Goal: Task Accomplishment & Management: Use online tool/utility

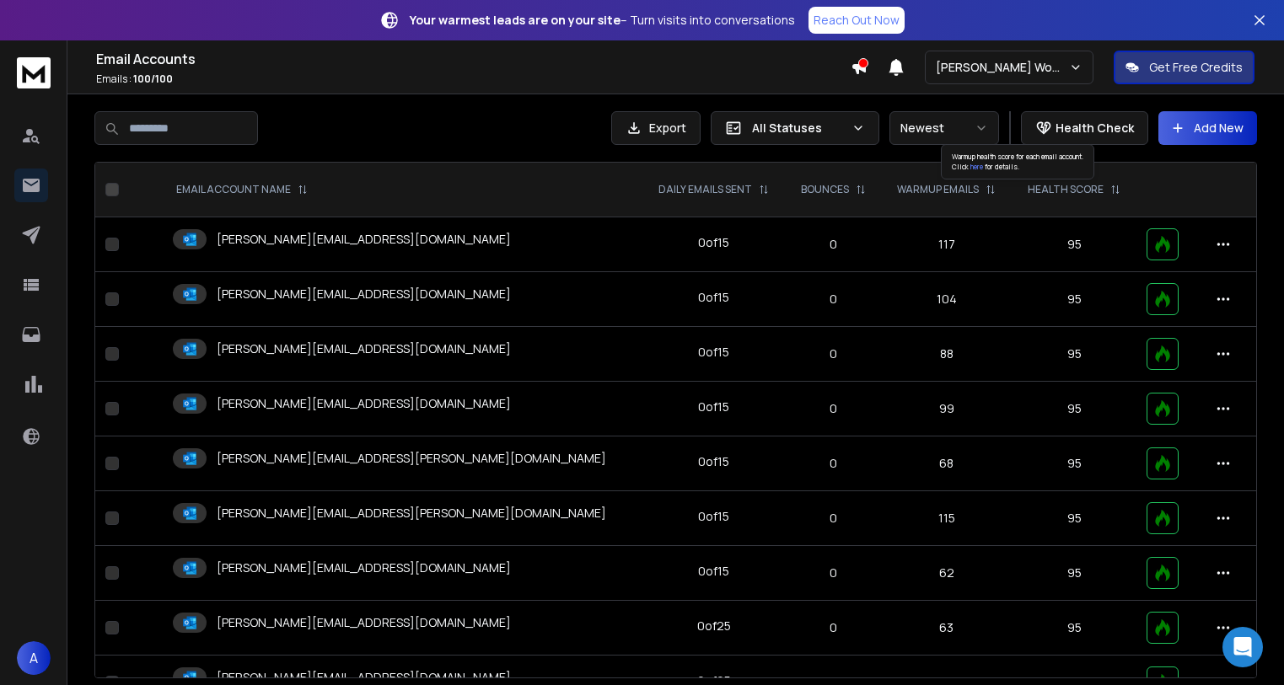
click at [1040, 186] on p "HEALTH SCORE" at bounding box center [1066, 189] width 76 height 13
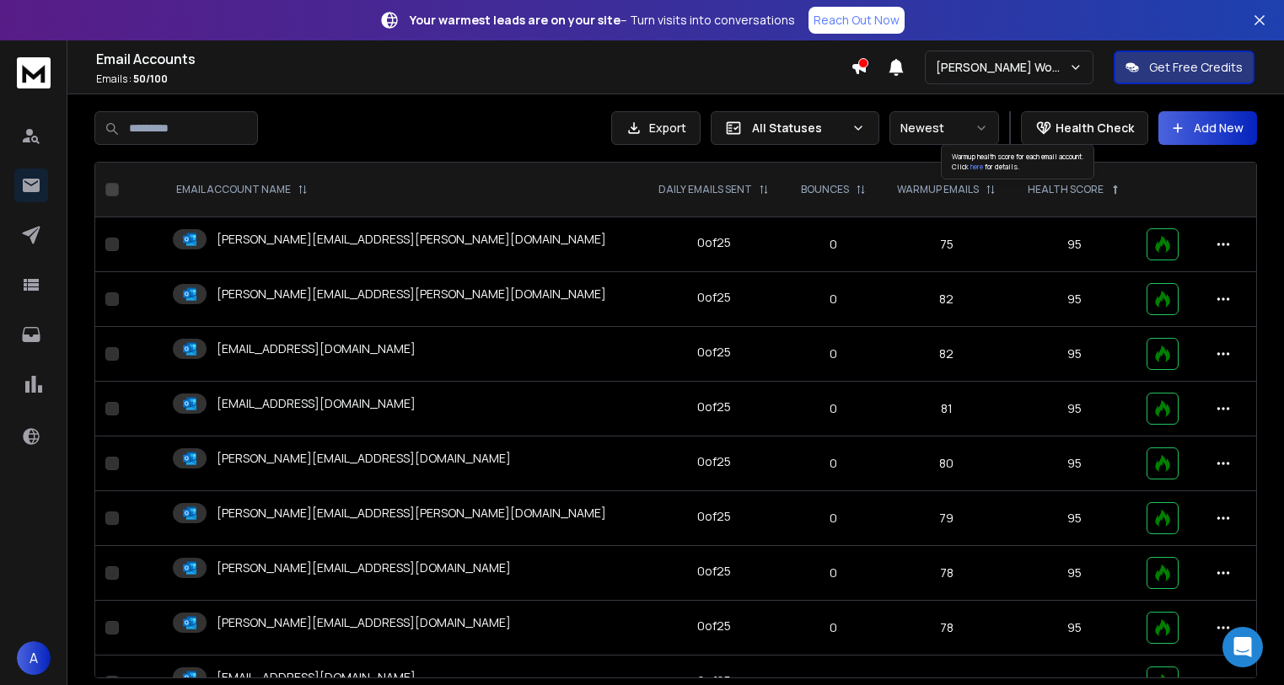
click at [1049, 187] on p "HEALTH SCORE" at bounding box center [1066, 189] width 76 height 13
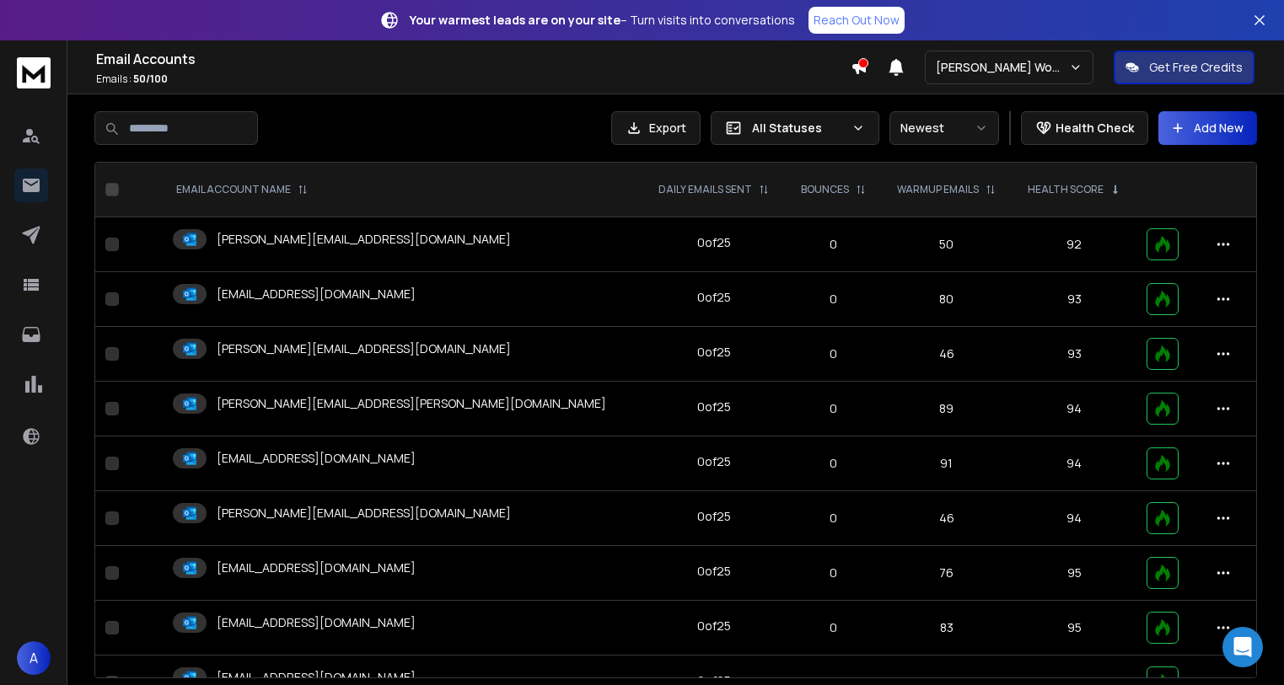
click at [1216, 247] on icon at bounding box center [1223, 244] width 15 height 15
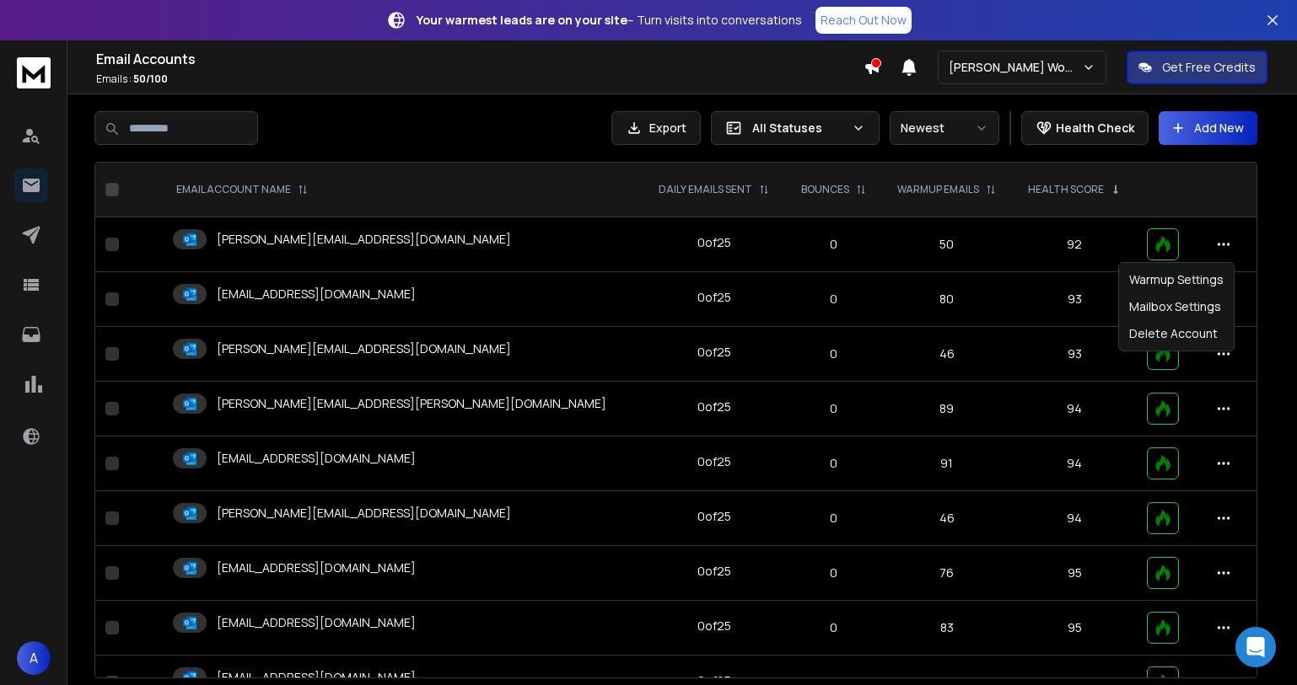
click at [351, 238] on p "[PERSON_NAME][EMAIL_ADDRESS][DOMAIN_NAME]" at bounding box center [364, 239] width 294 height 17
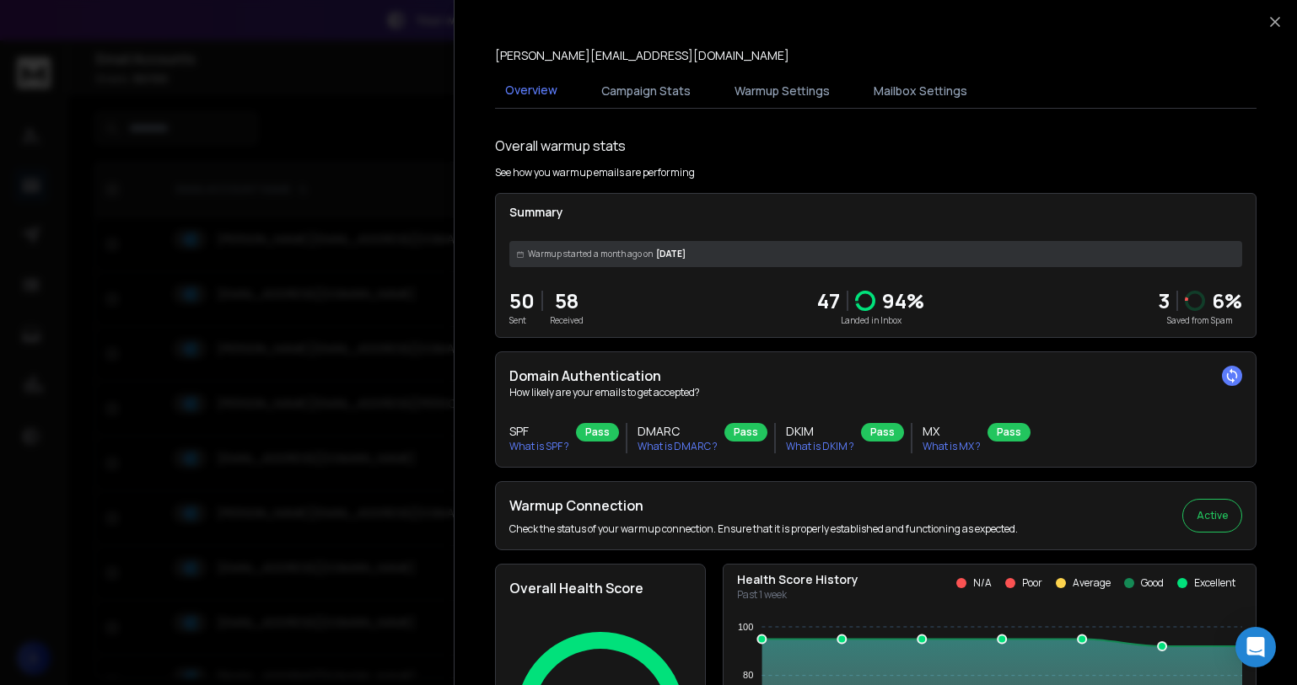
click at [666, 85] on button "Campaign Stats" at bounding box center [646, 91] width 110 height 37
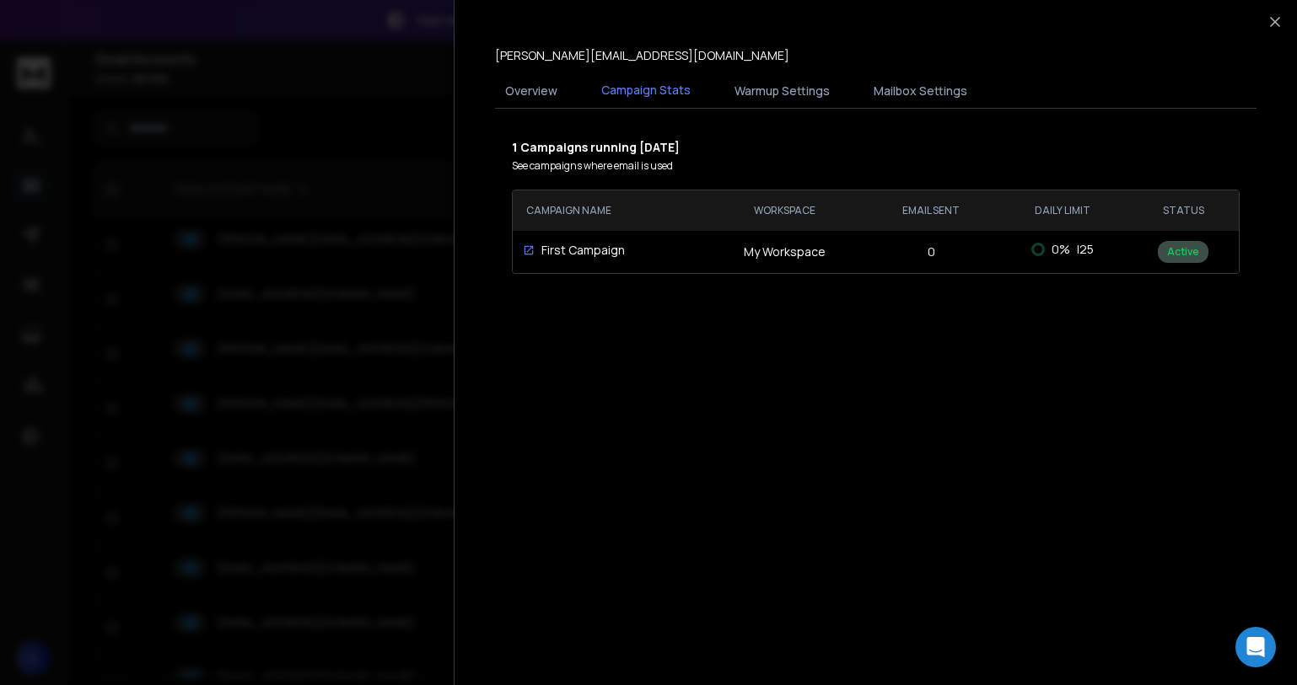
click at [815, 83] on button "Warmup Settings" at bounding box center [782, 91] width 116 height 37
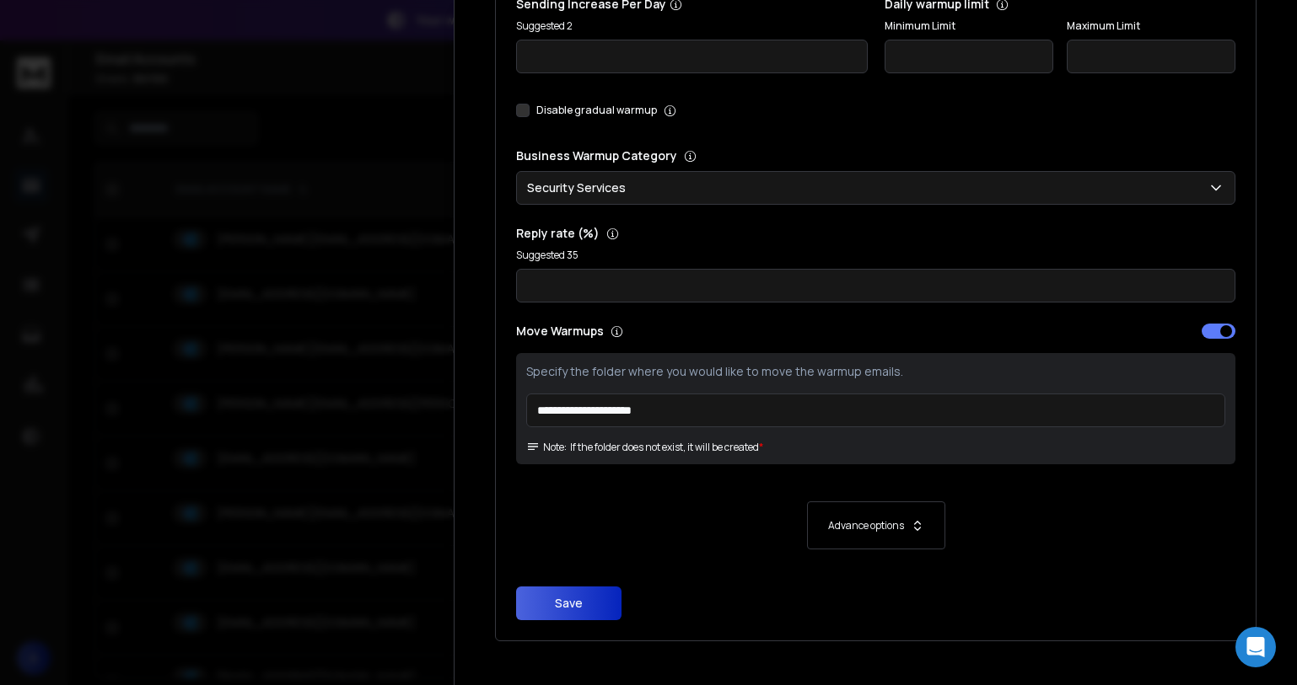
scroll to position [360, 0]
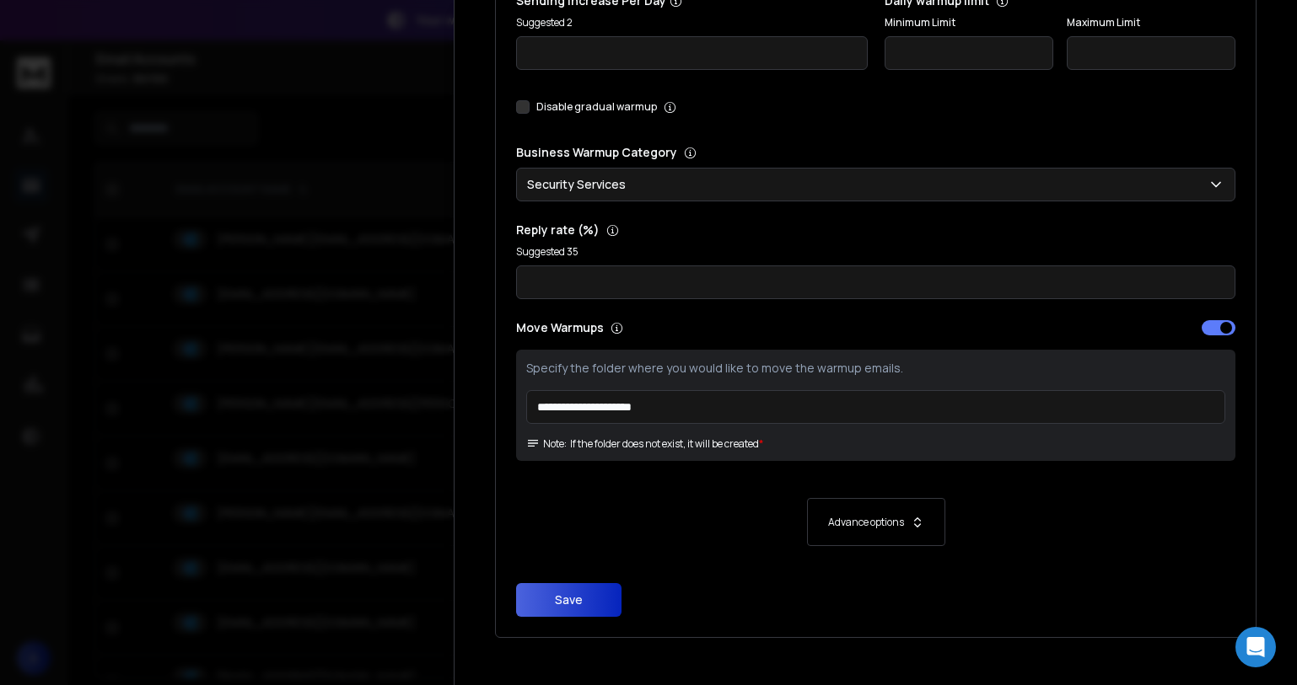
click at [884, 525] on p "Advance options" at bounding box center [866, 522] width 76 height 13
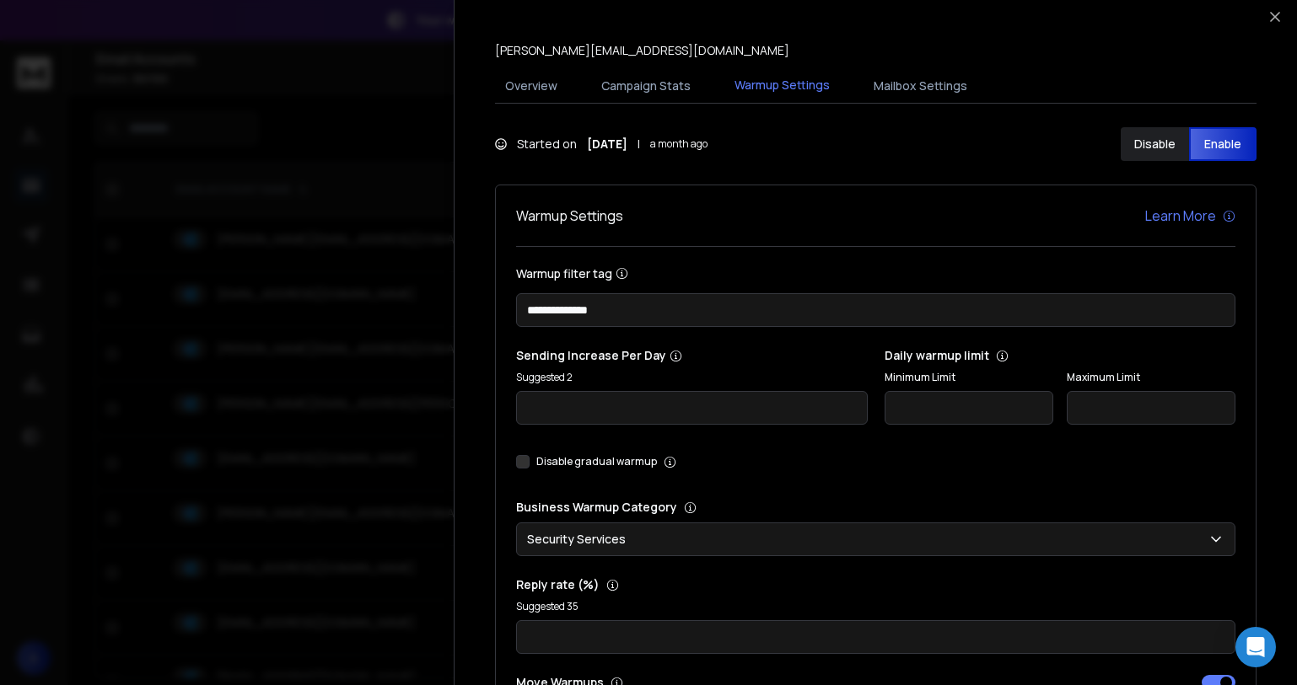
scroll to position [0, 0]
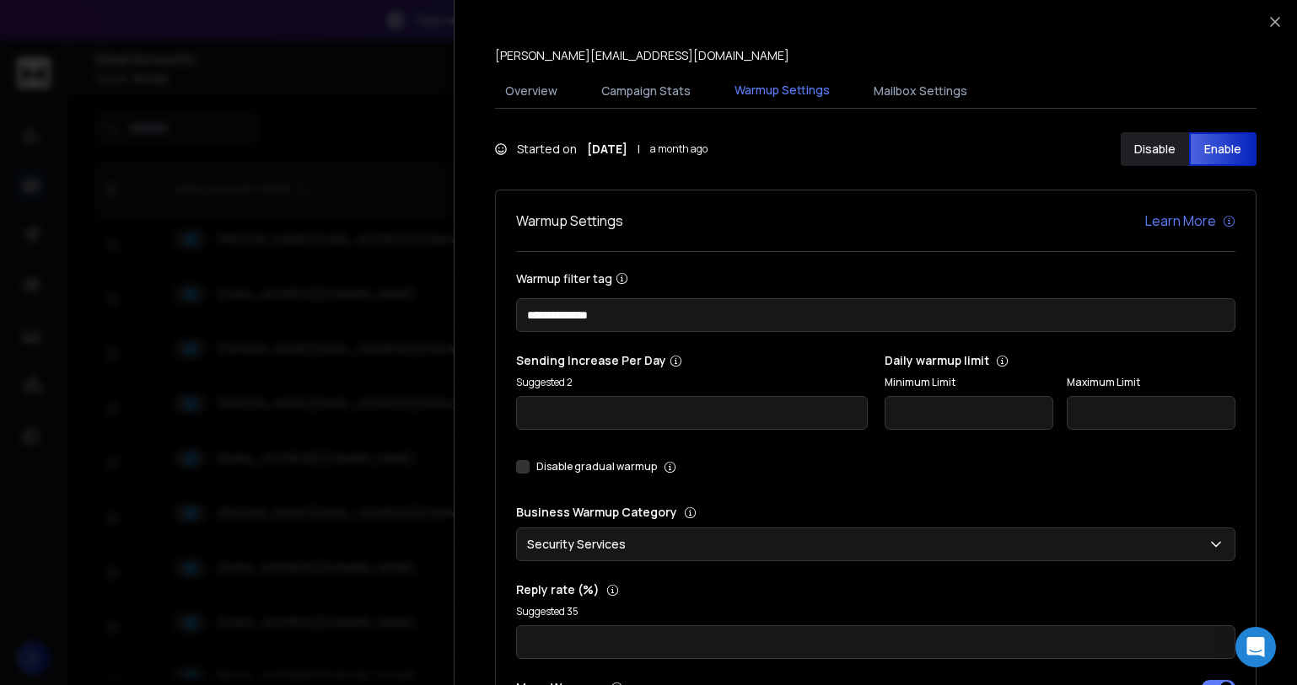
click at [686, 80] on button "Campaign Stats" at bounding box center [646, 91] width 110 height 37
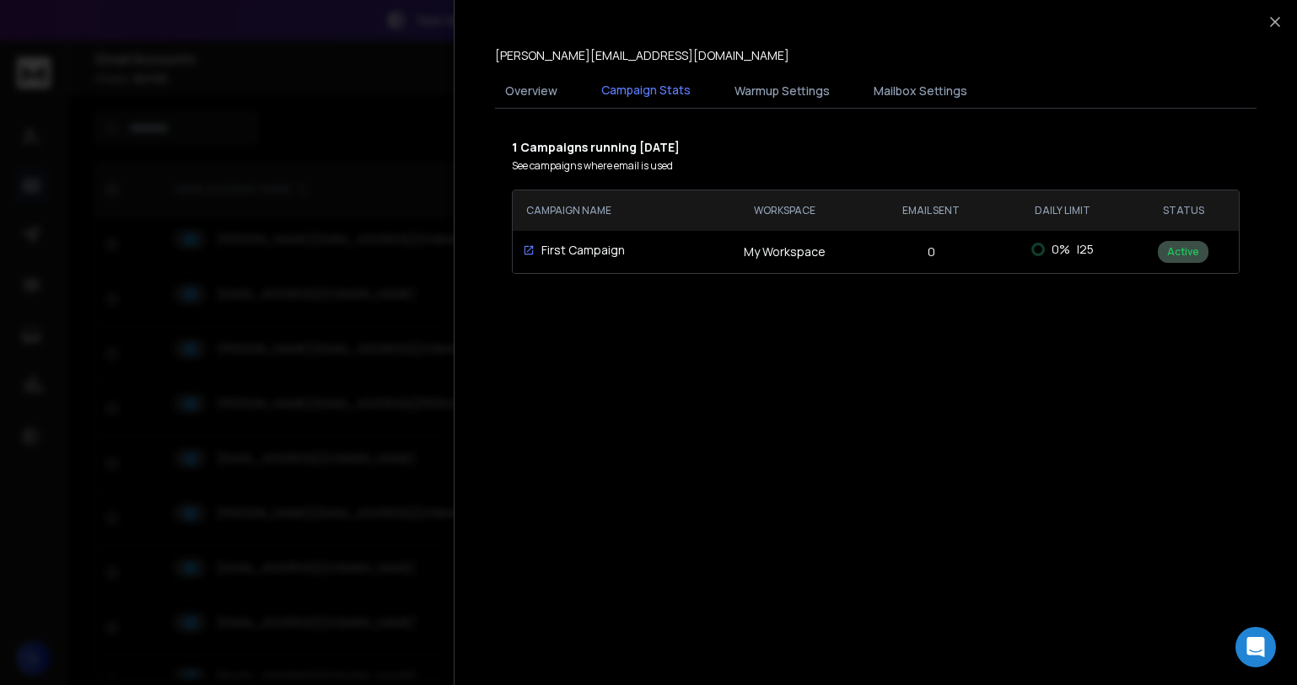
click at [916, 82] on button "Mailbox Settings" at bounding box center [920, 91] width 114 height 37
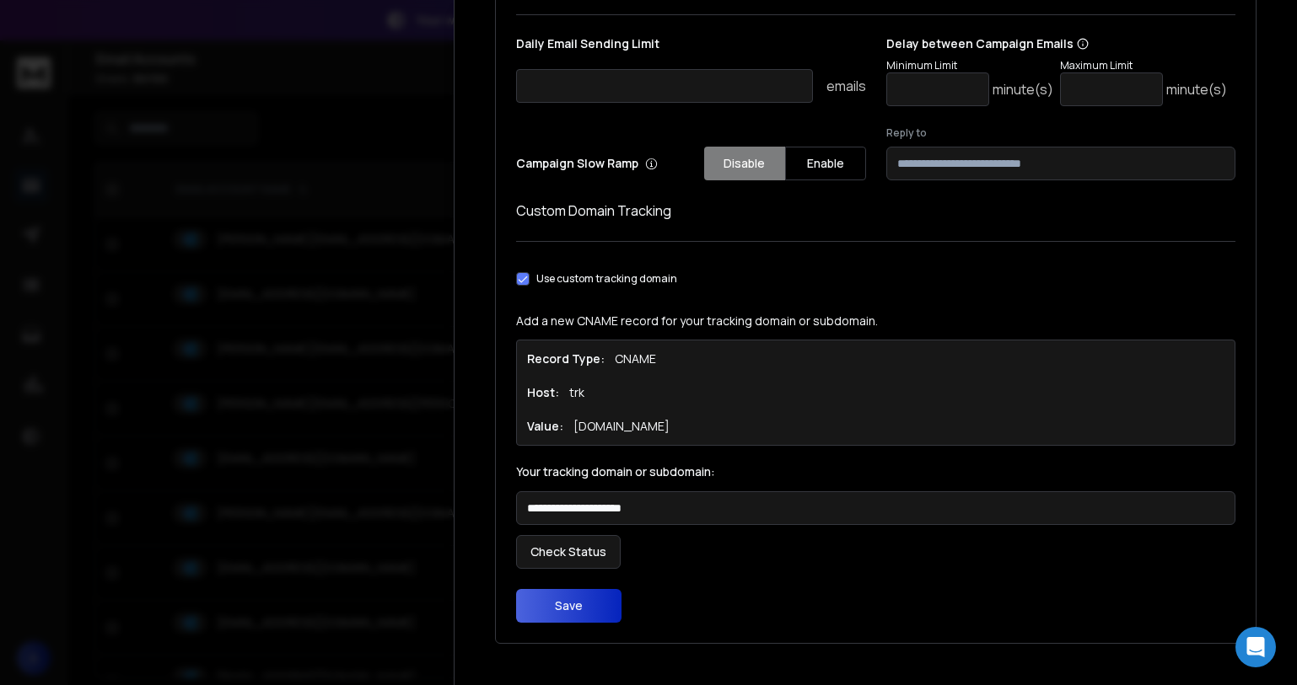
scroll to position [598, 0]
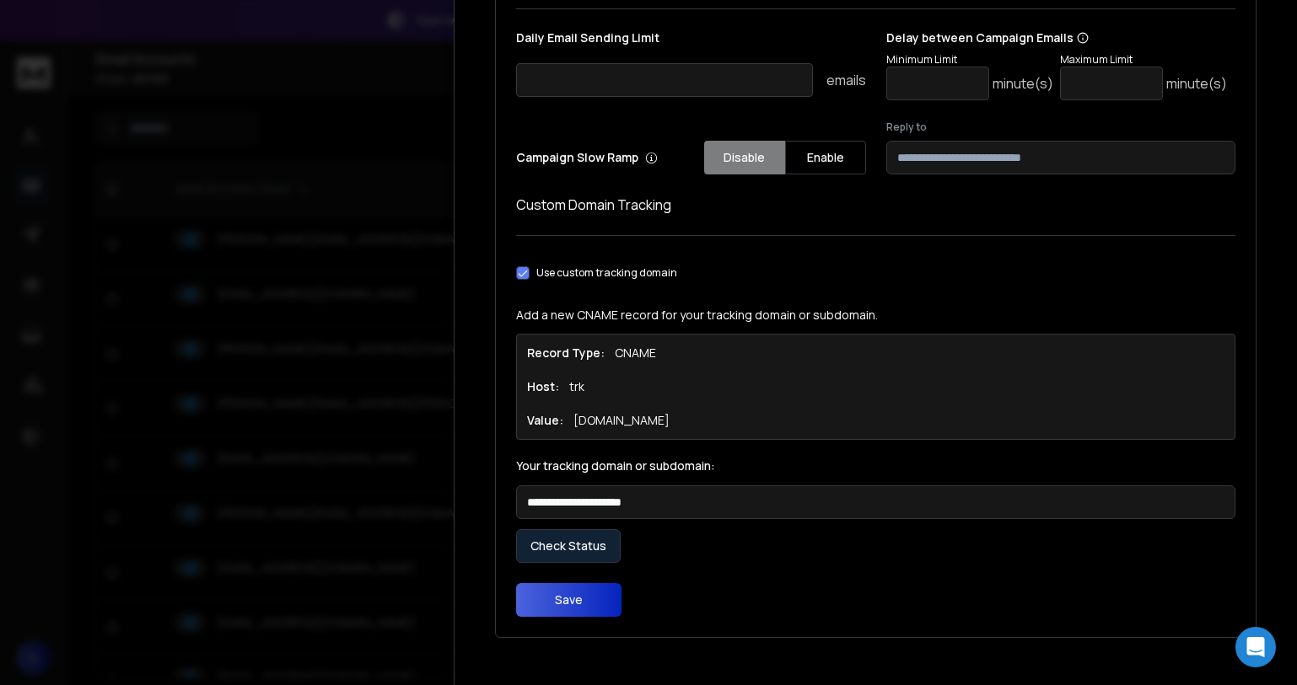
click at [610, 555] on button "Check Status" at bounding box center [568, 546] width 105 height 34
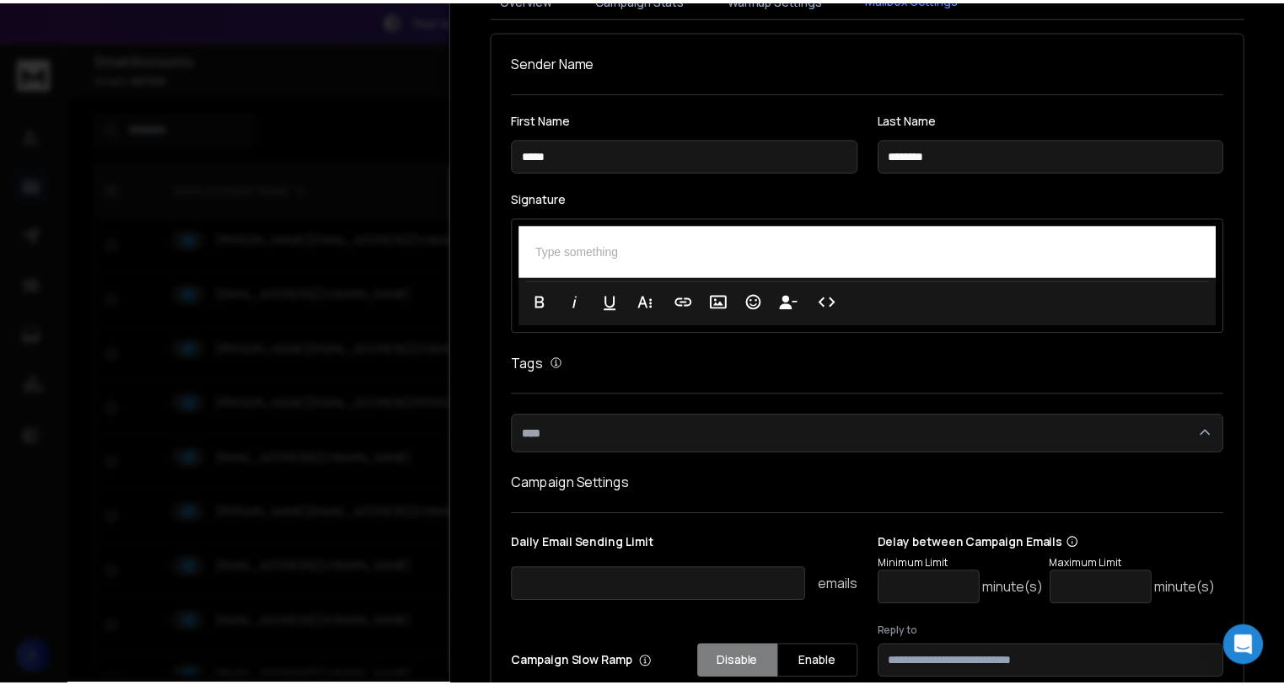
scroll to position [0, 0]
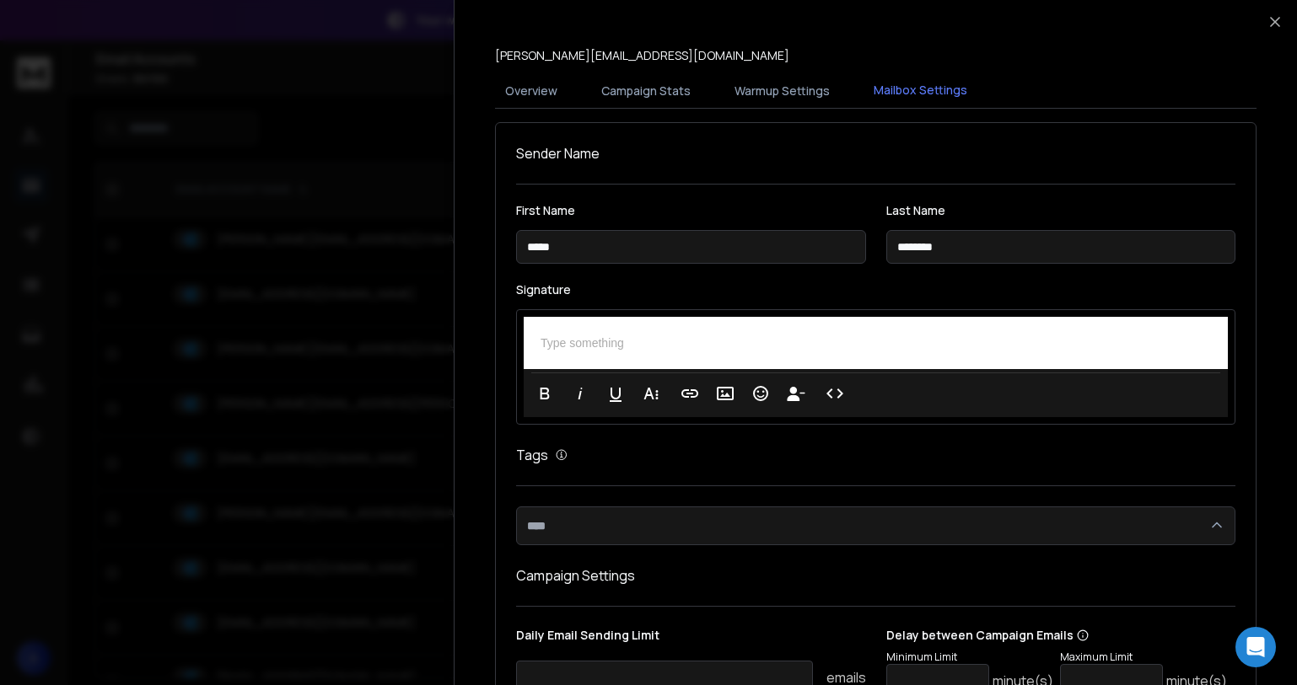
click at [526, 80] on button "Overview" at bounding box center [531, 91] width 73 height 37
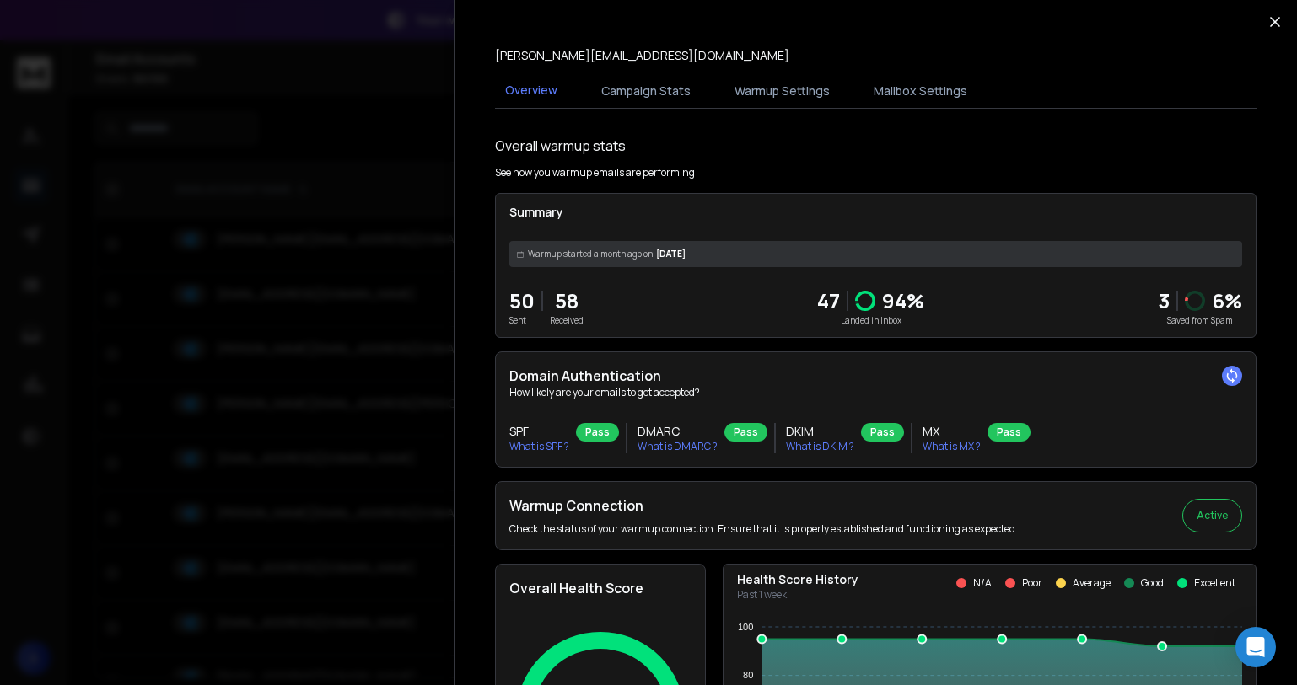
click at [1272, 23] on icon "button" at bounding box center [1274, 21] width 17 height 17
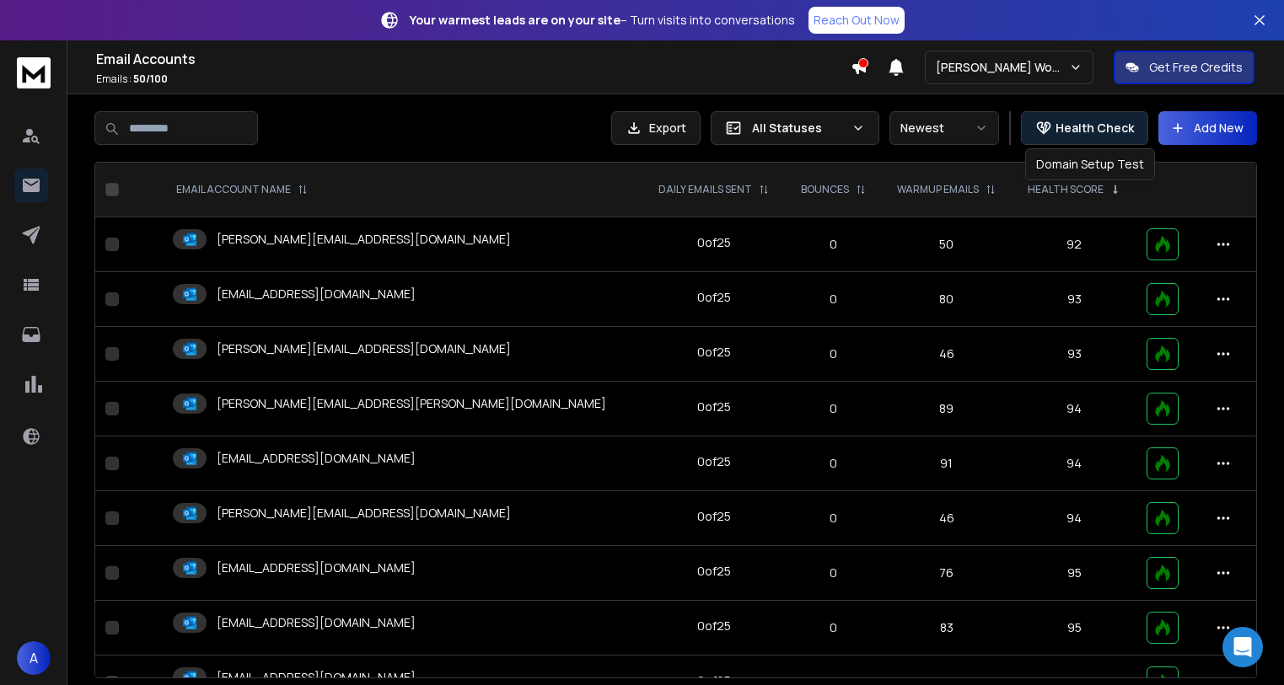
click at [1103, 130] on p "Health Check" at bounding box center [1095, 128] width 78 height 17
click at [1038, 194] on p "HEALTH SCORE" at bounding box center [1066, 189] width 76 height 13
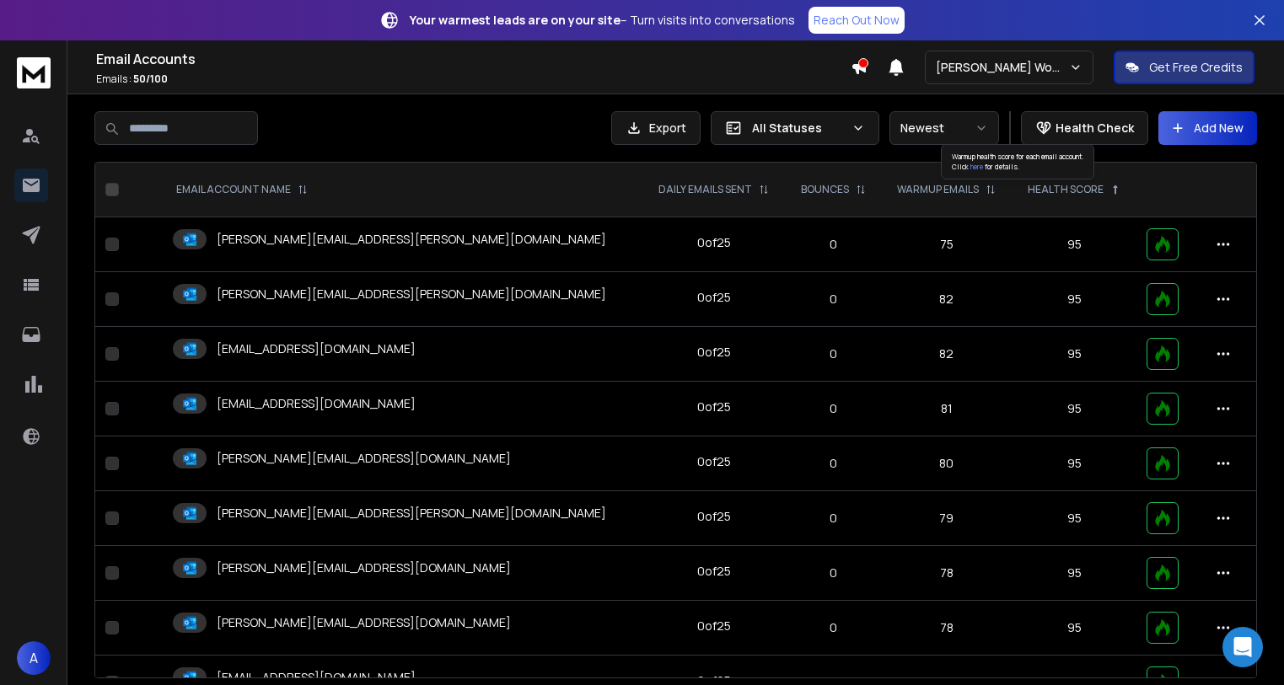
click at [1038, 194] on p "HEALTH SCORE" at bounding box center [1066, 189] width 76 height 13
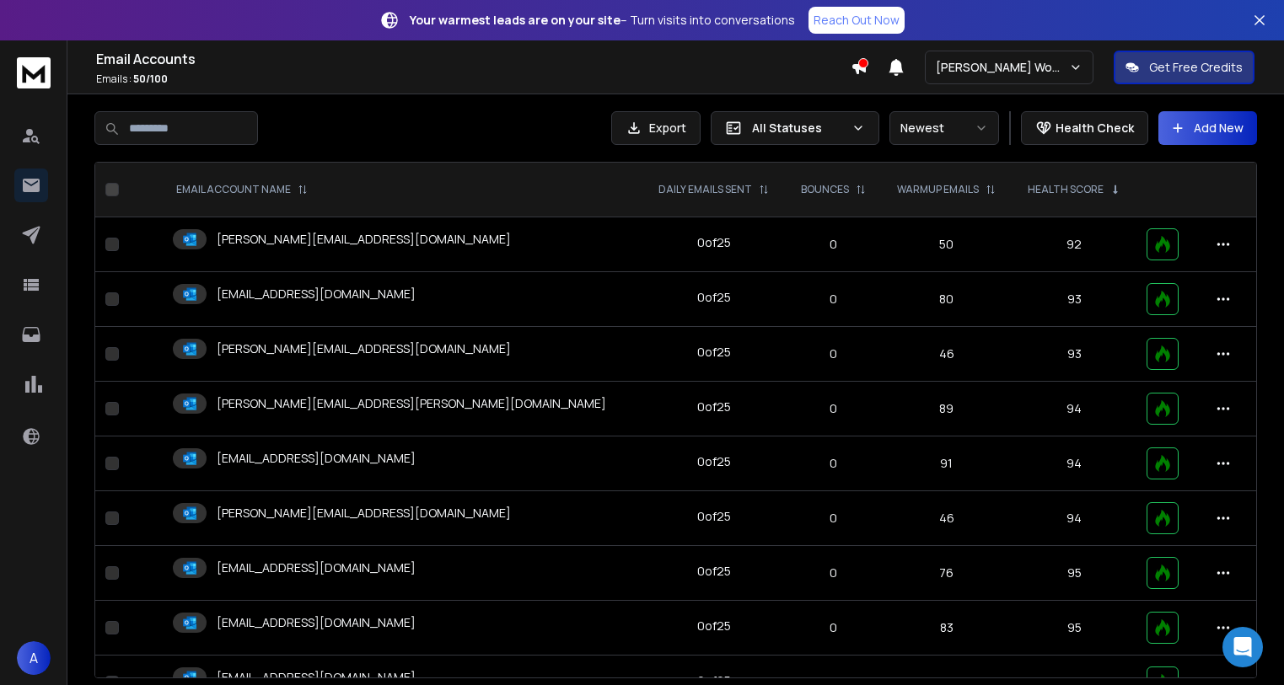
click at [113, 243] on button "button" at bounding box center [111, 244] width 13 height 13
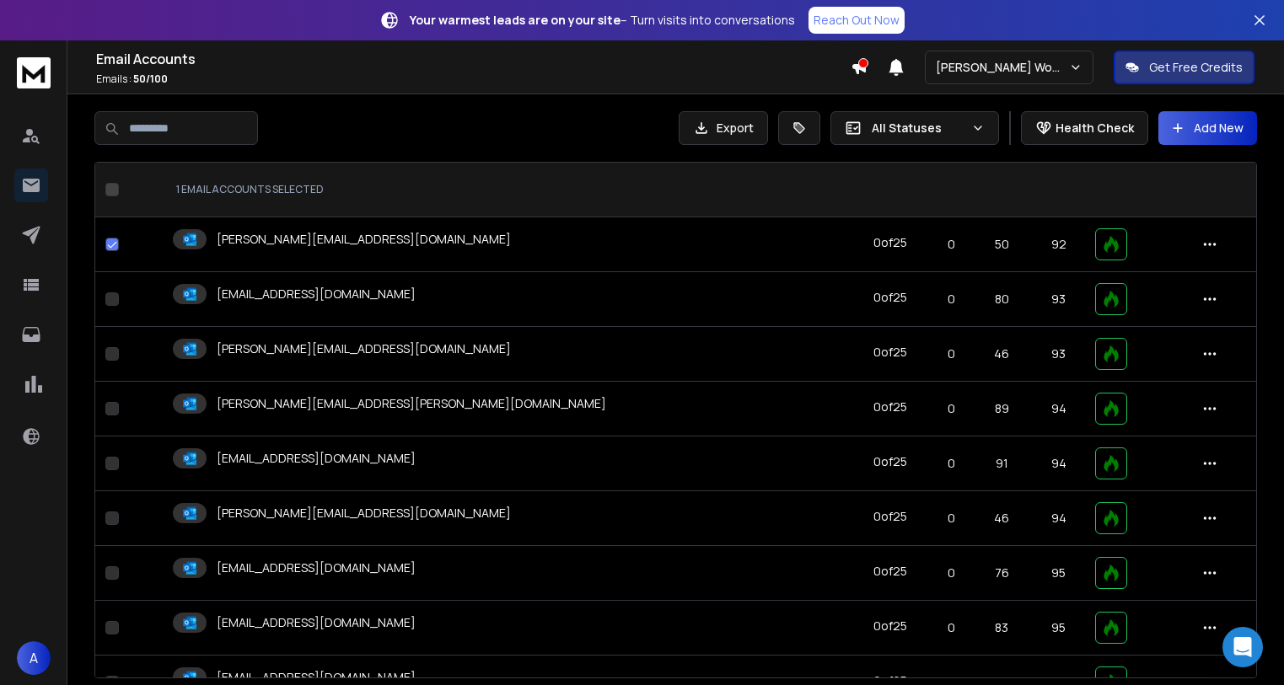
click at [113, 243] on button "button" at bounding box center [111, 244] width 13 height 13
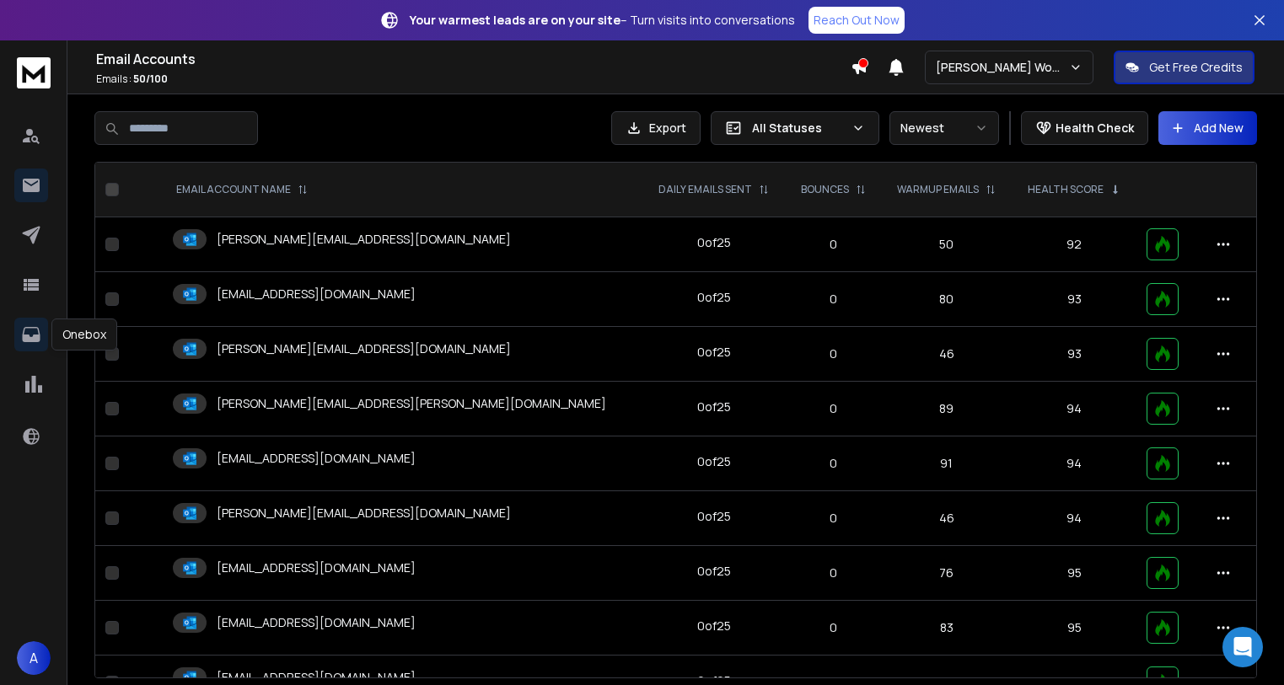
click at [37, 342] on icon at bounding box center [31, 335] width 20 height 20
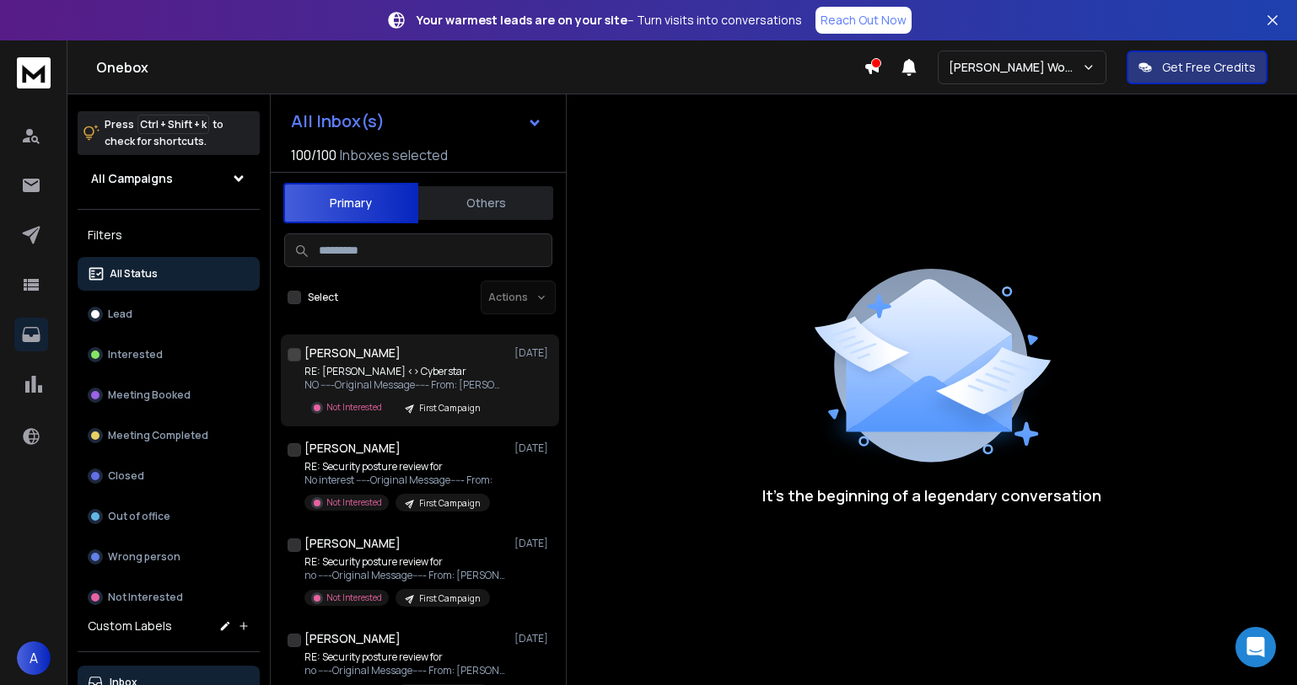
click at [415, 368] on p "RE: Terry <> Cyberstar" at bounding box center [405, 371] width 202 height 13
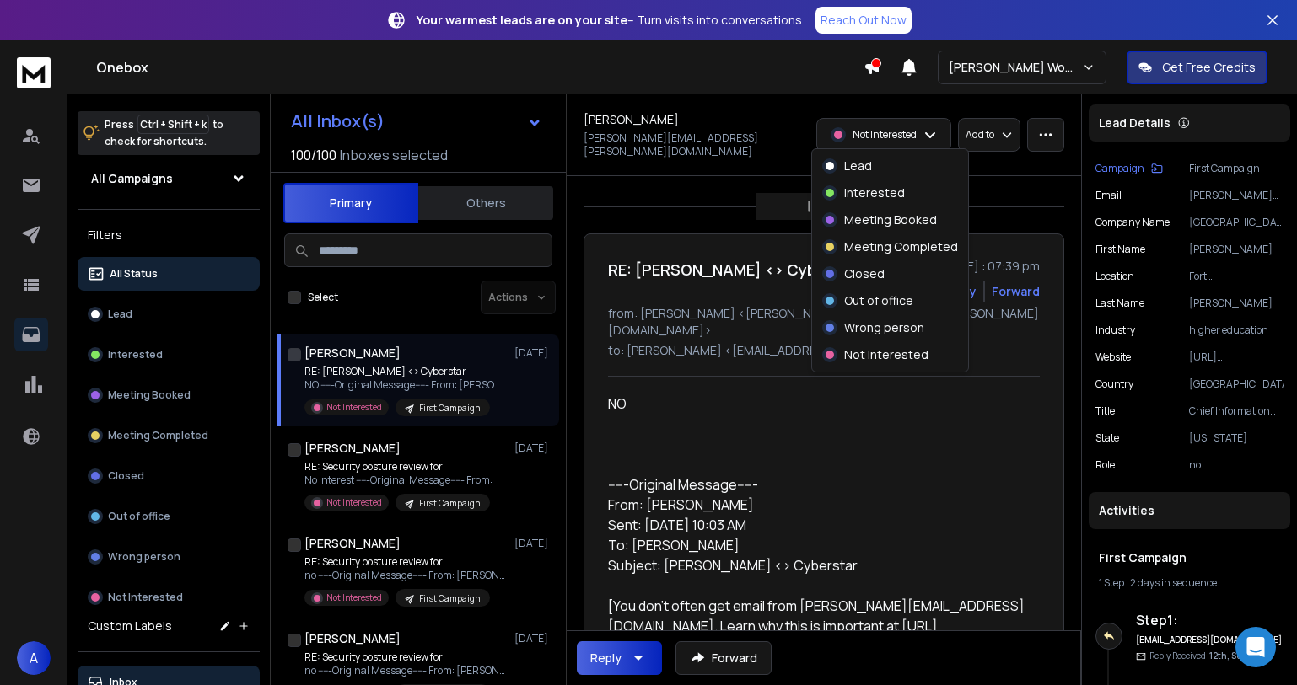
click at [929, 119] on div "Not Interested" at bounding box center [883, 135] width 133 height 32
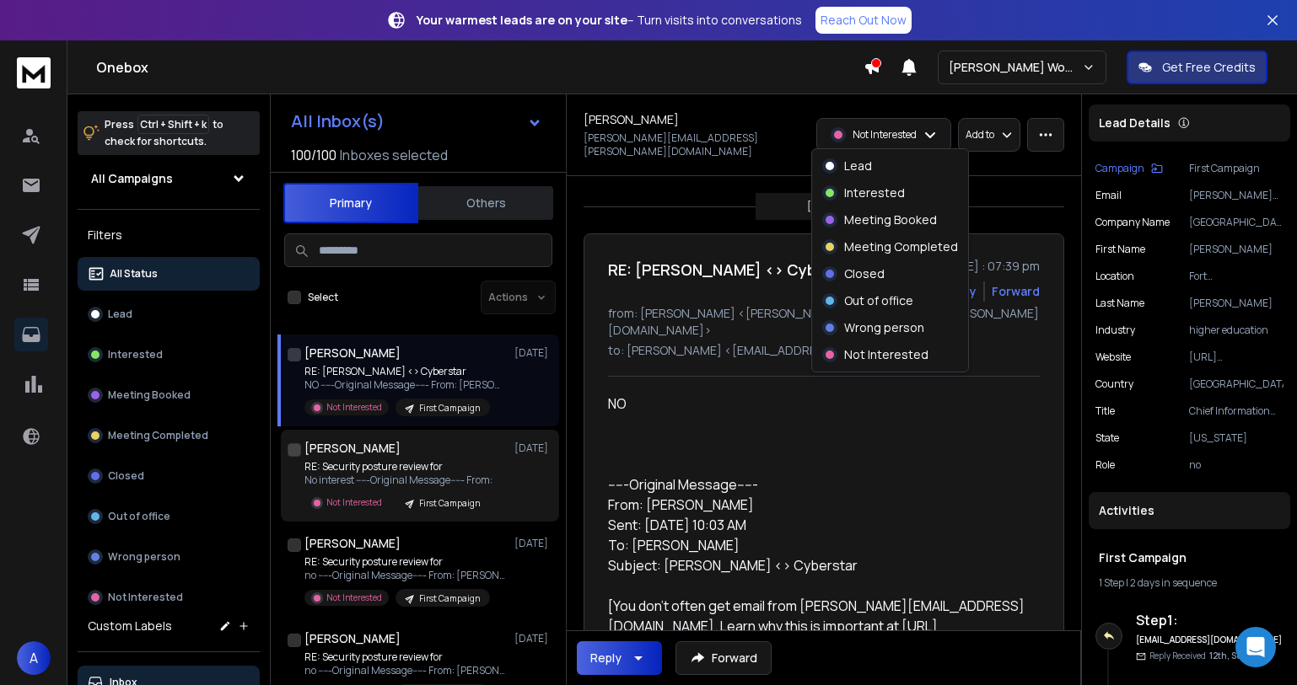
click at [452, 454] on div "Michael Brangwynne 12 Sep" at bounding box center [428, 448] width 248 height 17
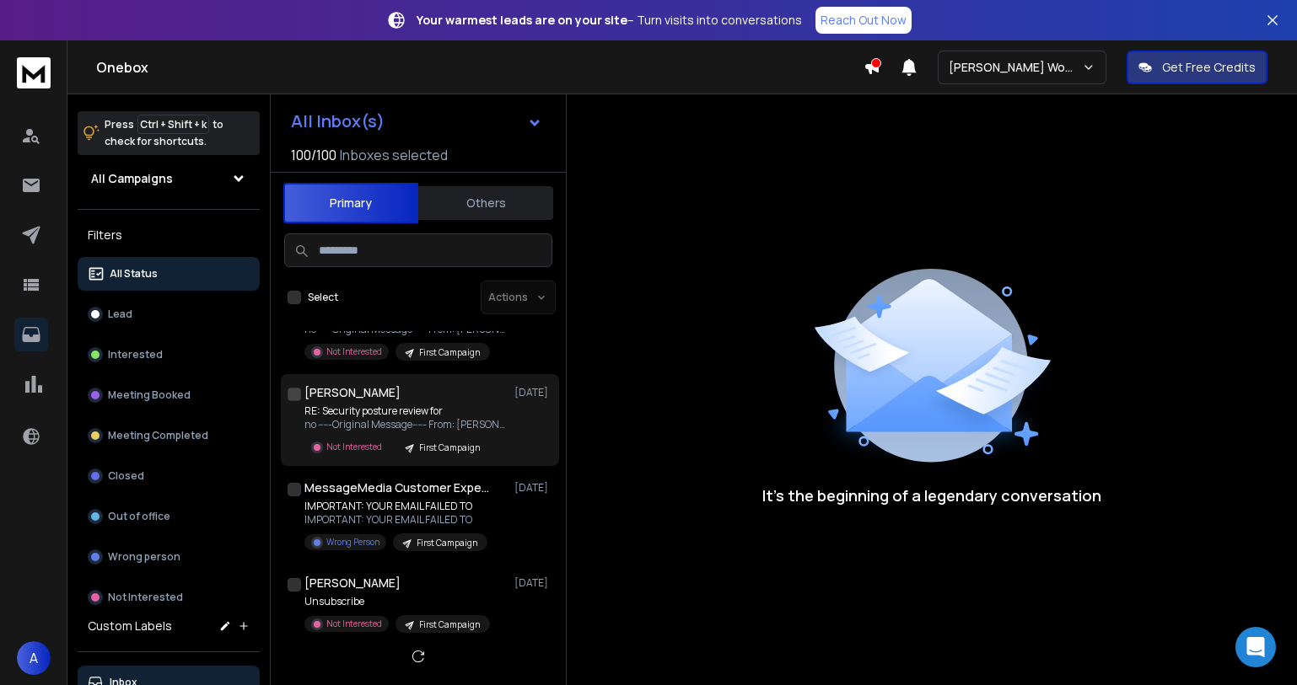
scroll to position [229, 0]
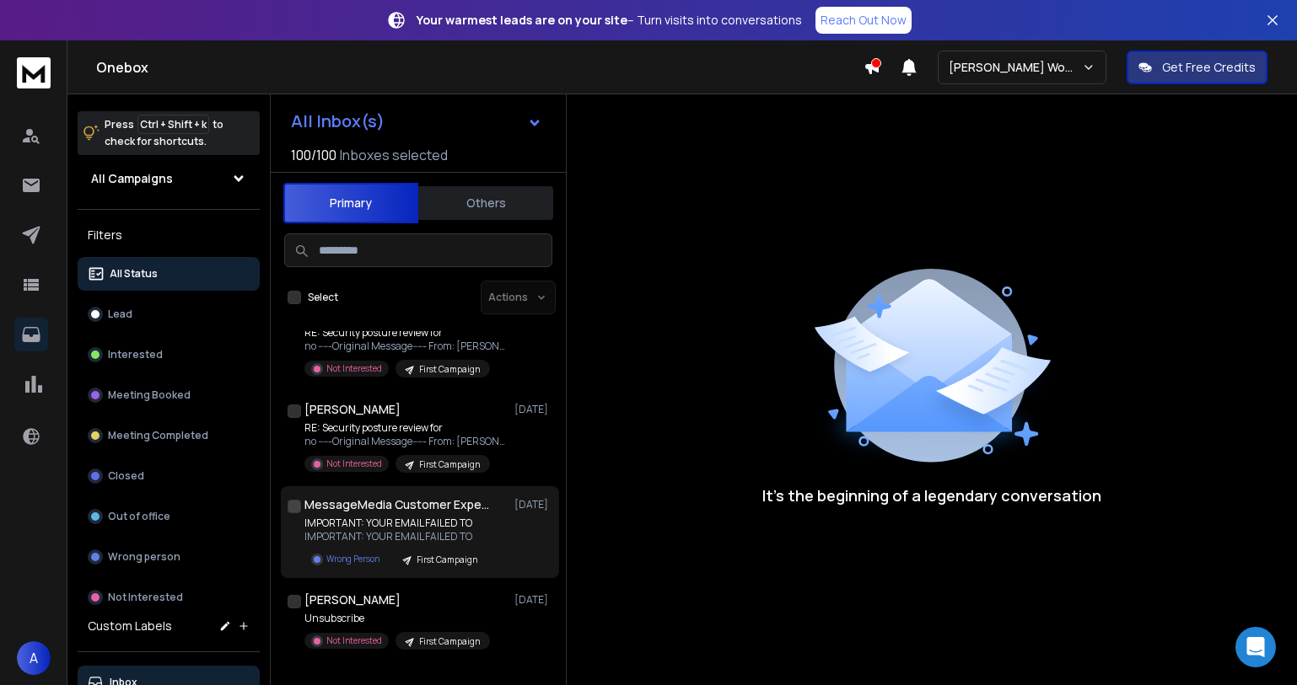
click at [456, 516] on div "MessageMedia Customer Experience 11 Sep IMPORTANT: YOUR EMAIL FAILED TO IMPORTA…" at bounding box center [428, 533] width 248 height 72
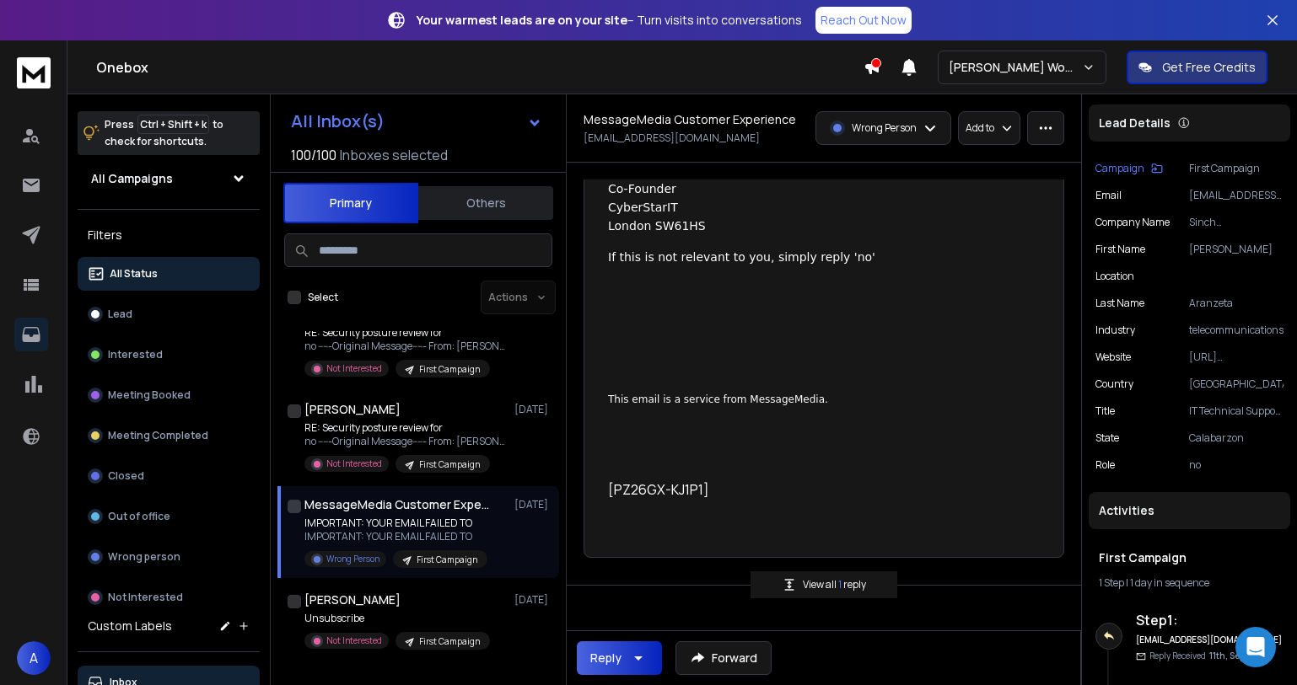
scroll to position [1015, 0]
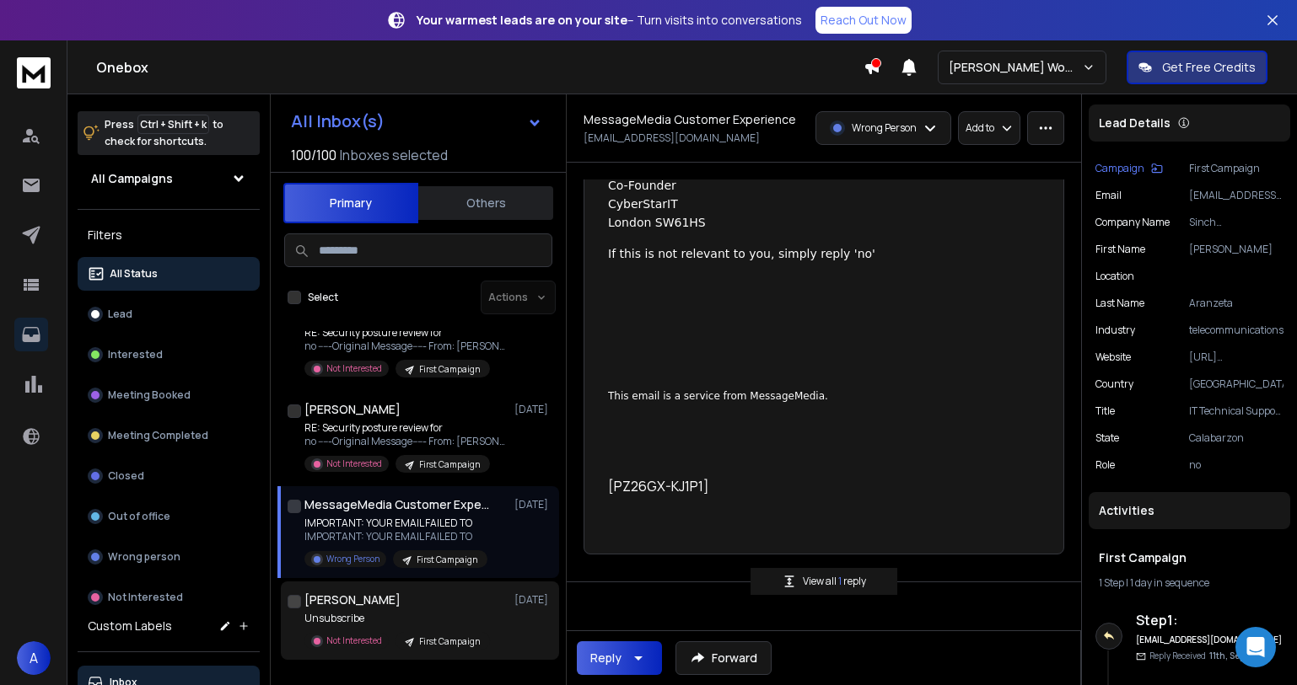
click at [438, 609] on div "Michael Manawil 10 Sep Unsubscribe Not Interested First Campaign" at bounding box center [428, 621] width 248 height 58
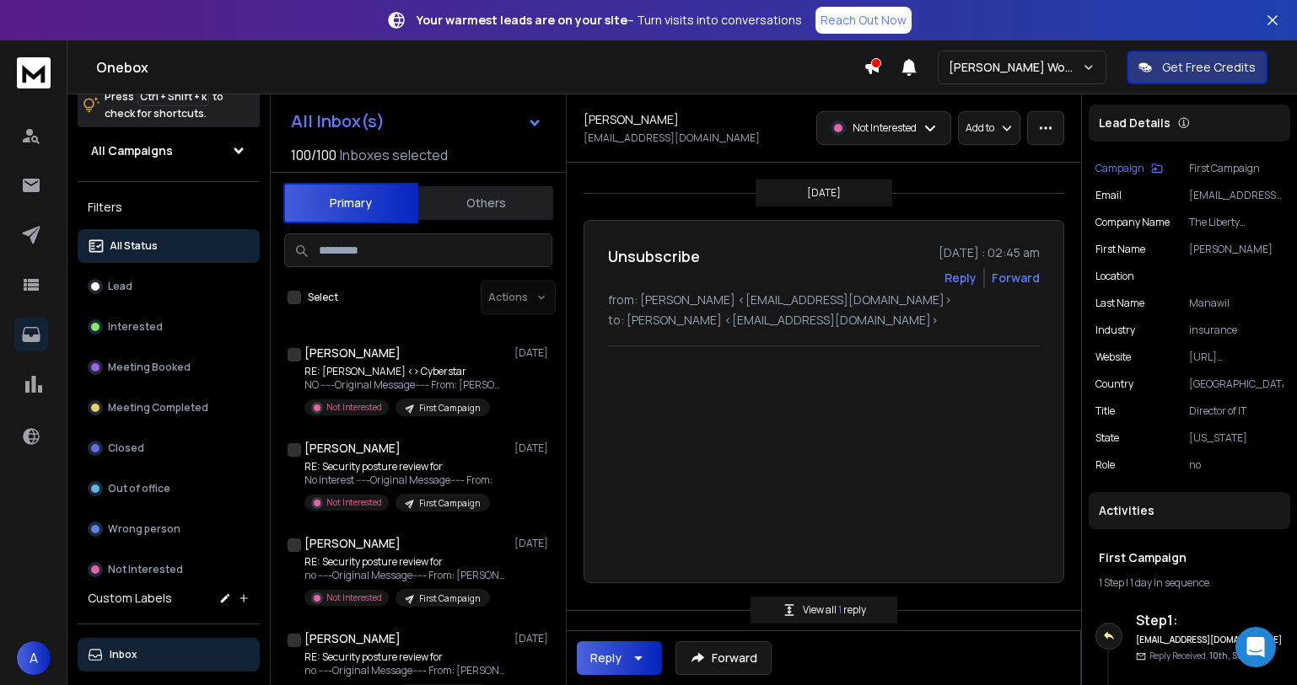
scroll to position [0, 0]
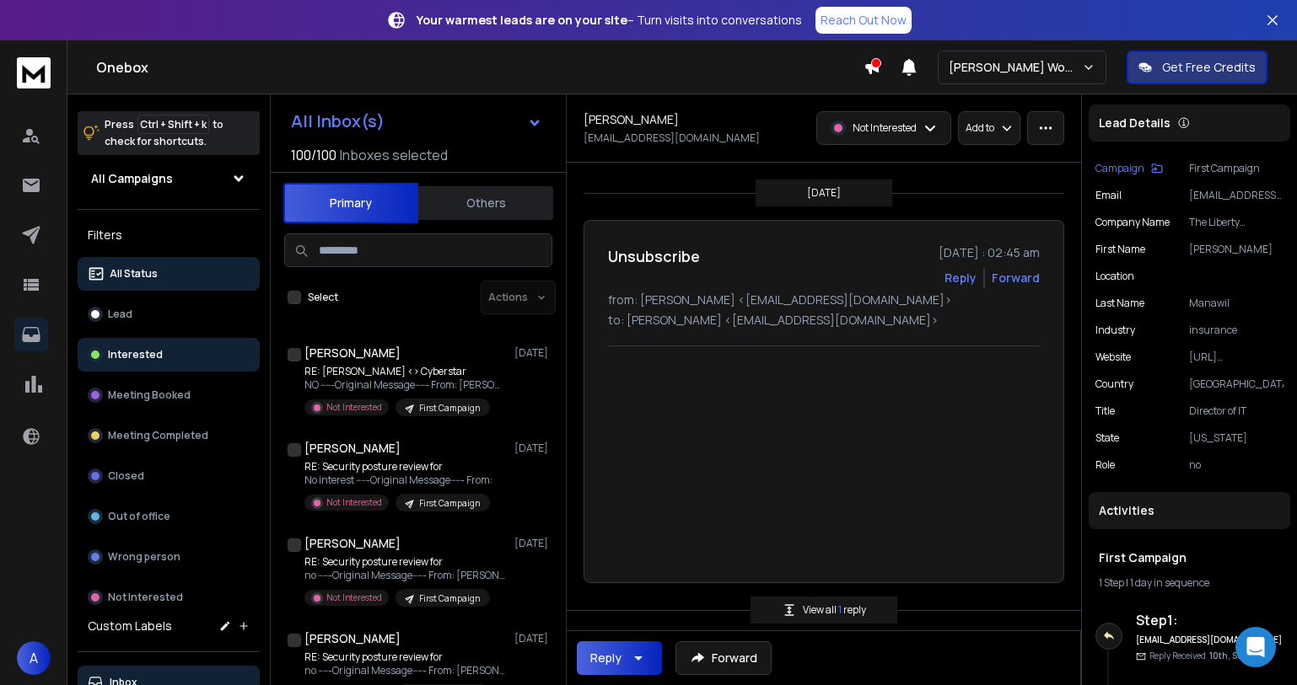
click at [147, 355] on p "Interested" at bounding box center [135, 354] width 55 height 13
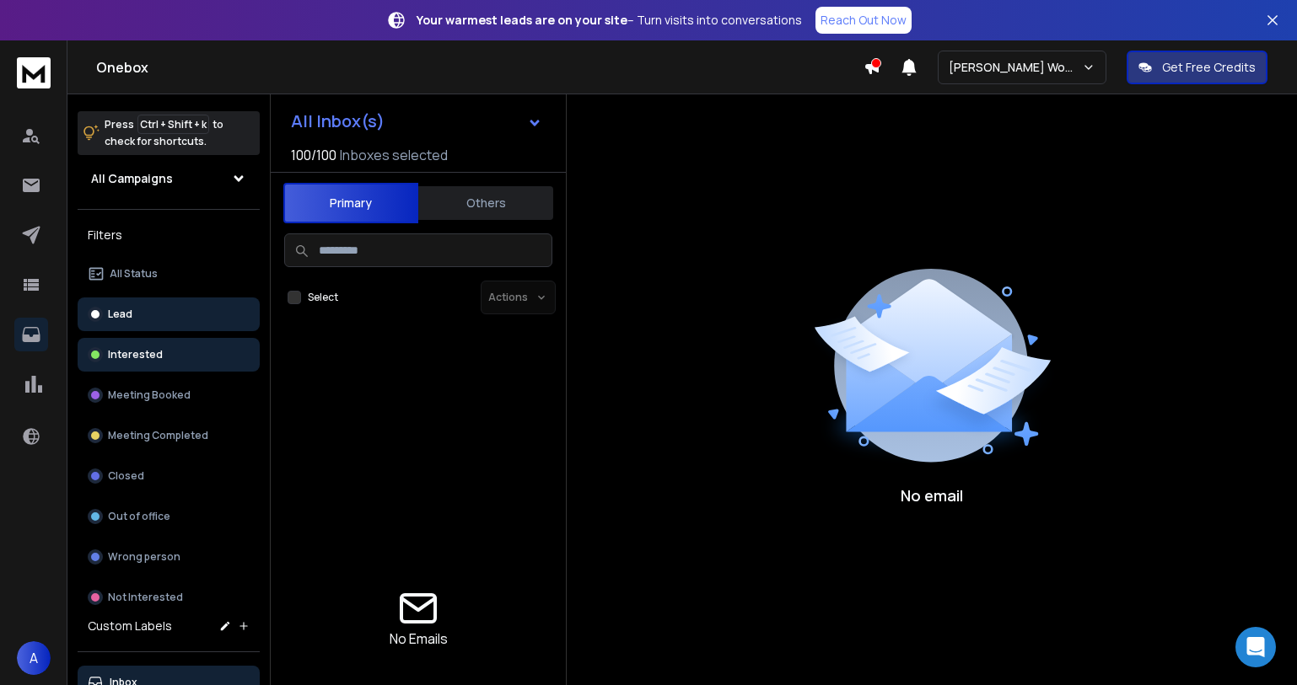
click at [144, 323] on button "Lead" at bounding box center [169, 315] width 182 height 34
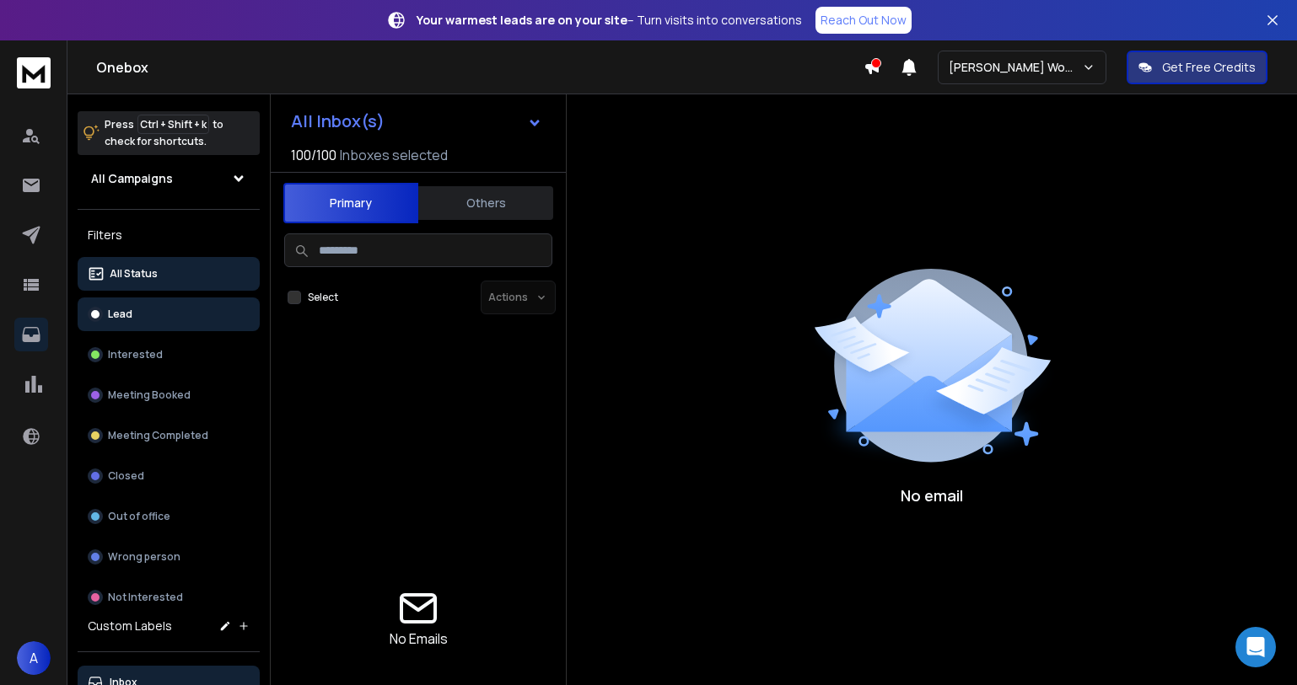
click at [164, 277] on button "All Status" at bounding box center [169, 274] width 182 height 34
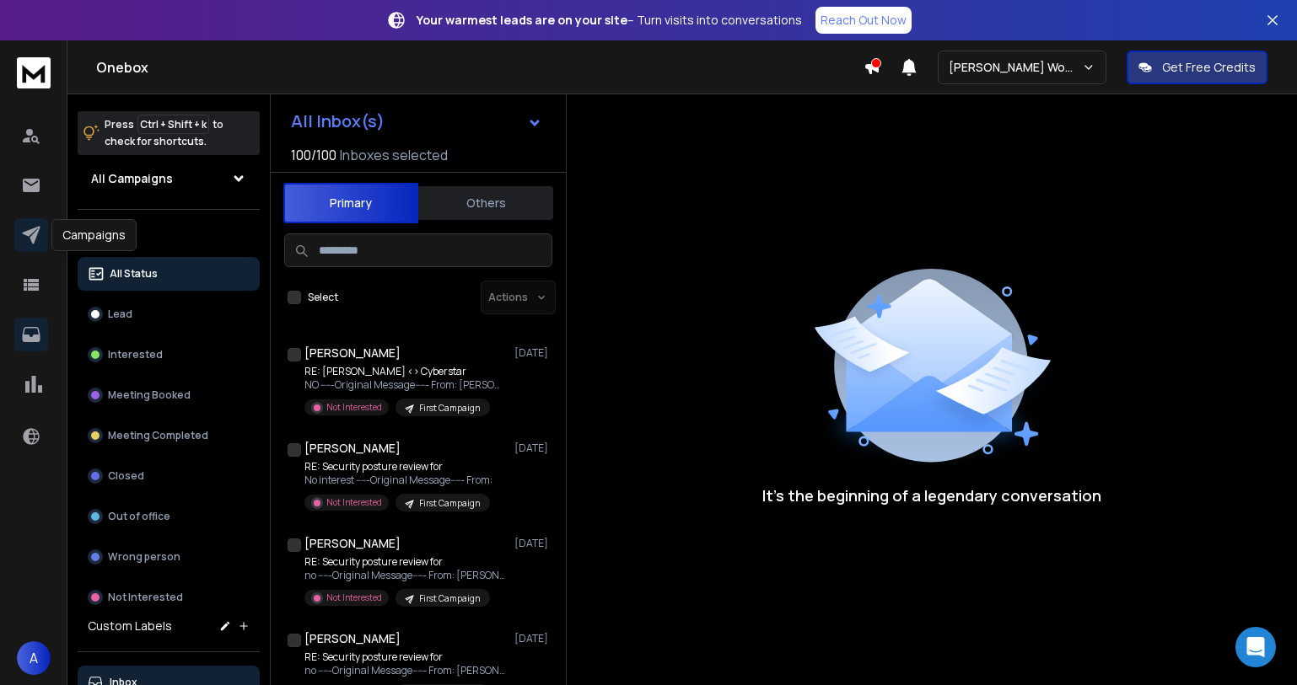
click at [21, 223] on link at bounding box center [31, 235] width 34 height 34
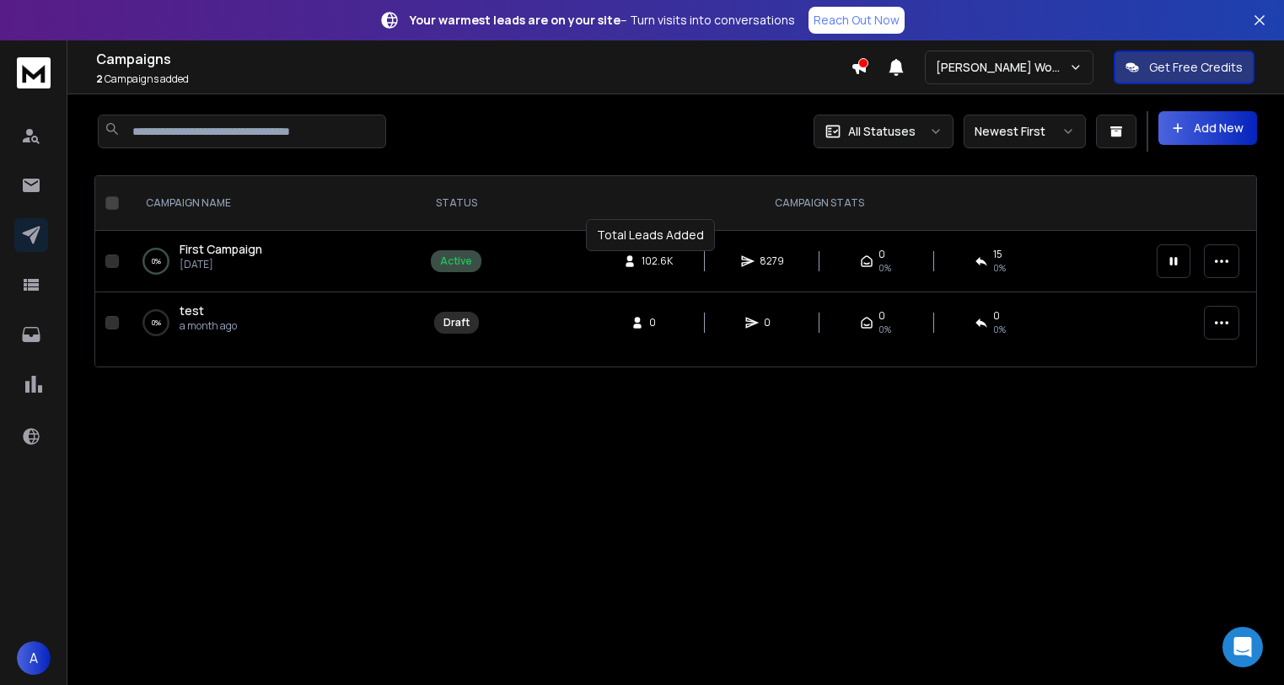
click at [647, 263] on span "102.6K" at bounding box center [657, 261] width 31 height 13
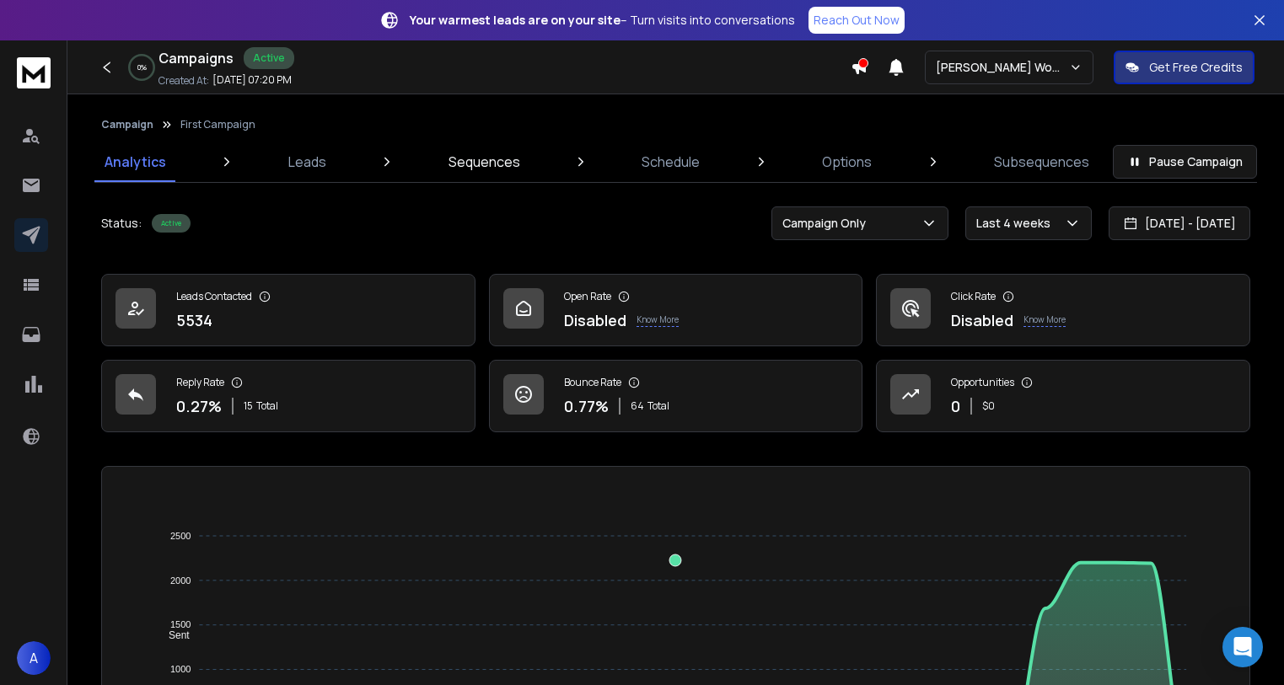
click at [496, 171] on p "Sequences" at bounding box center [485, 162] width 72 height 20
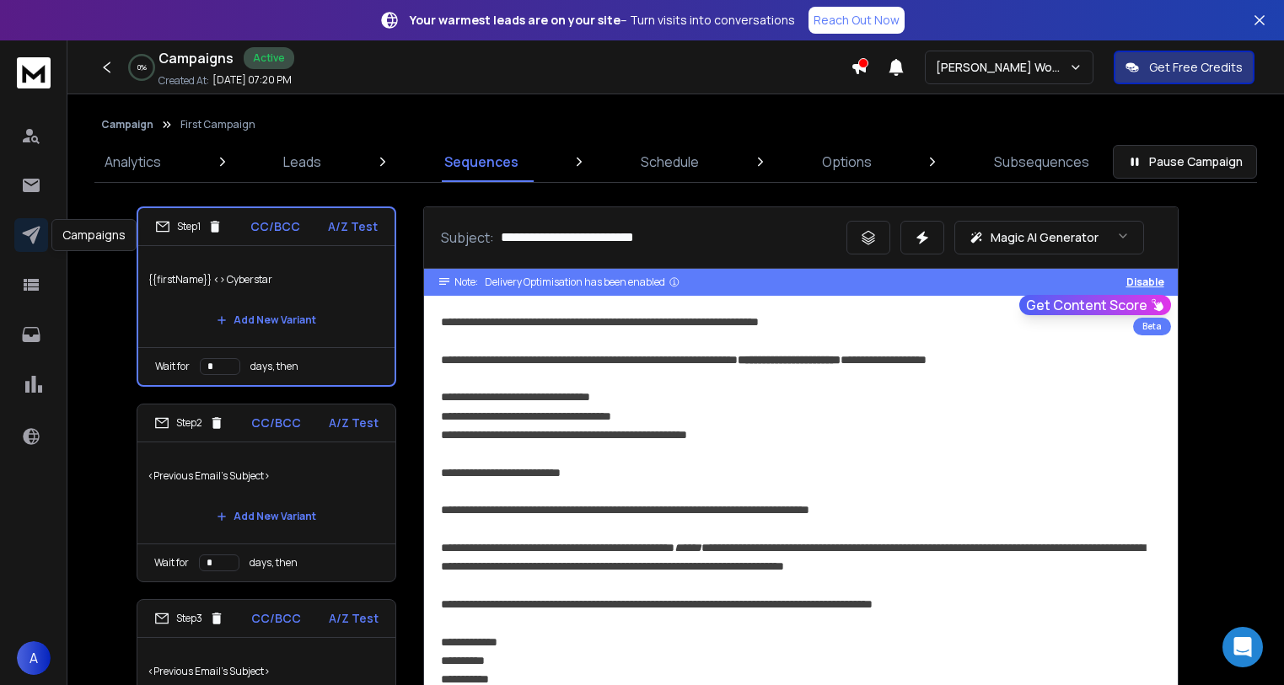
click at [41, 238] on link at bounding box center [31, 235] width 34 height 34
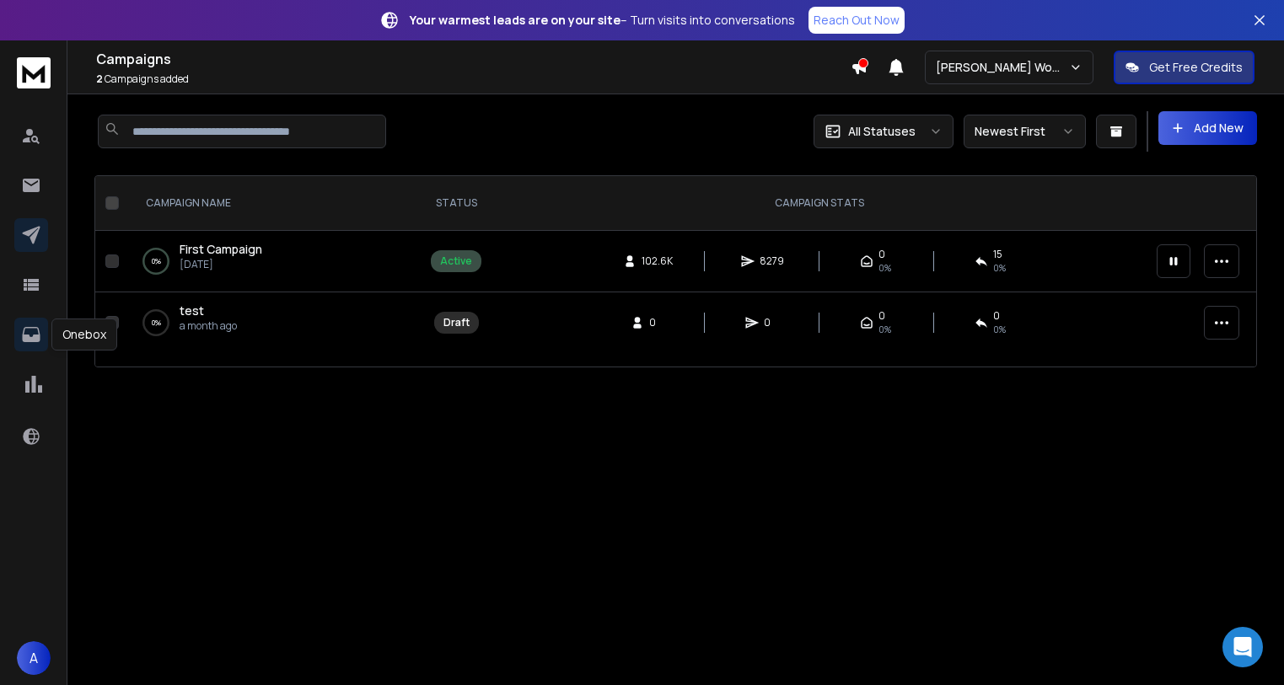
click at [32, 335] on icon at bounding box center [31, 335] width 20 height 20
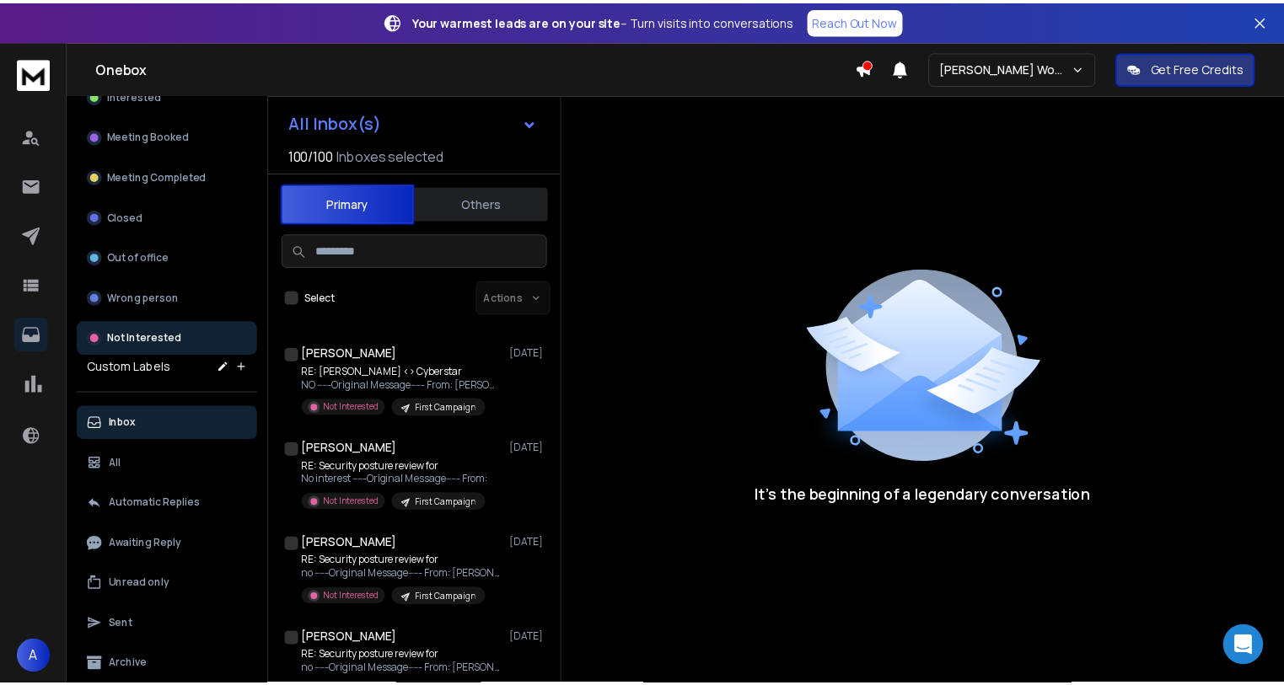
scroll to position [283, 0]
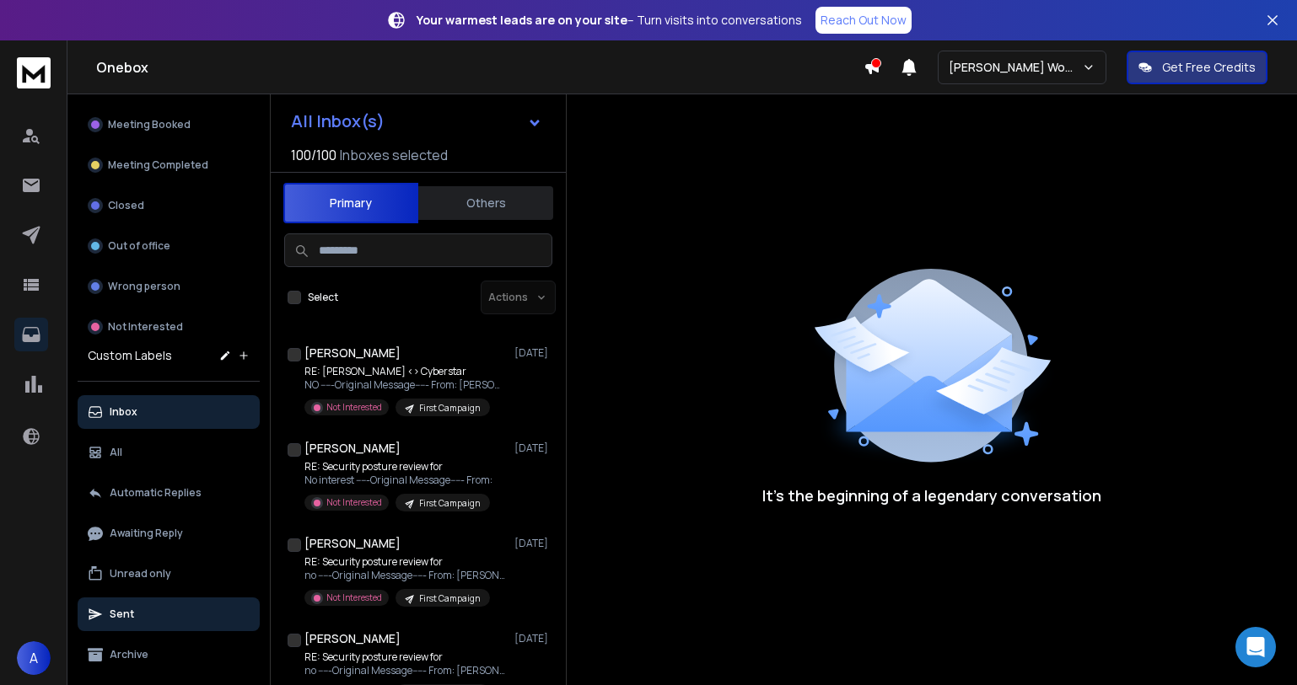
click at [130, 608] on p "Sent" at bounding box center [122, 614] width 24 height 13
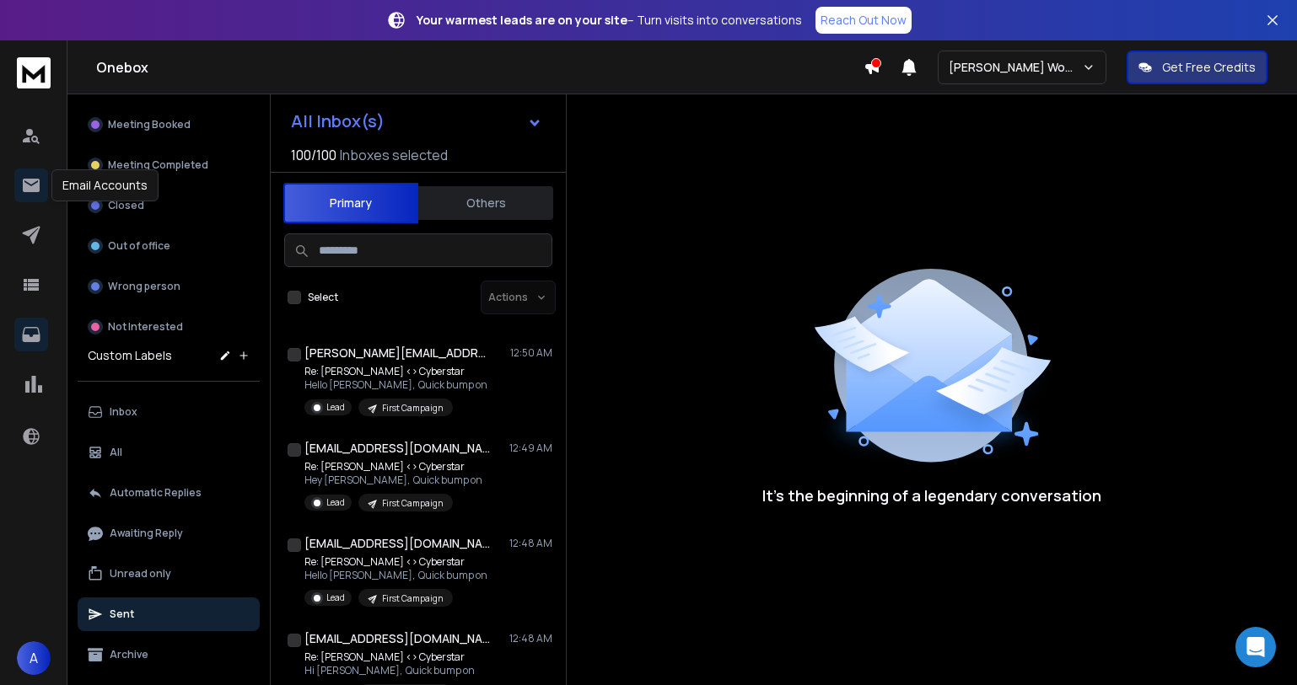
click at [36, 182] on icon at bounding box center [31, 185] width 20 height 20
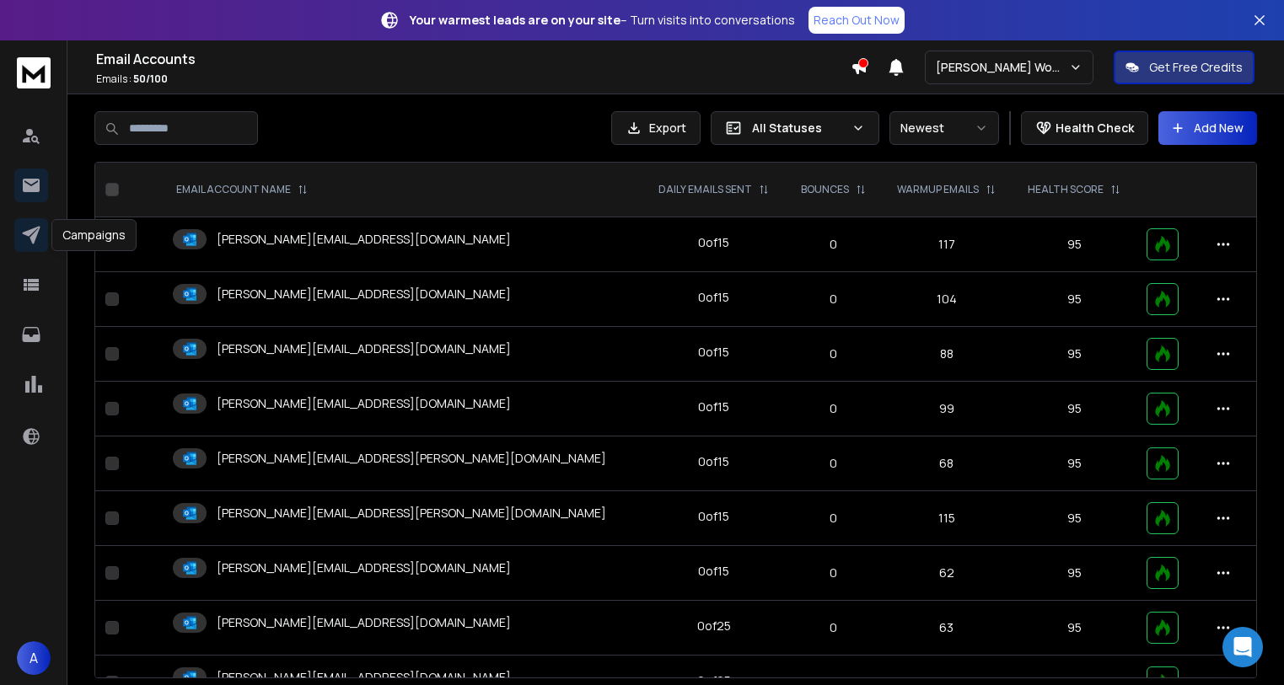
click at [32, 230] on icon at bounding box center [31, 235] width 18 height 18
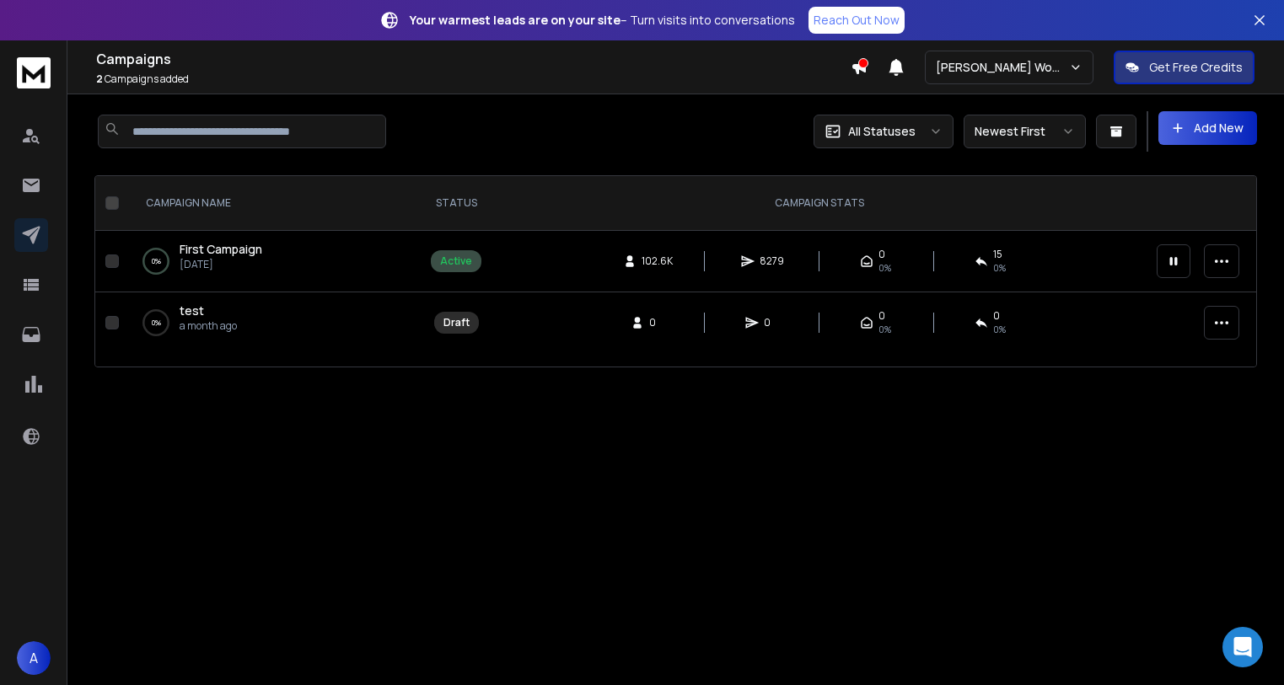
click at [1222, 266] on icon "button" at bounding box center [1221, 261] width 17 height 17
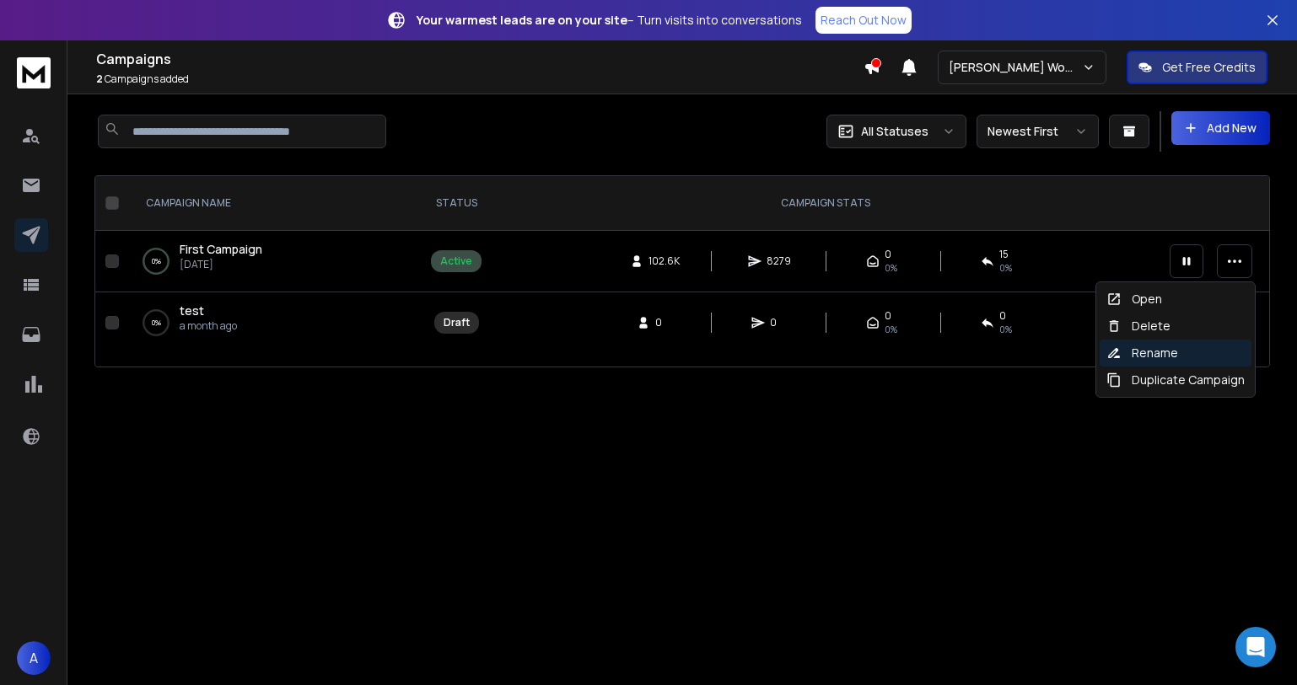
click at [352, 415] on div "Campaigns 2 Campaigns Added All Statuses Newest First Add New CAMPAIGN NAME STA…" at bounding box center [681, 453] width 1175 height 685
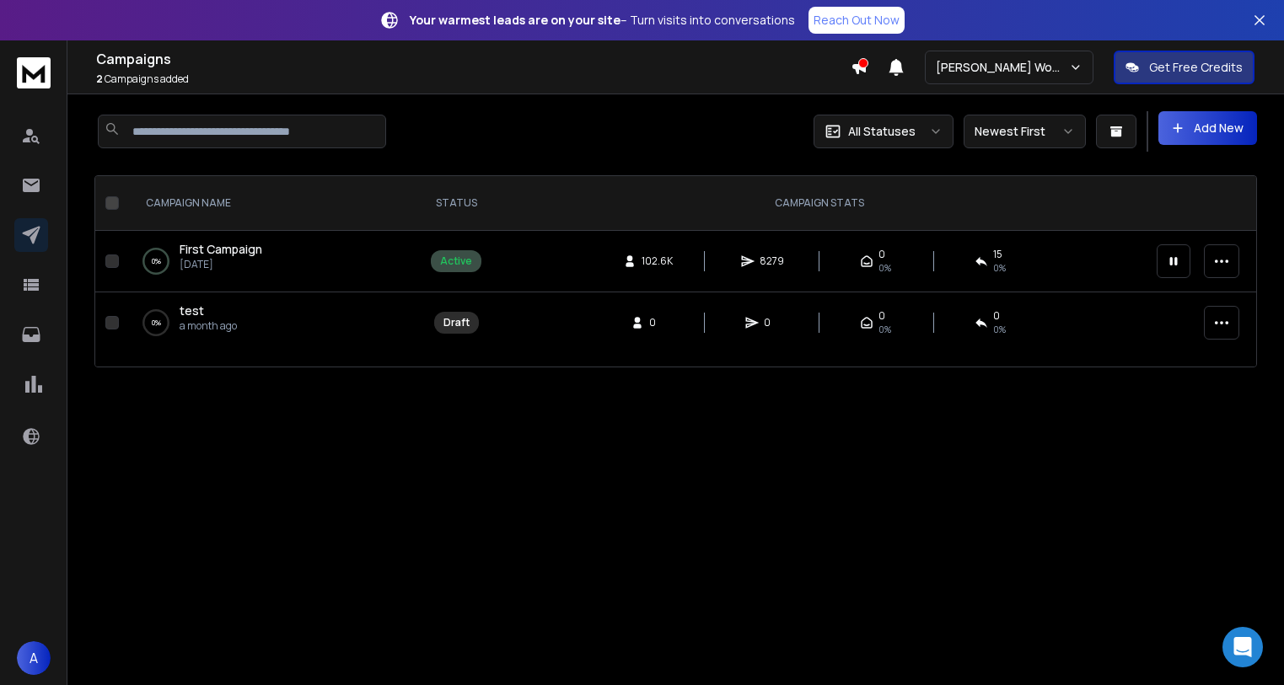
click at [1228, 325] on icon "button" at bounding box center [1221, 322] width 17 height 17
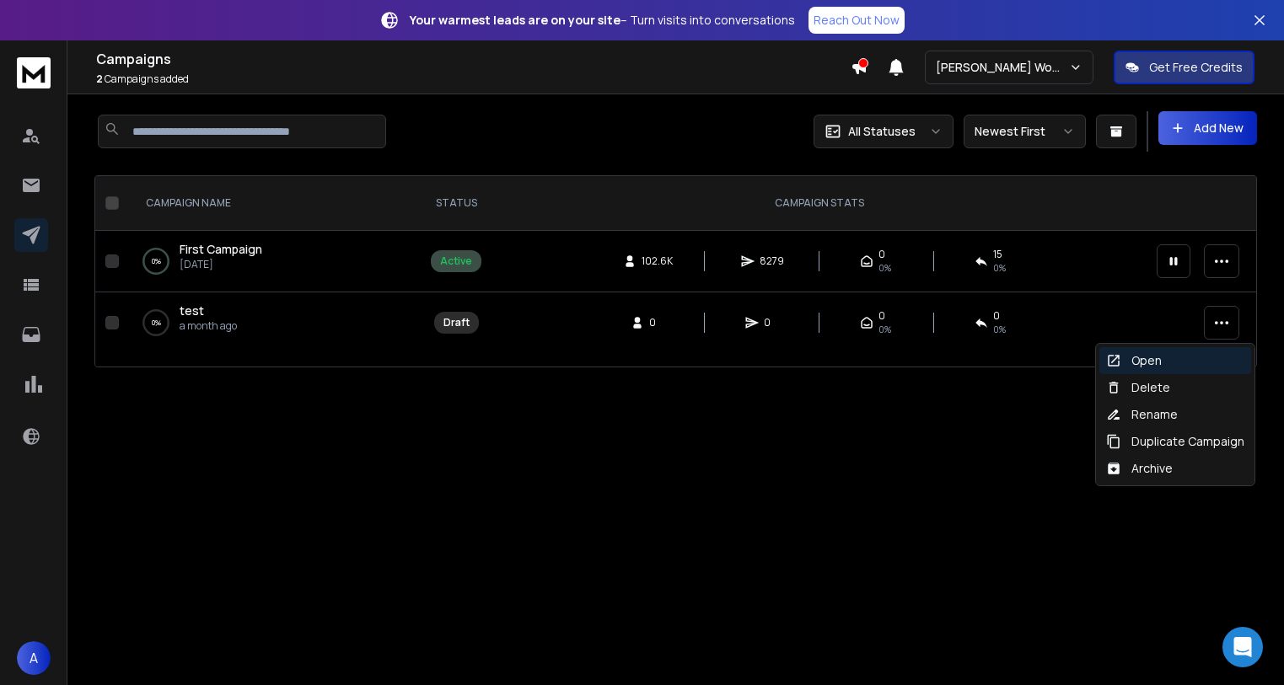
click at [211, 255] on span "First Campaign" at bounding box center [221, 249] width 83 height 16
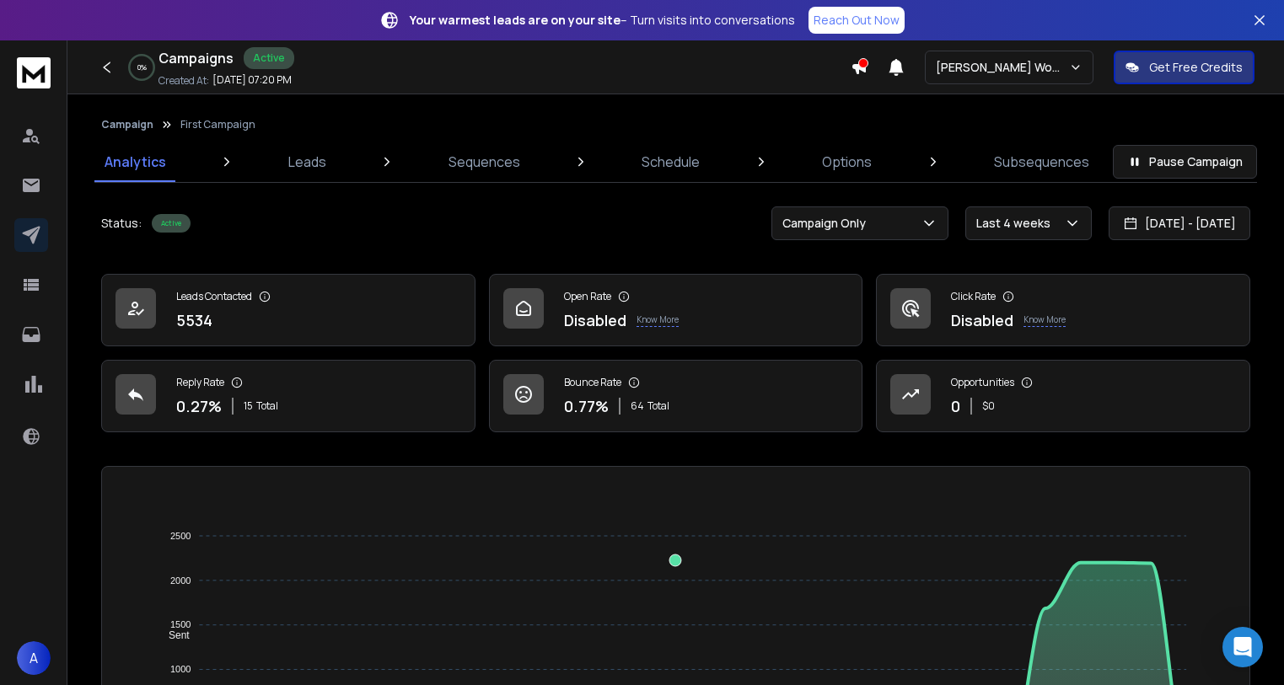
click at [768, 95] on div "0 % Campaigns Active Created At: Sep 08, 2025, 07:20 PM Henry's Workspace Get F…" at bounding box center [642, 603] width 1284 height 1126
click at [509, 158] on p "Sequences" at bounding box center [485, 162] width 72 height 20
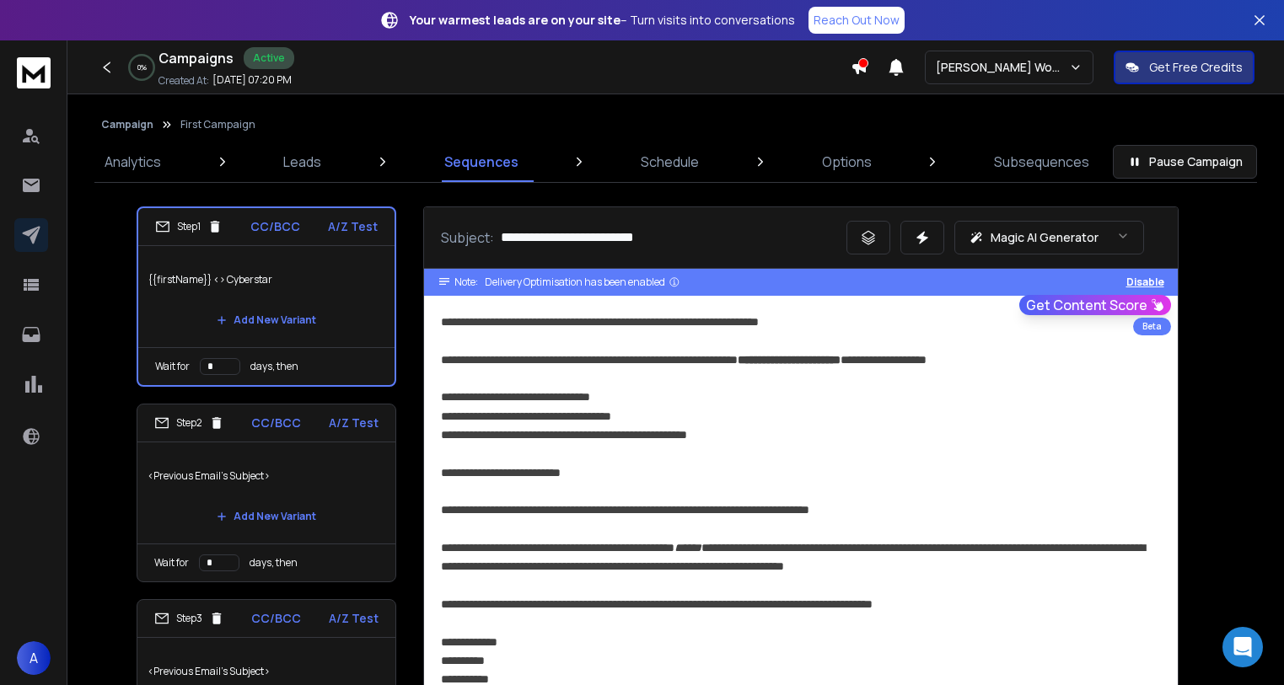
click at [872, 194] on div "**********" at bounding box center [675, 437] width 1163 height 652
click at [698, 156] on p "Schedule" at bounding box center [670, 162] width 58 height 20
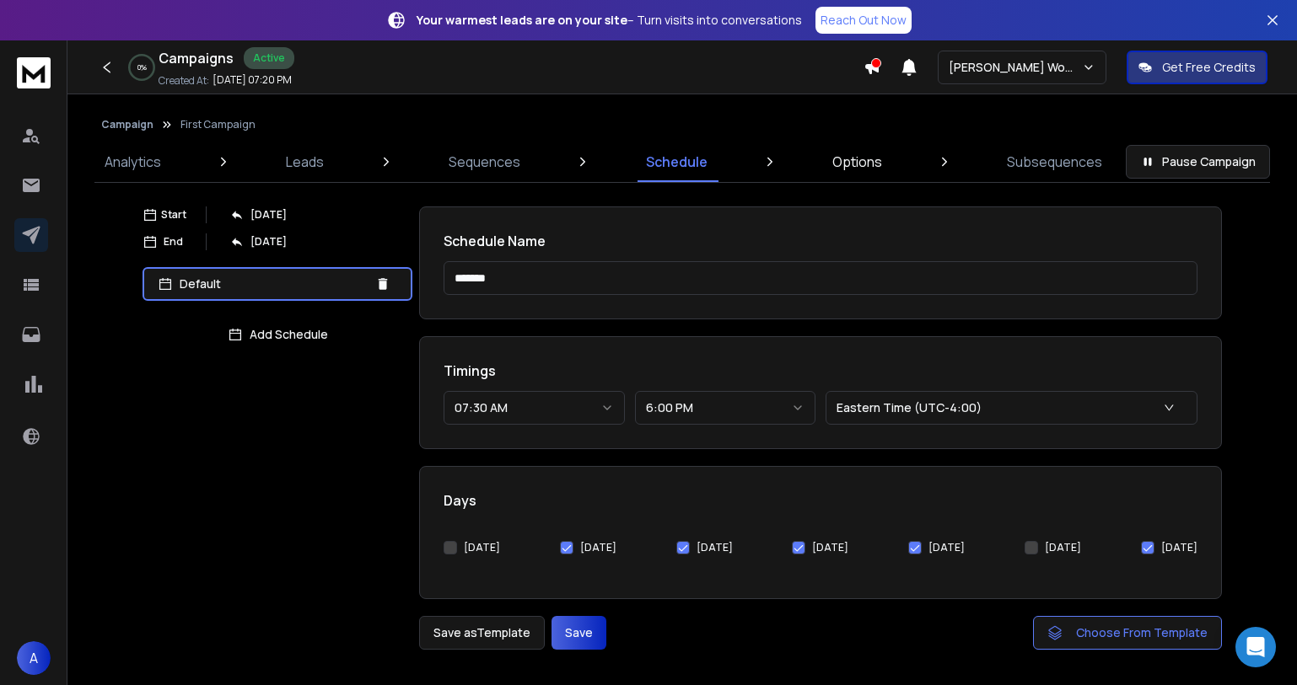
click at [859, 169] on p "Options" at bounding box center [857, 162] width 50 height 20
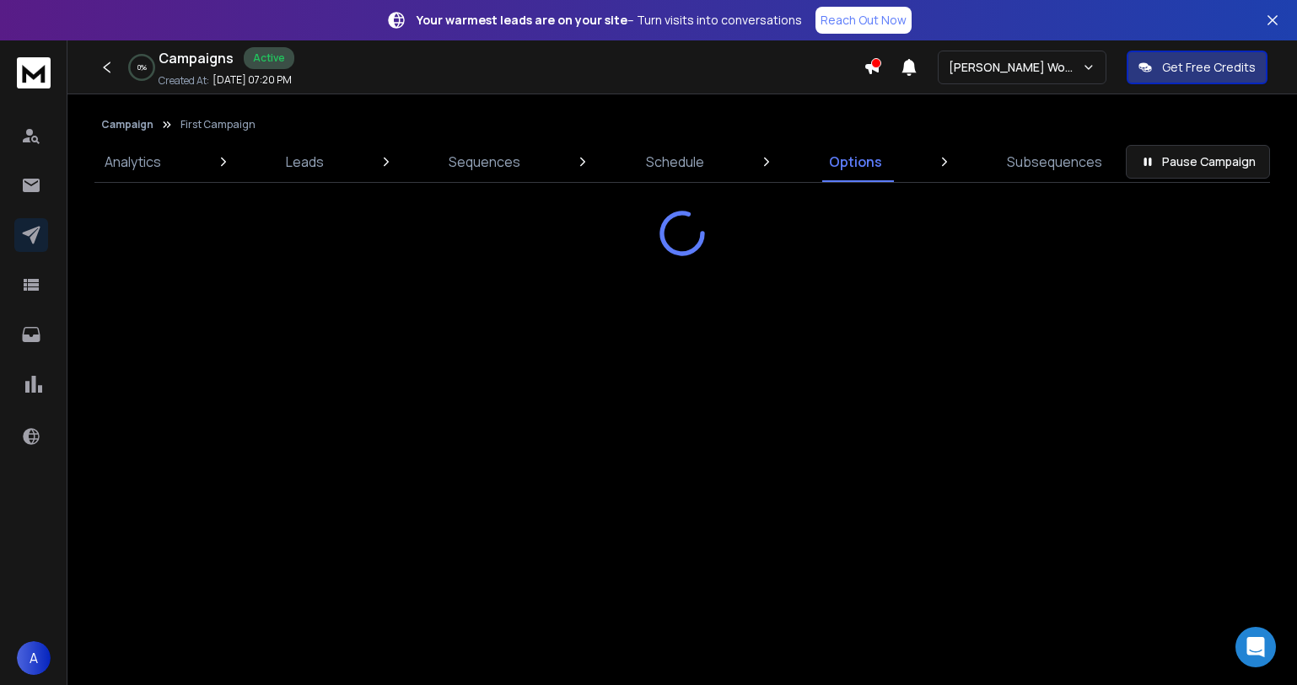
select select "**********"
select select "*"
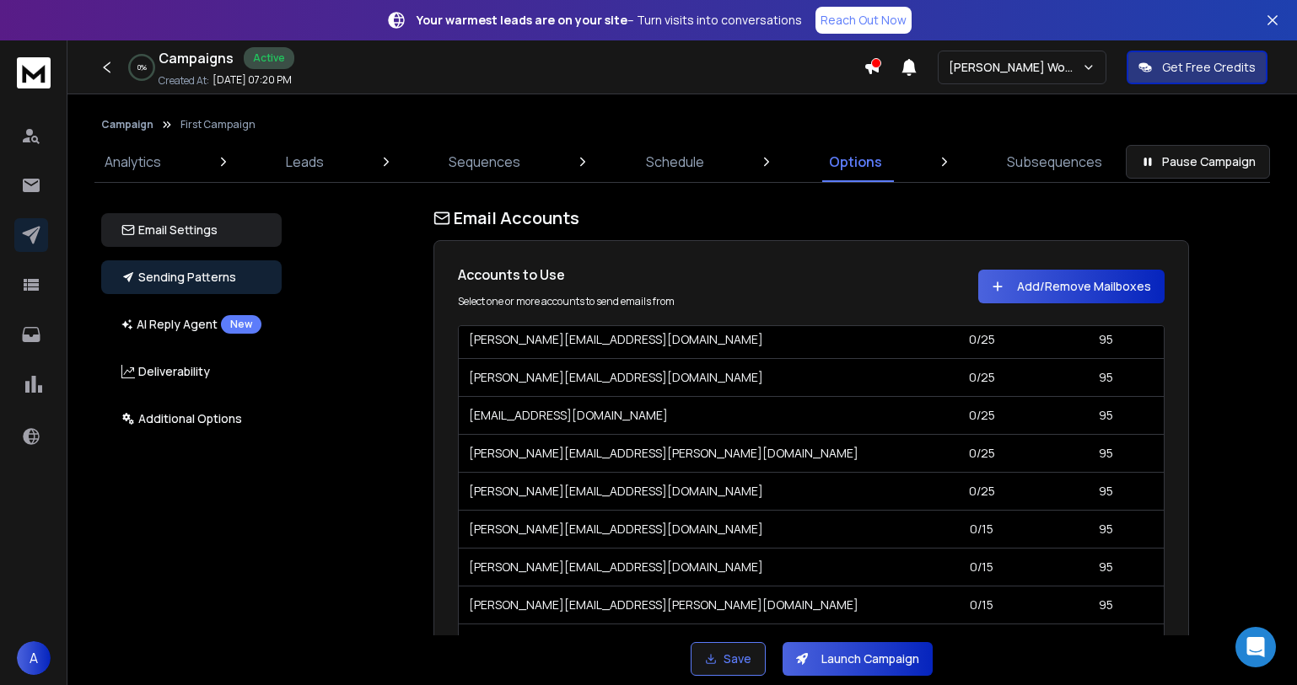
click at [210, 282] on p "Sending Patterns" at bounding box center [178, 277] width 115 height 17
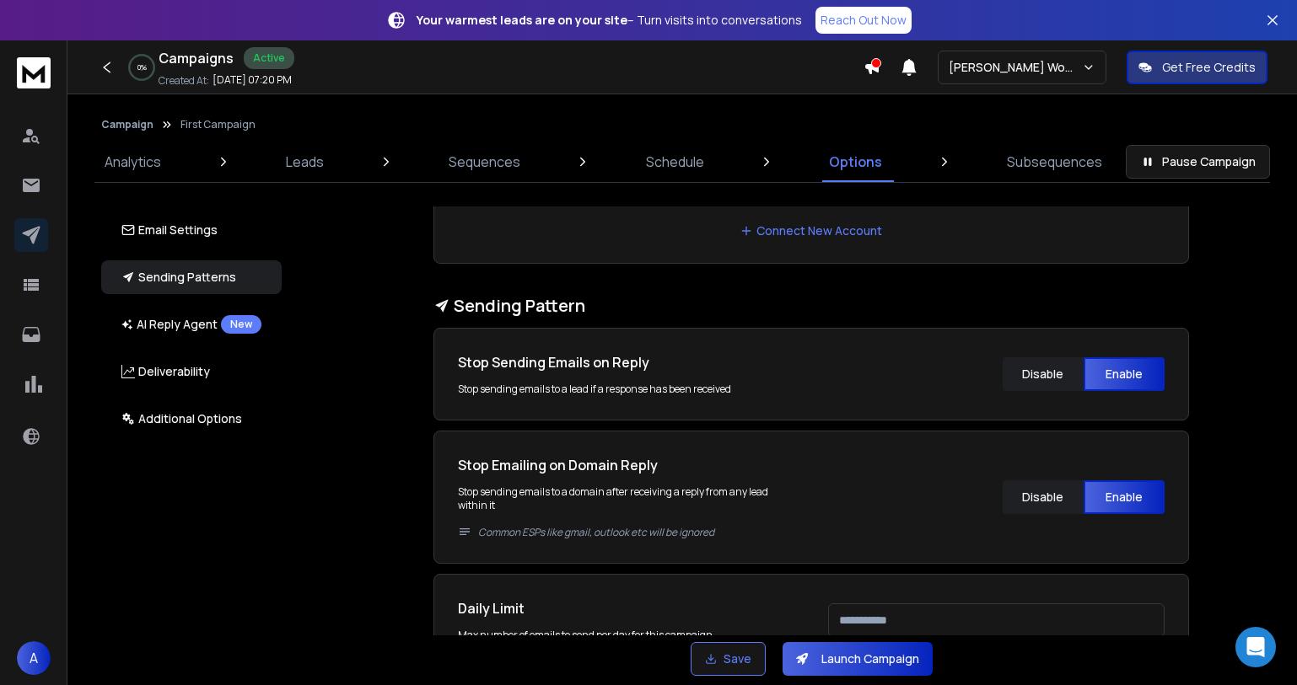
scroll to position [545, 0]
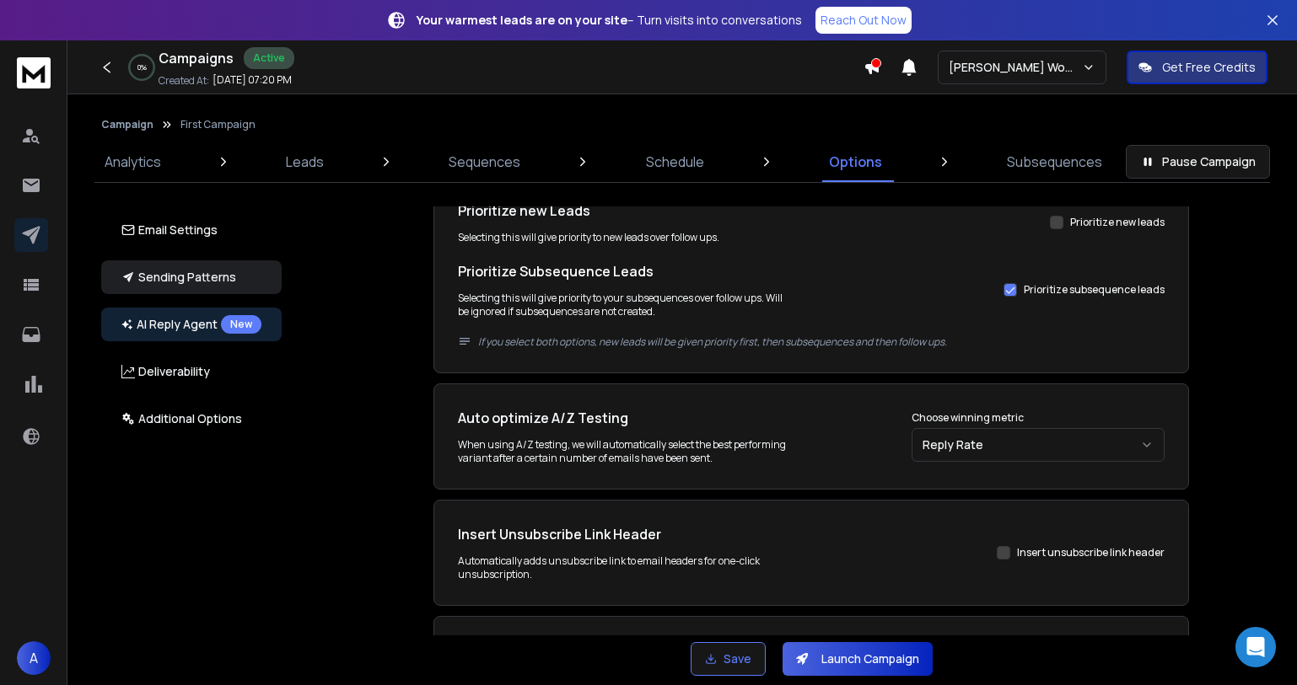
click at [175, 330] on p "AI Reply Agent New" at bounding box center [191, 324] width 140 height 19
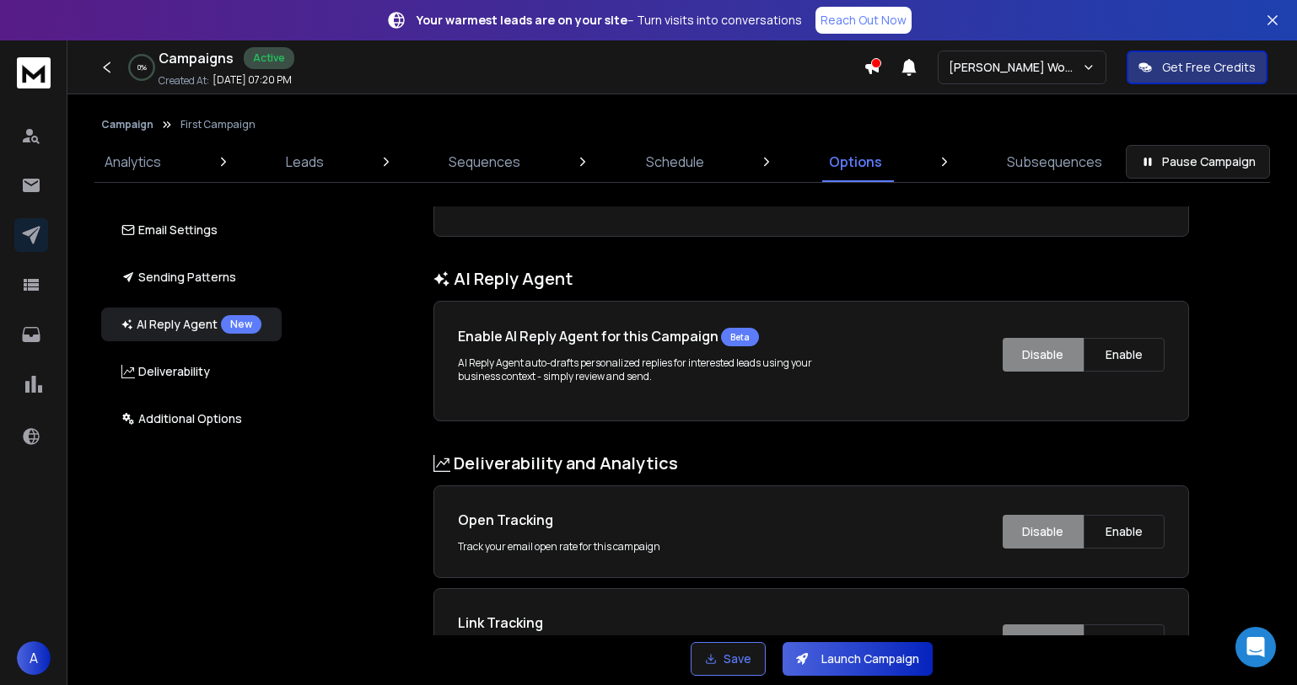
scroll to position [1695, 0]
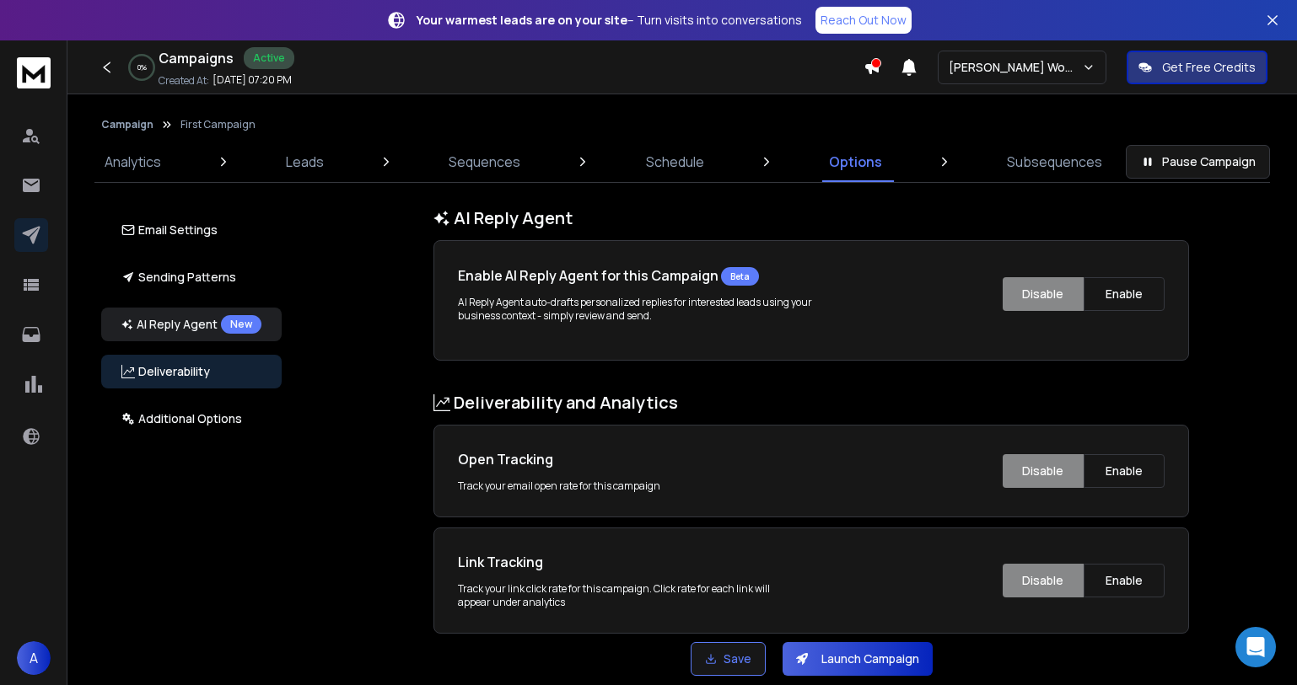
click at [163, 378] on p "Deliverability" at bounding box center [165, 371] width 89 height 17
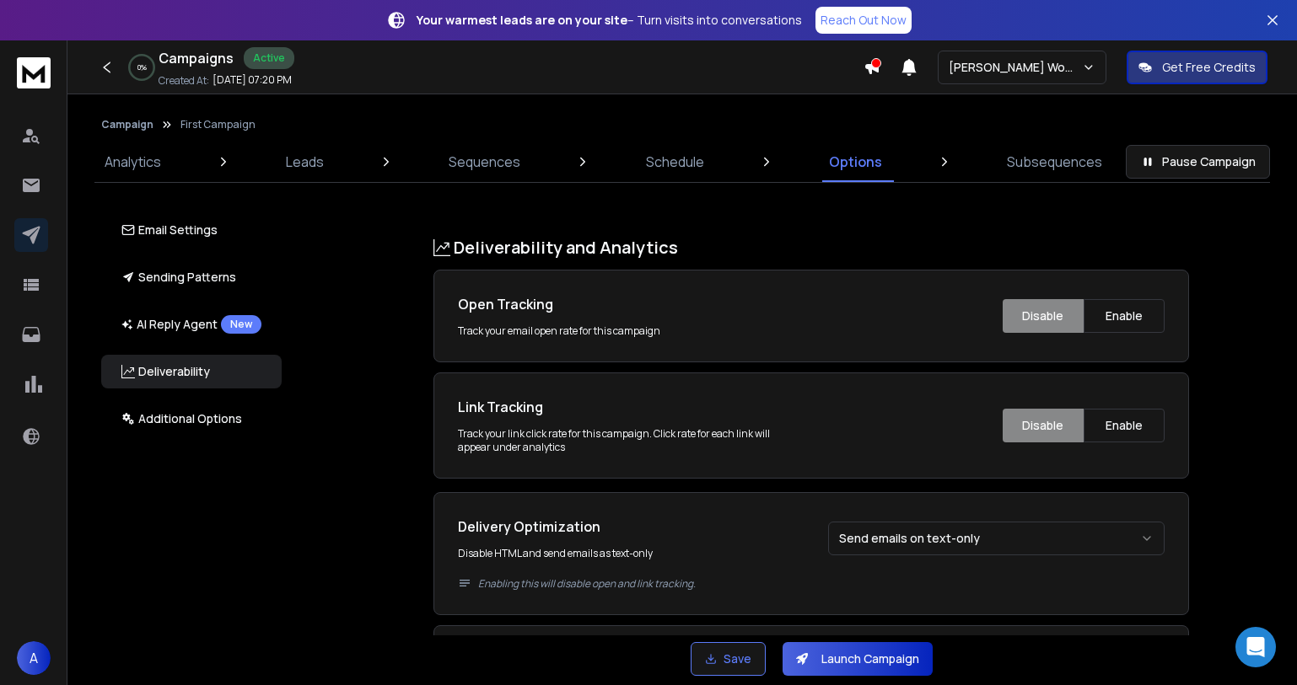
scroll to position [1879, 0]
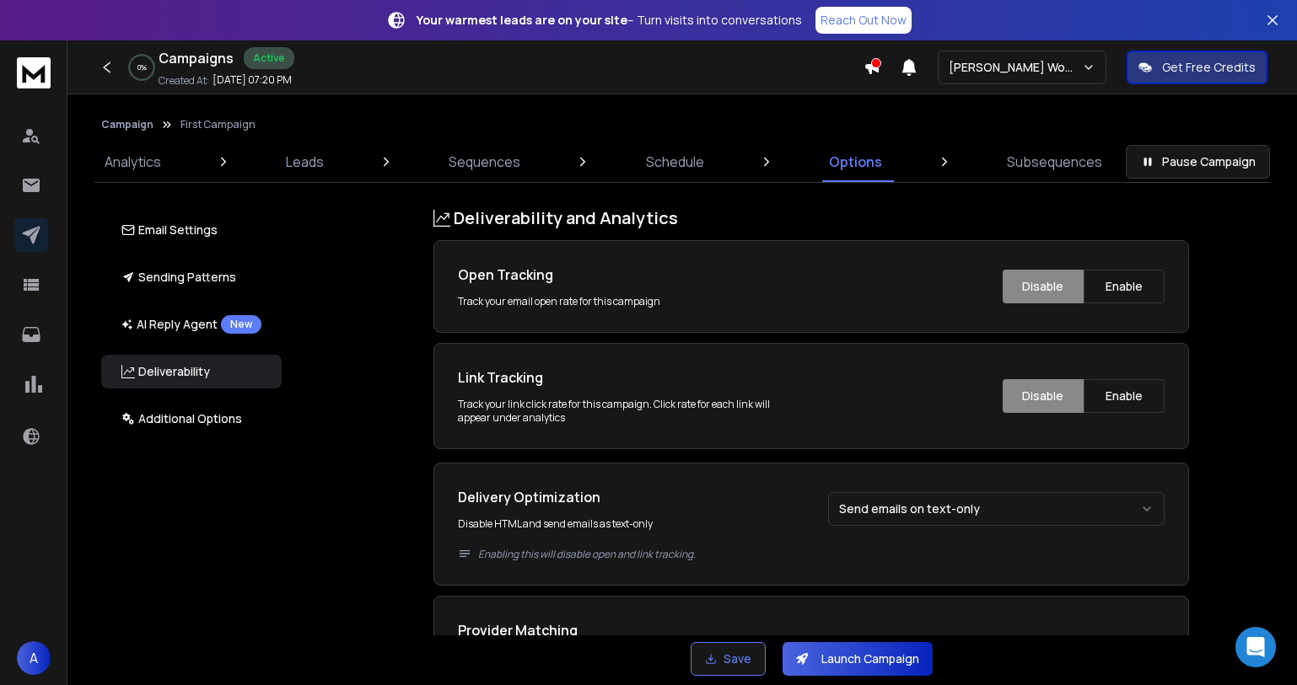
click at [1104, 519] on button "Send emails on text-only" at bounding box center [996, 509] width 336 height 34
click at [1177, 491] on div "**********" at bounding box center [810, 524] width 755 height 123
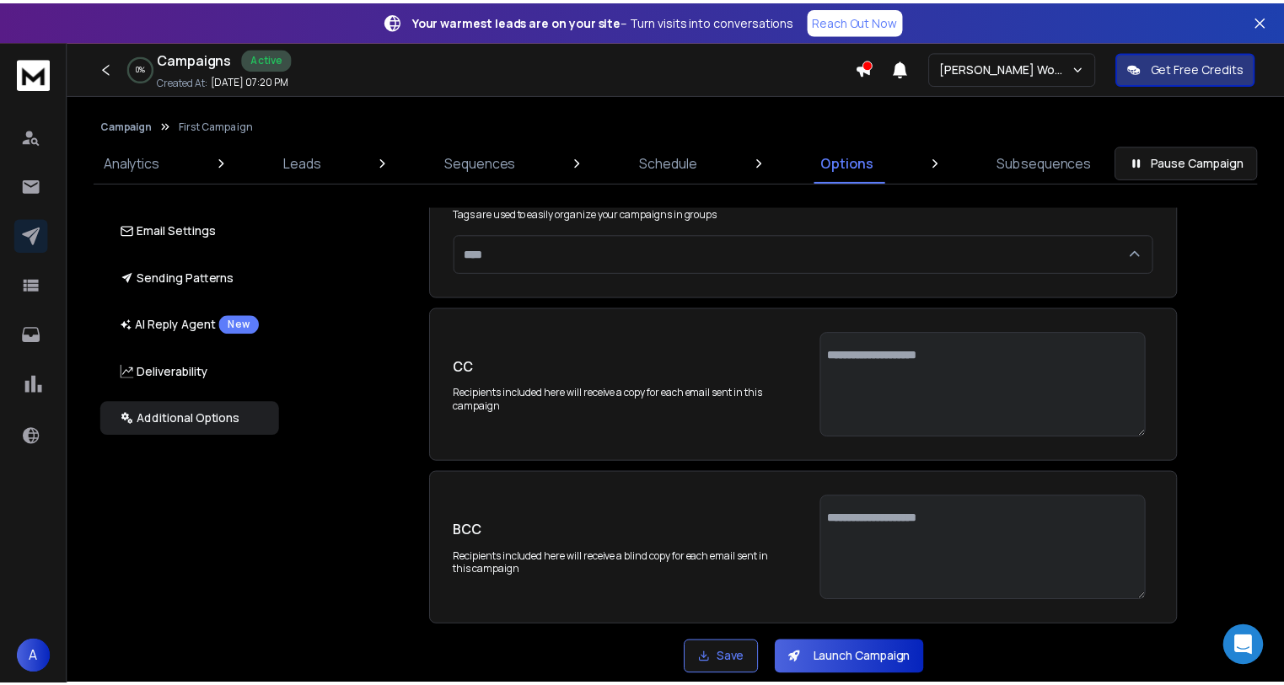
scroll to position [3482, 0]
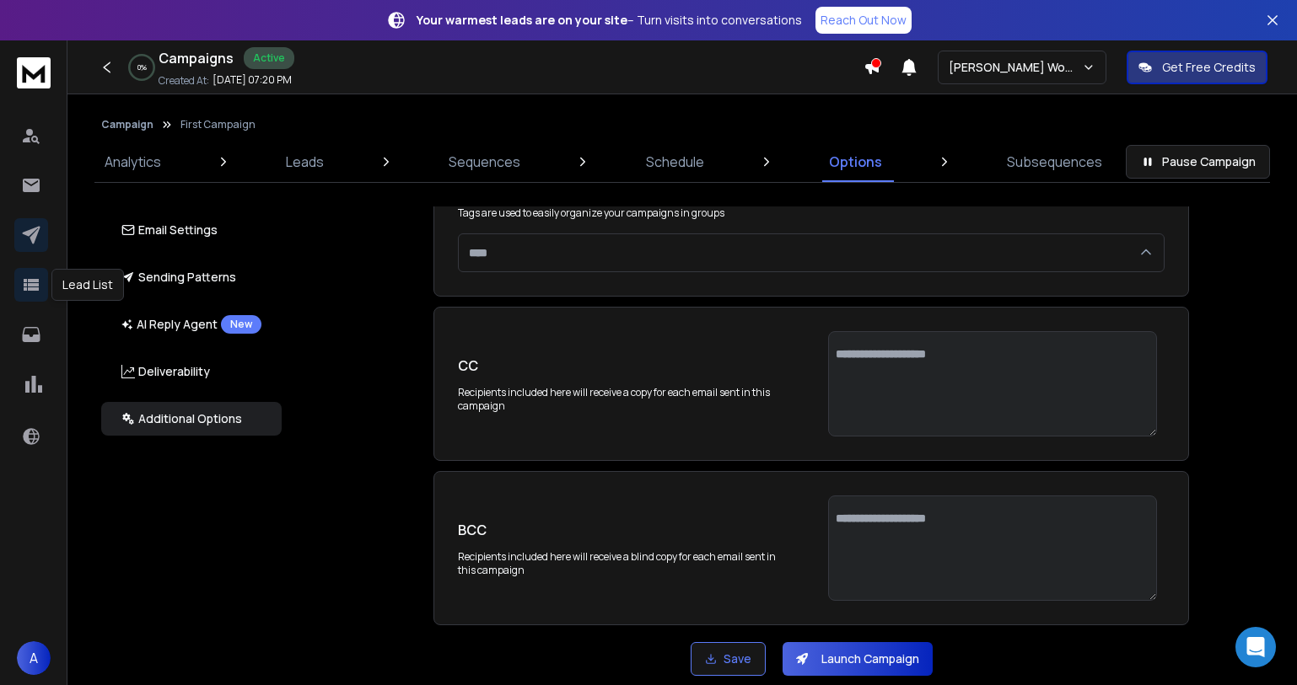
click at [37, 284] on icon at bounding box center [31, 285] width 15 height 12
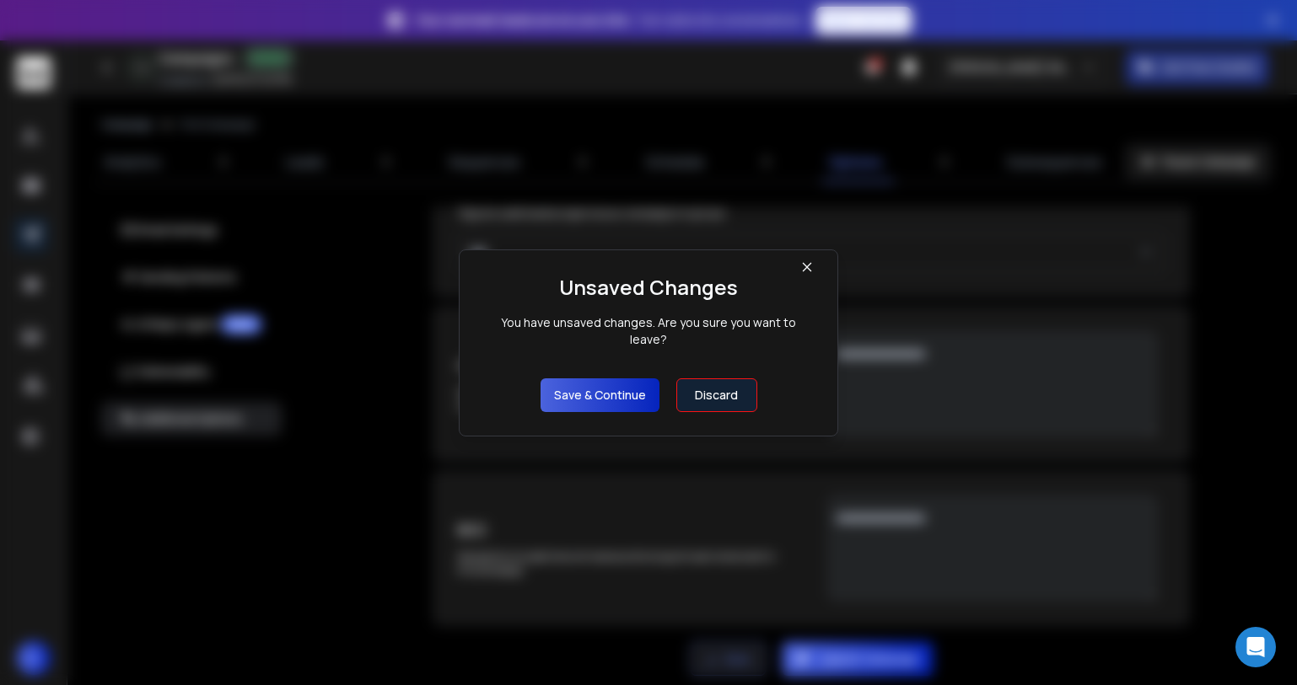
click at [715, 382] on button "Discard" at bounding box center [716, 396] width 81 height 34
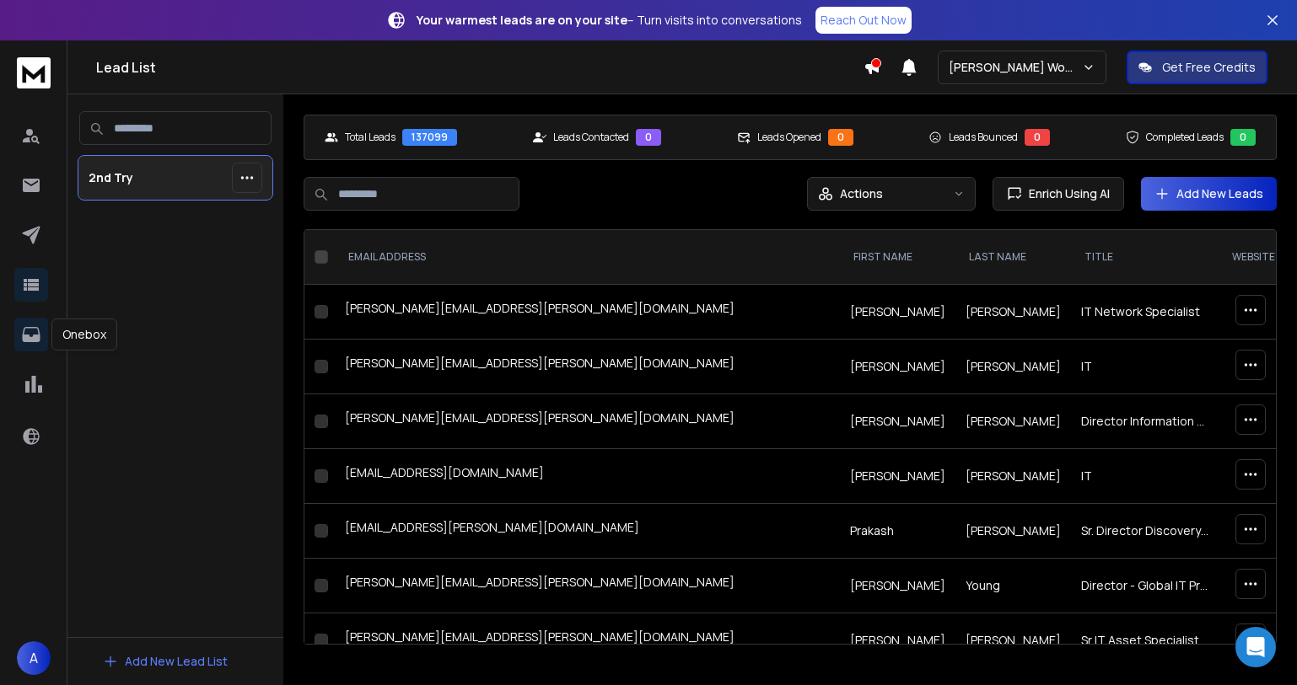
click at [41, 323] on link at bounding box center [31, 335] width 34 height 34
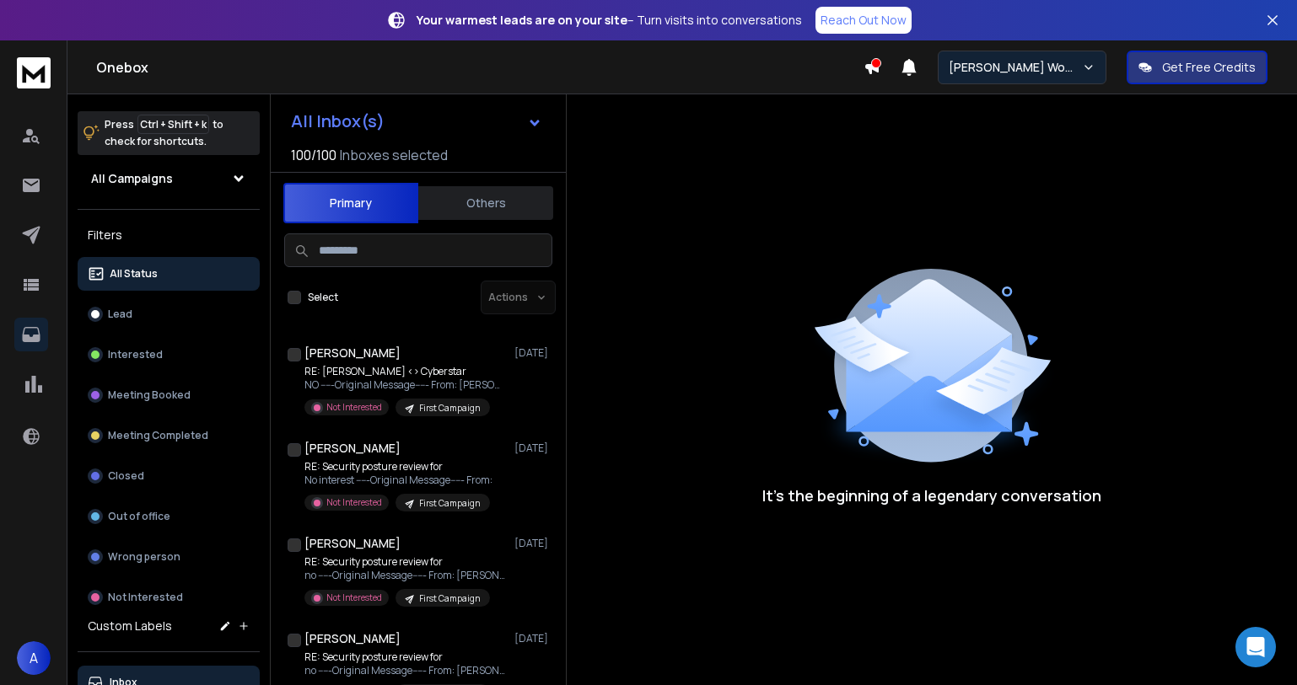
click at [1054, 67] on p "[PERSON_NAME] Workspace" at bounding box center [1014, 67] width 133 height 17
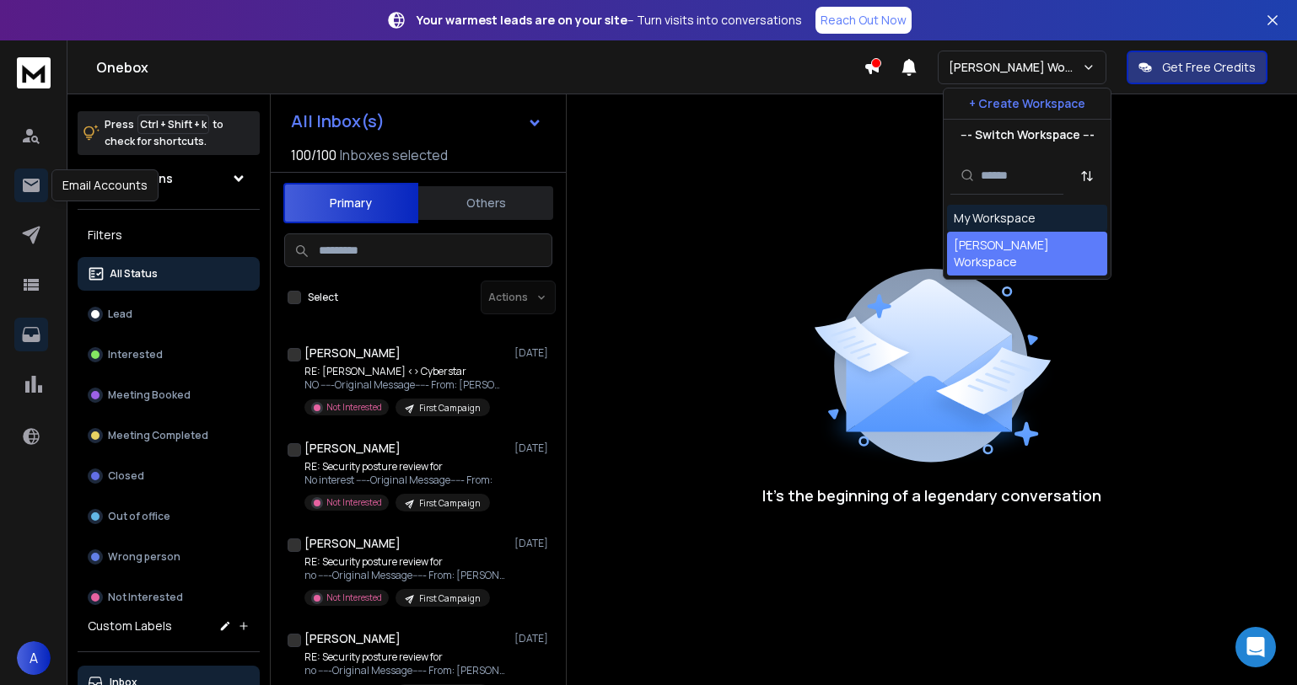
click at [41, 194] on link at bounding box center [31, 186] width 34 height 34
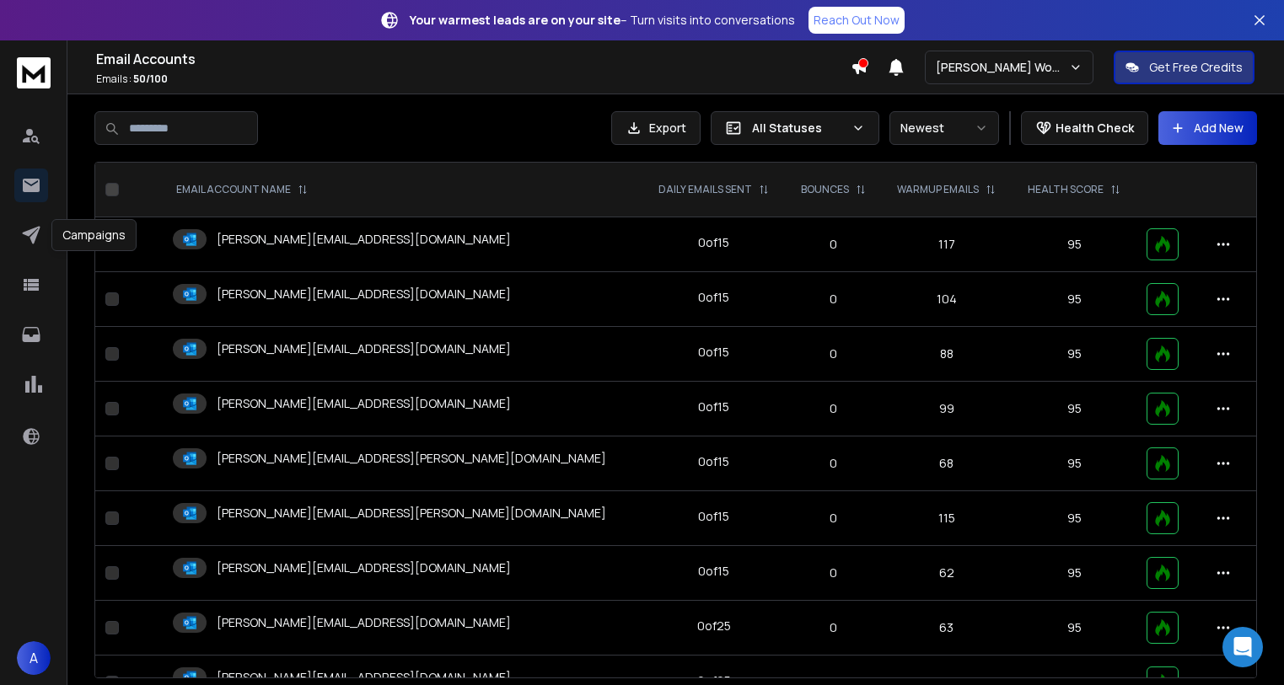
click at [11, 229] on div "A" at bounding box center [33, 366] width 67 height 652
click at [19, 230] on link at bounding box center [31, 235] width 34 height 34
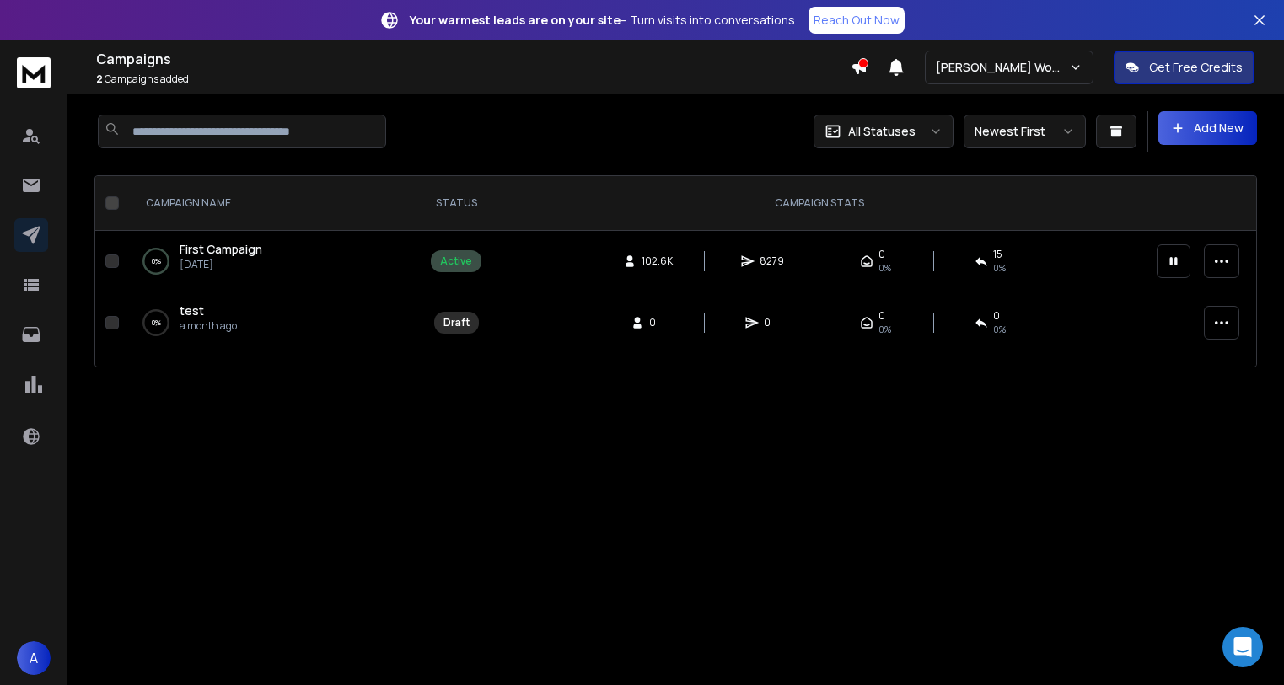
click at [1222, 253] on icon "button" at bounding box center [1221, 261] width 17 height 17
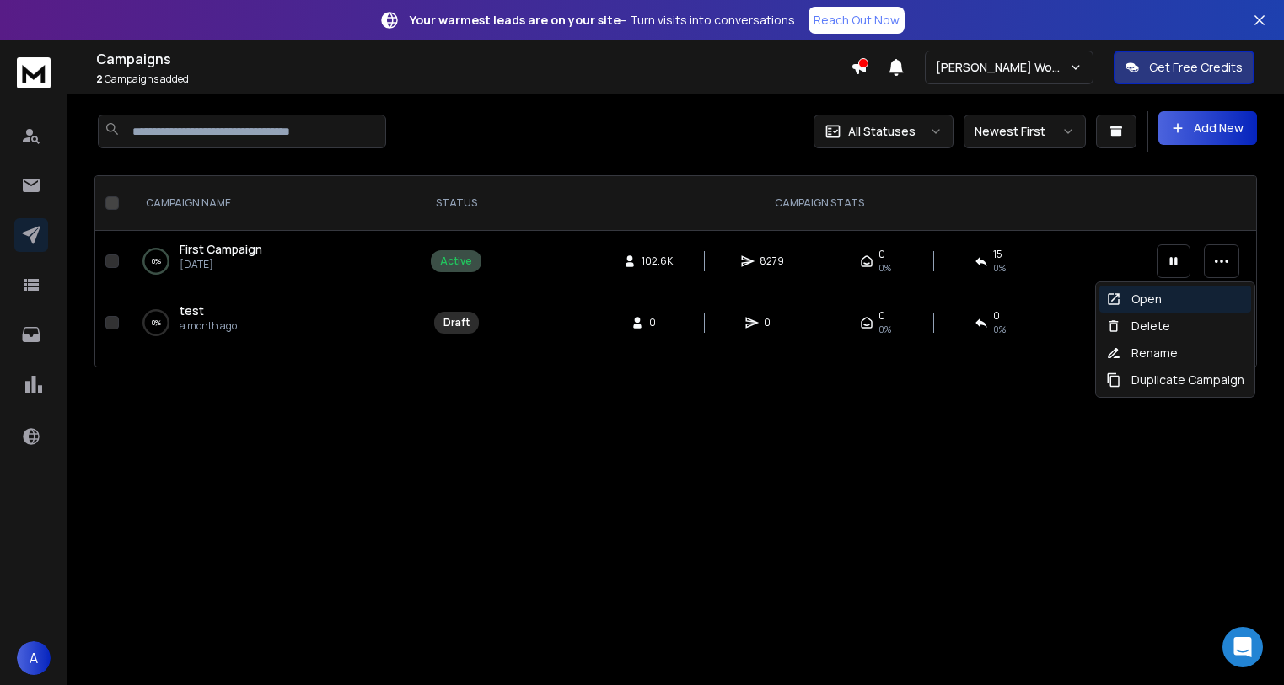
click at [861, 414] on div "Campaigns 2 Campaigns Added All Statuses Newest First Add New CAMPAIGN NAME STA…" at bounding box center [675, 453] width 1163 height 685
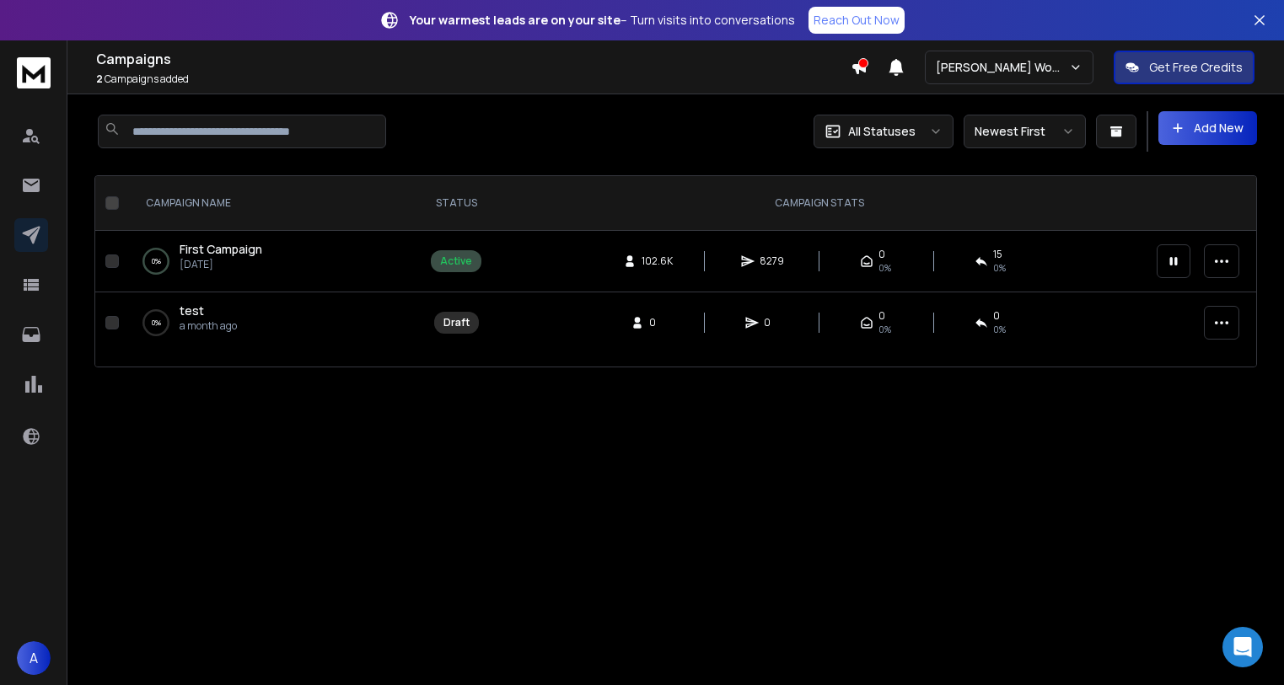
click at [208, 318] on h1 "test" at bounding box center [208, 311] width 57 height 17
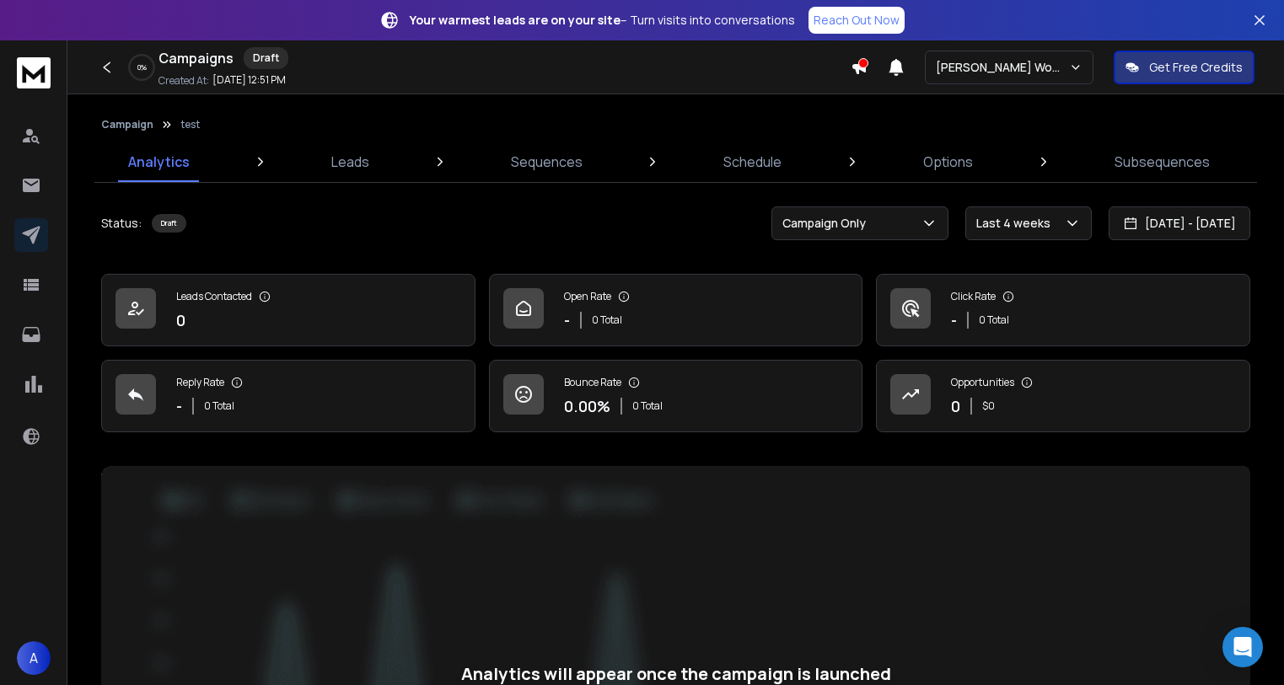
click at [398, 173] on div "Analytics Leads Sequences Schedule Options Subsequences" at bounding box center [668, 162] width 1149 height 40
click at [387, 160] on div "Analytics Leads Sequences Schedule Options Subsequences" at bounding box center [668, 162] width 1149 height 40
click at [366, 161] on p "Leads" at bounding box center [350, 162] width 38 height 20
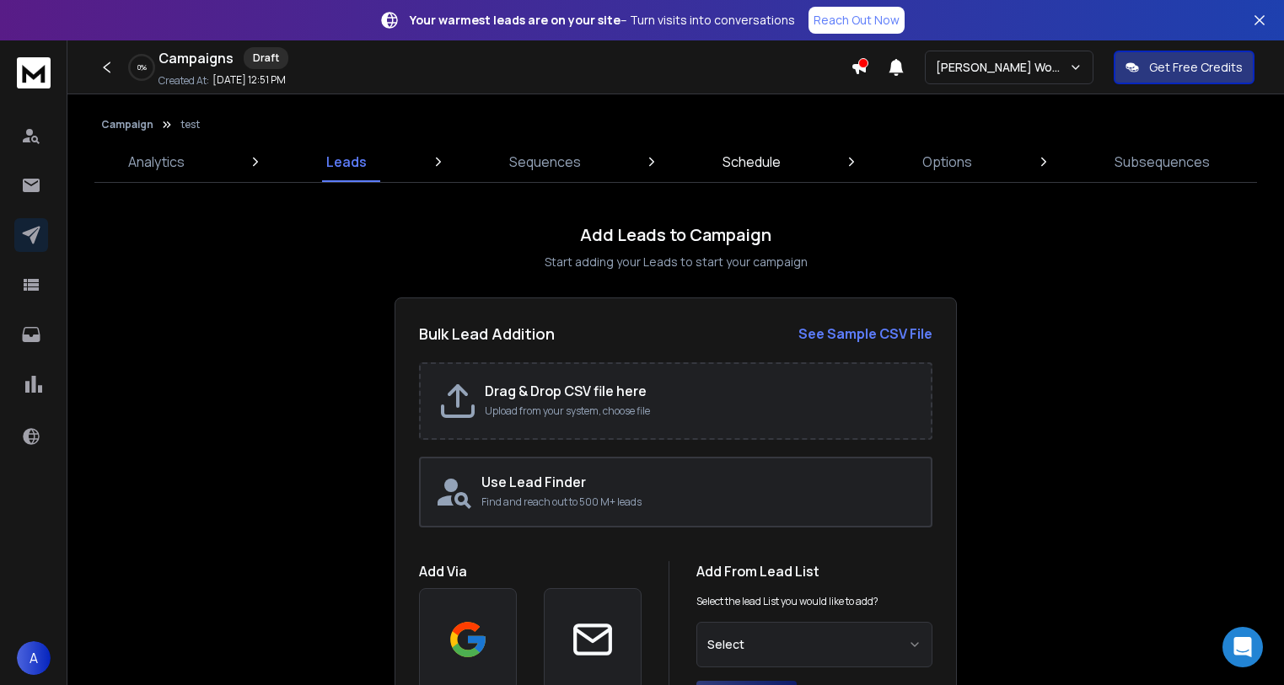
click at [752, 155] on p "Schedule" at bounding box center [752, 162] width 58 height 20
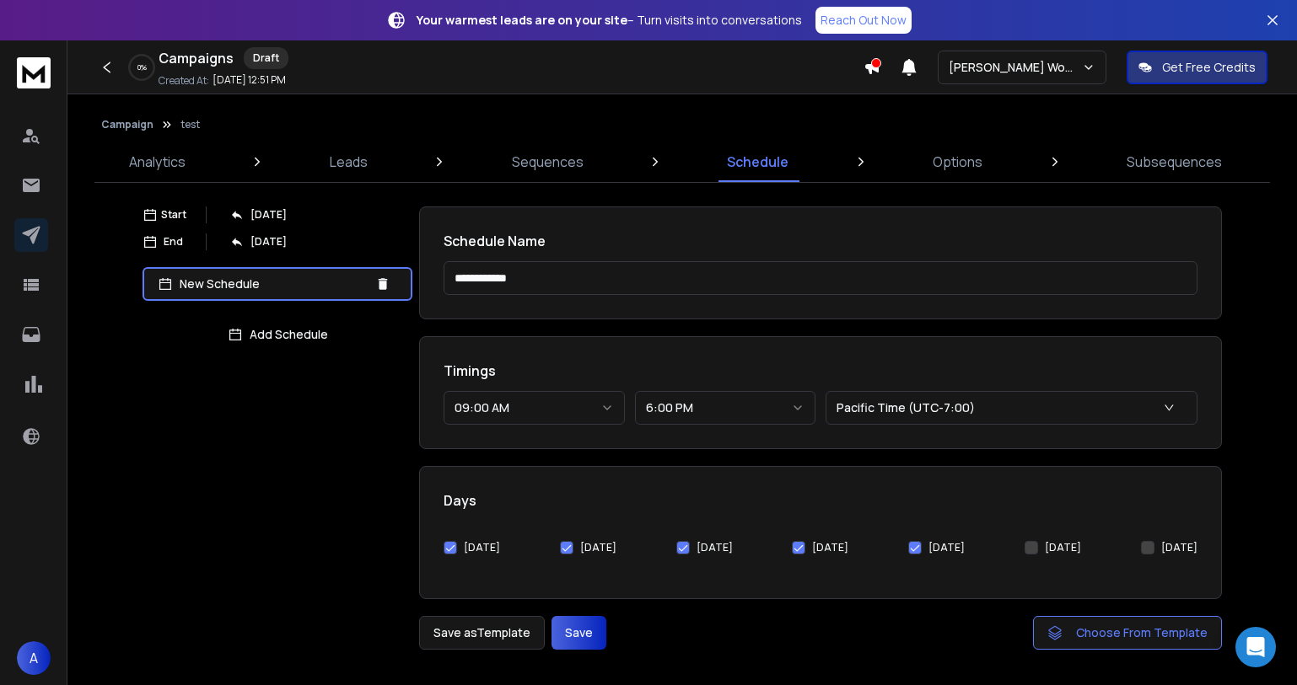
click at [1233, 107] on div "**********" at bounding box center [681, 383] width 1229 height 579
click at [22, 218] on link at bounding box center [31, 235] width 34 height 34
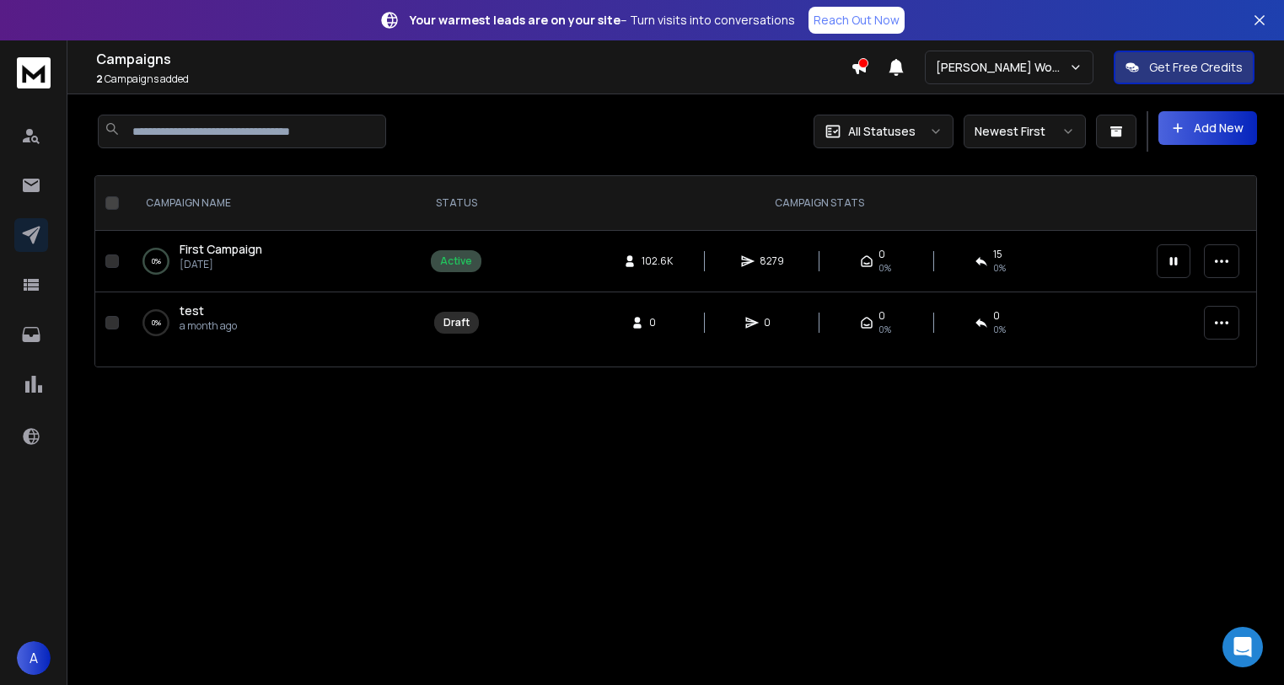
click at [277, 261] on div "0 % First Campaign 5 days ago" at bounding box center [272, 261] width 261 height 40
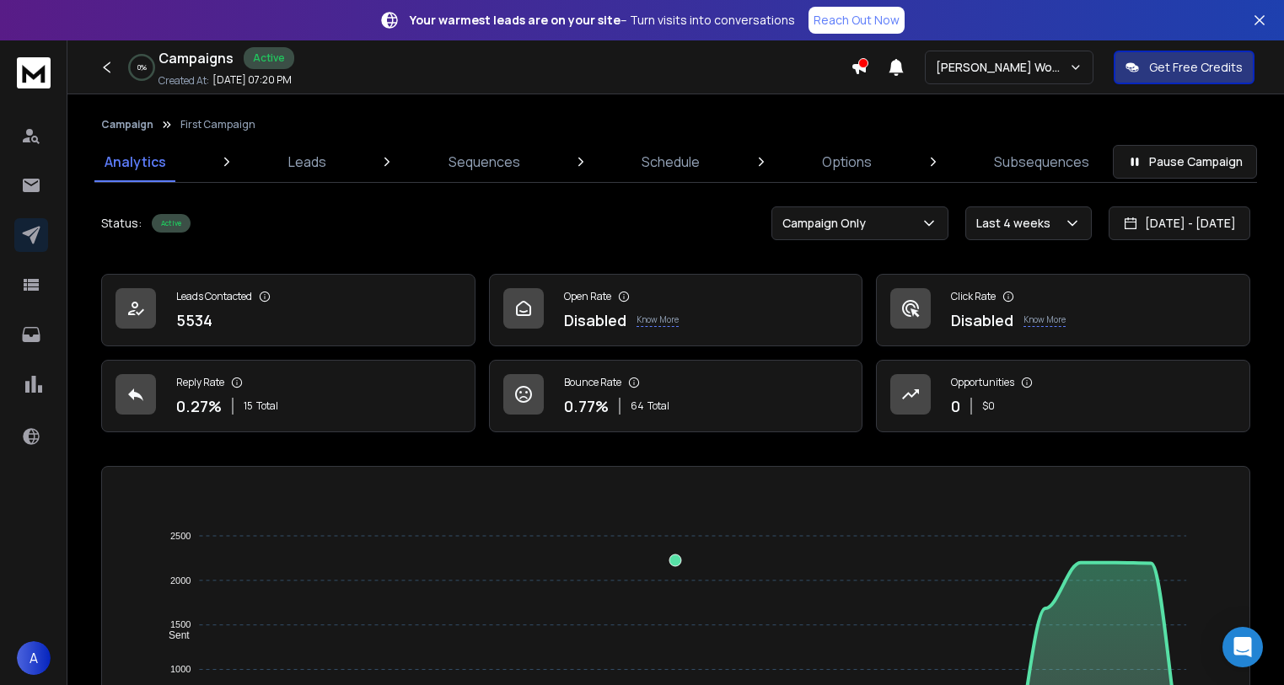
click at [633, 87] on div "0 % Campaigns Active Created At: Sep 08, 2025, 07:20 PM Henry's Workspace Get F…" at bounding box center [642, 67] width 1284 height 54
click at [808, 72] on div "0 % Campaigns Active Created At: Sep 08, 2025, 07:20 PM Henry's Workspace Get F…" at bounding box center [642, 67] width 1284 height 54
click at [320, 180] on link "Leads" at bounding box center [307, 162] width 58 height 40
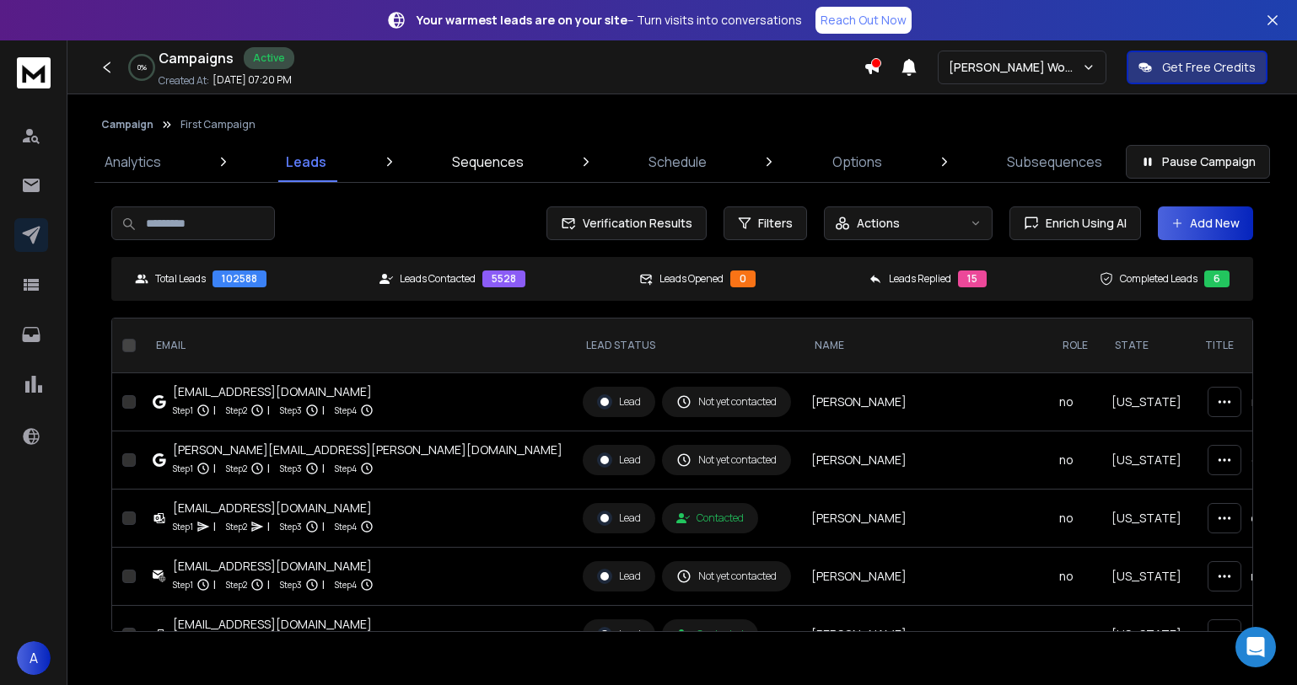
click at [523, 166] on p "Sequences" at bounding box center [488, 162] width 72 height 20
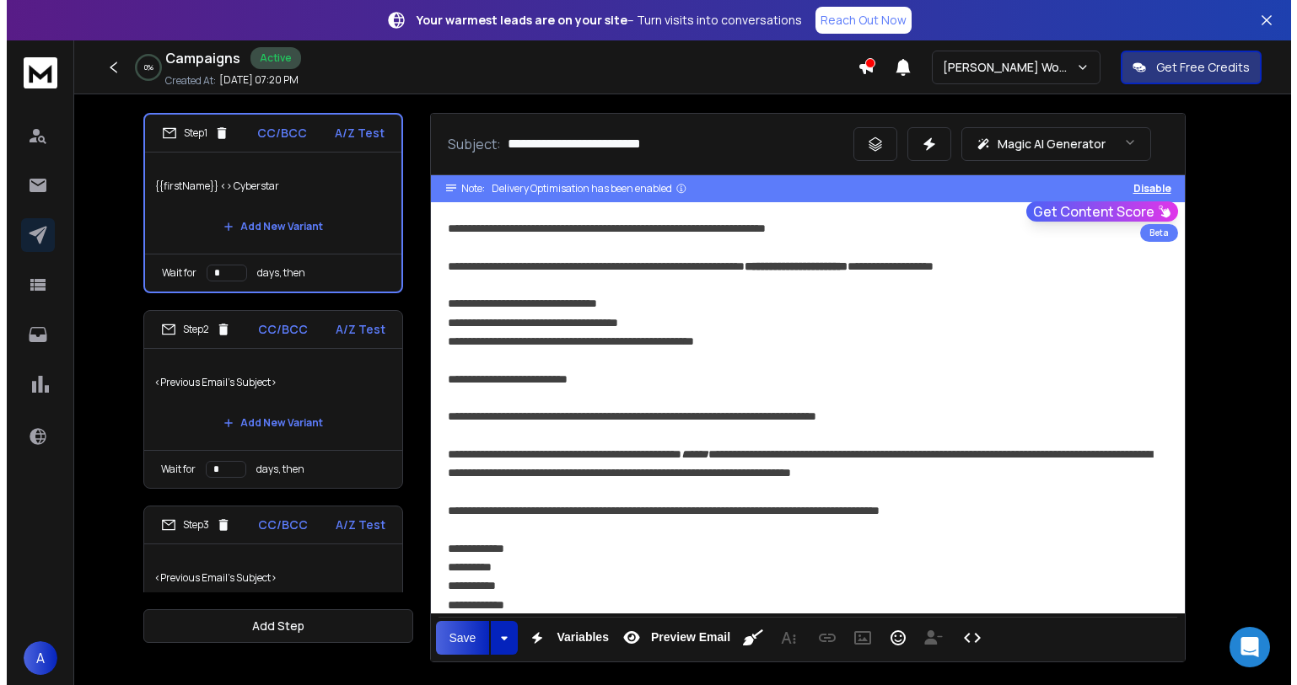
scroll to position [94, 0]
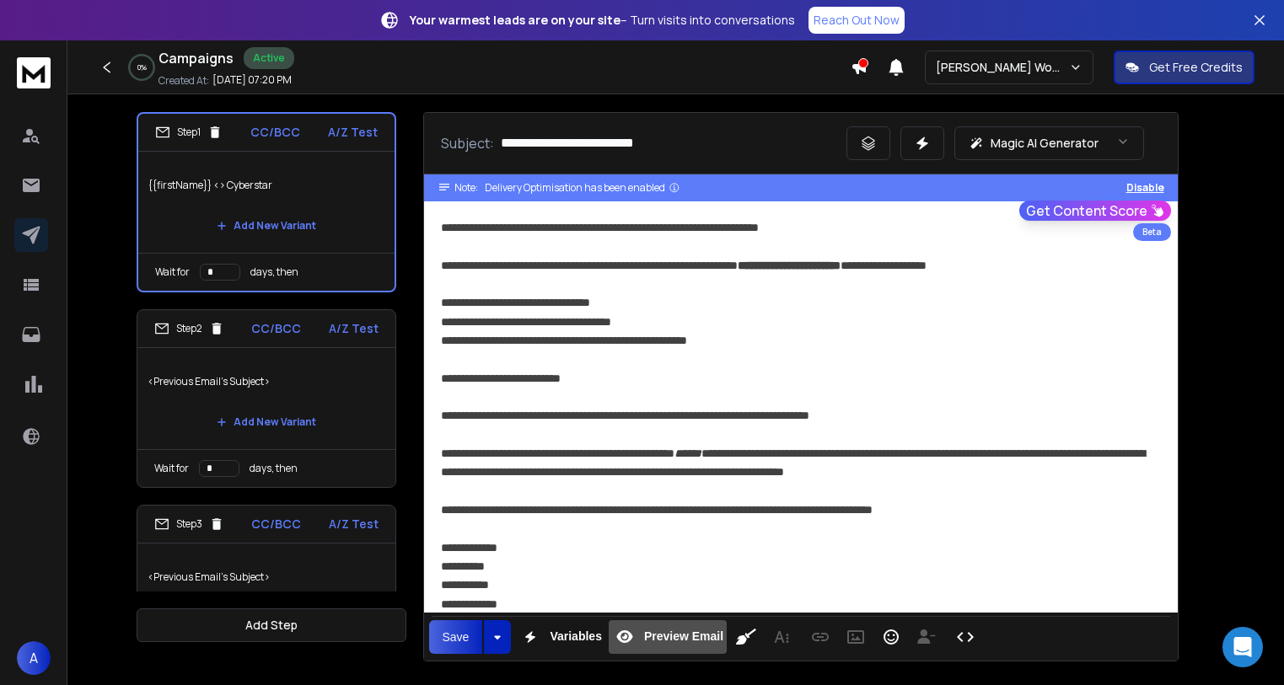
click at [695, 643] on span "Preview Email" at bounding box center [684, 637] width 86 height 14
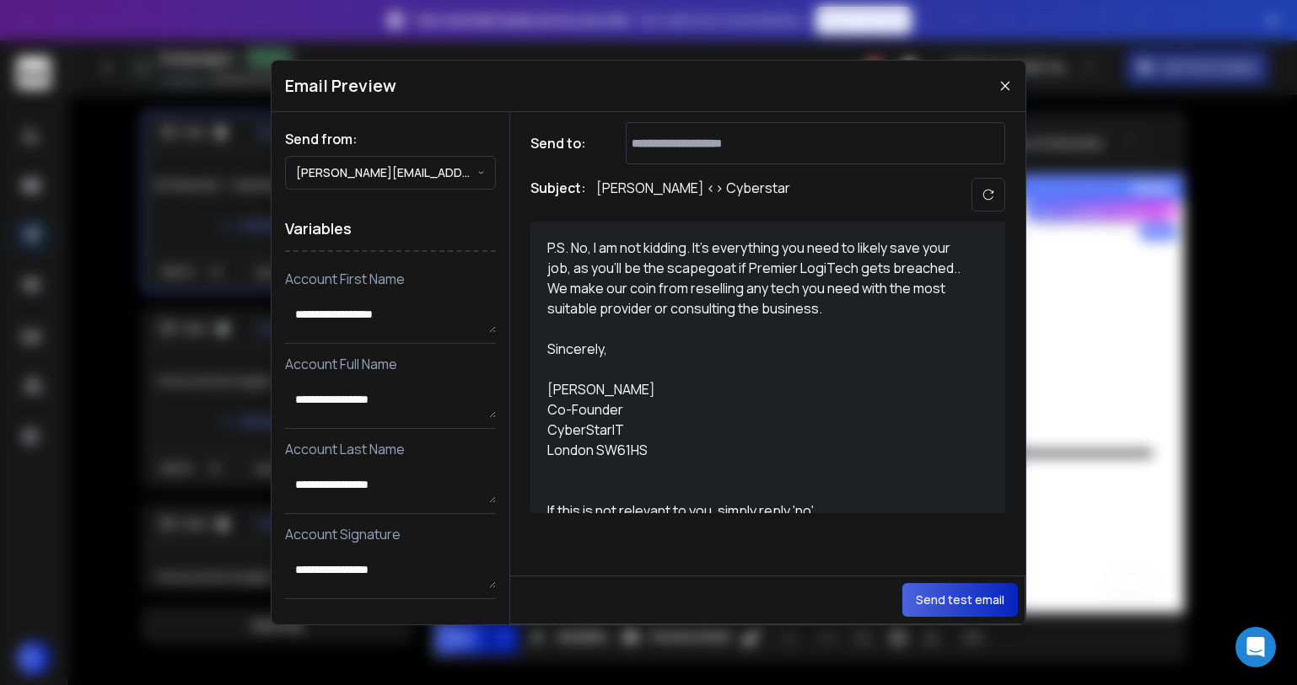
scroll to position [291, 0]
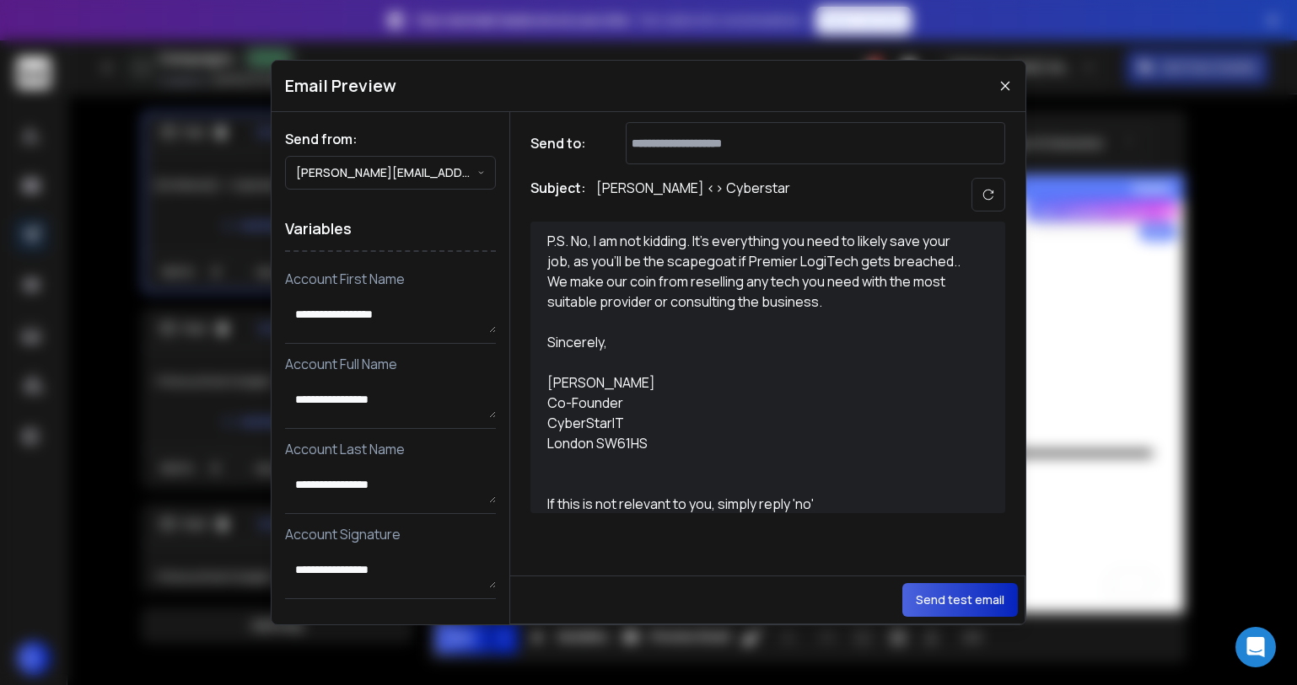
click at [655, 448] on div "Hi there Aaron, We just launched an offering where we're sending out a report o…" at bounding box center [767, 368] width 475 height 293
click at [655, 444] on div "Hi there Aaron, We just launched an offering where we're sending out a report o…" at bounding box center [767, 368] width 475 height 293
drag, startPoint x: 599, startPoint y: 444, endPoint x: 635, endPoint y: 444, distance: 35.4
click at [635, 207] on div "Hi there Aaron, We just launched an offering where we're sending out a report o…" at bounding box center [758, 77] width 422 height 259
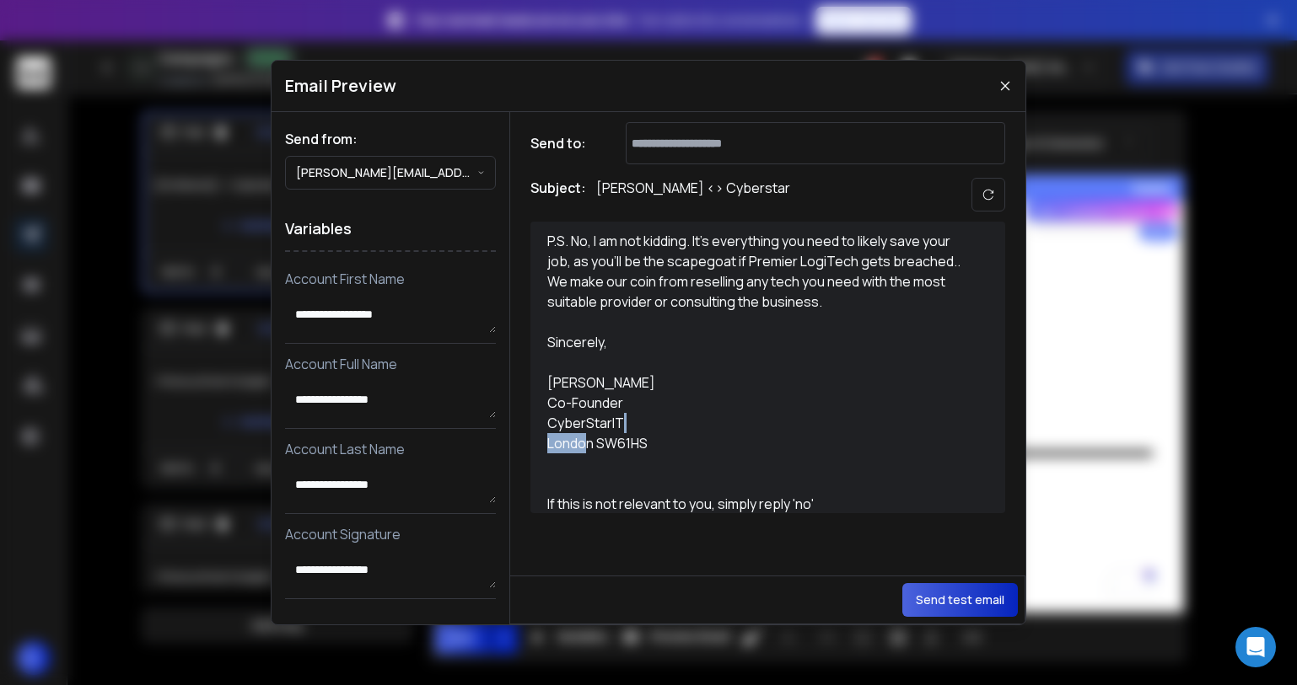
click at [635, 207] on div "Hi there Aaron, We just launched an offering where we're sending out a report o…" at bounding box center [758, 77] width 422 height 259
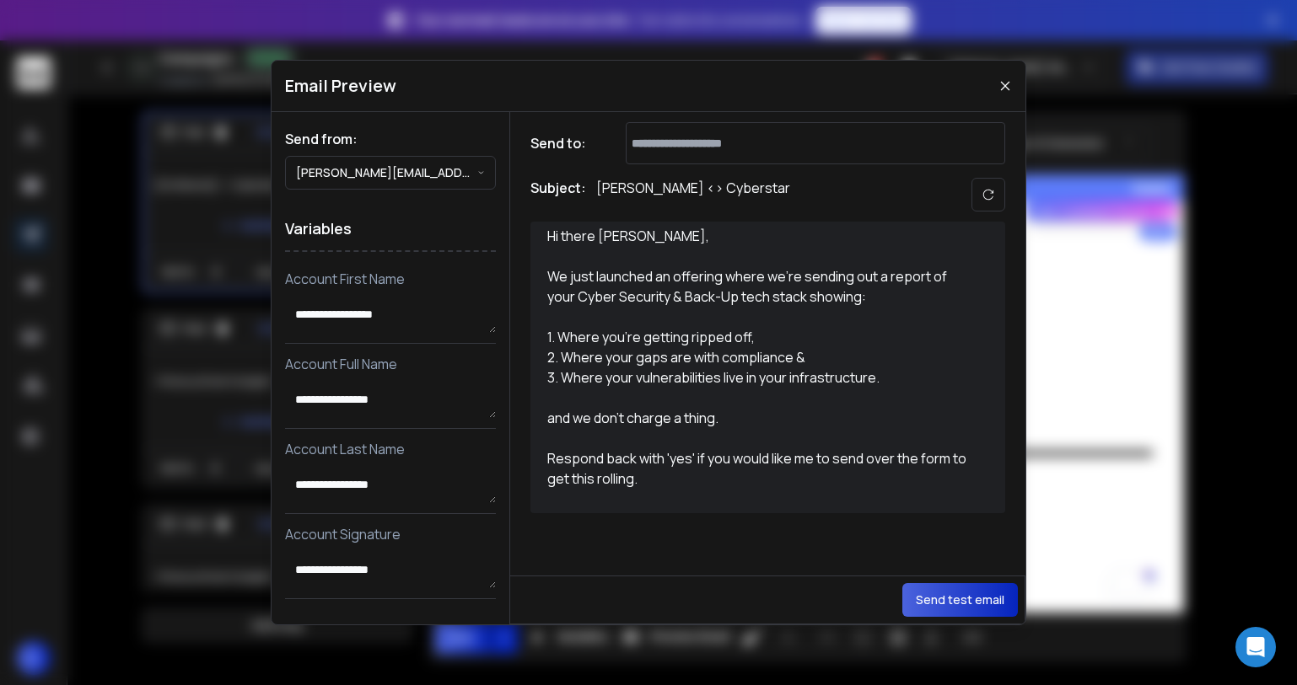
scroll to position [0, 0]
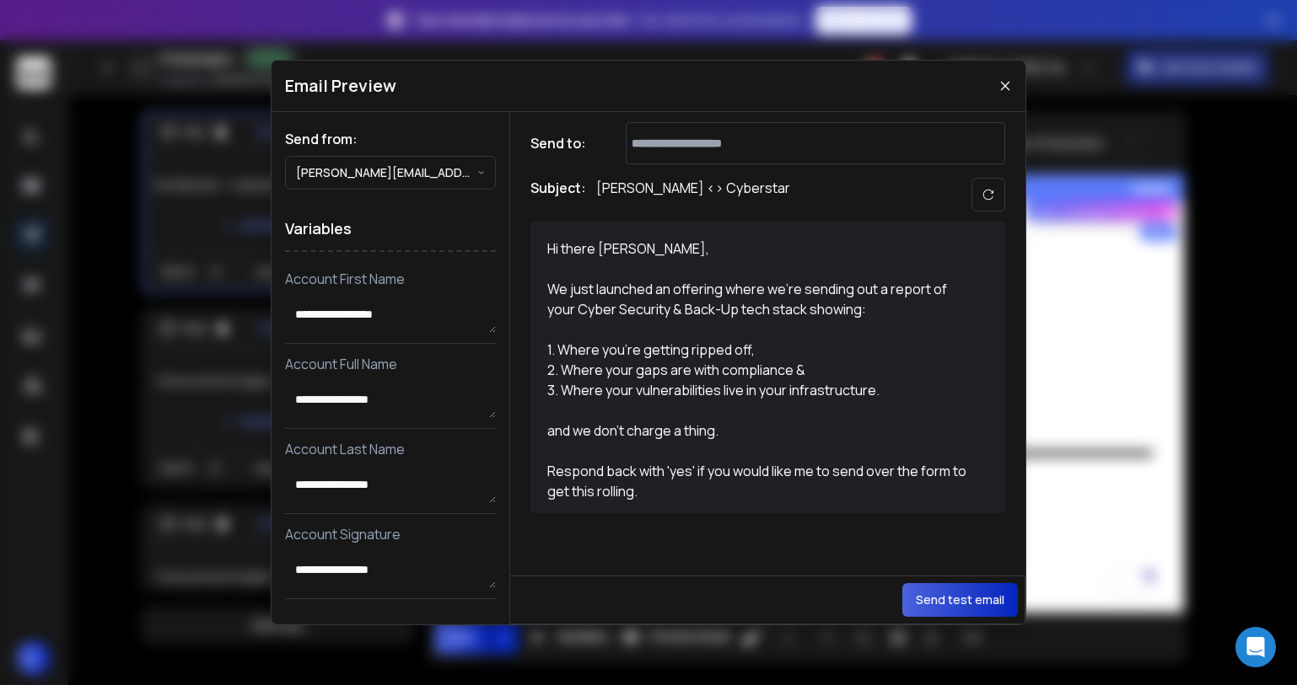
click at [648, 353] on div "Hi there Aaron, We just launched an offering where we're sending out a report o…" at bounding box center [758, 368] width 422 height 259
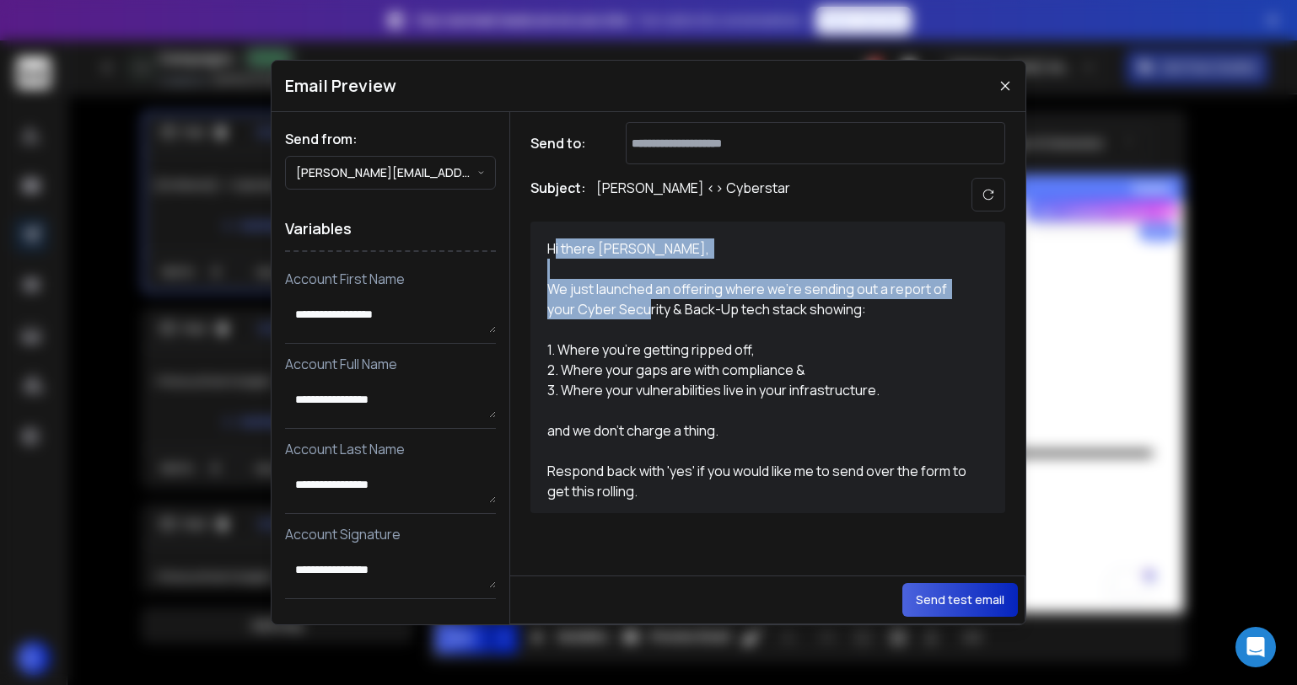
drag, startPoint x: 557, startPoint y: 251, endPoint x: 698, endPoint y: 305, distance: 150.8
click at [698, 305] on div "Hi there Aaron, We just launched an offering where we're sending out a report o…" at bounding box center [758, 368] width 422 height 259
click at [604, 259] on div "Hi there Aaron, We just launched an offering where we're sending out a report o…" at bounding box center [758, 368] width 422 height 259
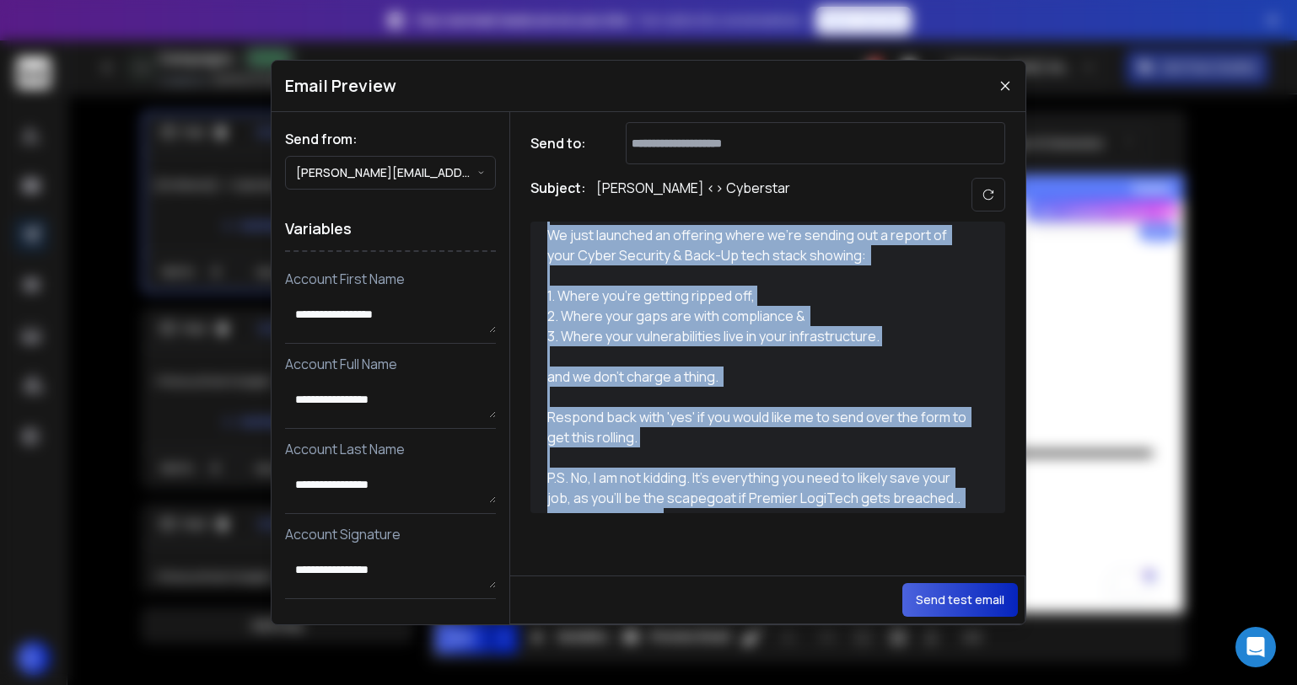
scroll to position [291, 0]
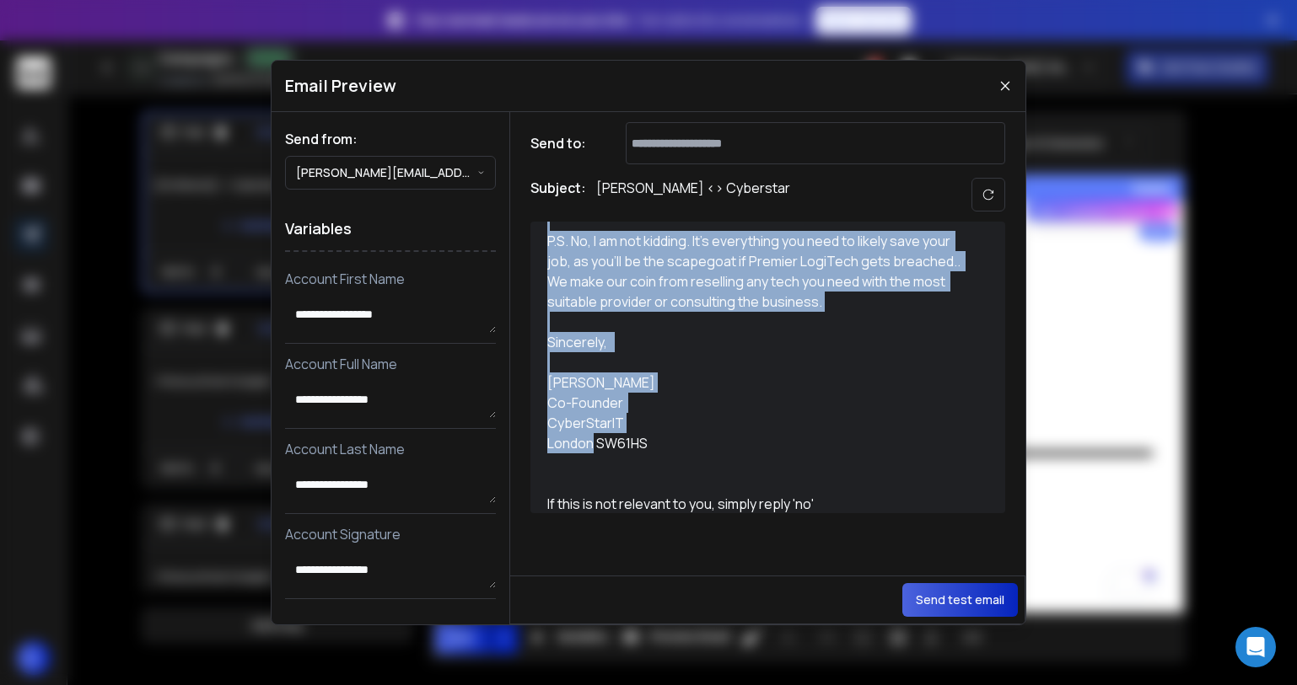
drag, startPoint x: 548, startPoint y: 251, endPoint x: 846, endPoint y: 459, distance: 363.4
click at [846, 459] on div "Hi there Aaron, We just launched an offering where we're sending out a report o…" at bounding box center [767, 368] width 475 height 293
drag, startPoint x: 599, startPoint y: 406, endPoint x: 680, endPoint y: 395, distance: 80.7
click at [680, 395] on div "Hi there Aaron, We just launched an offering where we're sending out a report o…" at bounding box center [767, 368] width 475 height 293
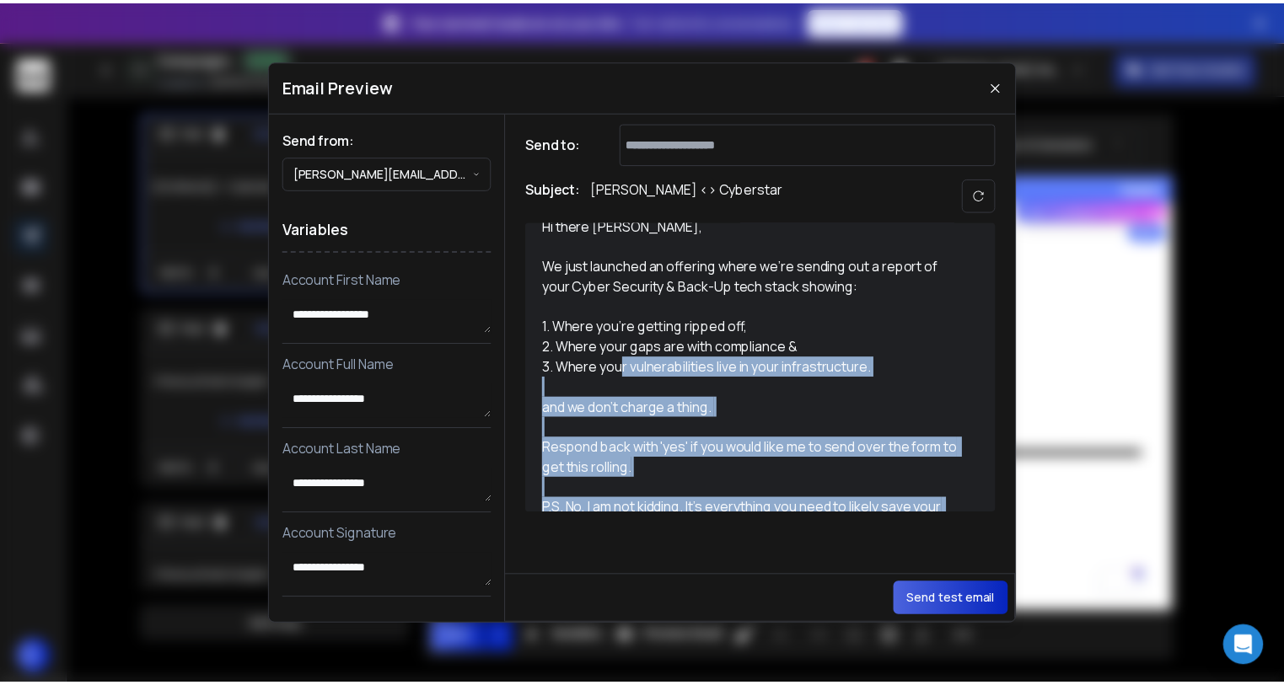
scroll to position [0, 0]
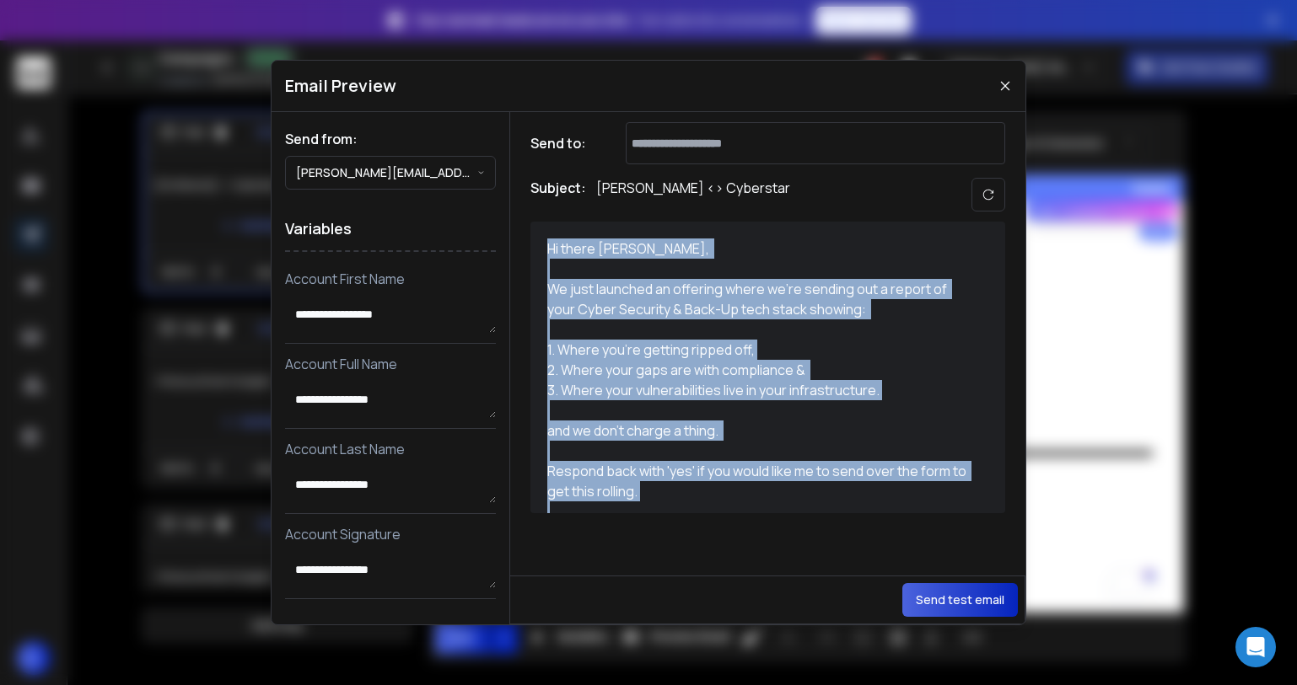
drag, startPoint x: 857, startPoint y: 509, endPoint x: 537, endPoint y: 245, distance: 415.1
click at [536, 246] on div "Hi there Aaron, We just launched an offering where we're sending out a report o…" at bounding box center [767, 368] width 475 height 293
copy div "Hi there Aaron, We just launched an offering where we're sending out a report o…"
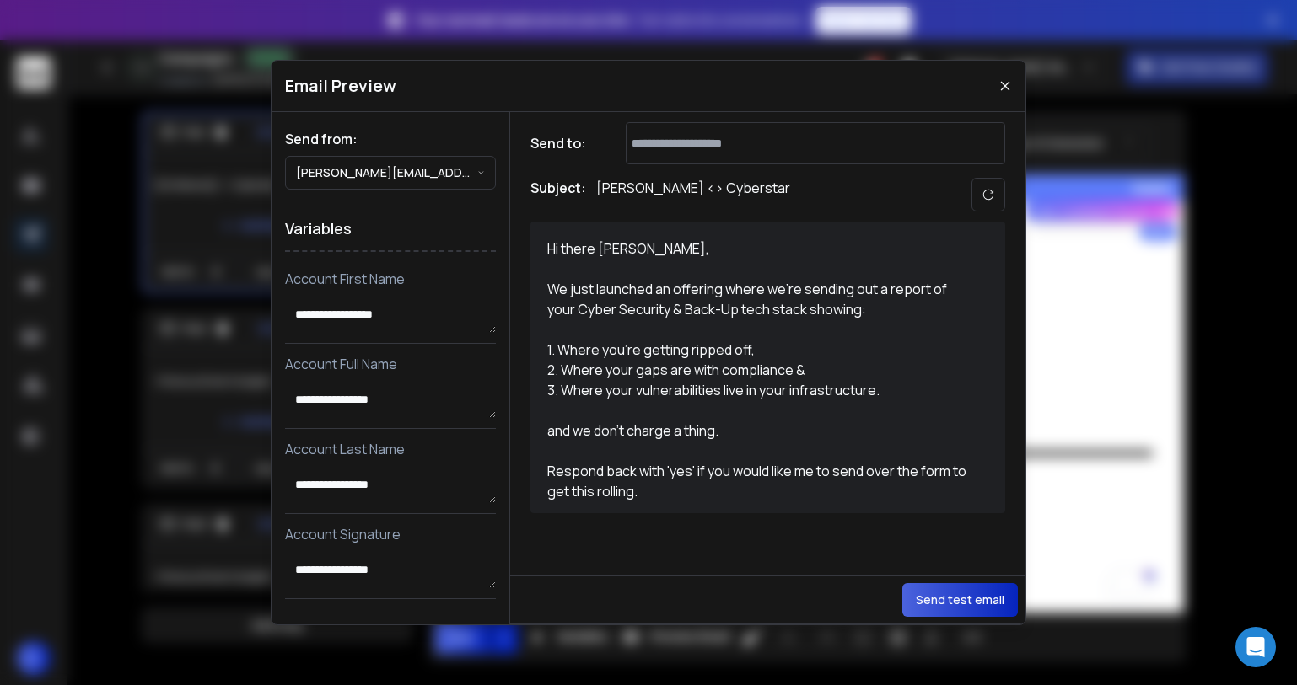
drag, startPoint x: 1014, startPoint y: 94, endPoint x: 1010, endPoint y: 83, distance: 11.7
click at [1013, 94] on div "Email Preview" at bounding box center [648, 86] width 754 height 51
click at [1010, 83] on icon at bounding box center [1004, 85] width 13 height 13
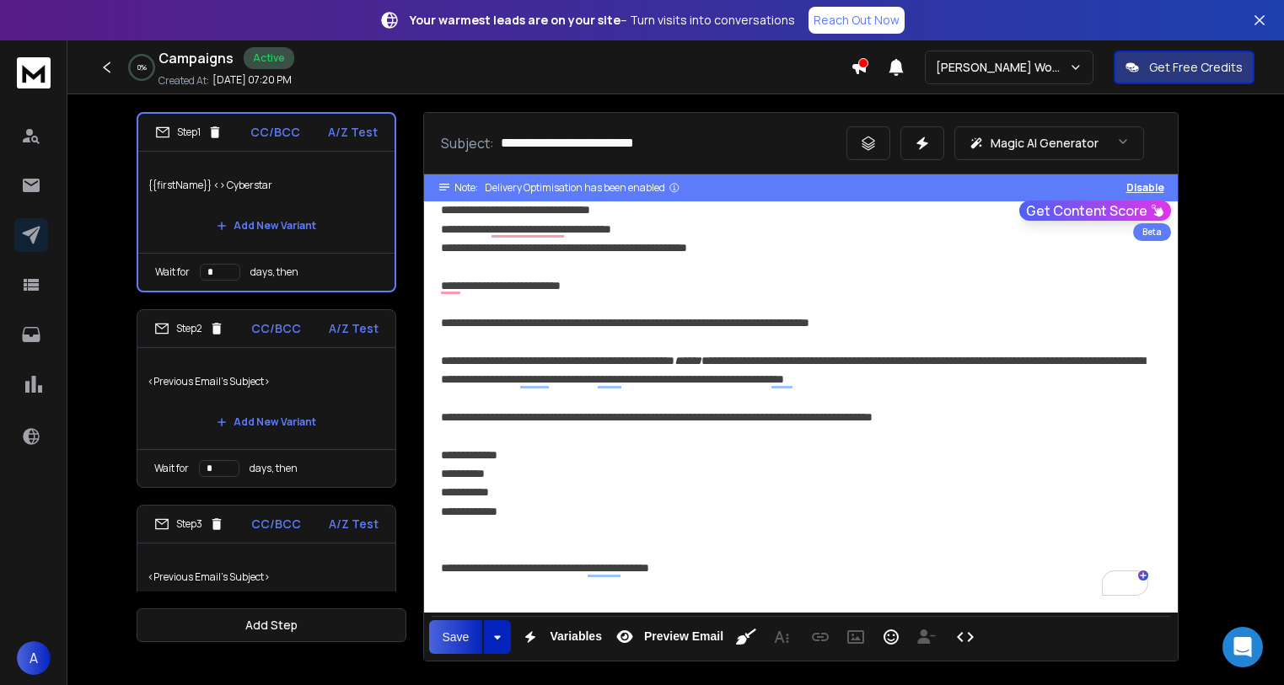
scroll to position [94, 0]
click at [25, 235] on icon at bounding box center [31, 235] width 20 height 20
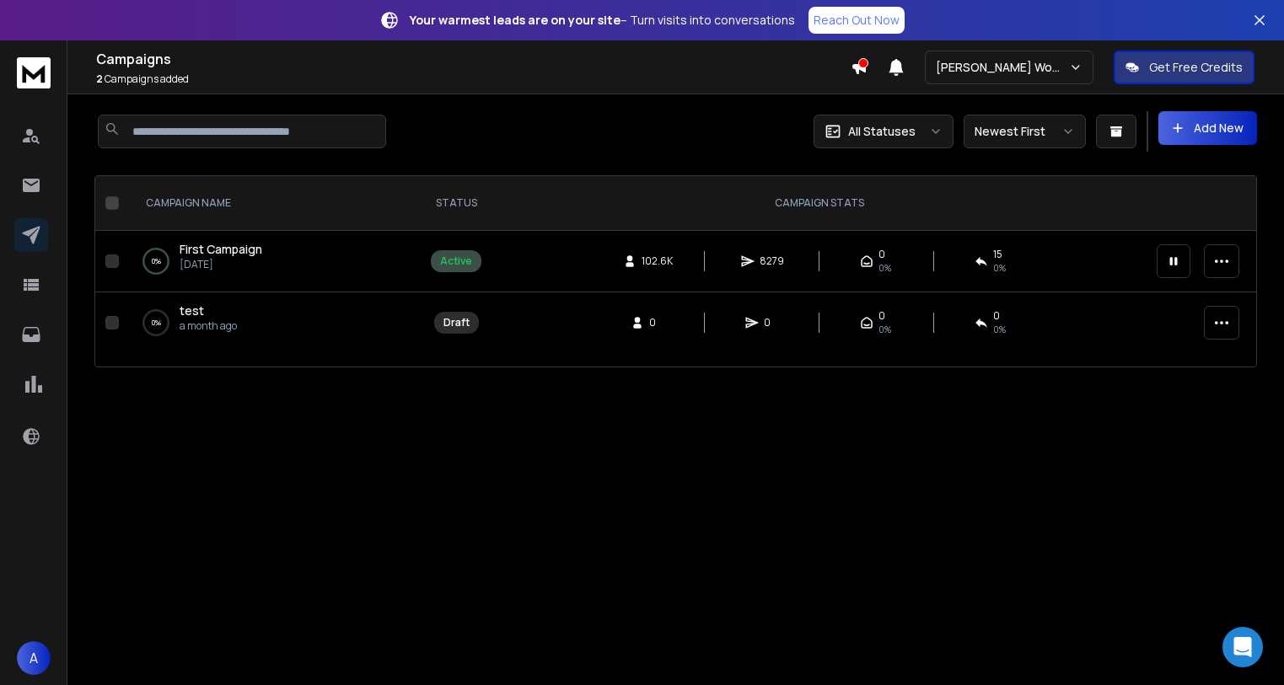
click at [1214, 126] on button "Add New" at bounding box center [1207, 128] width 99 height 34
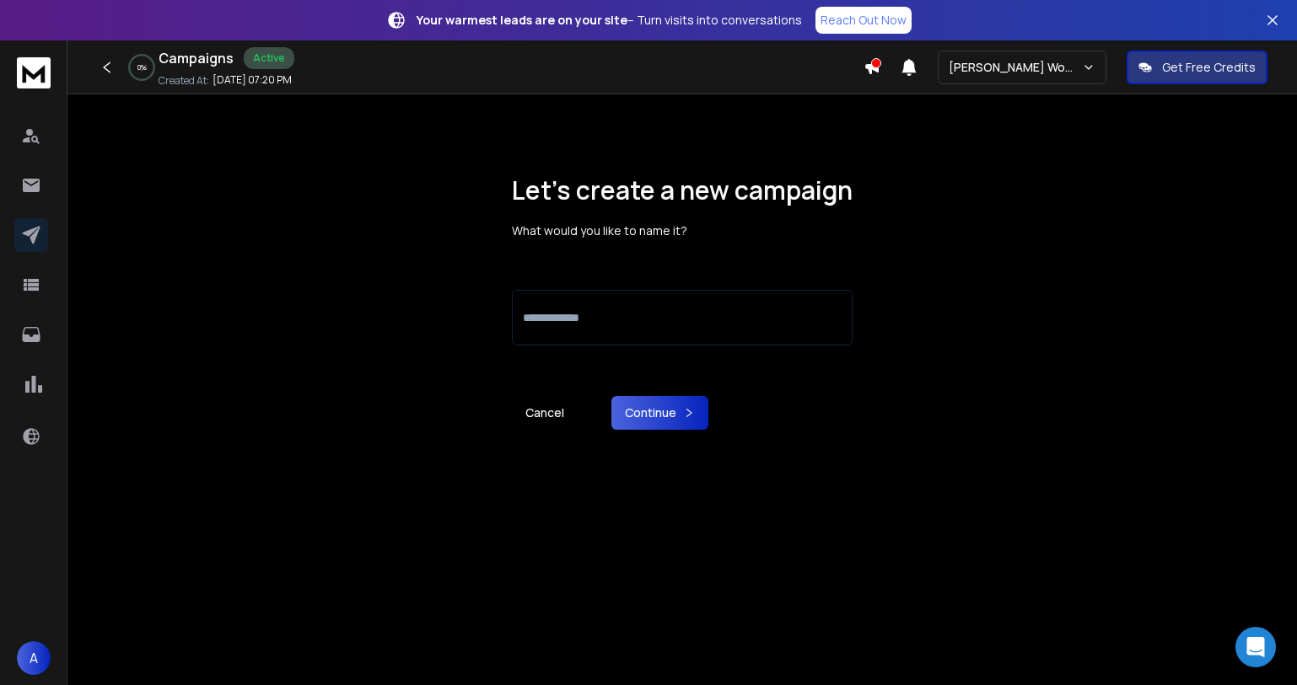
click at [759, 297] on input at bounding box center [682, 318] width 341 height 56
type input "*"
type input "**********"
click at [664, 417] on button "Continue" at bounding box center [659, 413] width 97 height 34
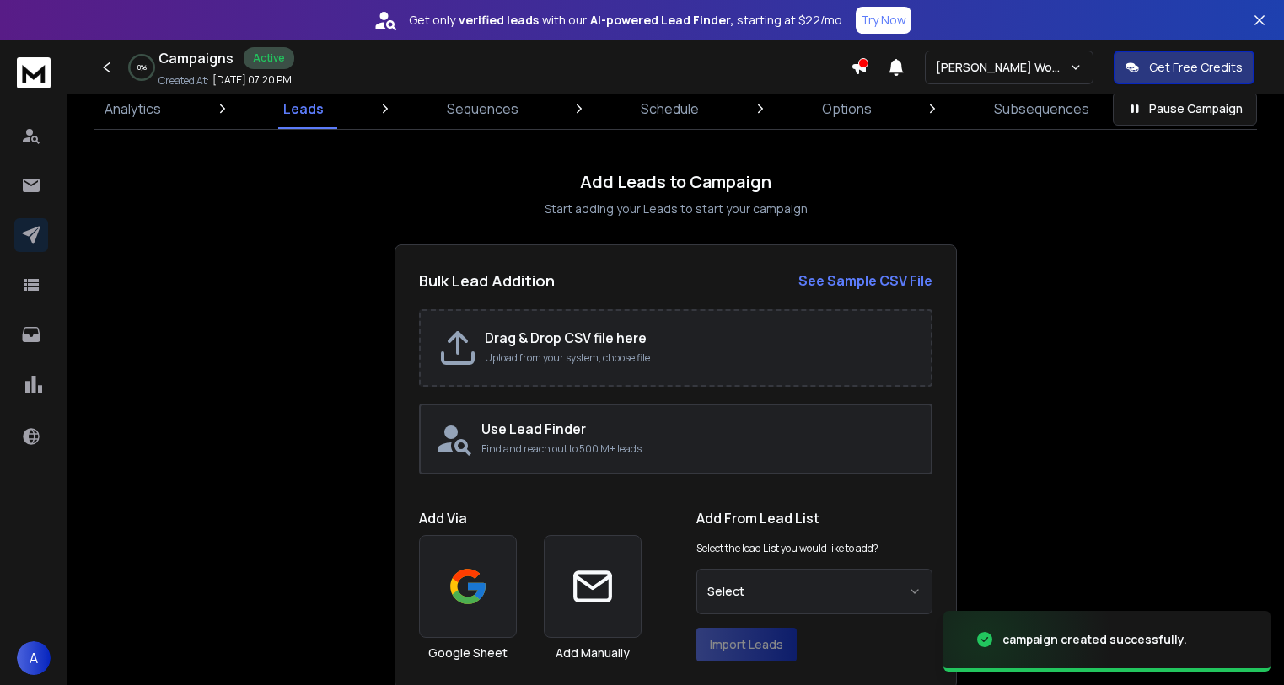
scroll to position [81, 0]
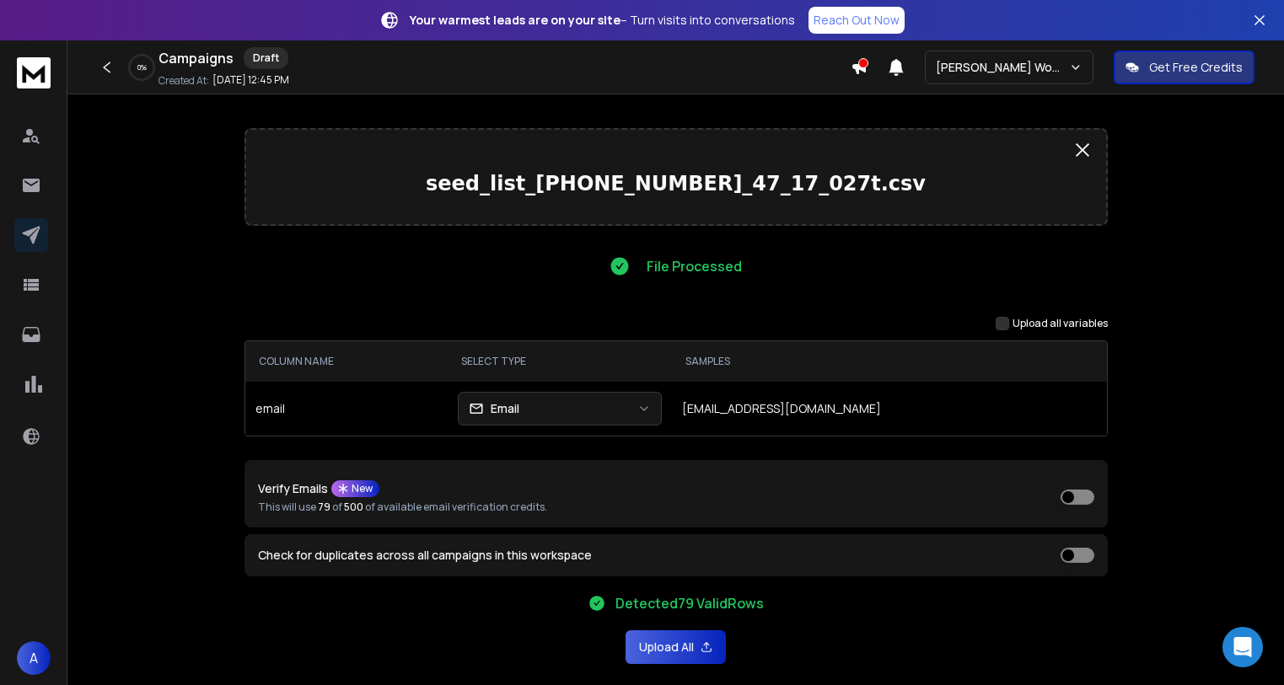
scroll to position [26, 0]
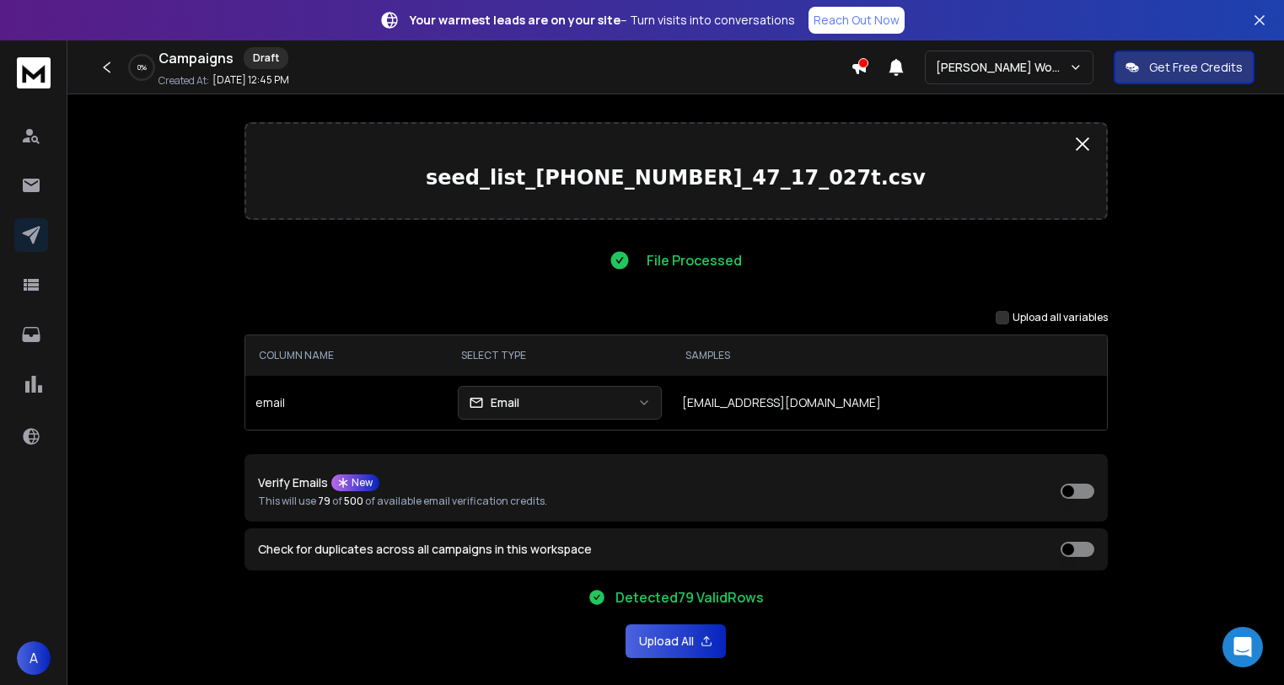
click at [699, 646] on button "Upload All" at bounding box center [676, 642] width 100 height 34
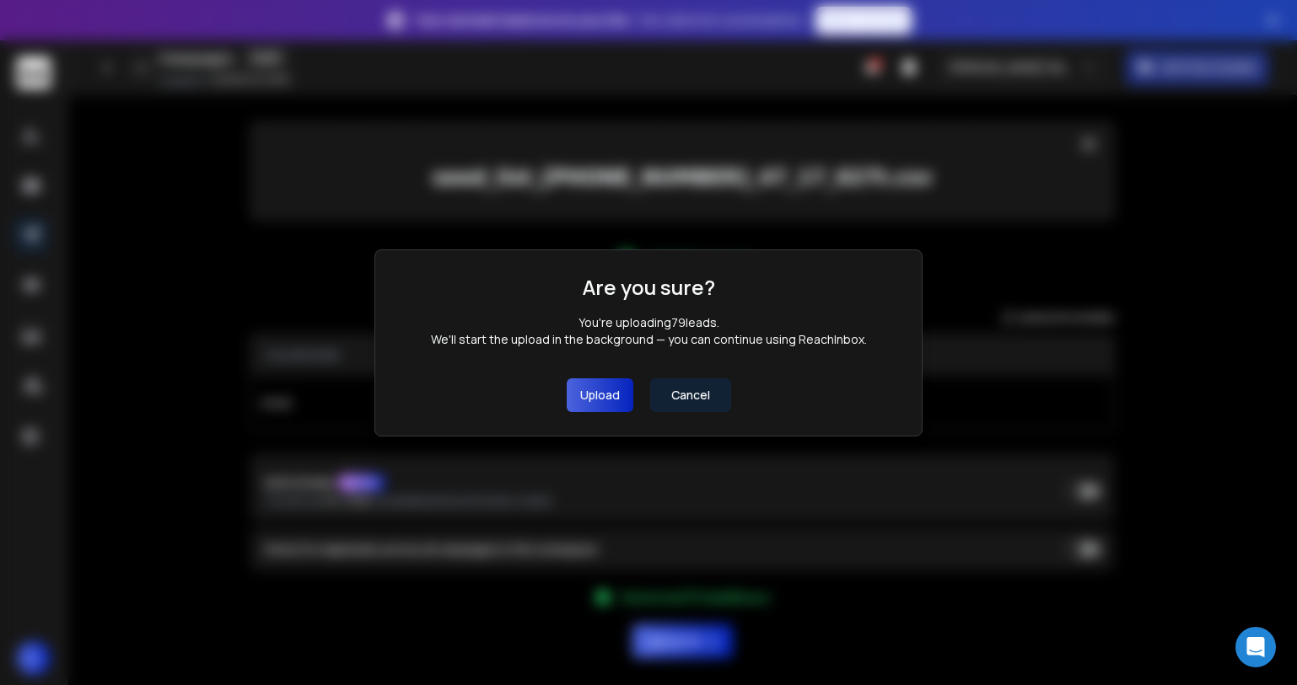
click at [594, 406] on button "Upload" at bounding box center [600, 396] width 67 height 34
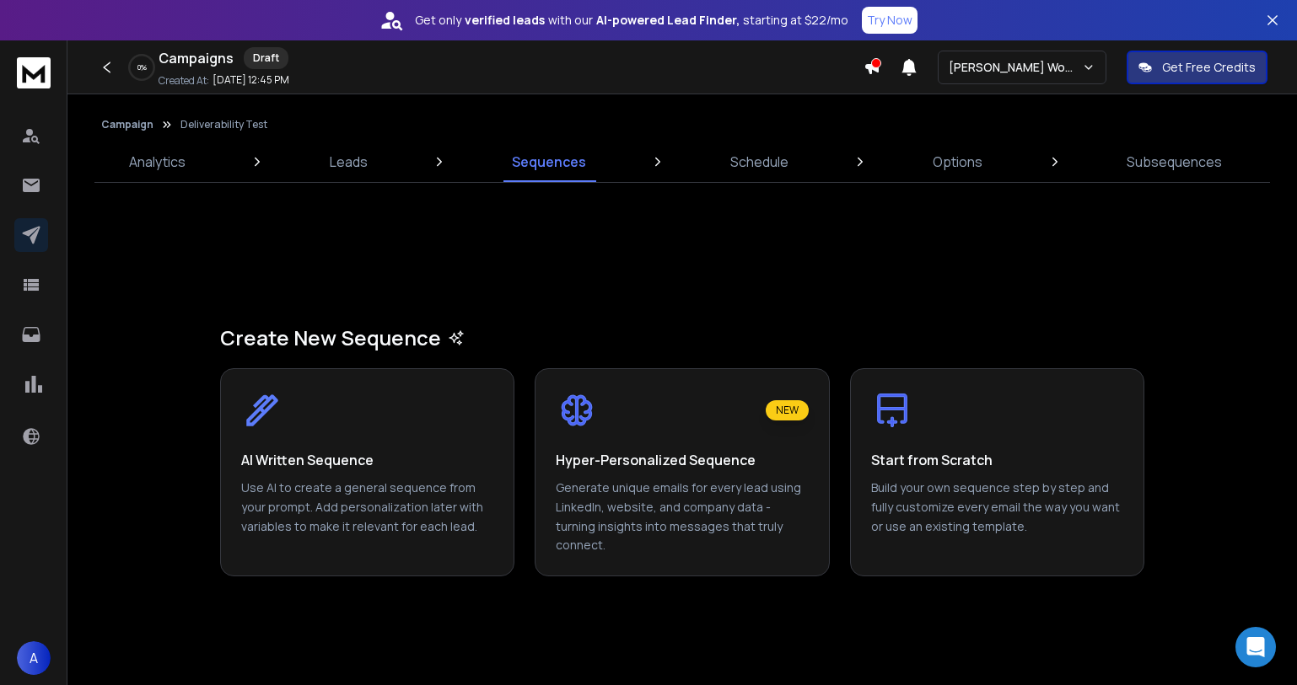
click at [905, 463] on h3 "Start from Scratch" at bounding box center [931, 460] width 121 height 17
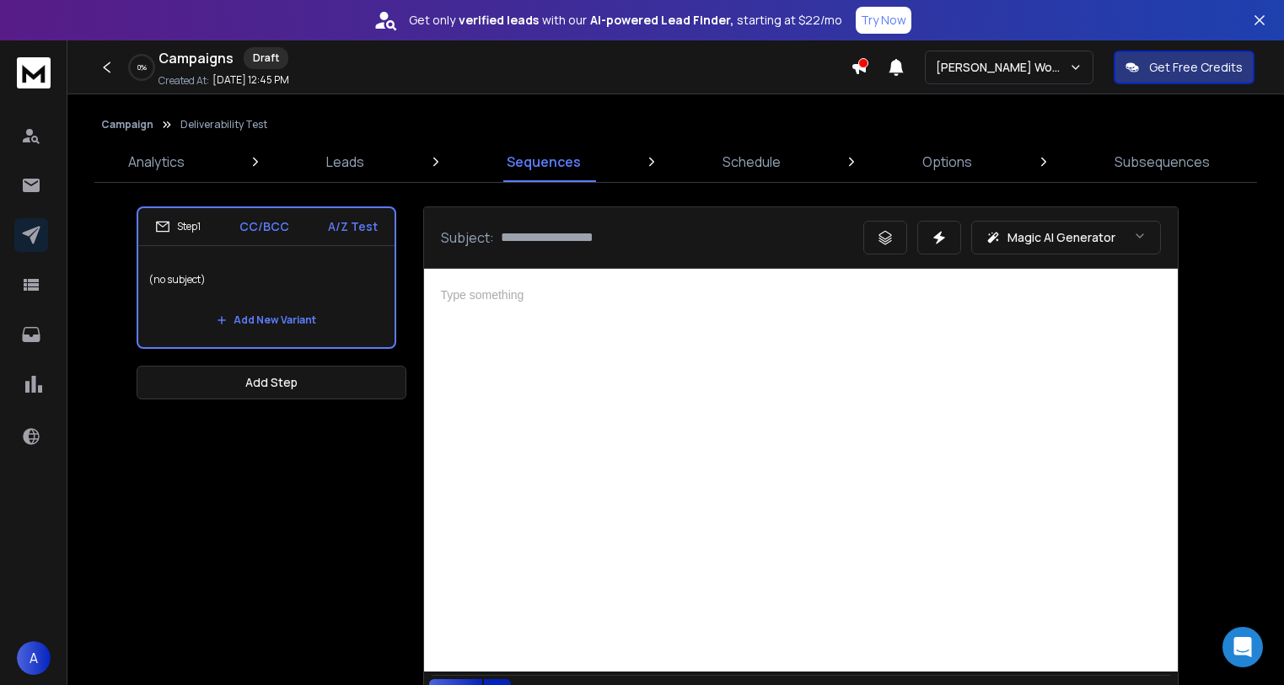
click at [539, 373] on div at bounding box center [801, 470] width 754 height 403
click at [551, 352] on div "To enrich screen reader interactions, please activate Accessibility in Grammarl…" at bounding box center [801, 470] width 754 height 403
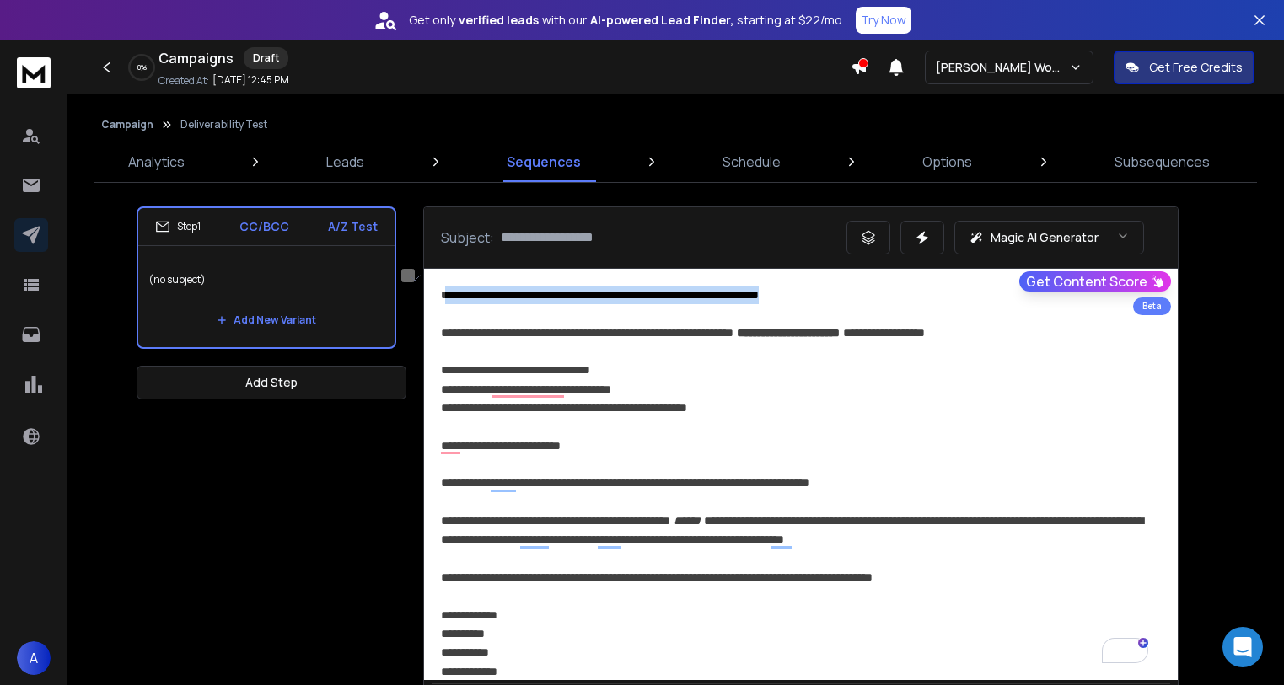
drag, startPoint x: 832, startPoint y: 287, endPoint x: 444, endPoint y: 281, distance: 387.9
click at [444, 281] on div "**********" at bounding box center [801, 474] width 754 height 411
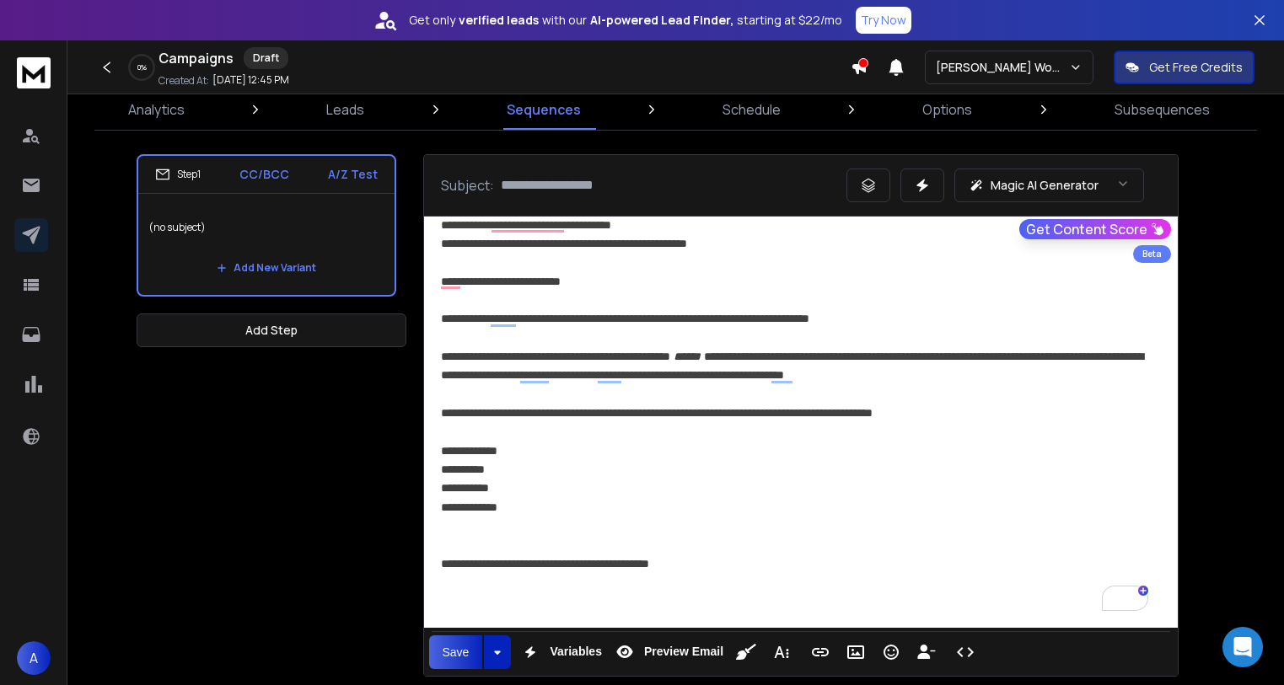
scroll to position [67, 0]
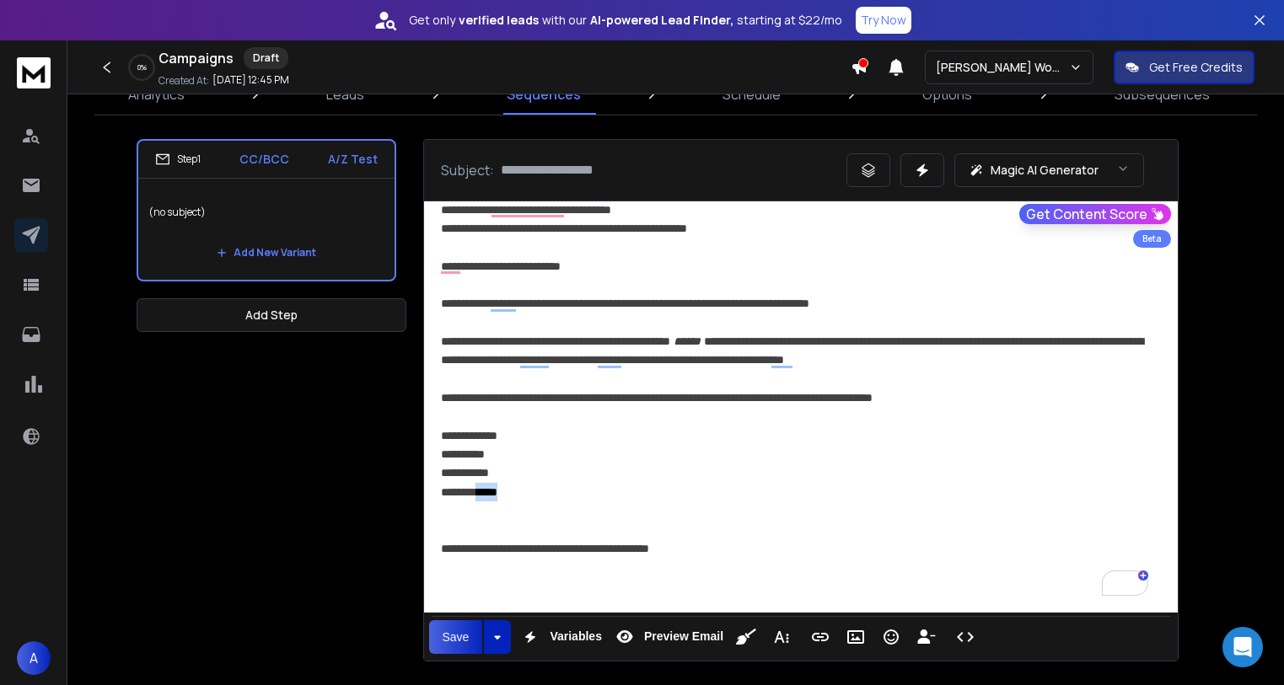
drag, startPoint x: 554, startPoint y: 488, endPoint x: 490, endPoint y: 487, distance: 64.1
click at [490, 487] on div "**********" at bounding box center [794, 492] width 707 height 19
drag, startPoint x: 700, startPoint y: 547, endPoint x: 527, endPoint y: 544, distance: 172.9
click at [527, 544] on div "**********" at bounding box center [794, 549] width 707 height 19
click at [645, 534] on div "To enrich screen reader interactions, please activate Accessibility in Grammarl…" at bounding box center [801, 529] width 720 height 19
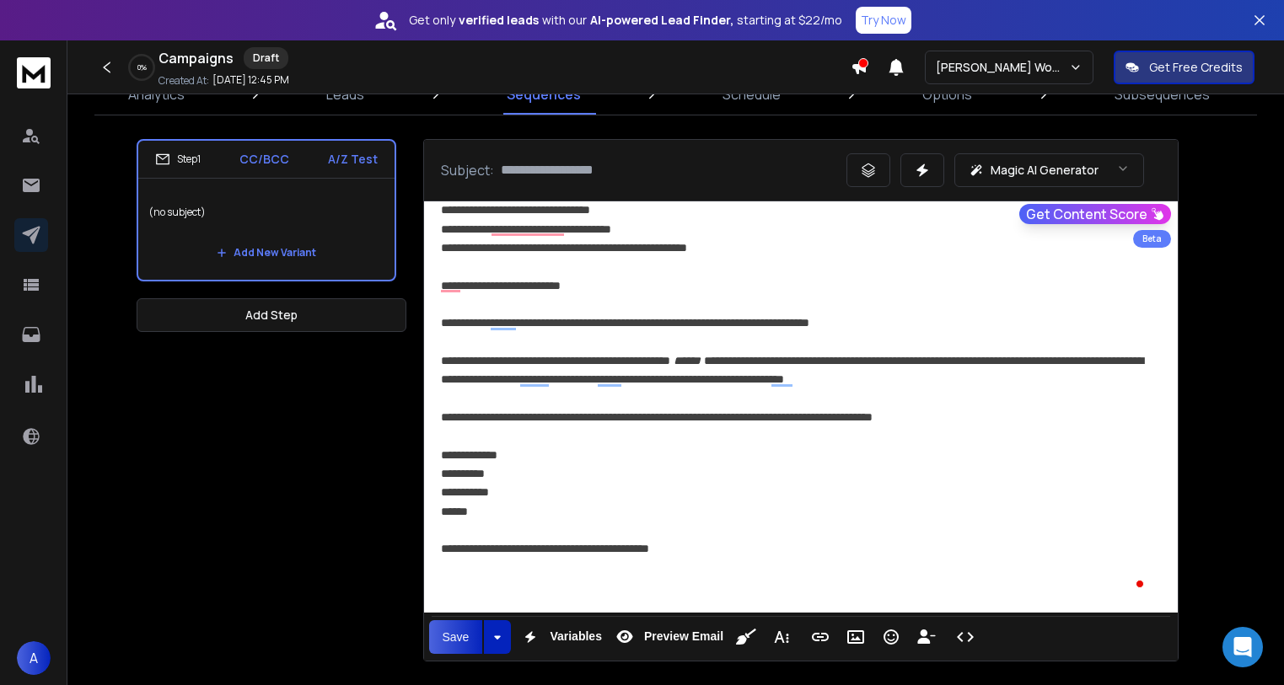
scroll to position [75, 0]
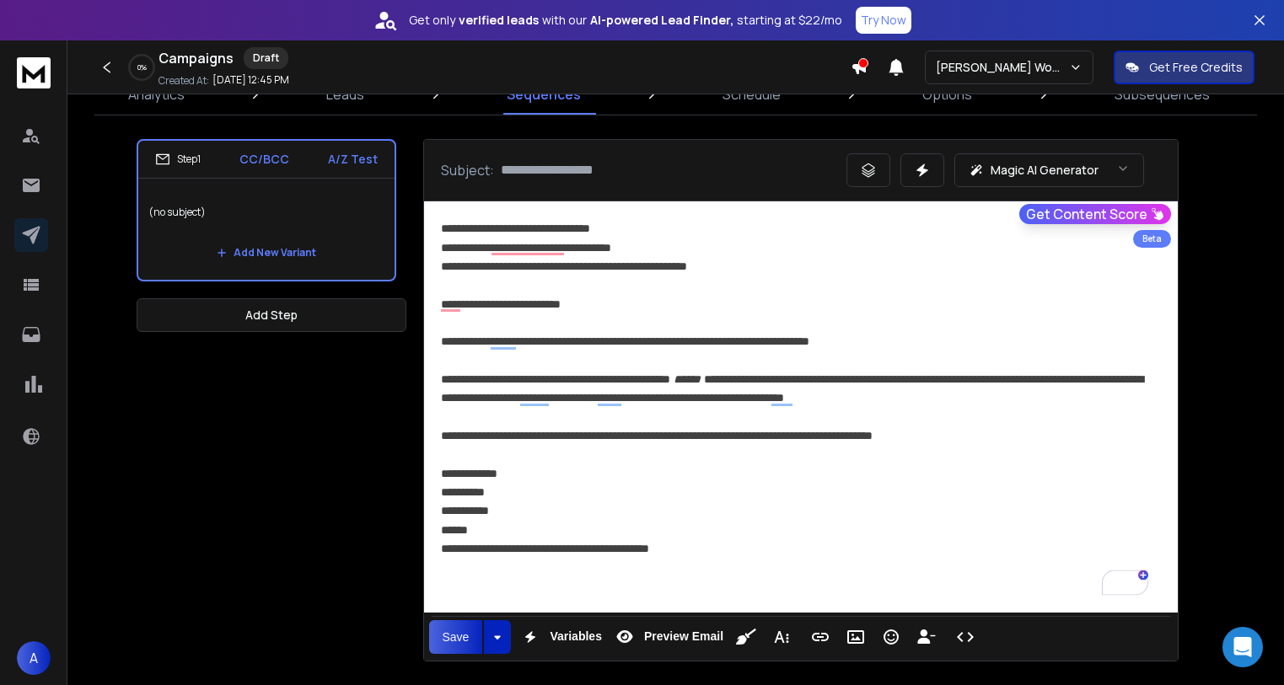
click at [577, 526] on div "******" at bounding box center [794, 530] width 707 height 19
click at [489, 529] on div "**********" at bounding box center [794, 530] width 707 height 19
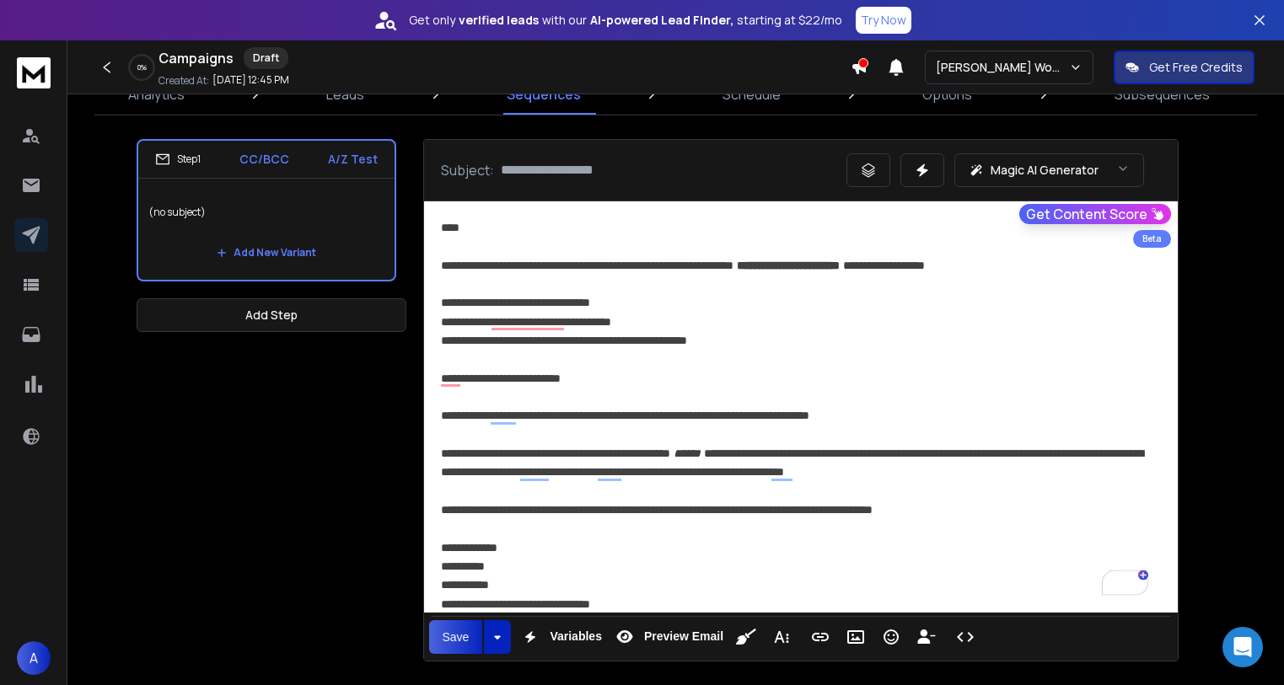
scroll to position [0, 0]
click at [536, 176] on input at bounding box center [665, 170] width 329 height 20
paste input "*********"
type input "*********"
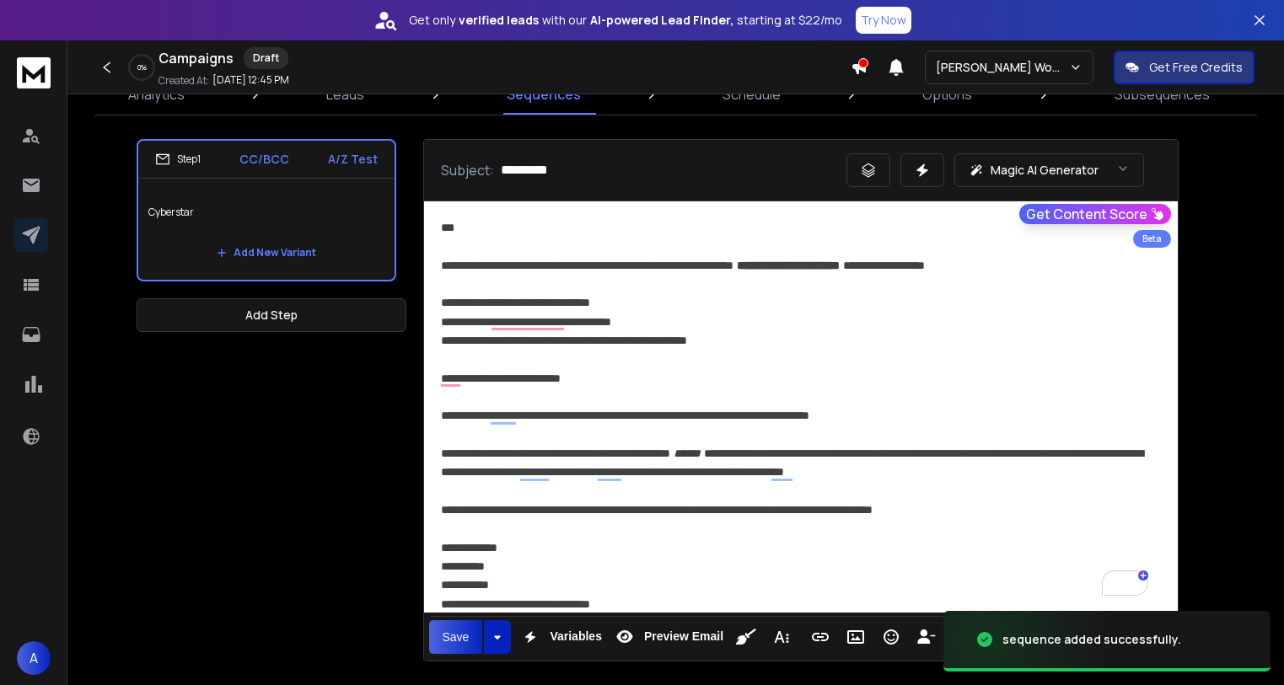
scroll to position [20, 0]
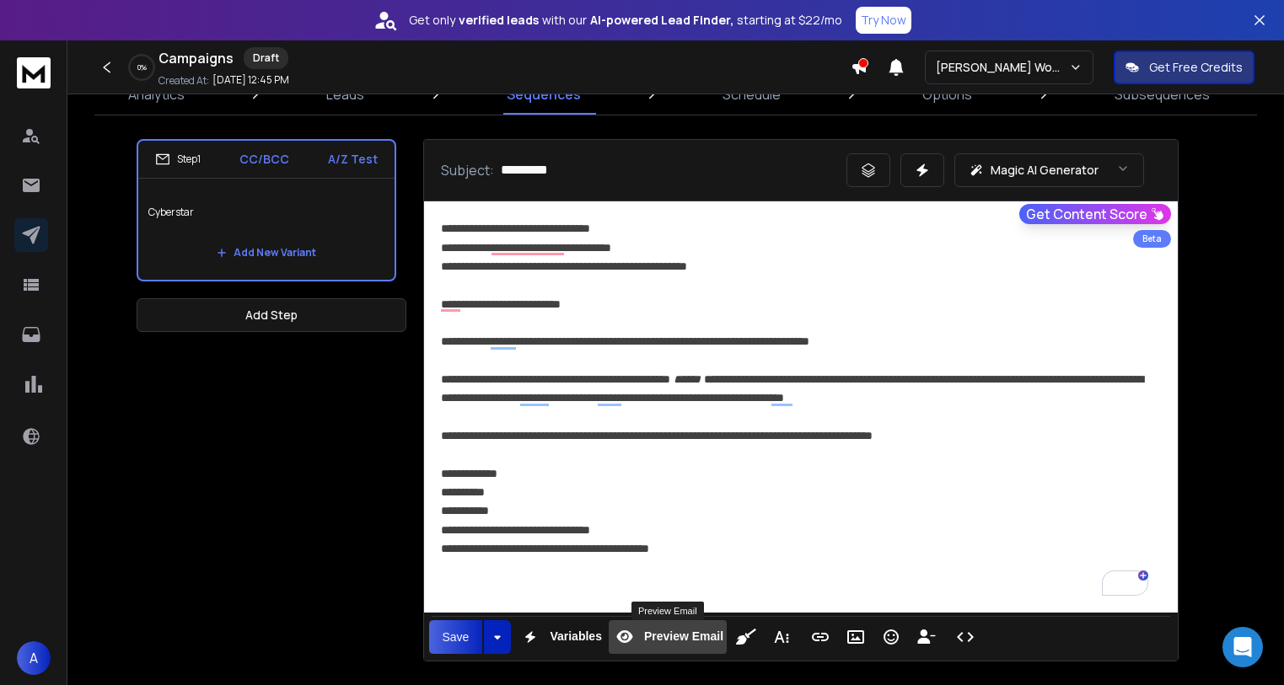
click at [657, 634] on span "Preview Email" at bounding box center [684, 637] width 86 height 14
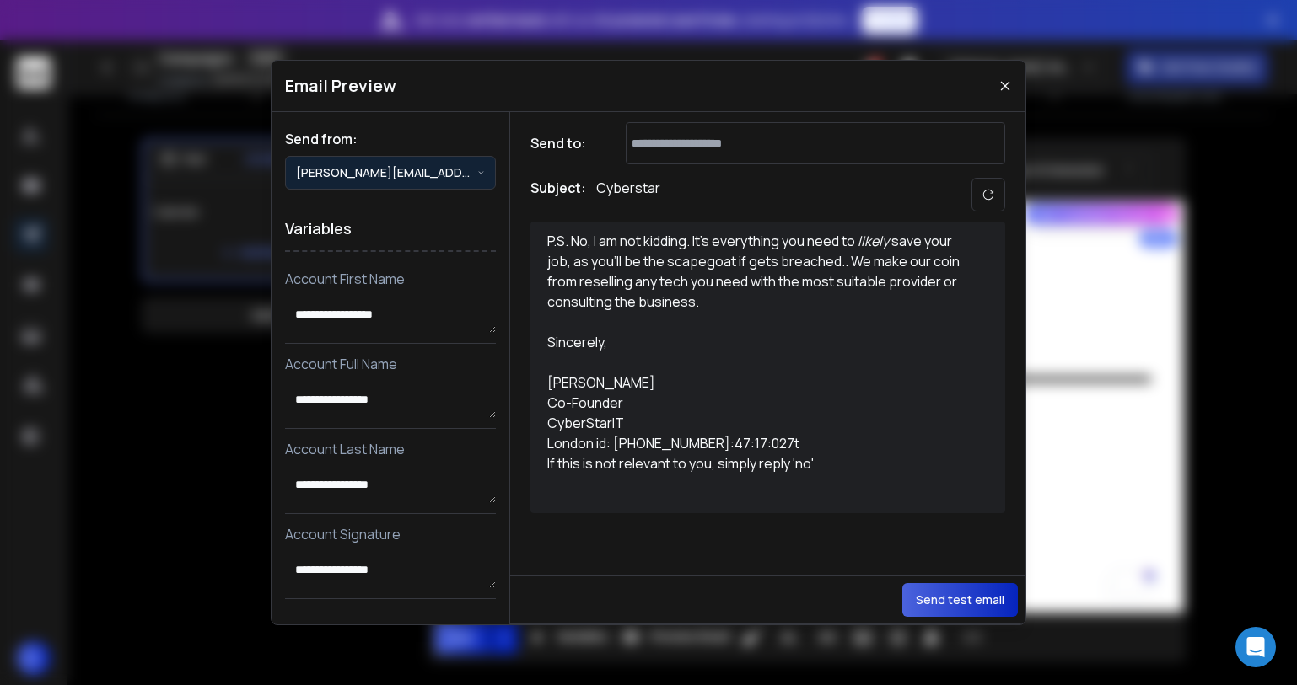
click at [477, 179] on icon "button" at bounding box center [481, 172] width 8 height 17
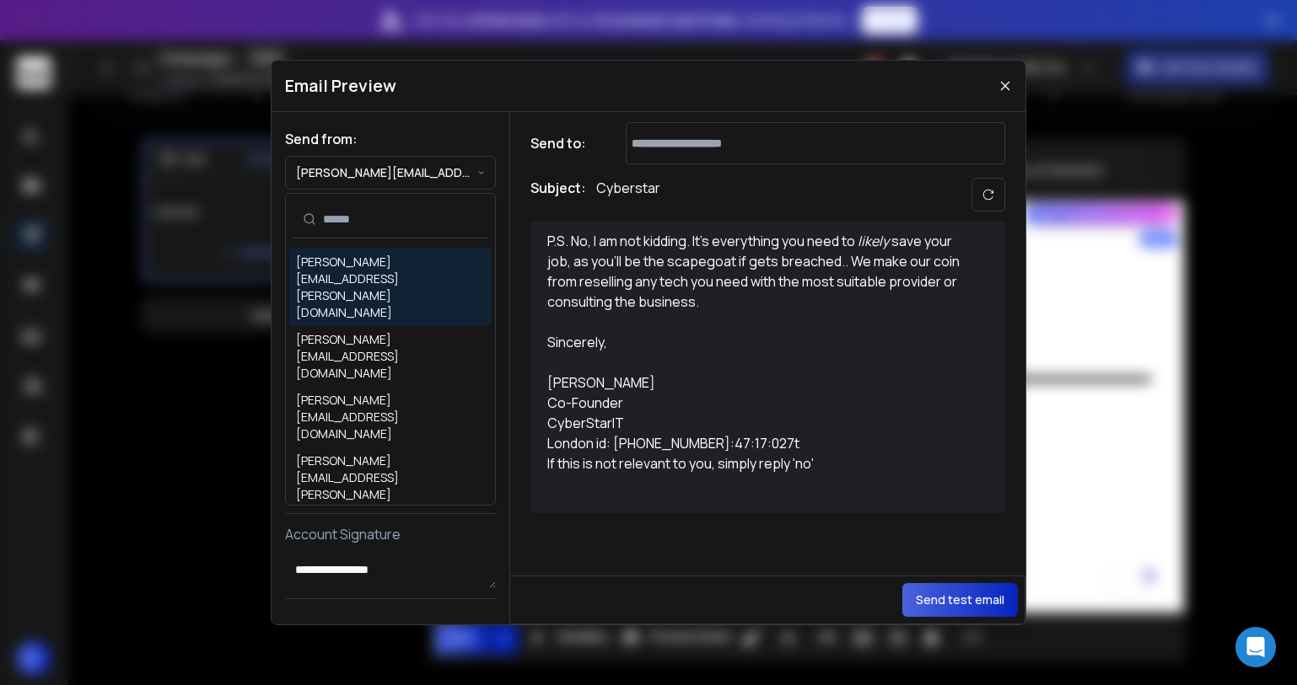
click at [505, 132] on div "**********" at bounding box center [390, 369] width 238 height 480
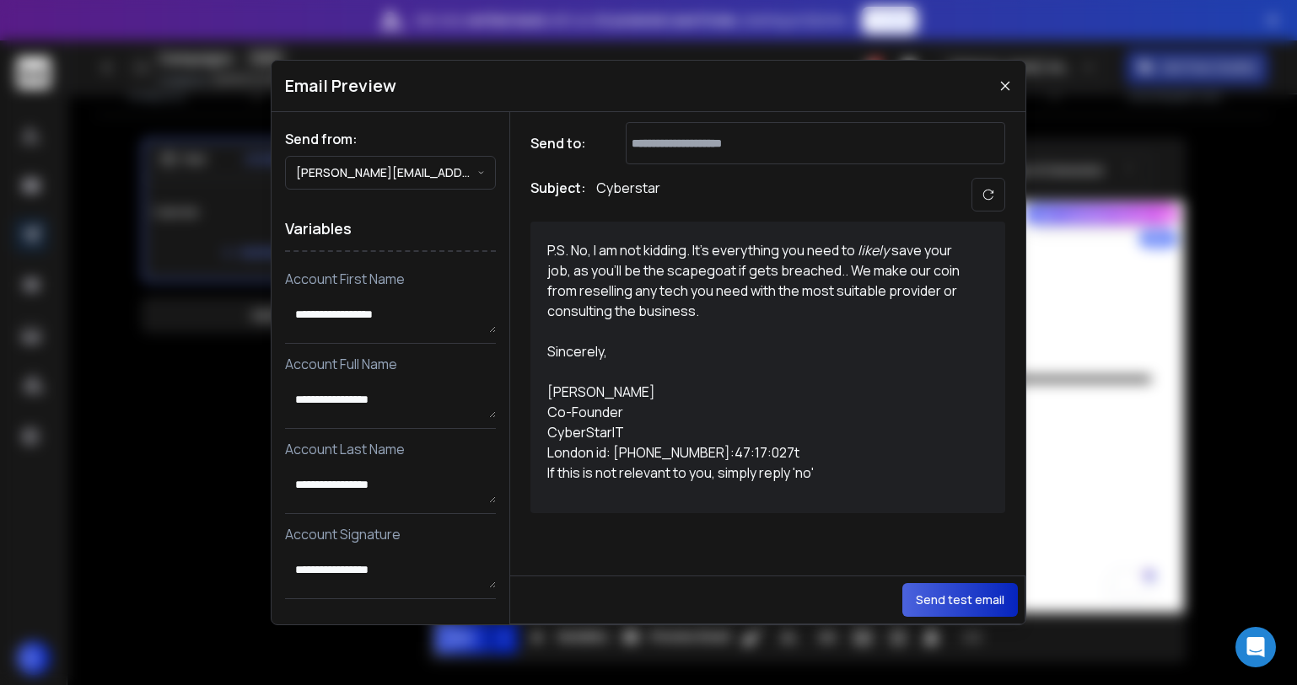
scroll to position [291, 0]
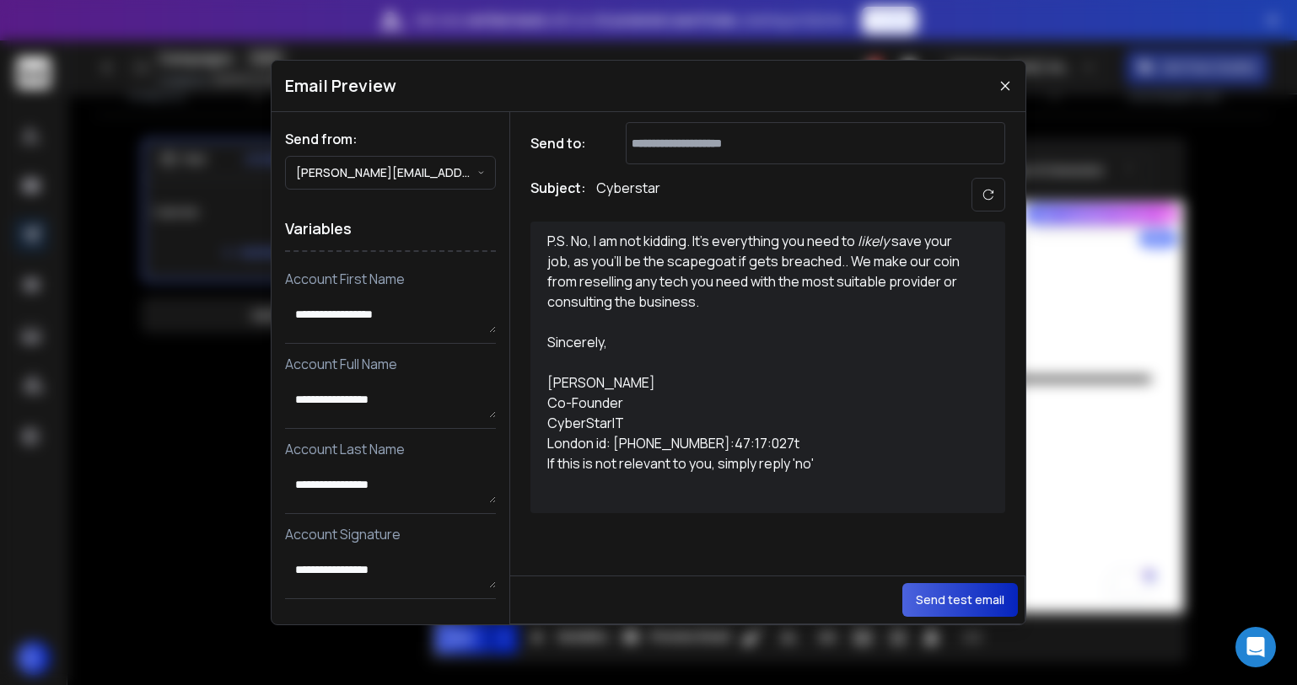
click at [809, 160] on div at bounding box center [815, 143] width 379 height 42
click at [813, 150] on input at bounding box center [815, 143] width 368 height 30
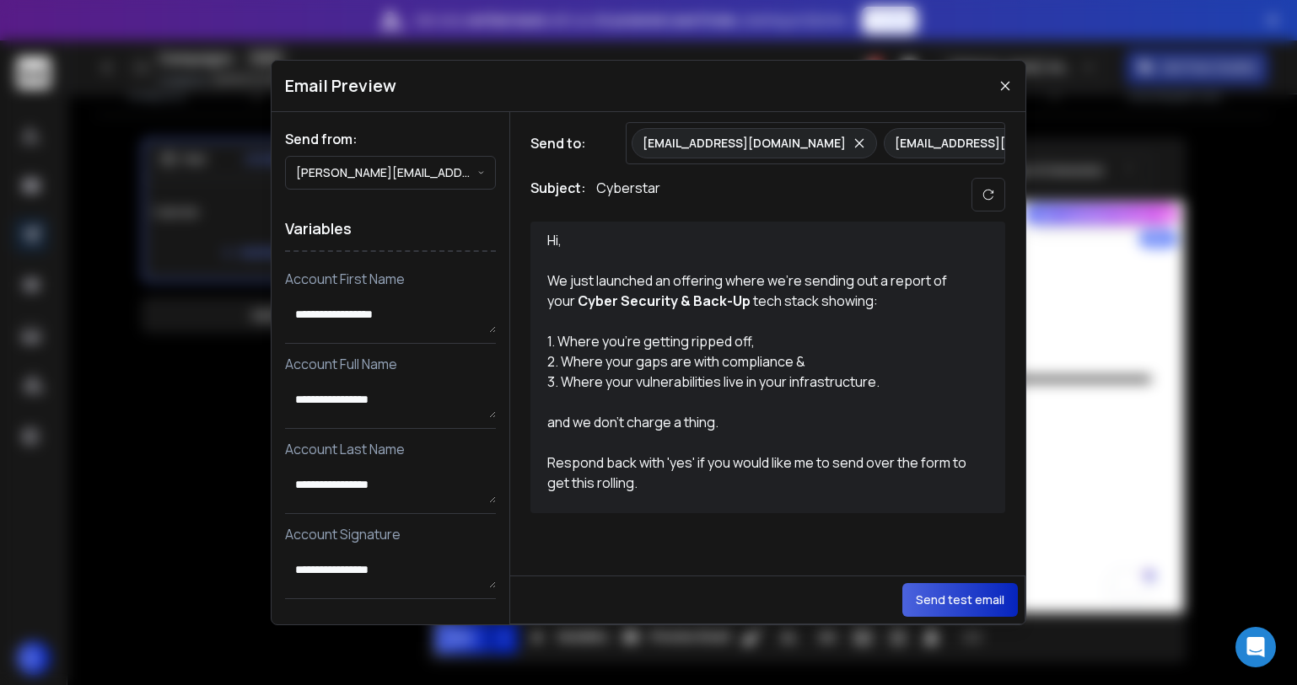
scroll to position [0, 0]
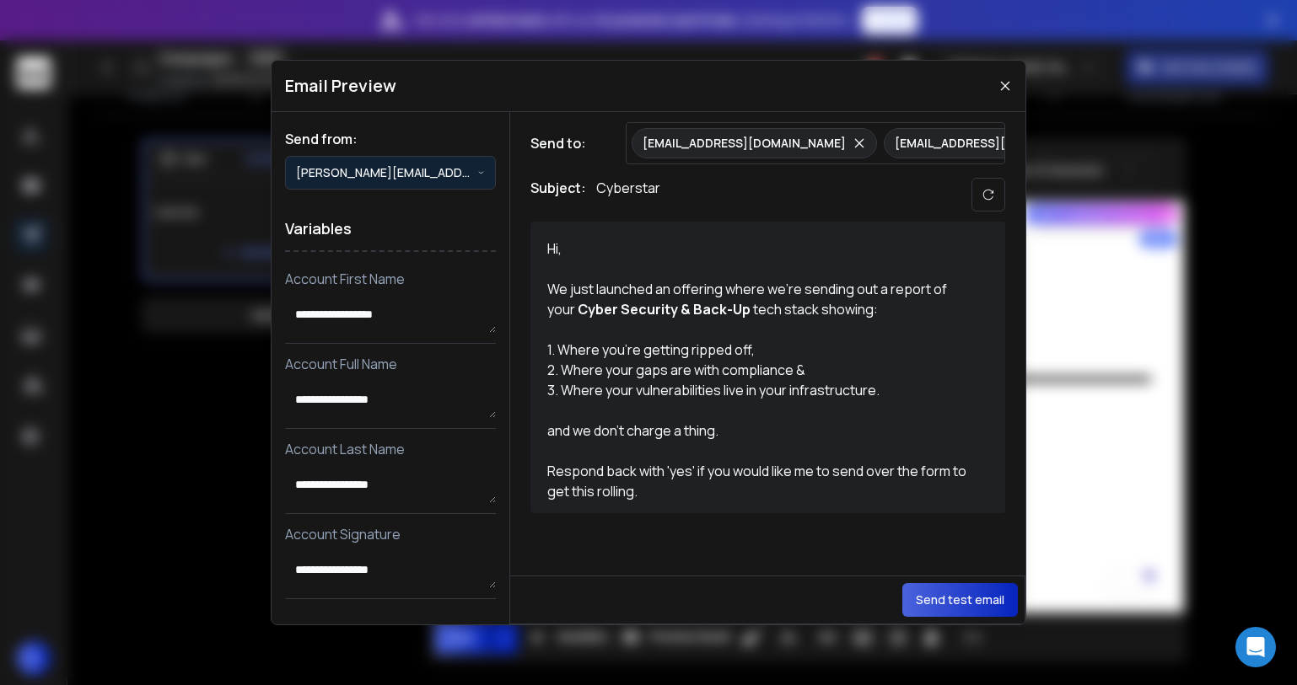
click at [478, 164] on icon "button" at bounding box center [481, 172] width 8 height 17
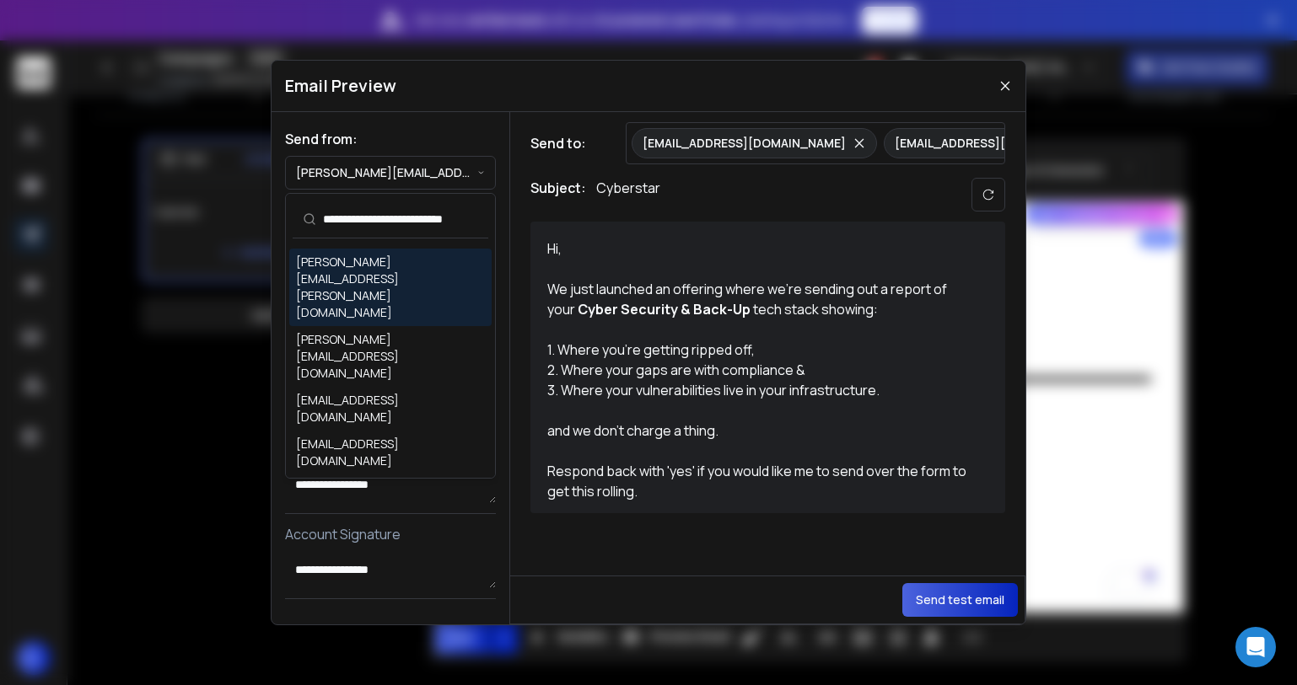
scroll to position [0, 14]
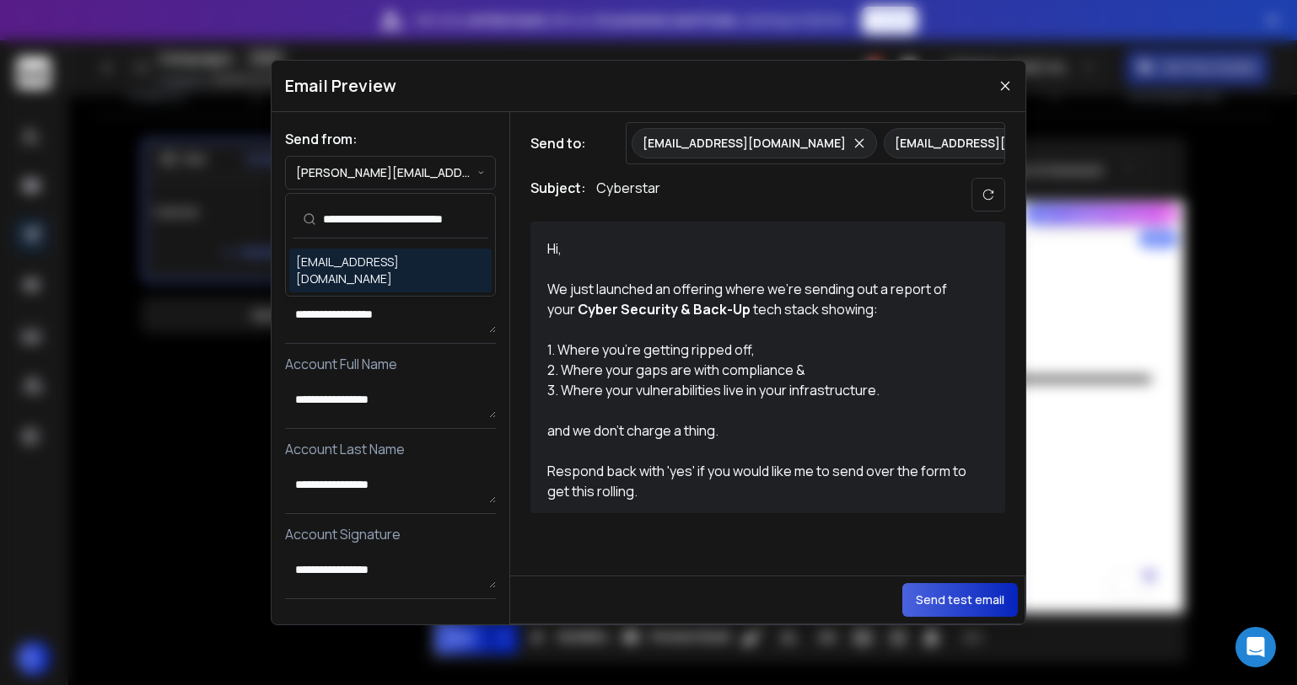
type input "**********"
click at [464, 261] on div "henryw@globalcyberstarit.com" at bounding box center [390, 271] width 189 height 34
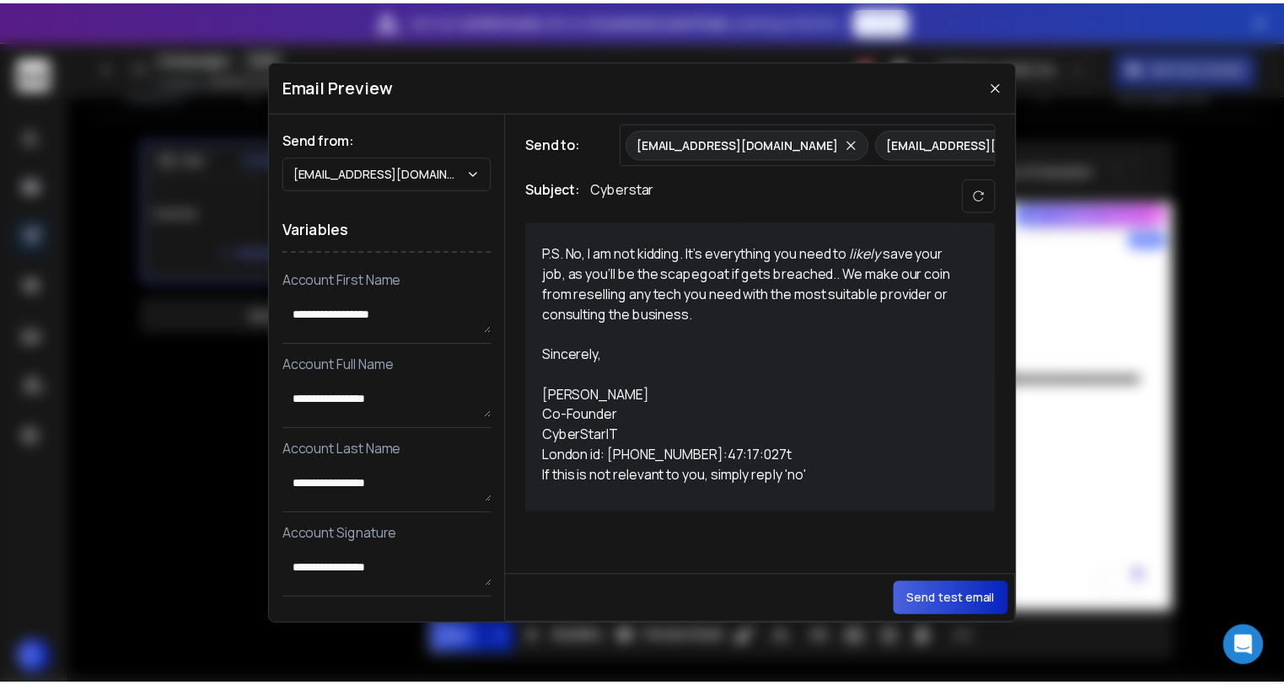
scroll to position [291, 0]
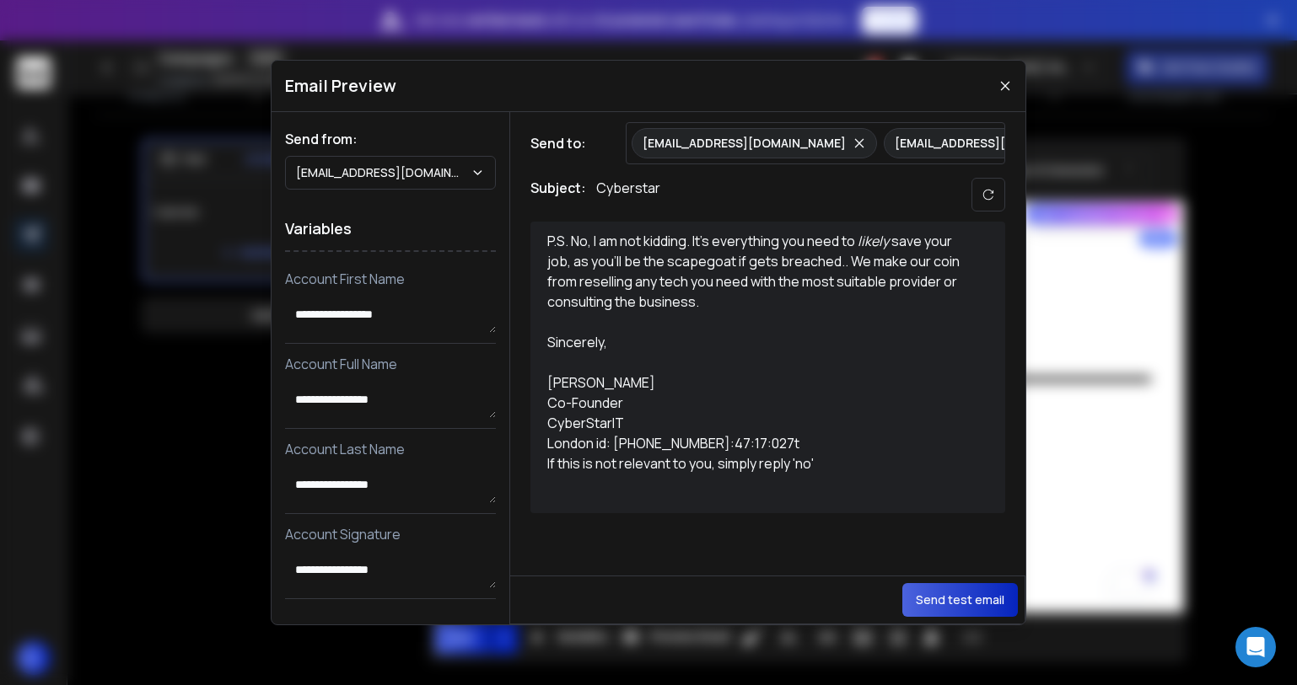
click at [981, 604] on button "Send test email" at bounding box center [960, 600] width 116 height 34
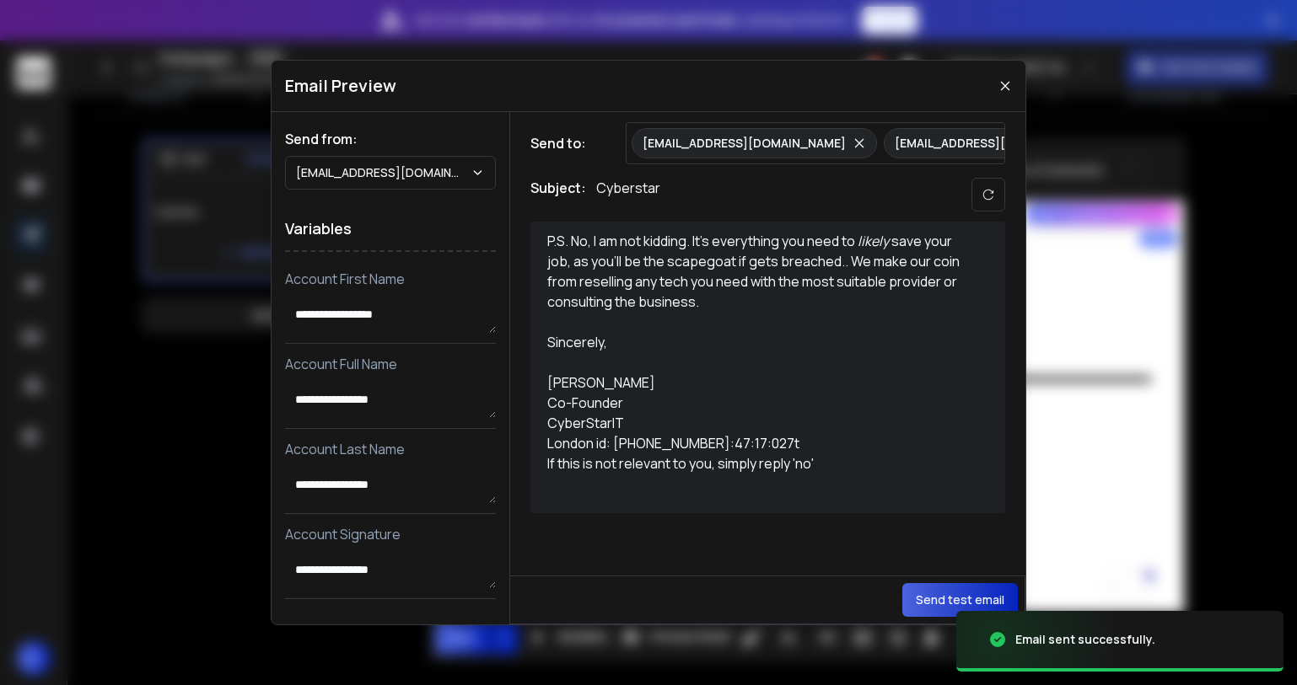
click at [1002, 83] on icon at bounding box center [1005, 85] width 9 height 9
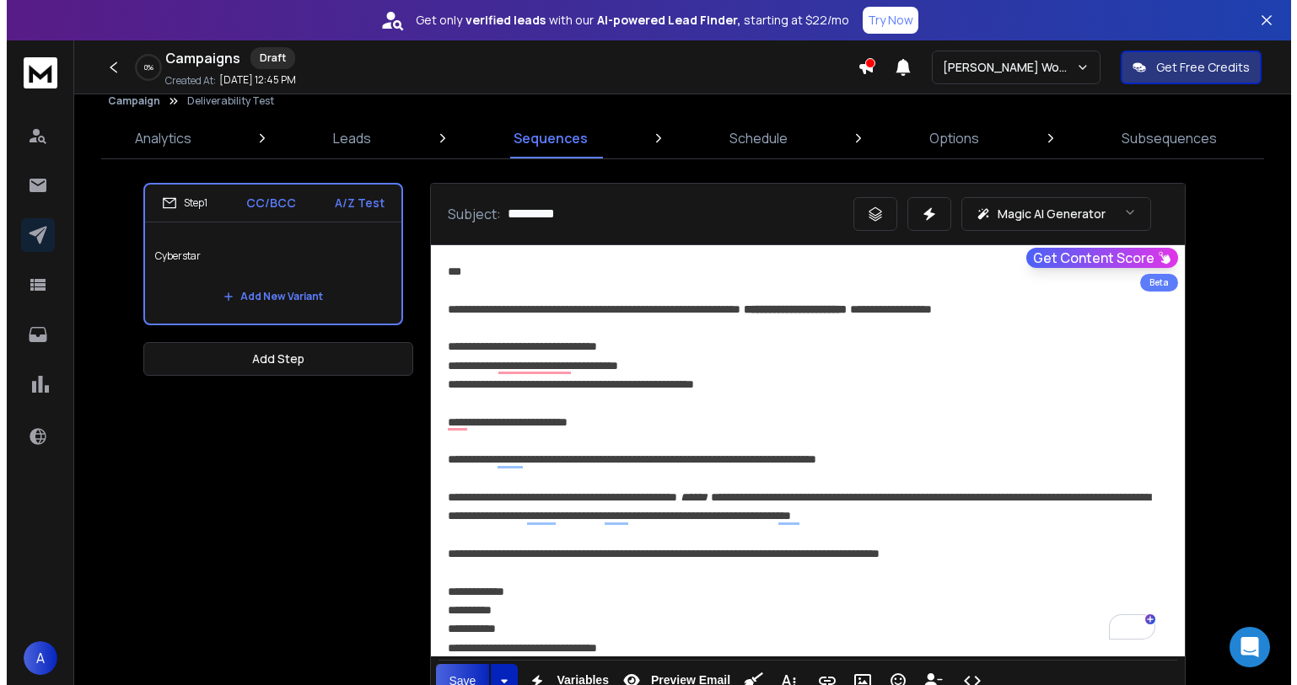
scroll to position [0, 0]
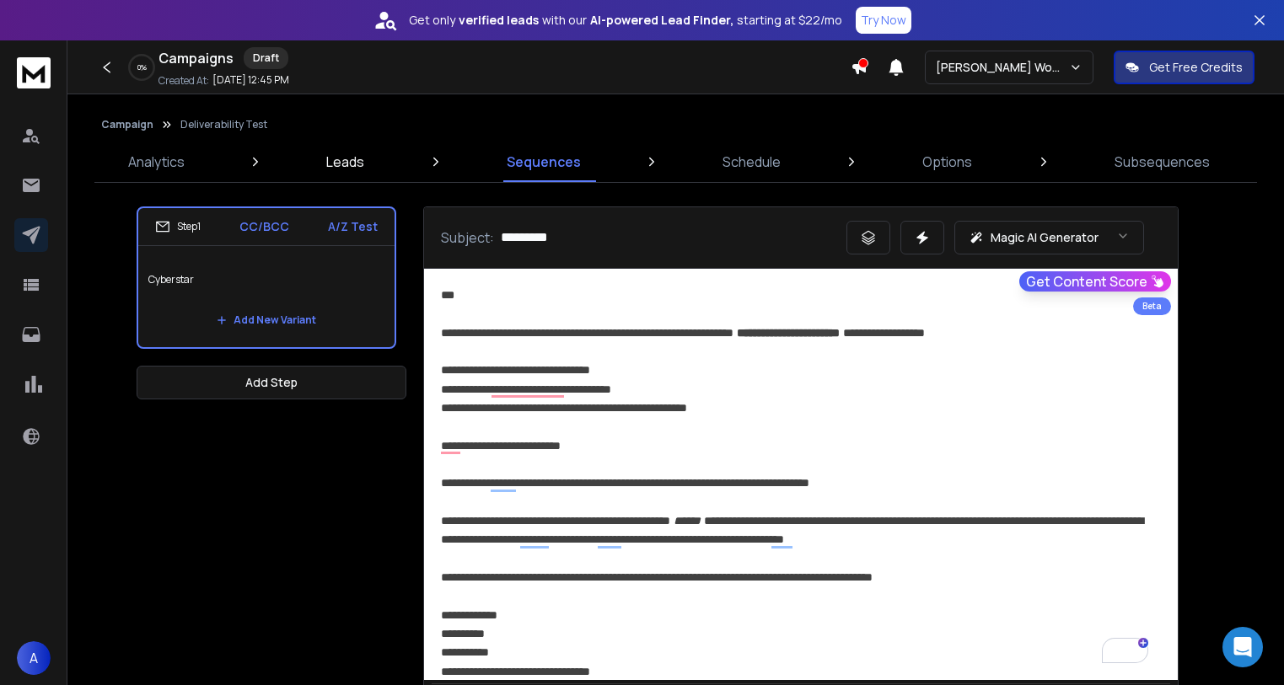
click at [358, 166] on p "Leads" at bounding box center [345, 162] width 38 height 20
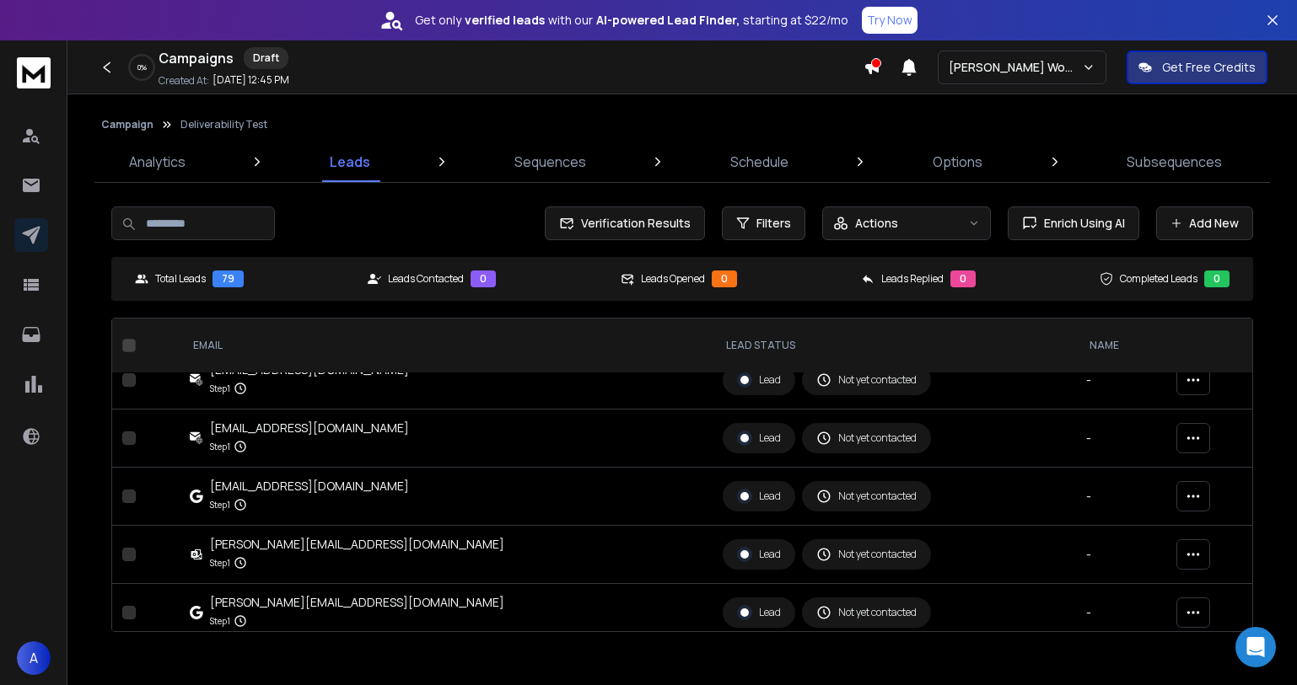
scroll to position [4350, 0]
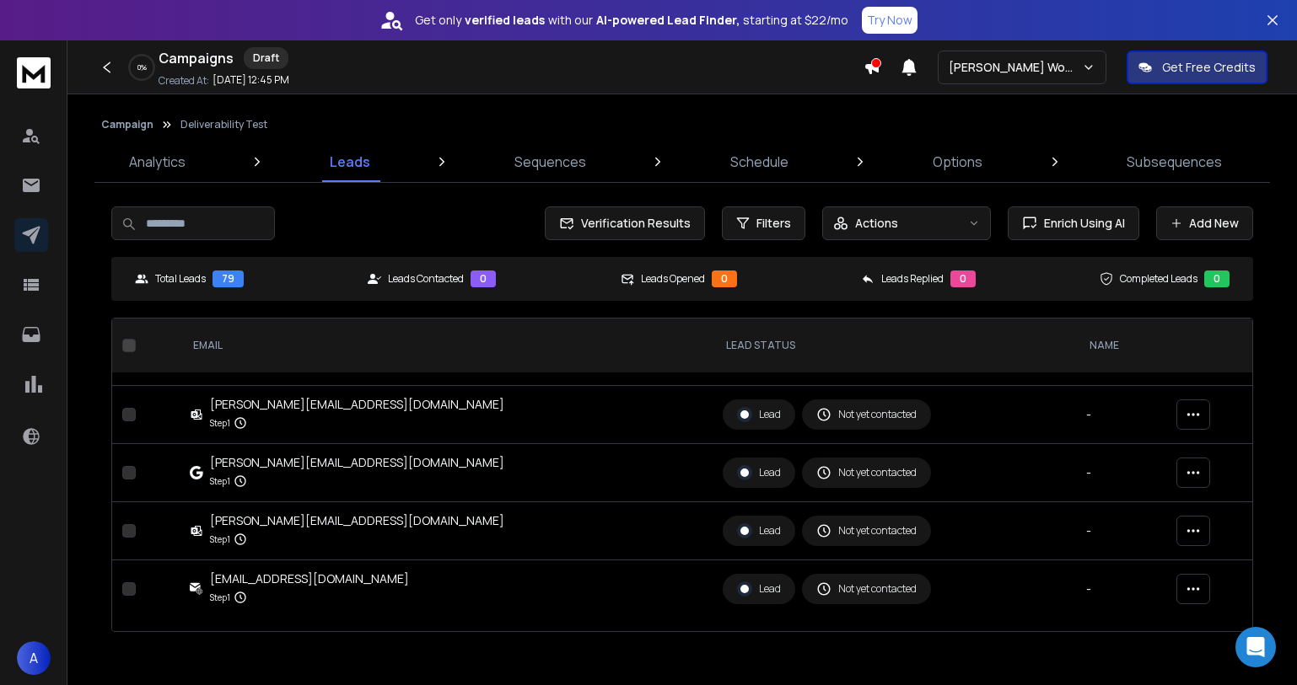
click at [737, 525] on div "Lead" at bounding box center [759, 531] width 44 height 15
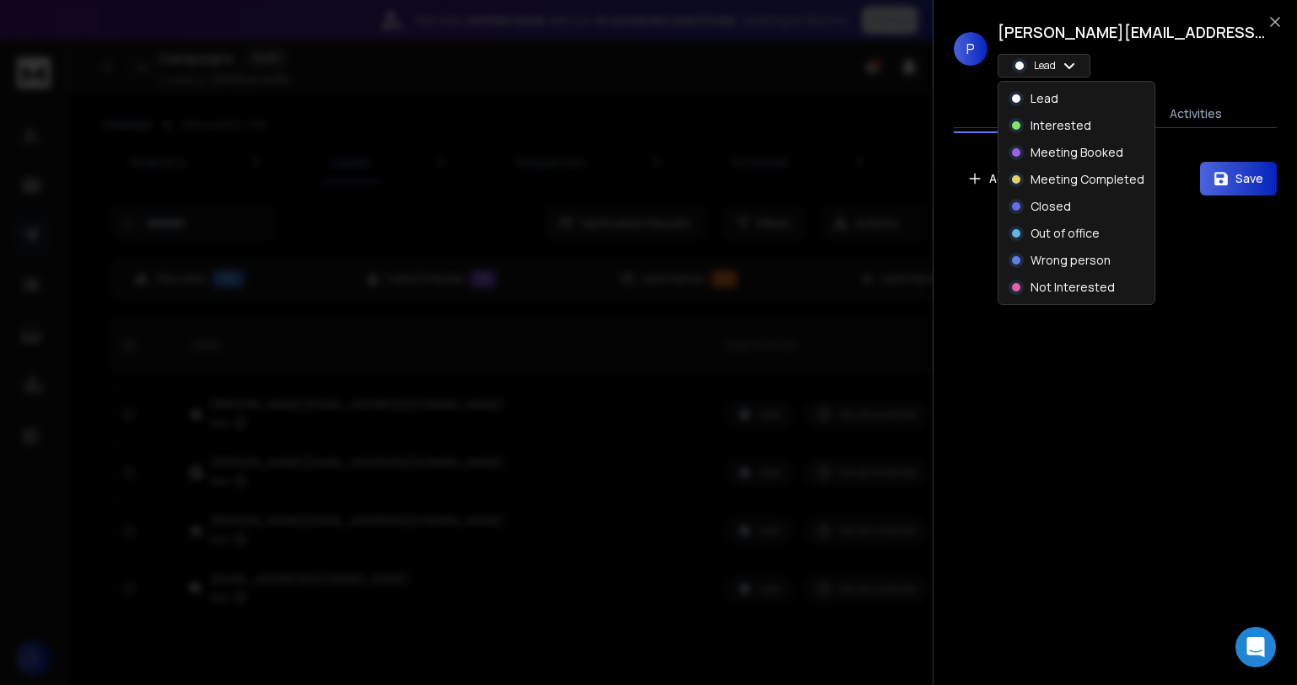
click at [1069, 73] on body "Get only verified leads with our AI-powered Lead Finder, starting at $22/mo Try…" at bounding box center [648, 342] width 1297 height 685
click at [1275, 24] on div at bounding box center [648, 342] width 1297 height 685
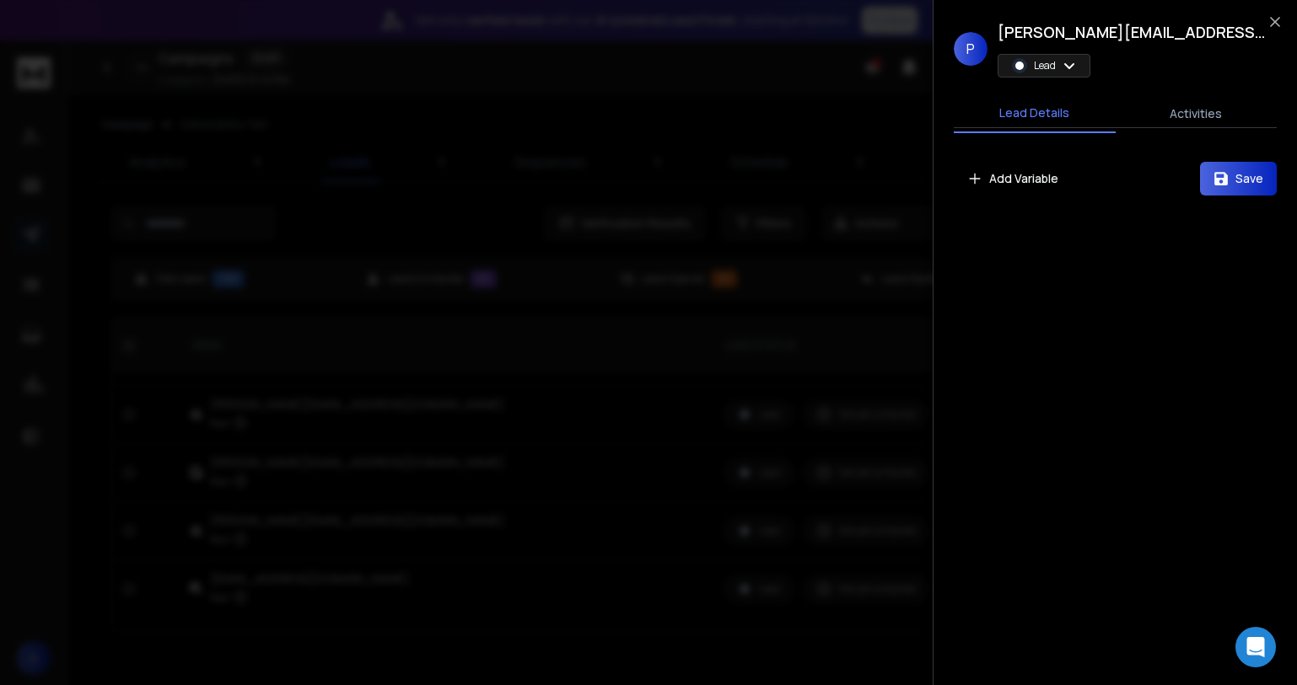
click at [1288, 12] on div "Multi Select Table Sheet P paul@userflowhq.com Lead Lead Details Activities Add…" at bounding box center [1114, 342] width 364 height 685
click at [1276, 28] on icon "button" at bounding box center [1274, 21] width 17 height 17
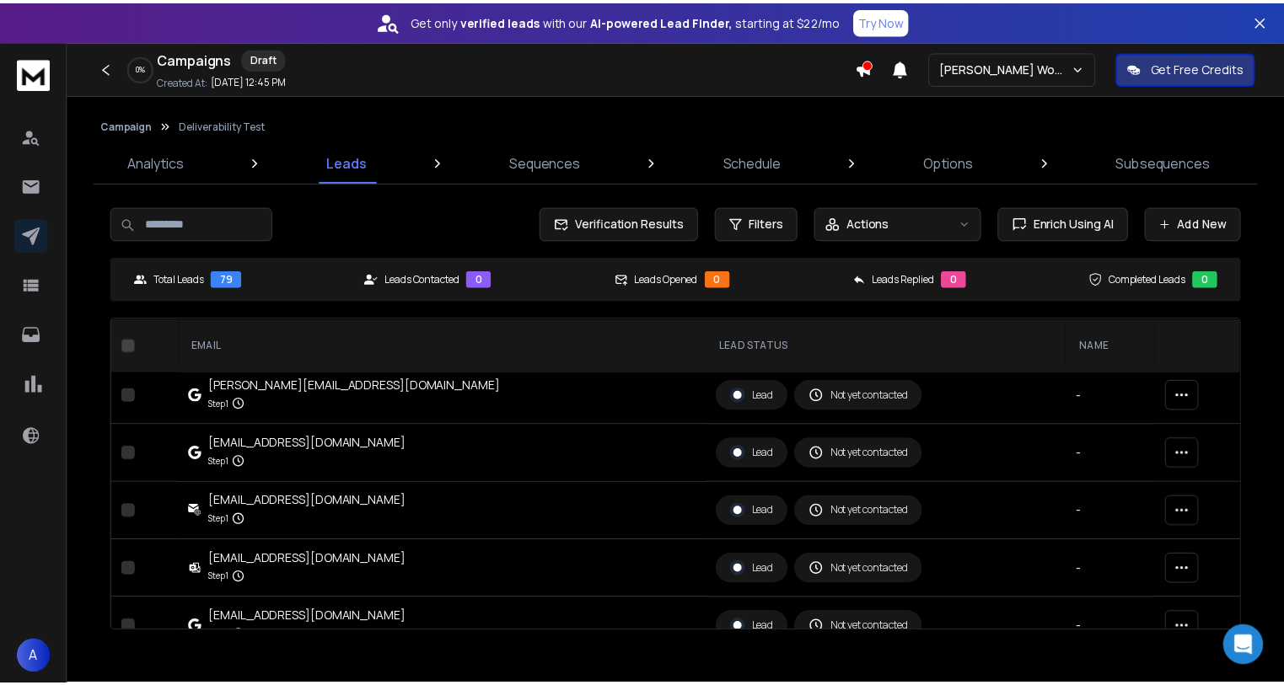
scroll to position [0, 0]
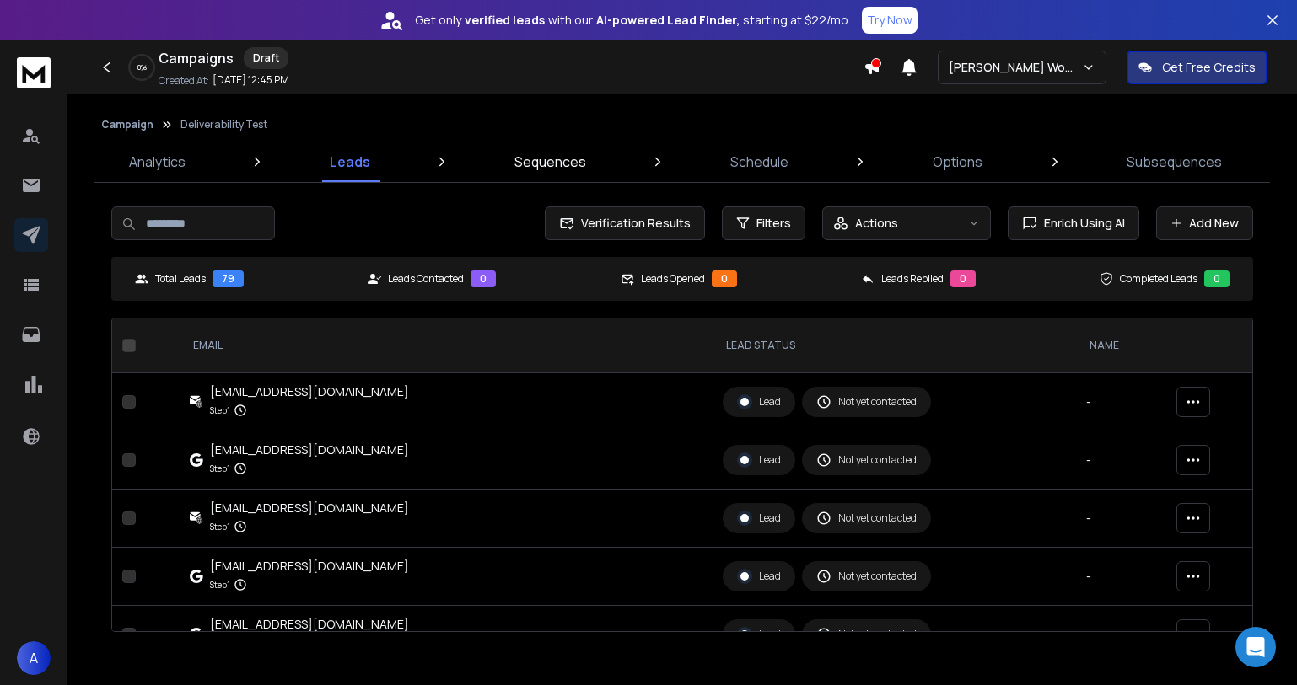
click at [555, 164] on p "Sequences" at bounding box center [550, 162] width 72 height 20
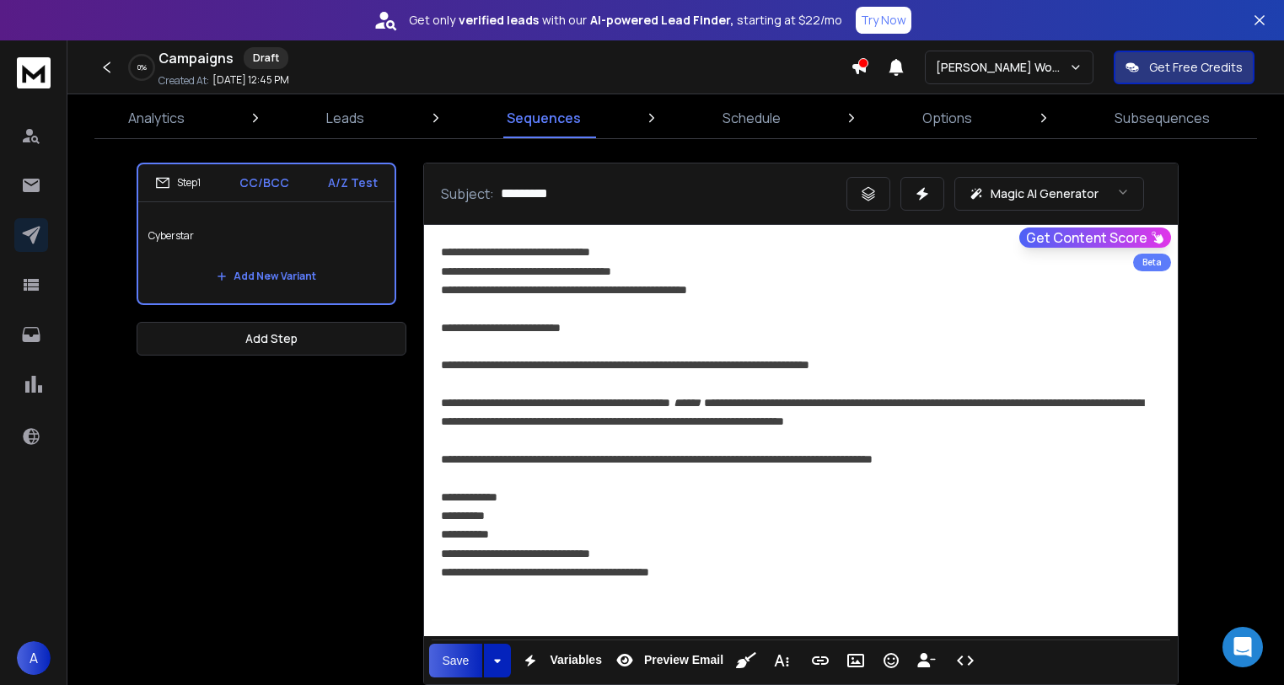
scroll to position [67, 0]
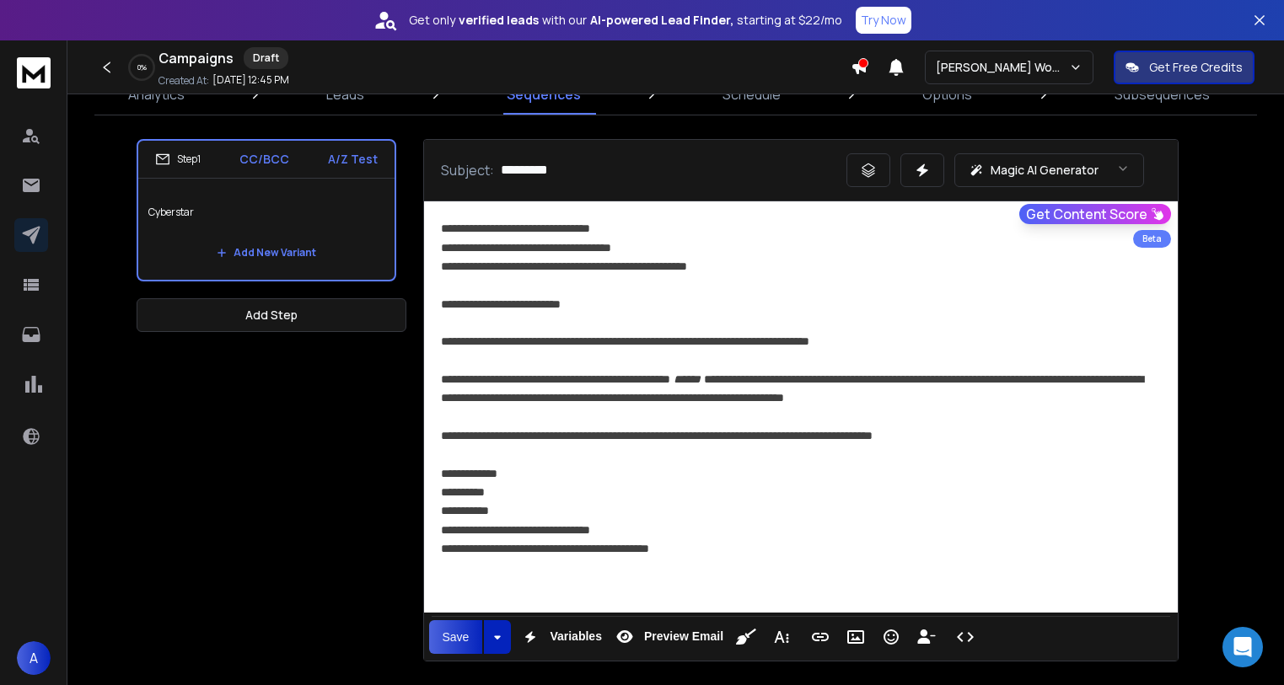
click at [1251, 249] on div "**********" at bounding box center [675, 400] width 1163 height 536
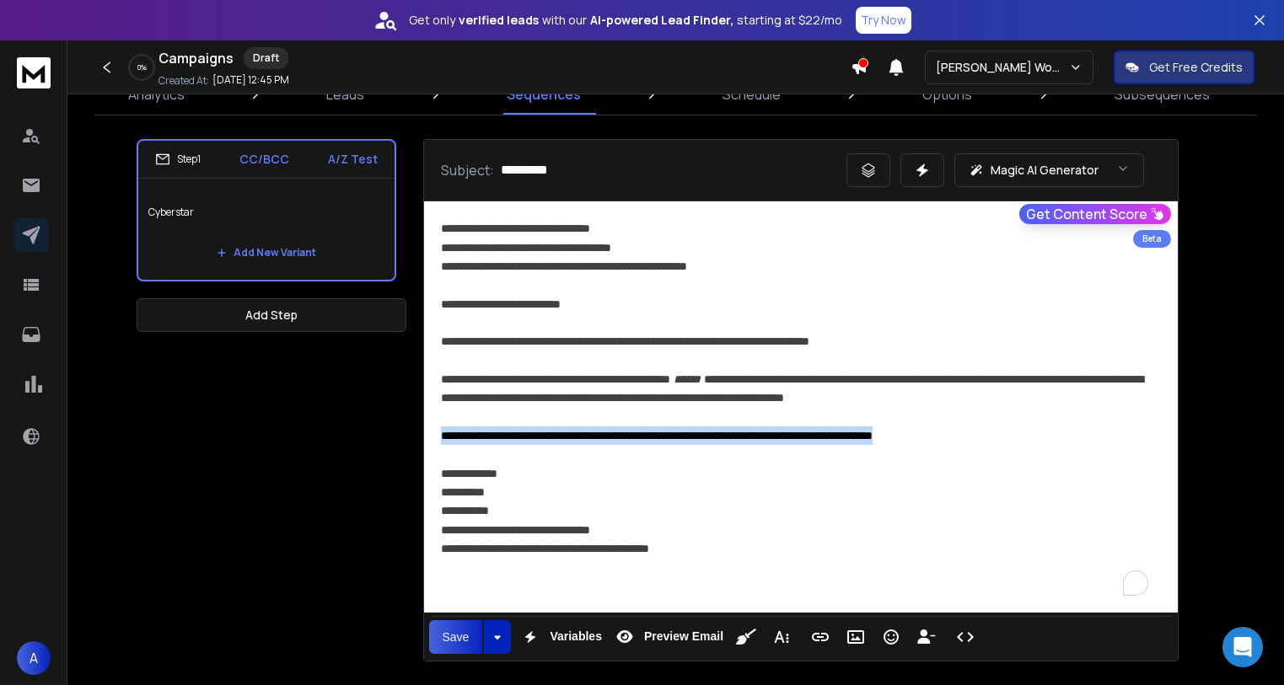
drag, startPoint x: 732, startPoint y: 447, endPoint x: 435, endPoint y: 438, distance: 296.9
click at [435, 438] on div "**********" at bounding box center [801, 406] width 754 height 411
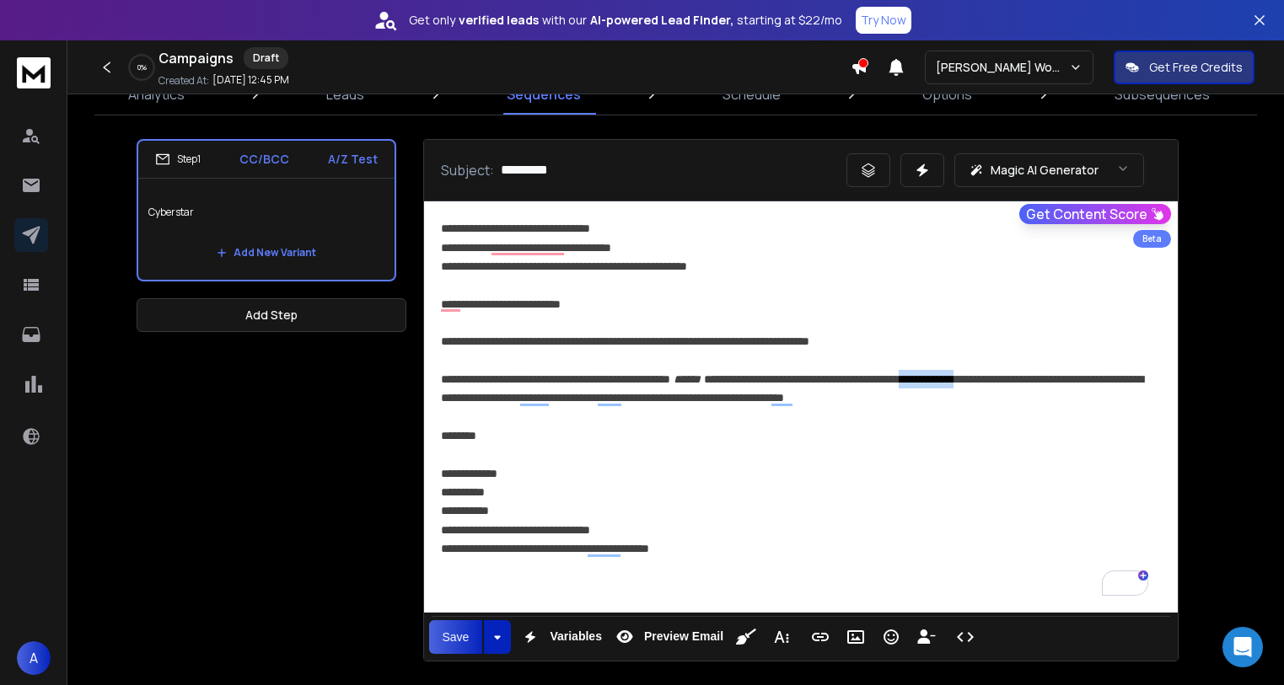
drag, startPoint x: 1065, startPoint y: 378, endPoint x: 975, endPoint y: 383, distance: 90.4
click at [975, 383] on div "**********" at bounding box center [794, 389] width 707 height 38
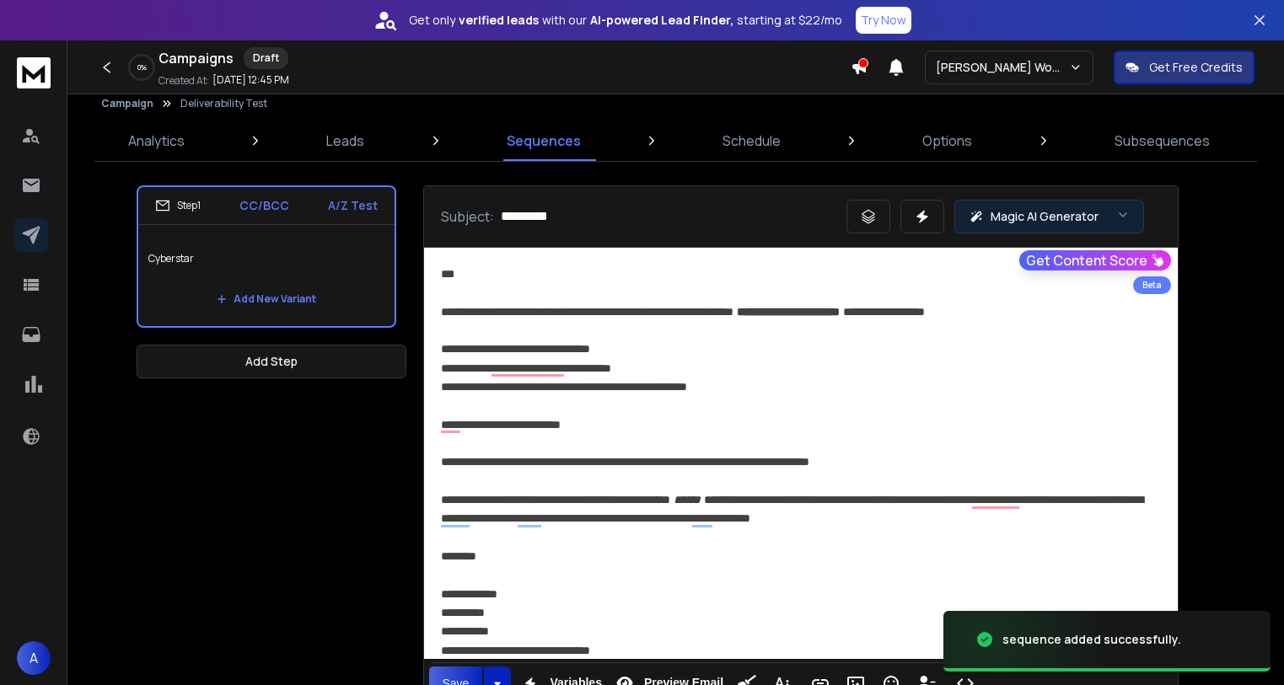
scroll to position [0, 0]
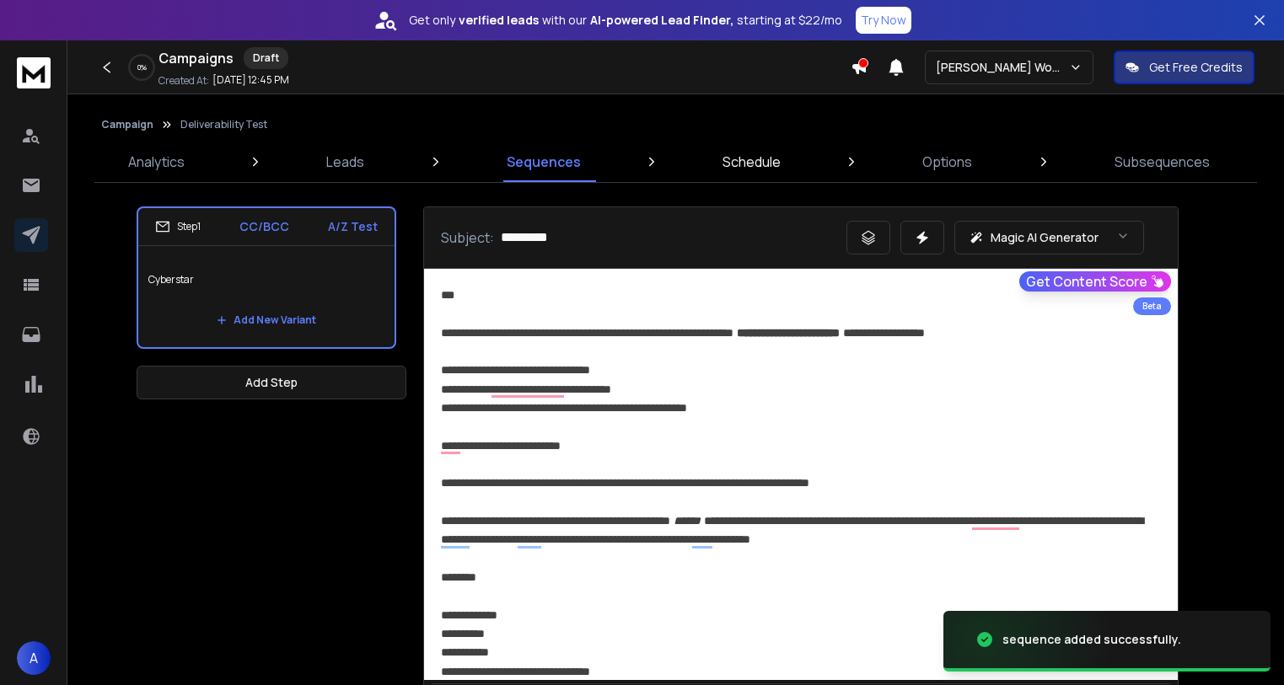
click at [769, 164] on p "Schedule" at bounding box center [752, 162] width 58 height 20
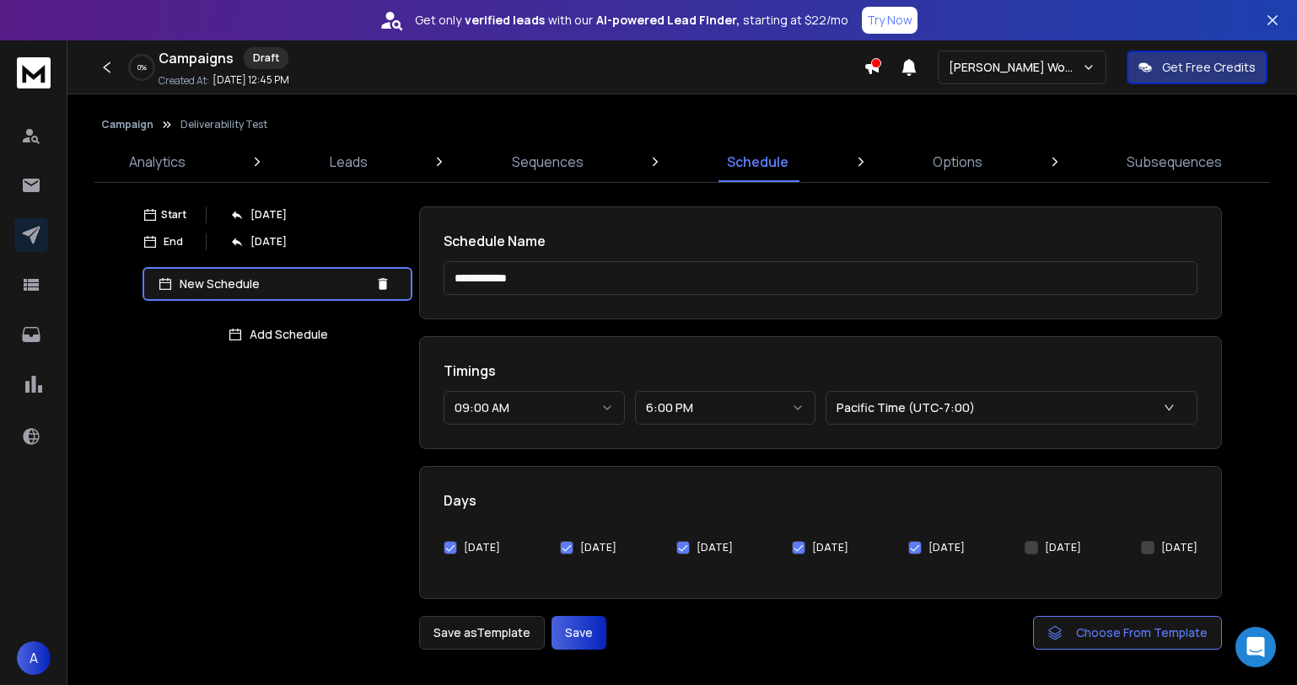
click at [606, 162] on div "Analytics Leads Sequences Schedule Options Subsequences" at bounding box center [675, 162] width 1162 height 40
click at [565, 164] on p "Sequences" at bounding box center [548, 162] width 72 height 20
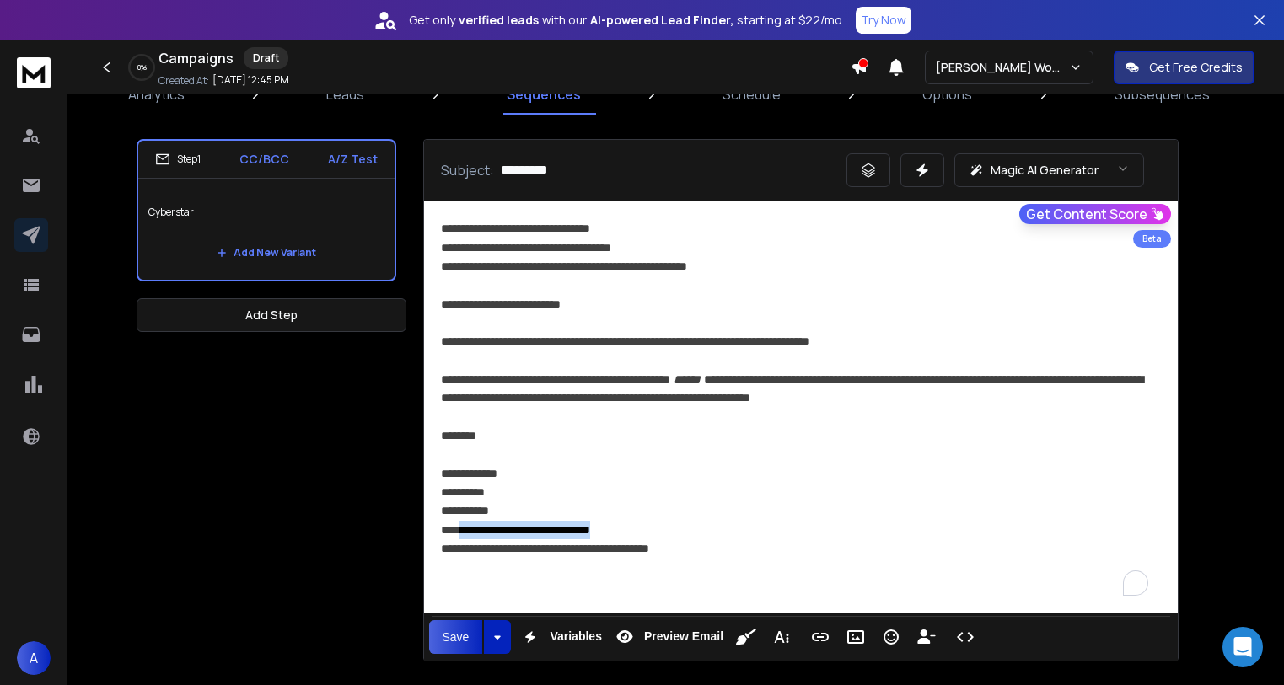
scroll to position [75, 0]
drag, startPoint x: 495, startPoint y: 533, endPoint x: 460, endPoint y: 533, distance: 34.6
click at [461, 533] on div "**********" at bounding box center [794, 530] width 707 height 19
click at [578, 533] on div "**********" at bounding box center [794, 530] width 707 height 19
click at [626, 531] on div "**********" at bounding box center [794, 530] width 707 height 19
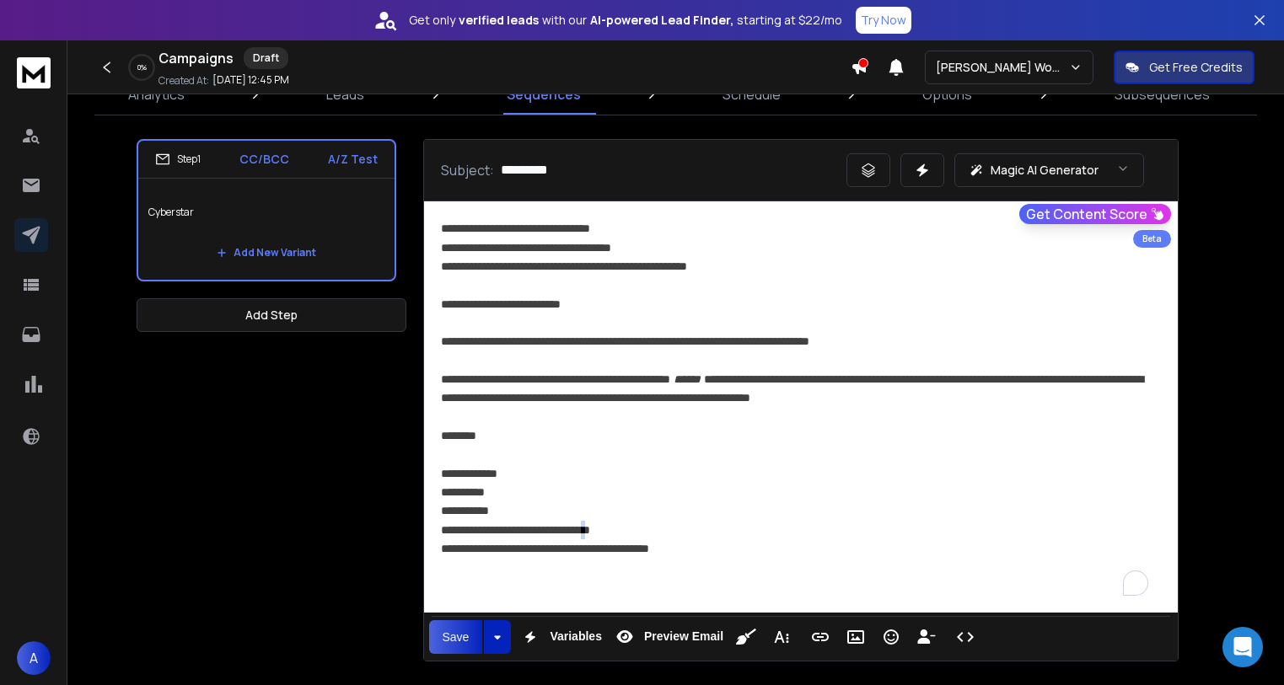
click at [653, 529] on div "**********" at bounding box center [794, 530] width 707 height 19
drag, startPoint x: 582, startPoint y: 530, endPoint x: 513, endPoint y: 530, distance: 69.1
click at [513, 530] on div "**********" at bounding box center [794, 530] width 707 height 19
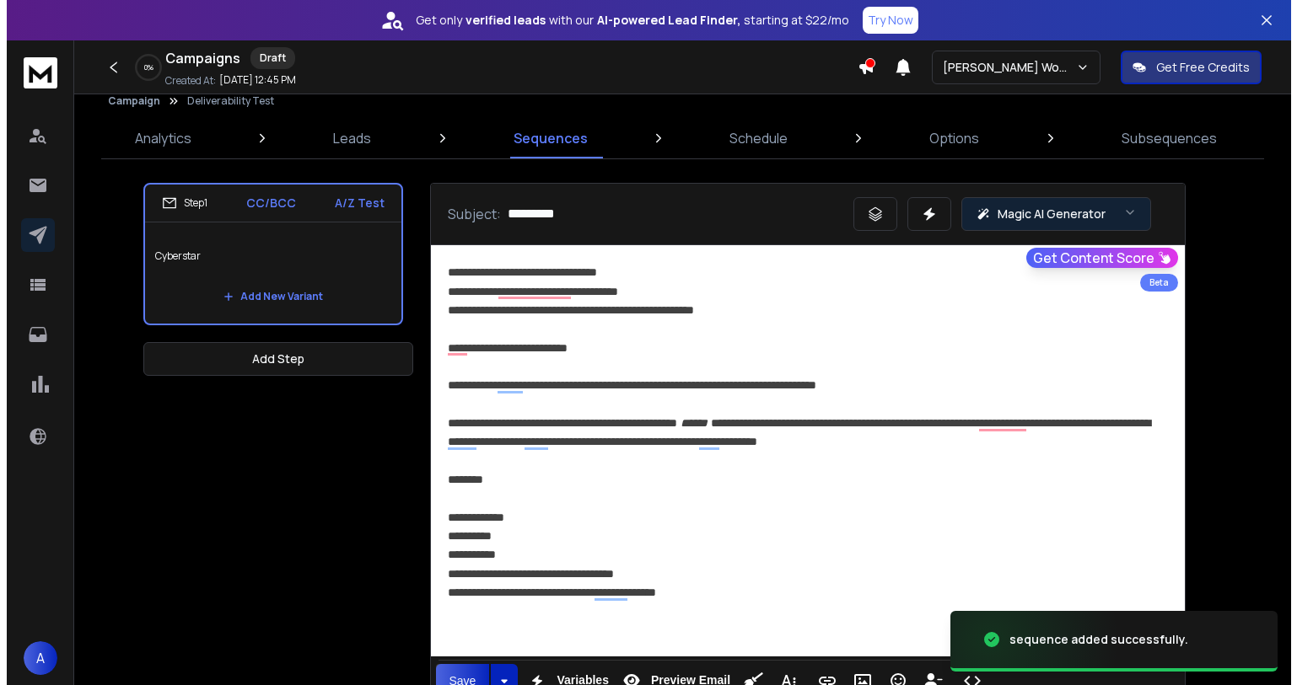
scroll to position [0, 0]
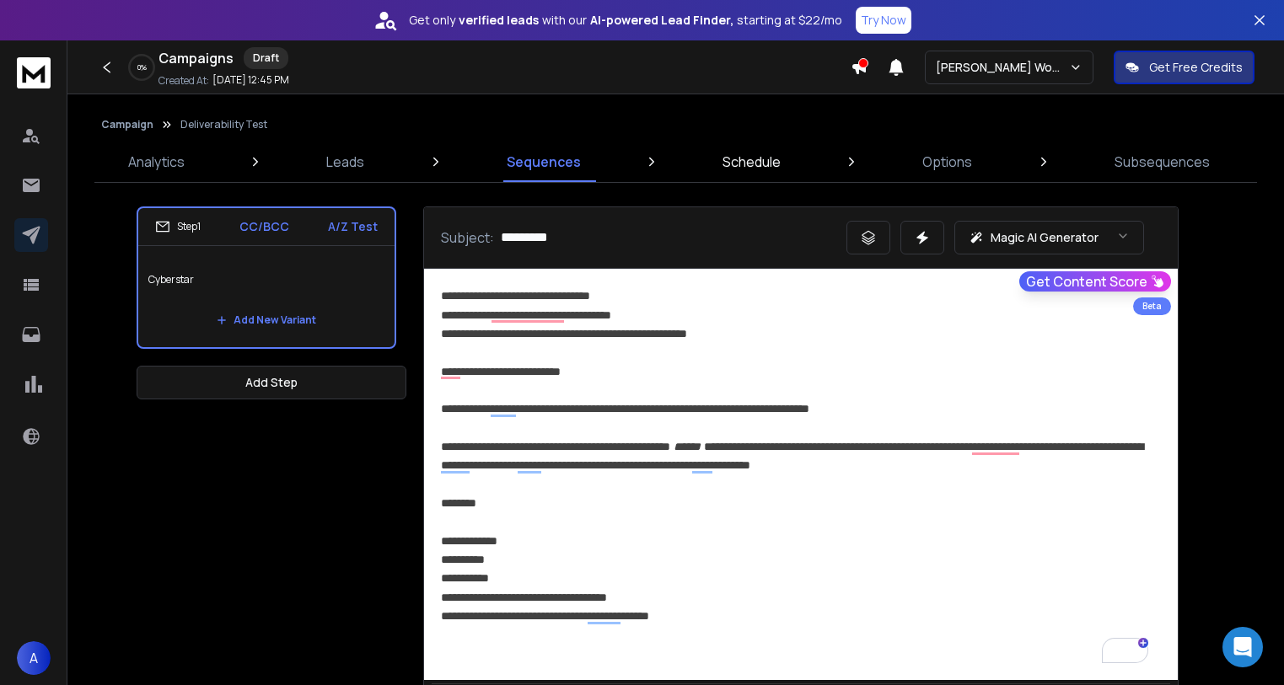
click at [778, 157] on p "Schedule" at bounding box center [752, 162] width 58 height 20
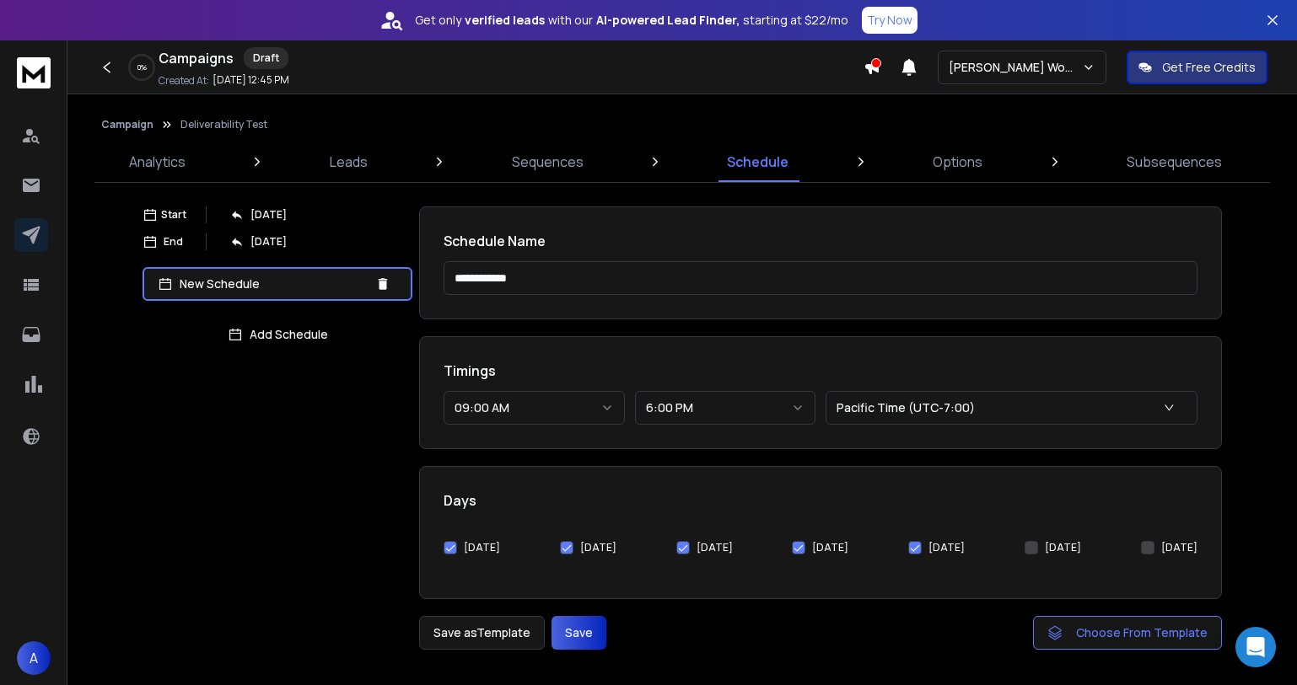
click at [483, 540] on div "Monday" at bounding box center [471, 548] width 56 height 34
click at [580, 541] on label "Tuesday" at bounding box center [598, 547] width 36 height 13
click at [573, 541] on button "Tuesday" at bounding box center [566, 547] width 13 height 13
click at [479, 546] on label "Monday" at bounding box center [482, 547] width 36 height 13
click at [457, 546] on button "Monday" at bounding box center [449, 547] width 13 height 13
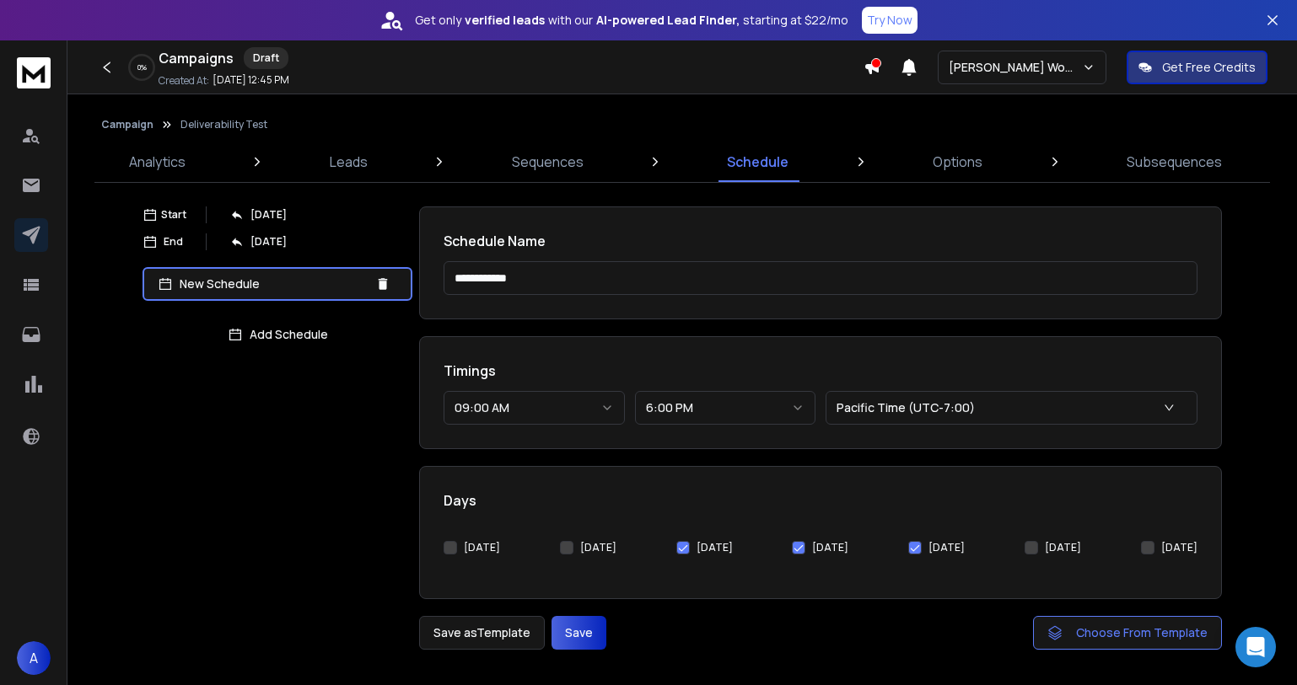
click at [766, 546] on div "Monday Tuesday Wednesday Thursday Friday Saturday Sunday" at bounding box center [820, 548] width 754 height 54
click at [724, 550] on label "Wednesday" at bounding box center [714, 547] width 36 height 13
click at [690, 550] on button "Wednesday" at bounding box center [682, 547] width 13 height 13
click at [794, 543] on div "Monday Tuesday Wednesday Thursday Friday Saturday Sunday" at bounding box center [820, 548] width 754 height 54
click at [845, 544] on label "Thursday" at bounding box center [830, 547] width 36 height 13
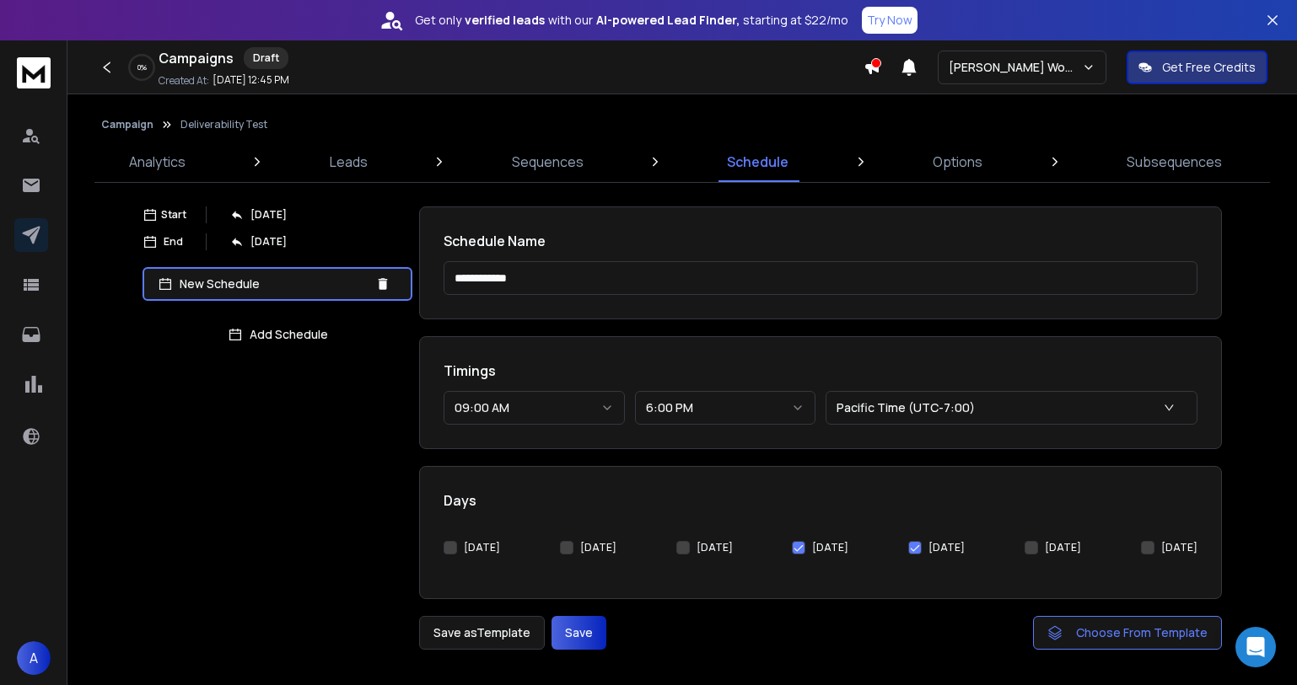
click at [805, 544] on button "Thursday" at bounding box center [798, 547] width 13 height 13
click at [911, 544] on div "Monday Tuesday Wednesday Thursday Friday Saturday Sunday" at bounding box center [820, 548] width 754 height 54
click at [959, 550] on label "Friday" at bounding box center [946, 547] width 36 height 13
click at [921, 550] on button "Friday" at bounding box center [914, 547] width 13 height 13
click at [1041, 545] on div "Saturday" at bounding box center [1052, 547] width 56 height 13
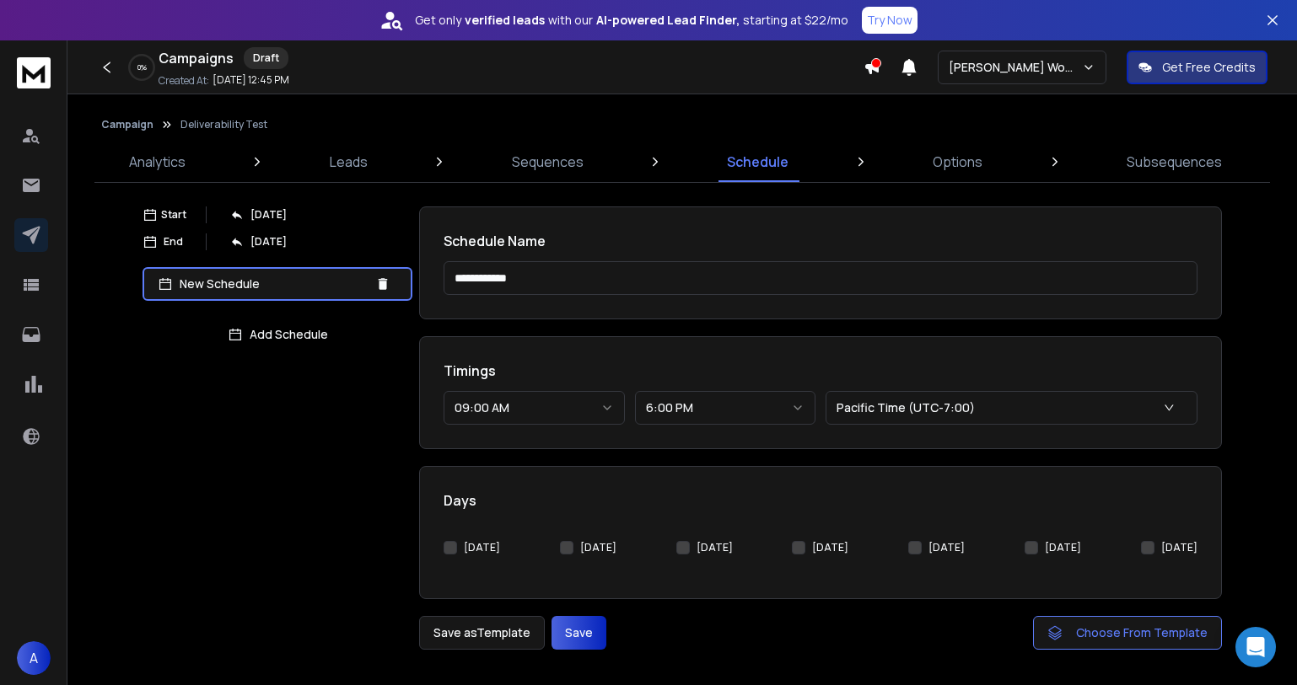
click at [1041, 549] on div "Saturday" at bounding box center [1052, 547] width 56 height 13
click at [1033, 551] on button "Saturday" at bounding box center [1030, 547] width 13 height 13
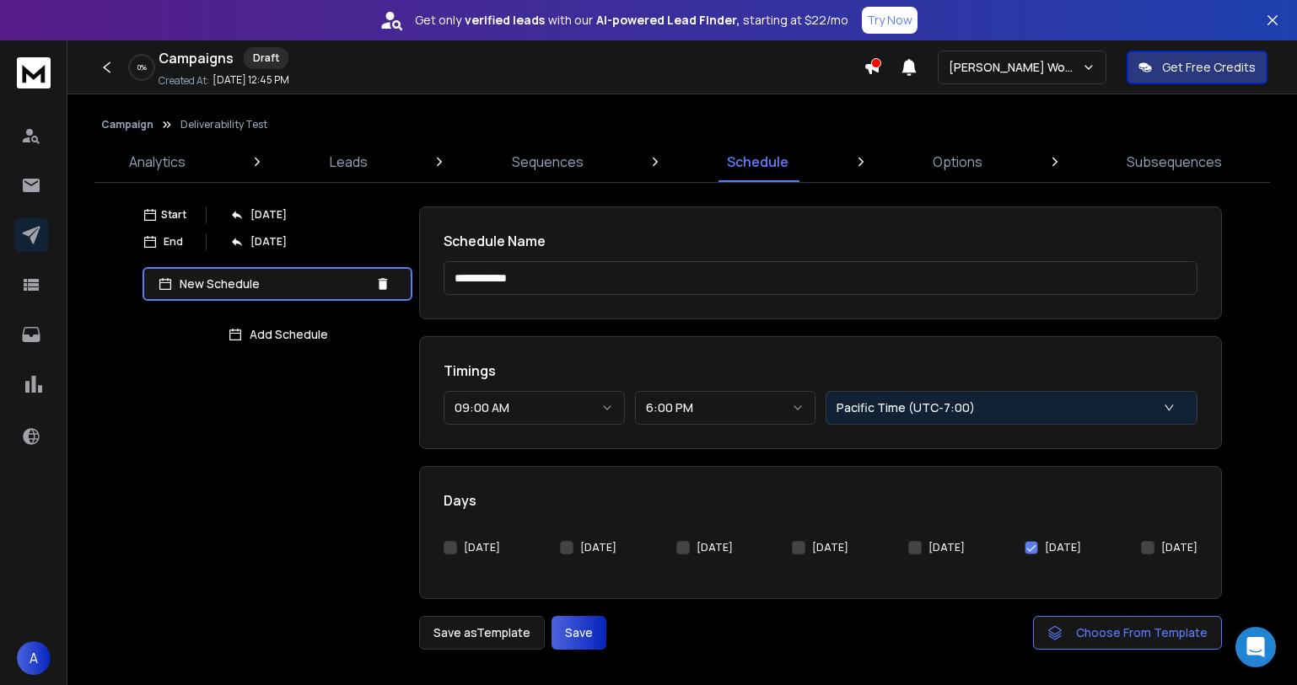
click at [916, 406] on p "Pacific Time (UTC-7:00)" at bounding box center [908, 408] width 145 height 17
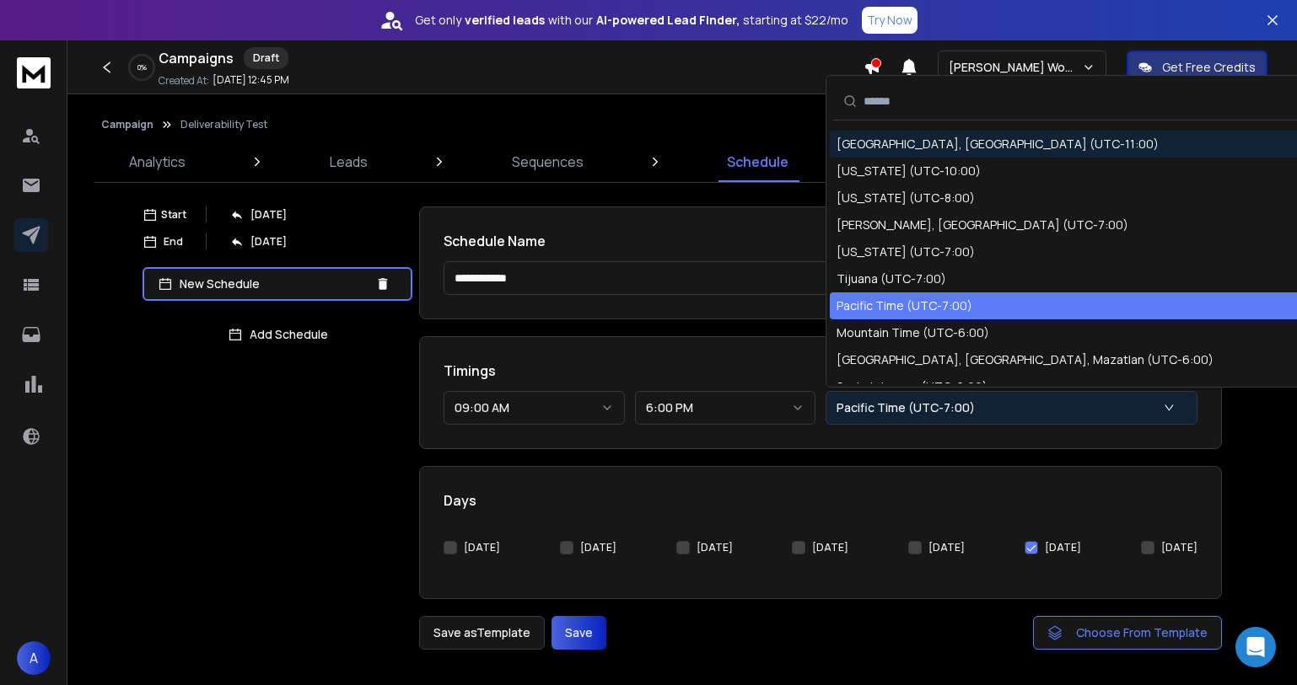
type input "*"
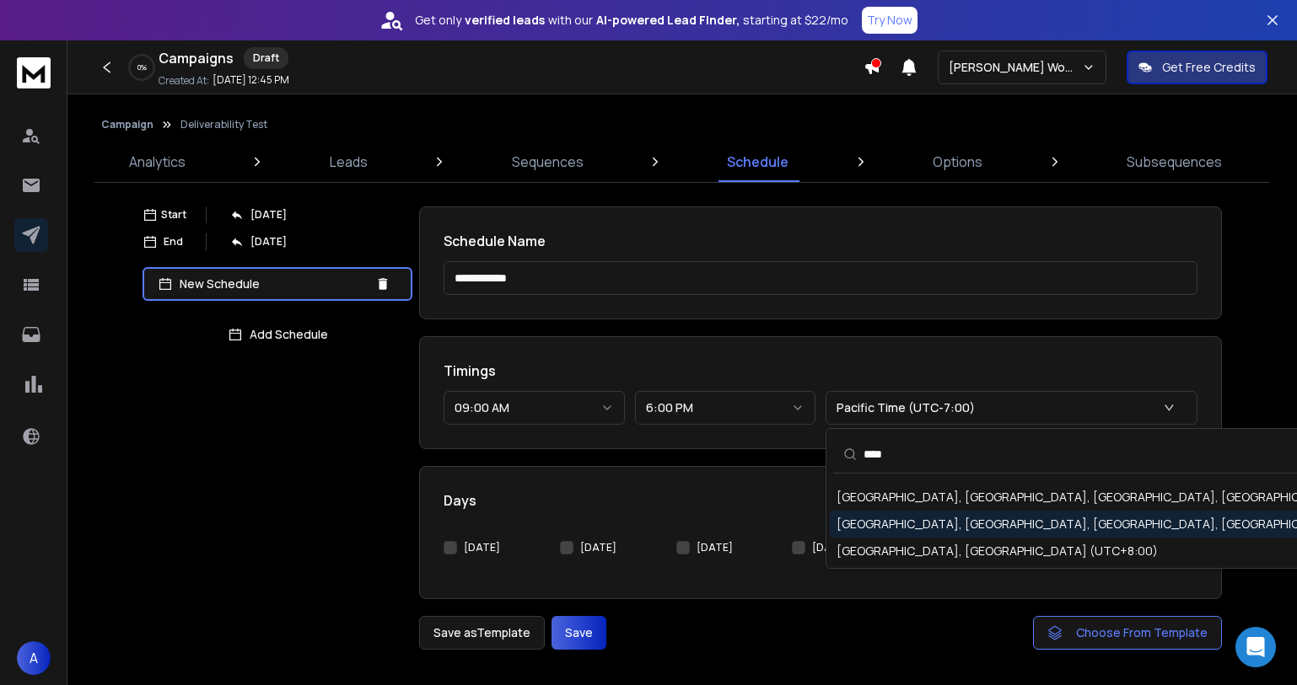
type input "****"
click at [1016, 518] on div "Helsinki, Kyiv, Riga, Sofia, Tallinn, Vilnius (UTC+3:00)" at bounding box center [1253, 524] width 834 height 17
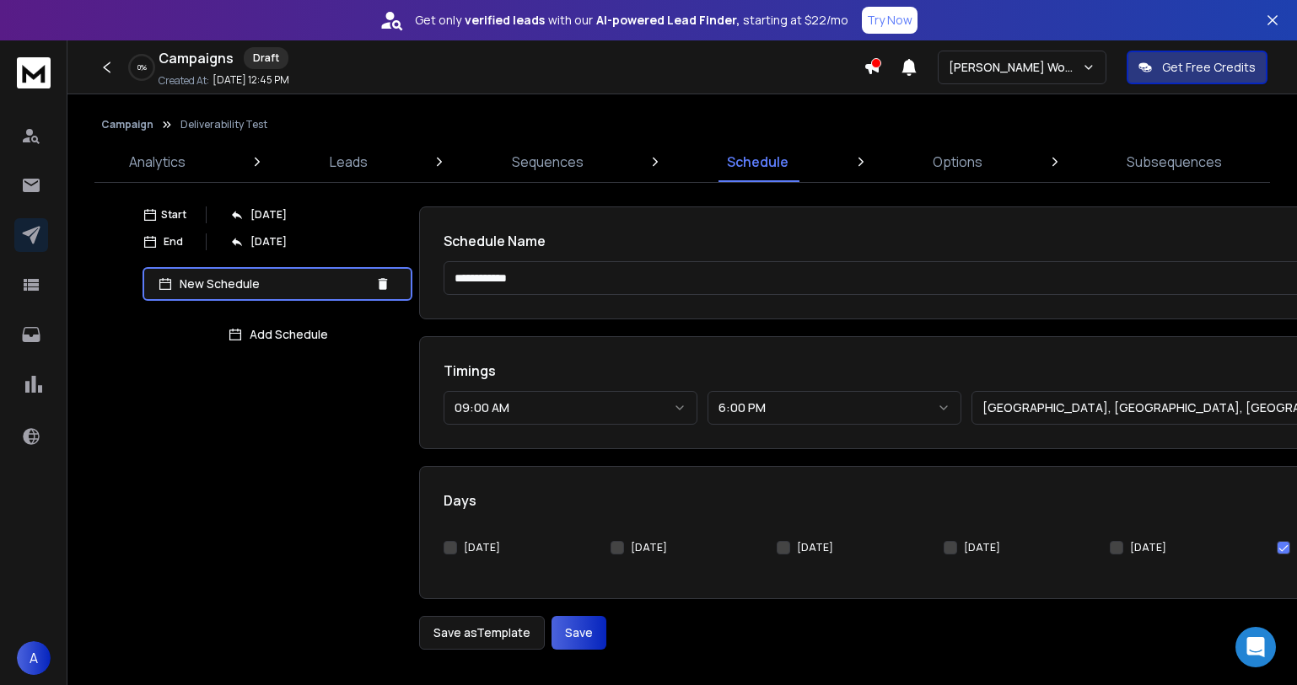
click at [598, 408] on button "09:00 AM" at bounding box center [570, 408] width 254 height 34
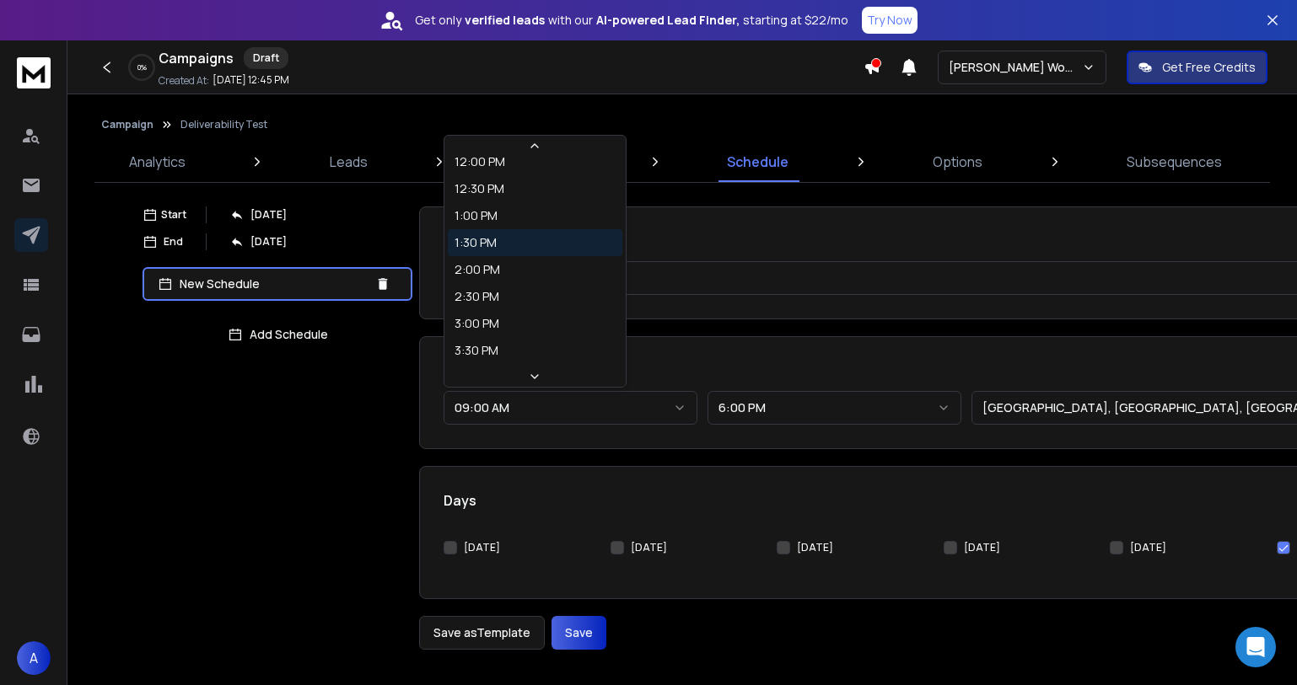
scroll to position [636, 0]
select select "********"
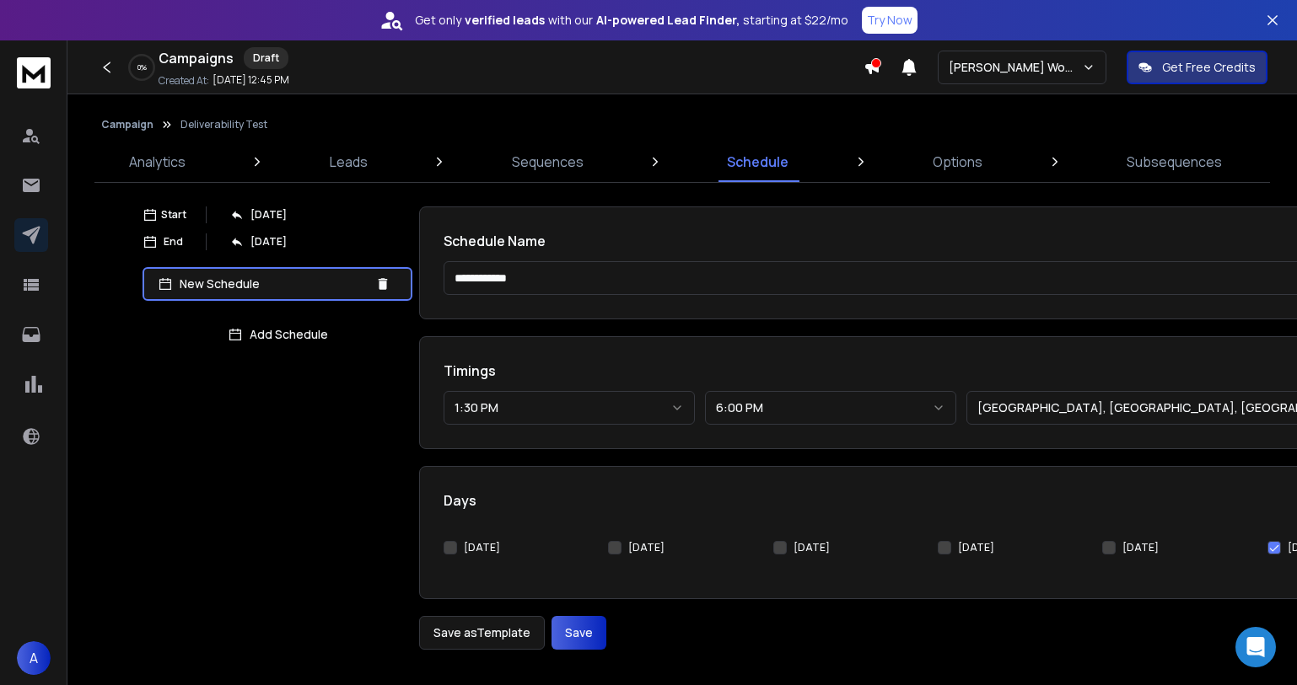
click at [705, 409] on button "6:00 PM" at bounding box center [830, 408] width 251 height 34
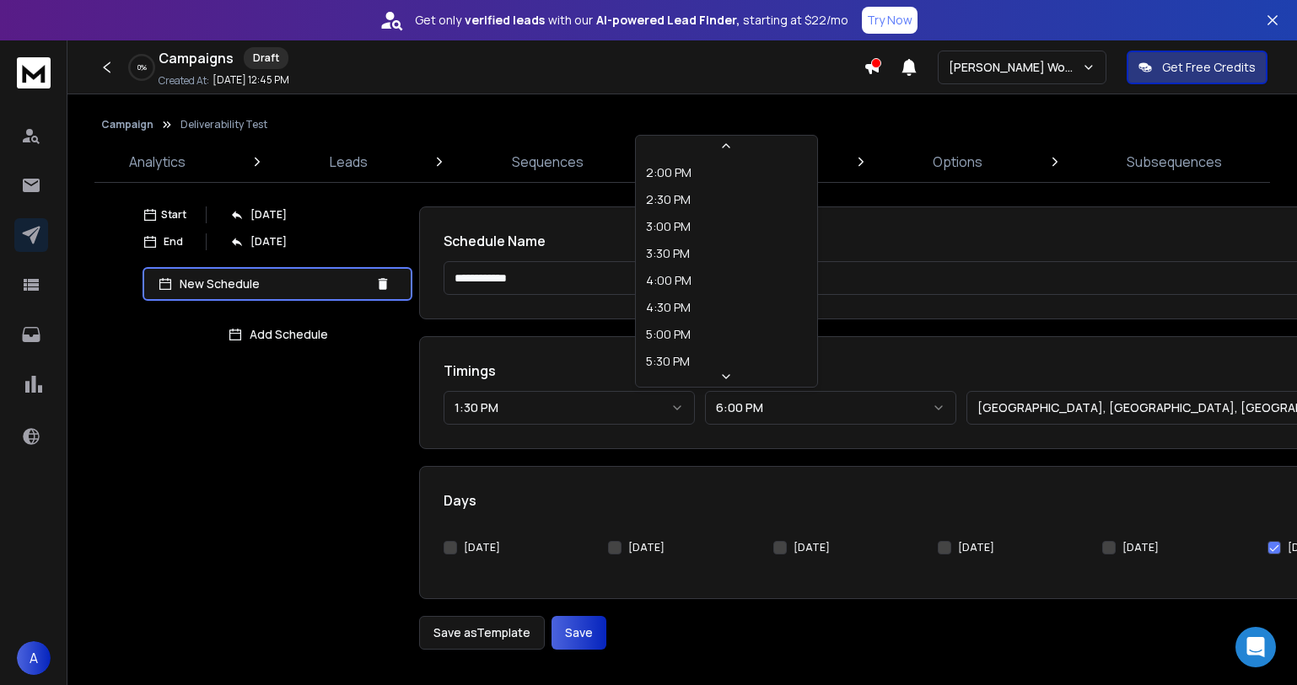
scroll to position [35, 0]
click at [705, 410] on button "6:00 PM" at bounding box center [830, 408] width 251 height 34
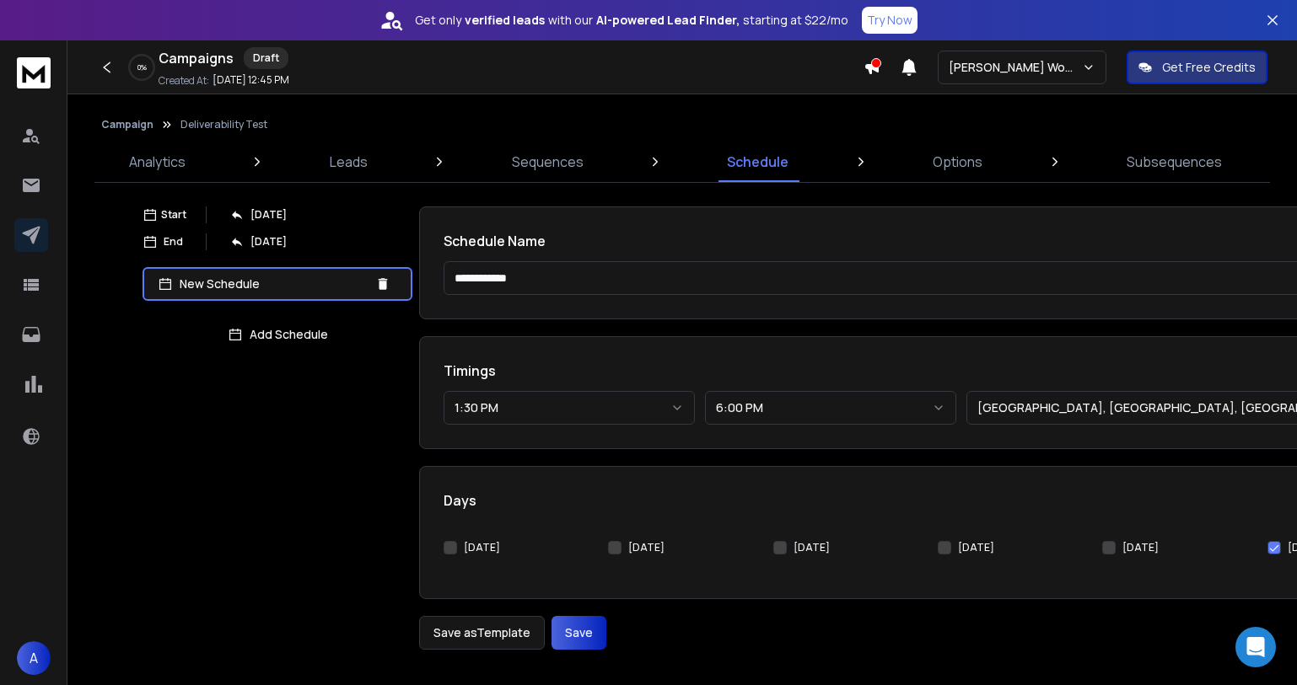
click at [705, 410] on button "6:00 PM" at bounding box center [830, 408] width 251 height 34
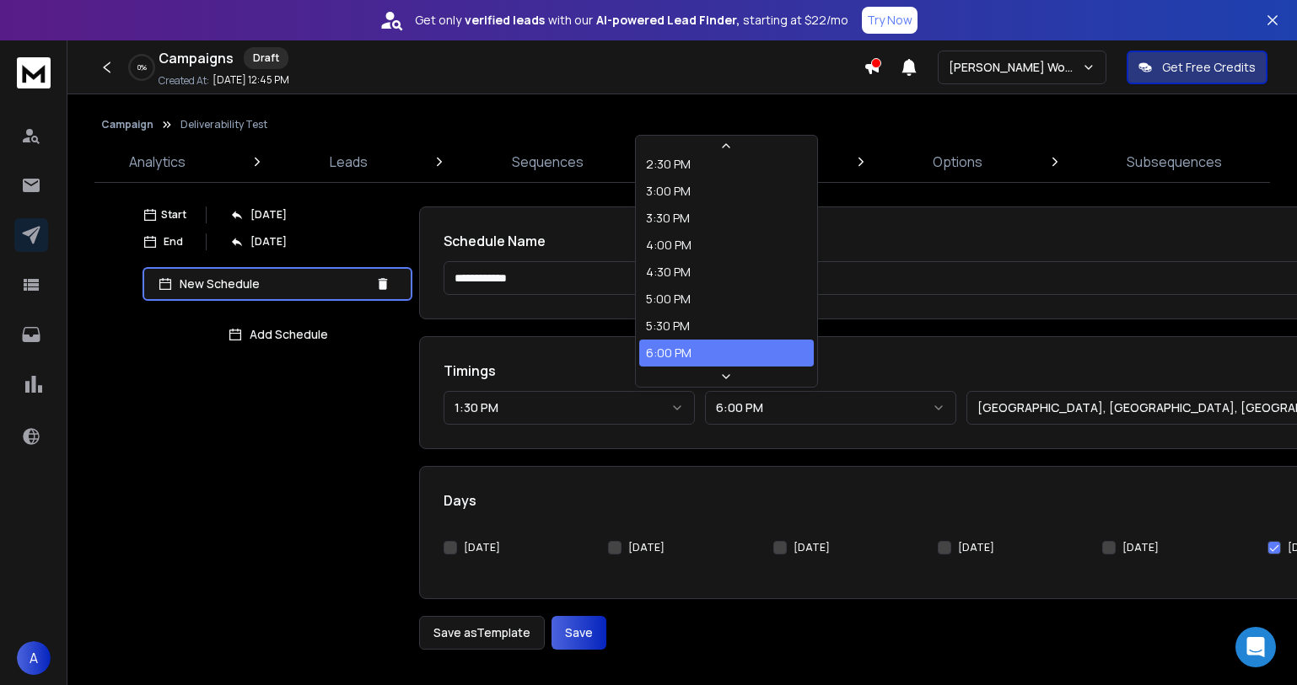
scroll to position [62, 0]
select select "********"
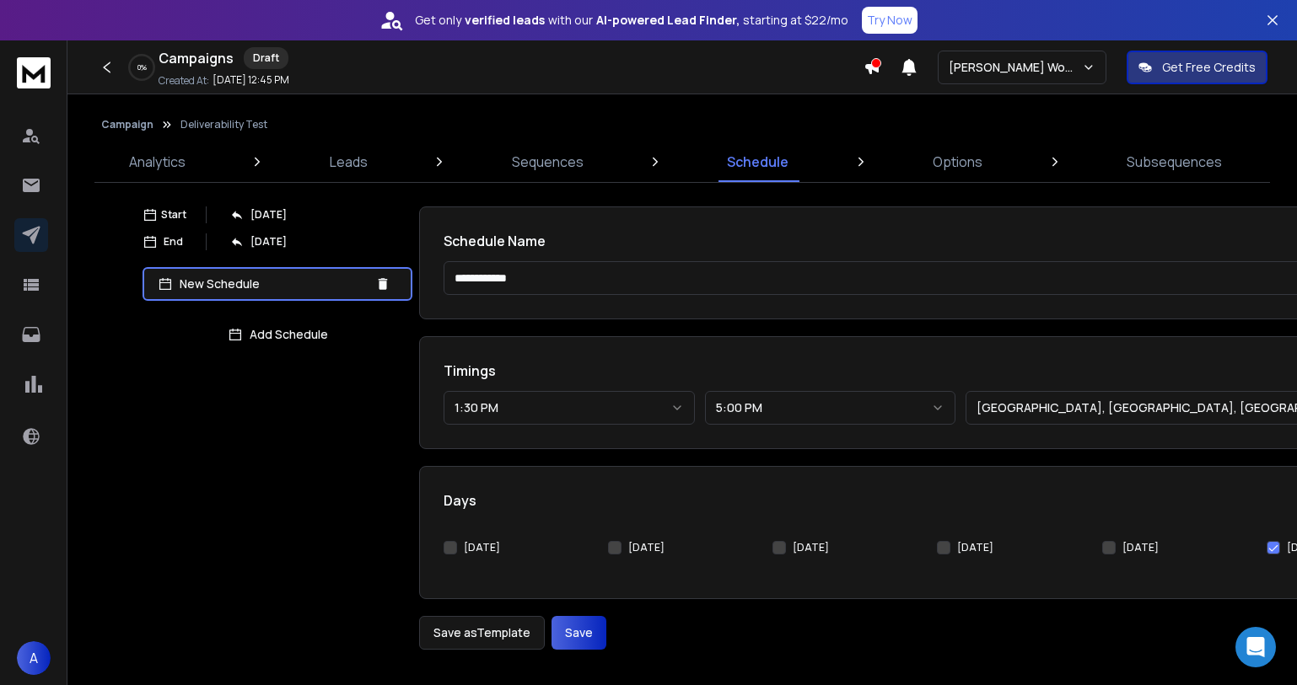
click at [611, 271] on input "**********" at bounding box center [965, 278] width 1044 height 34
click at [577, 278] on input "**********" at bounding box center [965, 278] width 1044 height 34
type input "**********"
click at [566, 626] on button "Save" at bounding box center [578, 633] width 55 height 34
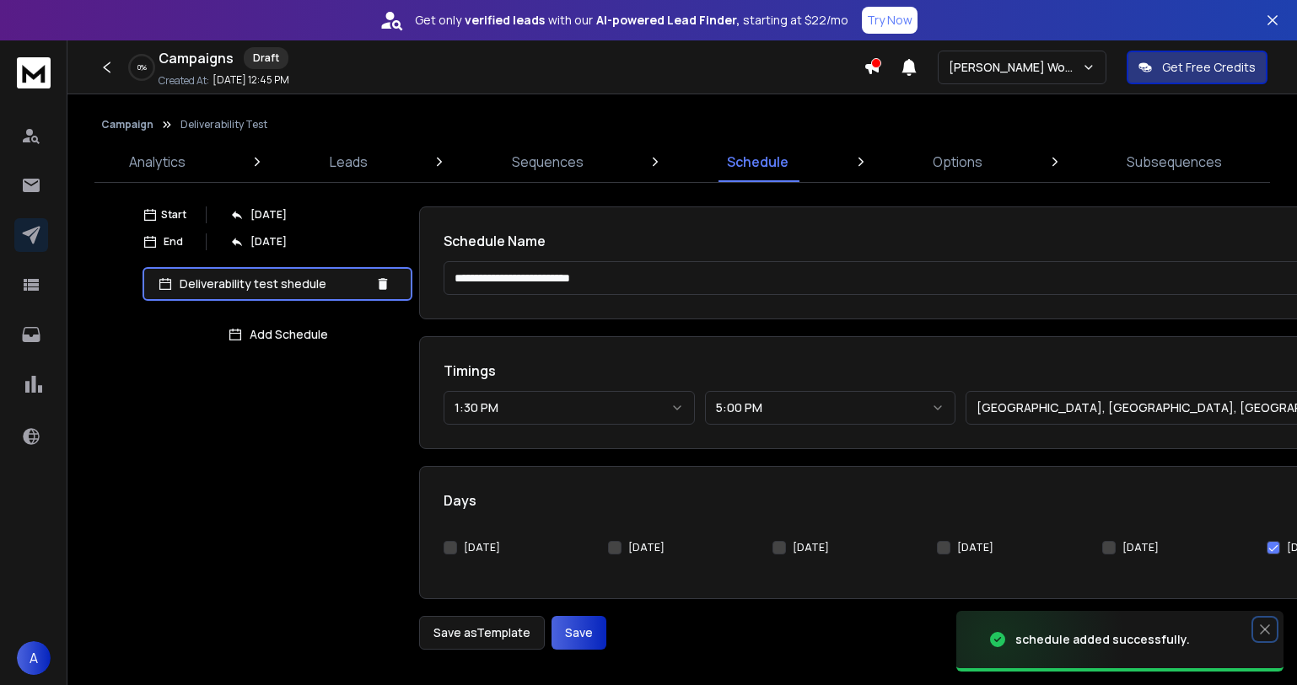
click at [1271, 629] on icon "Notifications (F8)" at bounding box center [1264, 629] width 17 height 17
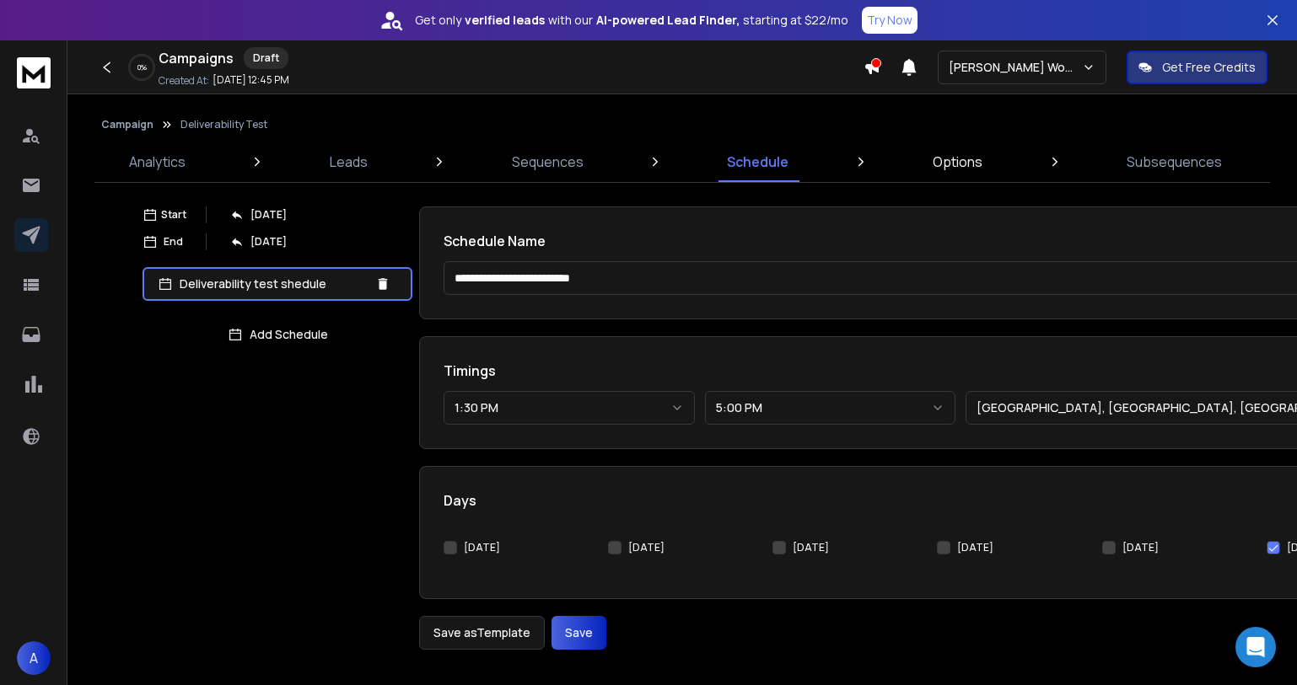
click at [955, 172] on link "Options" at bounding box center [957, 162] width 70 height 40
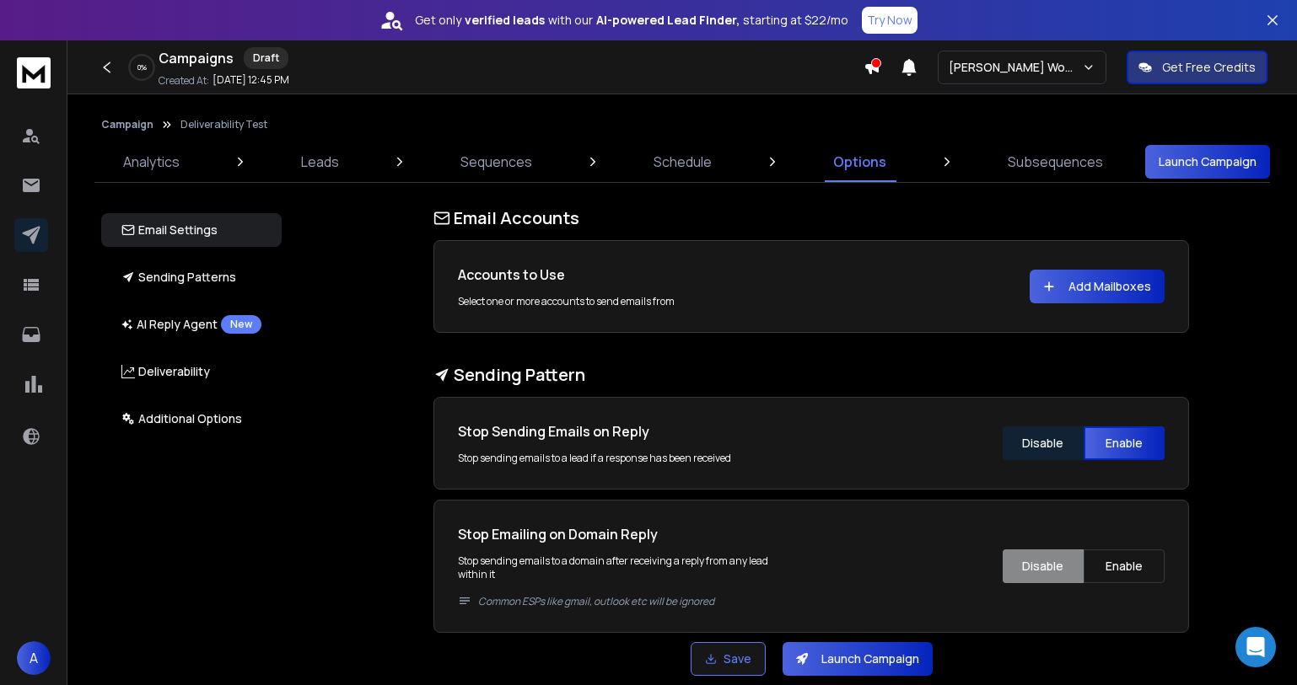
click at [1039, 439] on button "Disable" at bounding box center [1042, 444] width 81 height 34
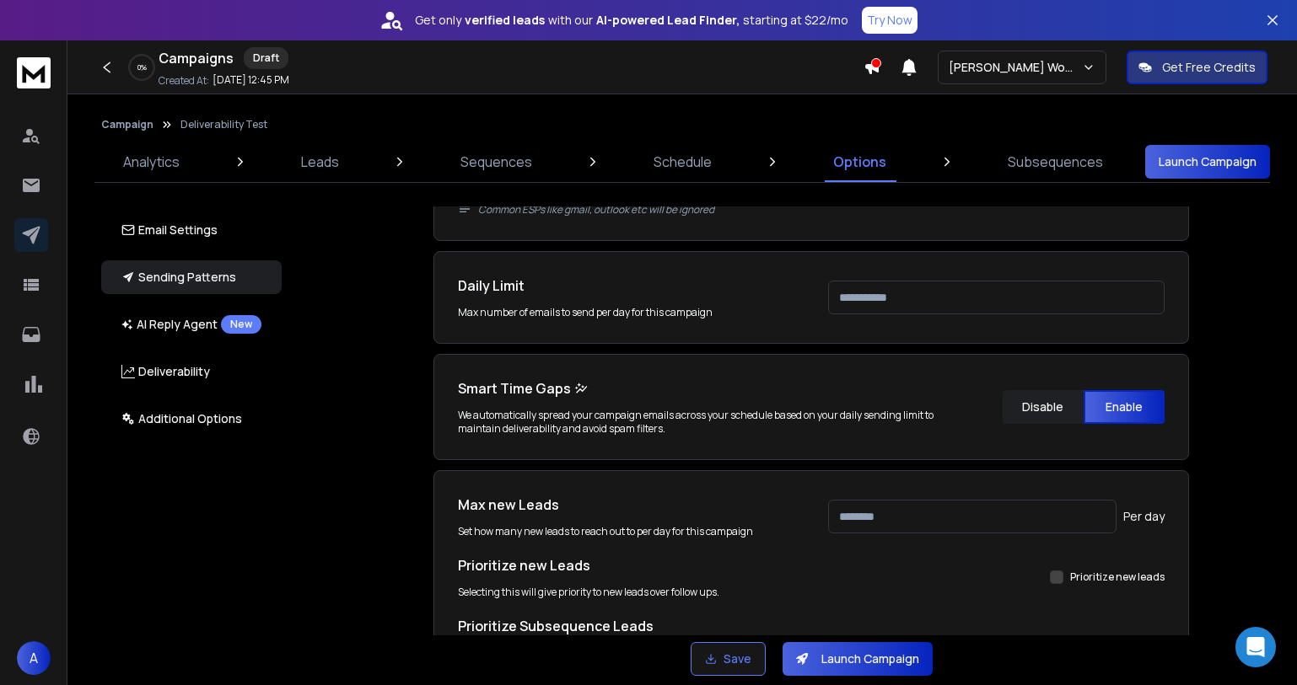
scroll to position [422, 0]
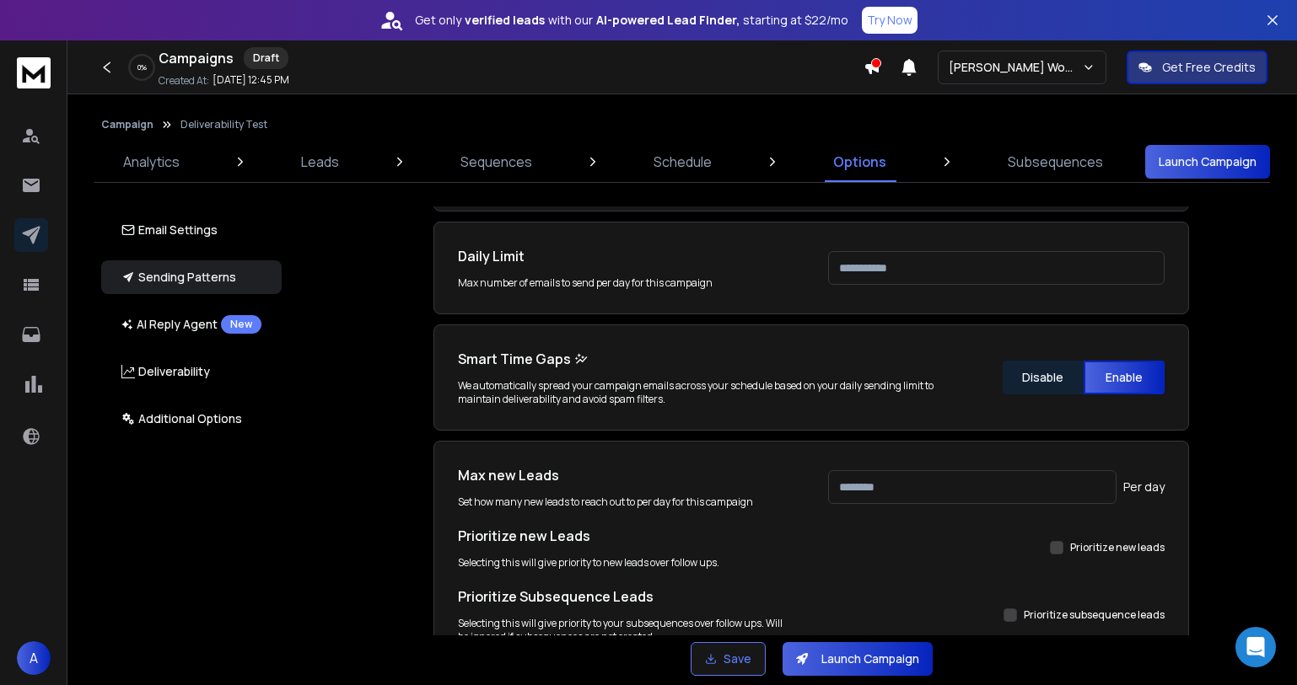
click at [1024, 384] on button "Disable" at bounding box center [1042, 378] width 81 height 34
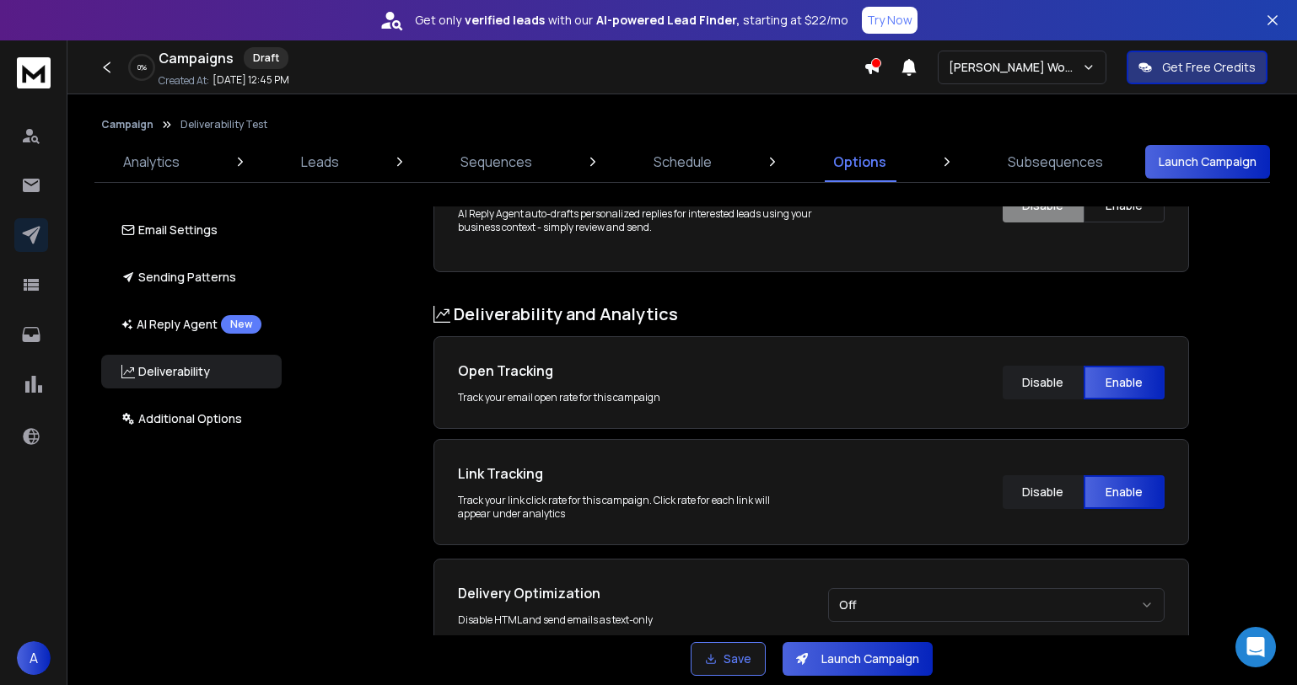
scroll to position [1602, 0]
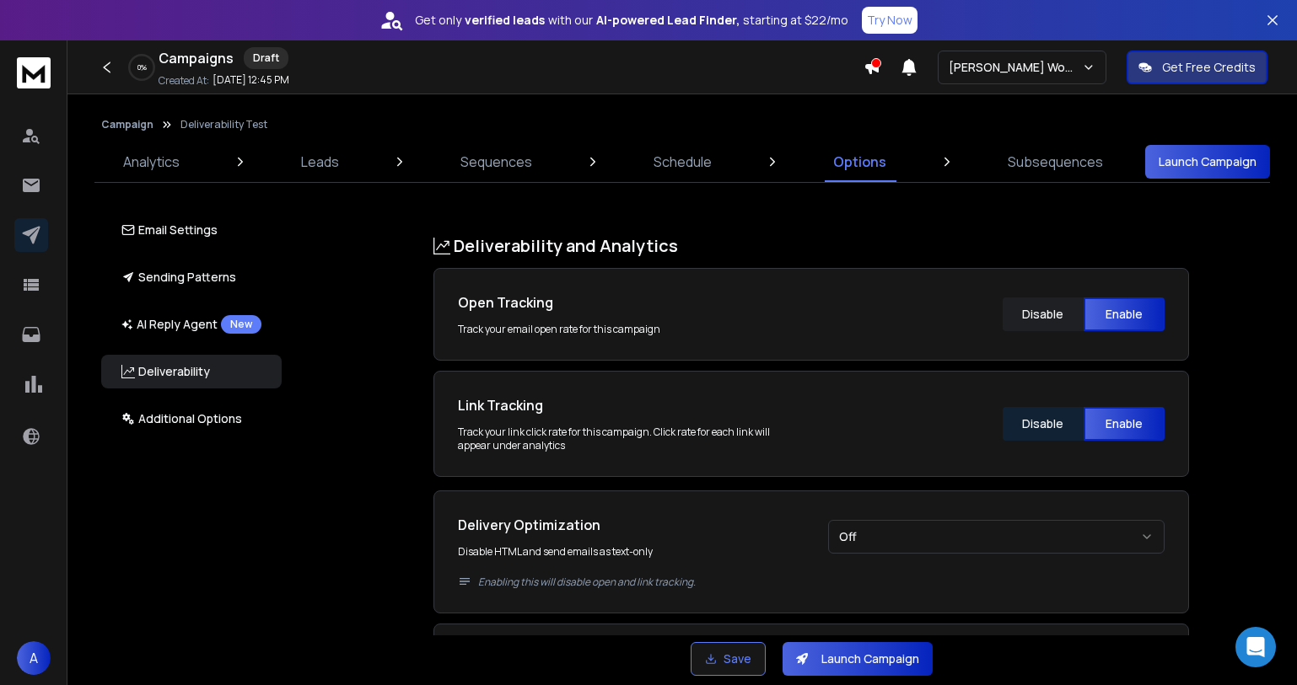
click at [1028, 421] on button "Disable" at bounding box center [1042, 424] width 81 height 34
click at [1044, 318] on button "Disable" at bounding box center [1042, 315] width 81 height 34
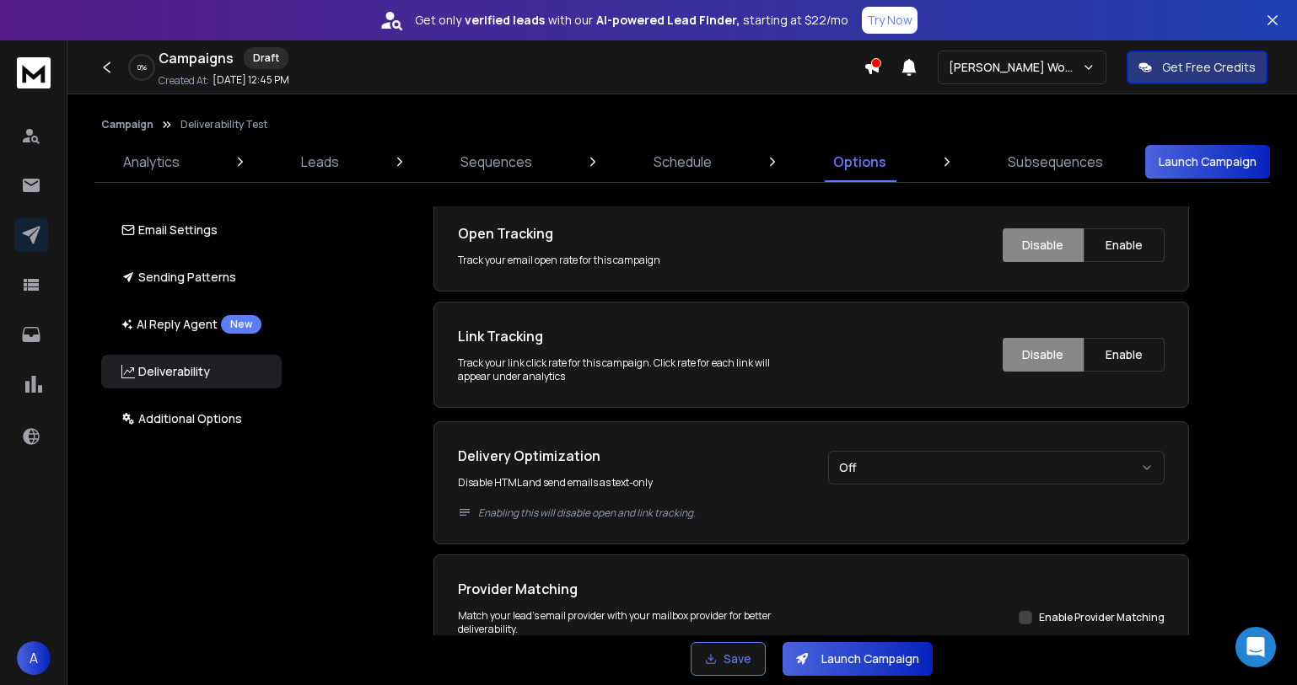
scroll to position [1770, 0]
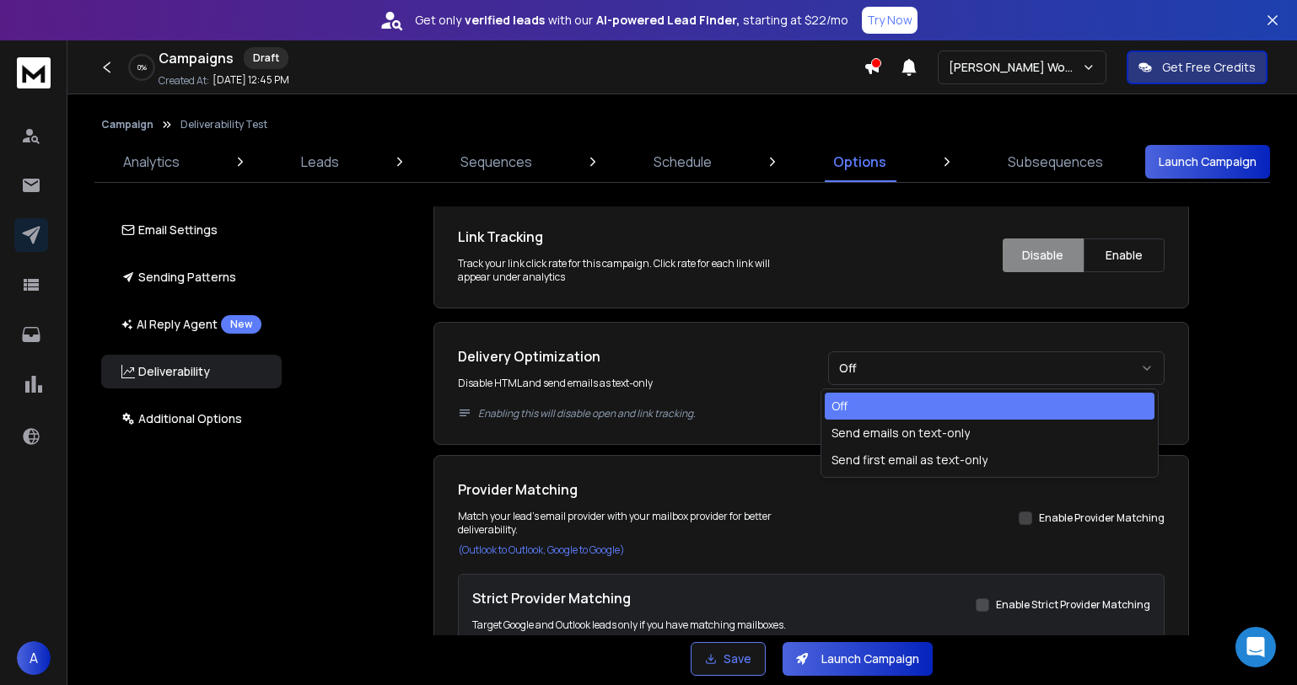
click at [917, 371] on button "Off" at bounding box center [996, 369] width 336 height 34
select select "*"
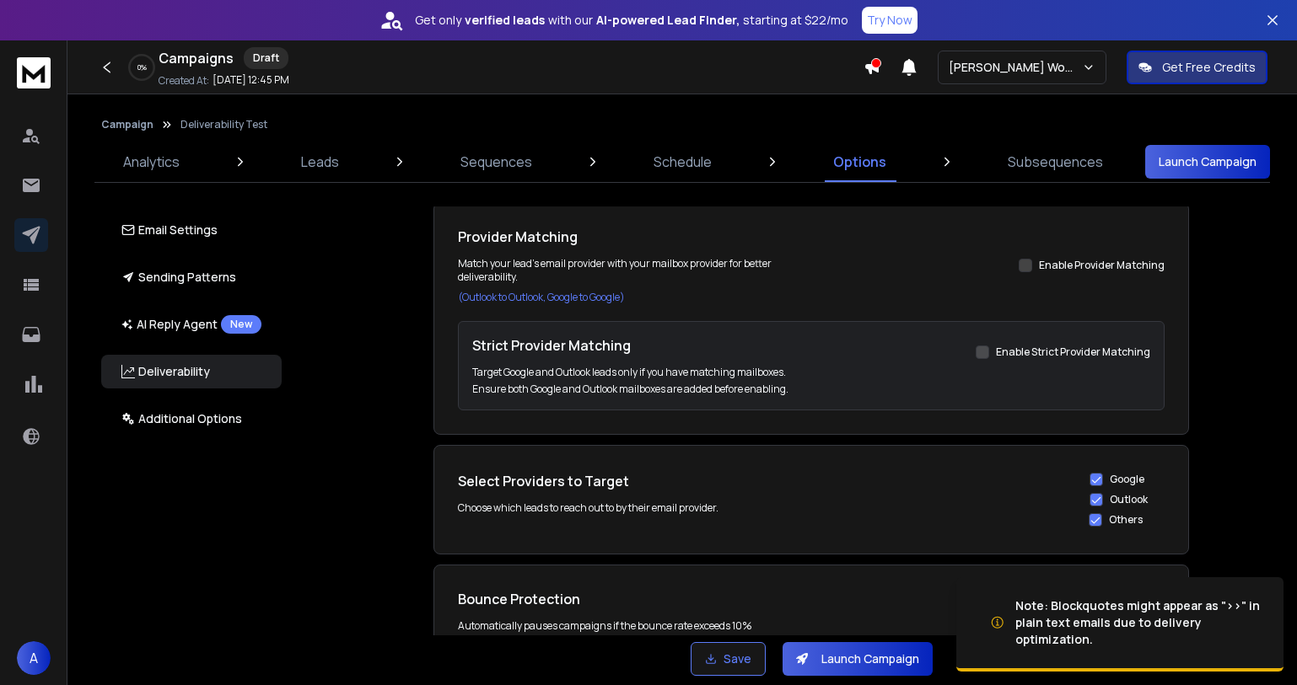
scroll to position [2108, 0]
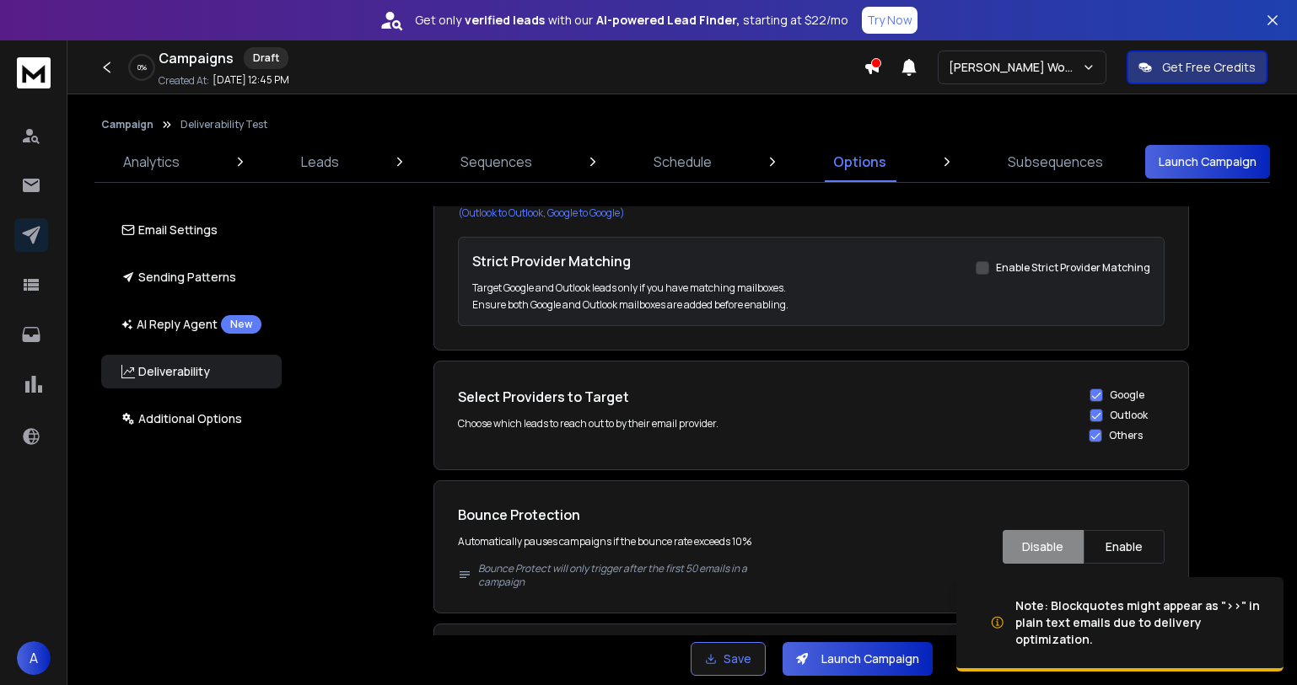
click at [1089, 392] on button "Google" at bounding box center [1095, 395] width 13 height 13
click at [1090, 417] on button "Outlook" at bounding box center [1095, 415] width 13 height 13
click at [1090, 434] on button "Others" at bounding box center [1094, 435] width 13 height 13
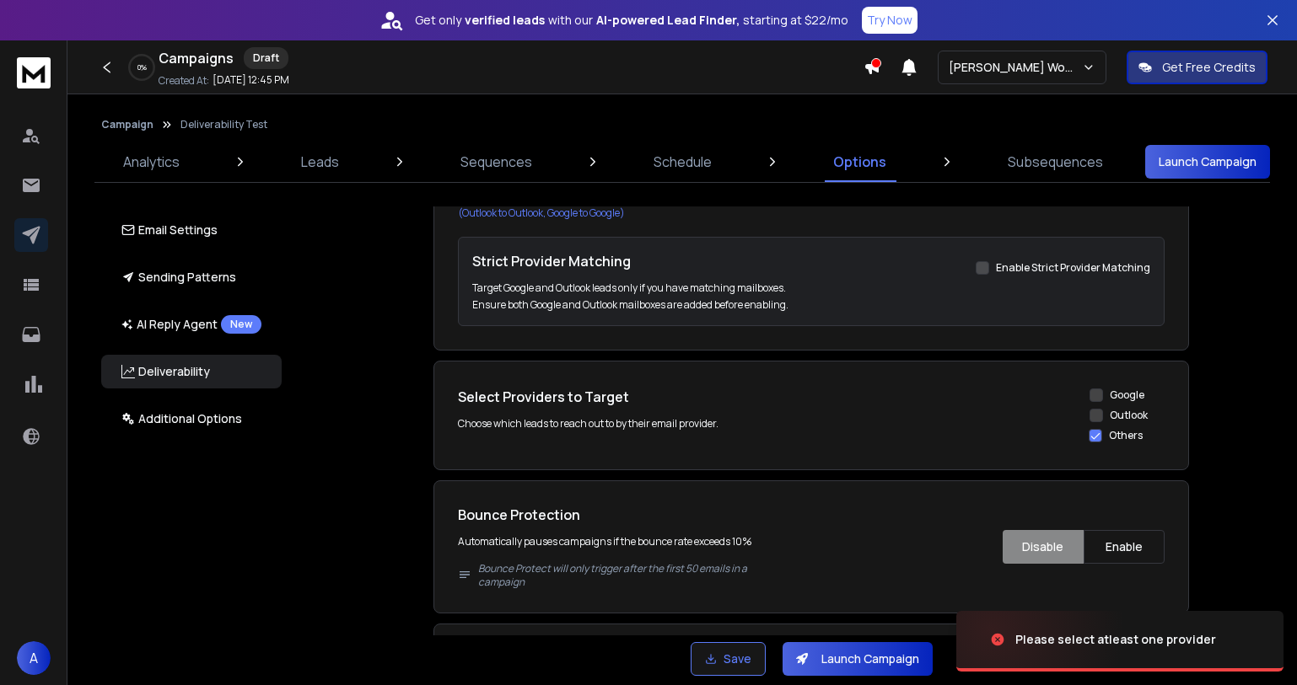
click at [1090, 431] on button "Others" at bounding box center [1094, 435] width 13 height 13
click at [1092, 415] on button "Outlook" at bounding box center [1095, 415] width 13 height 13
click at [1089, 400] on button "Google" at bounding box center [1095, 395] width 13 height 13
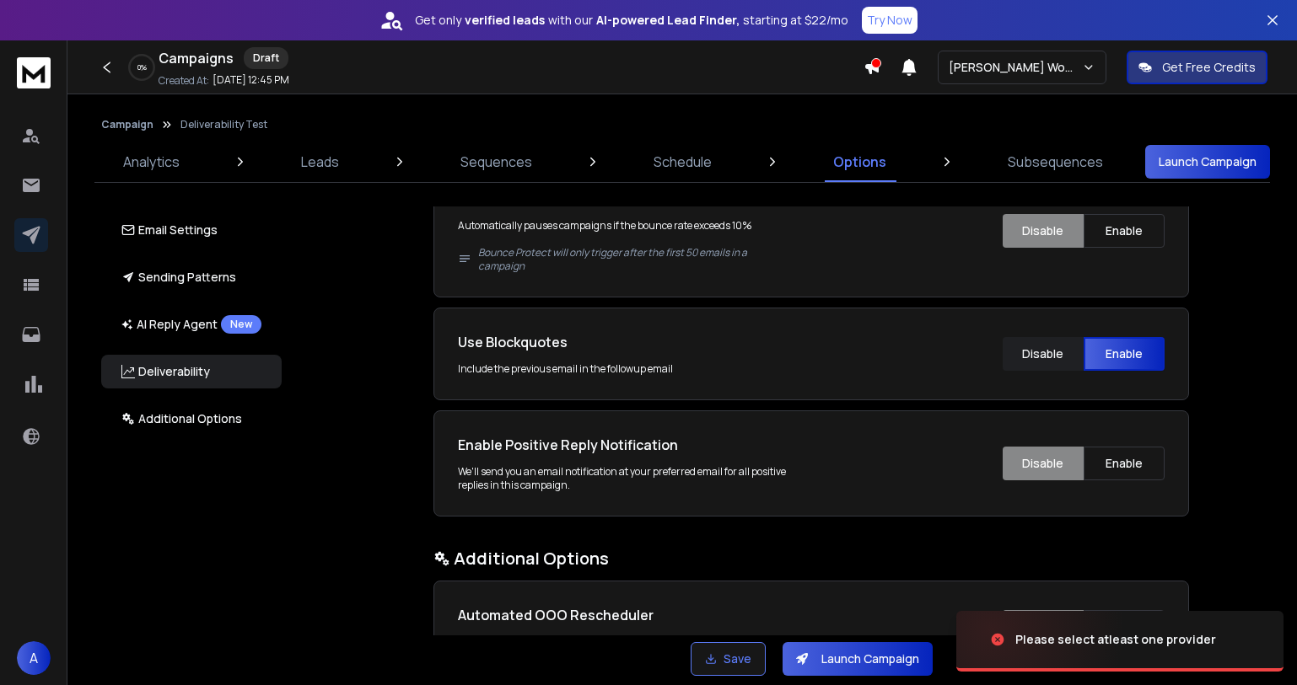
scroll to position [2445, 0]
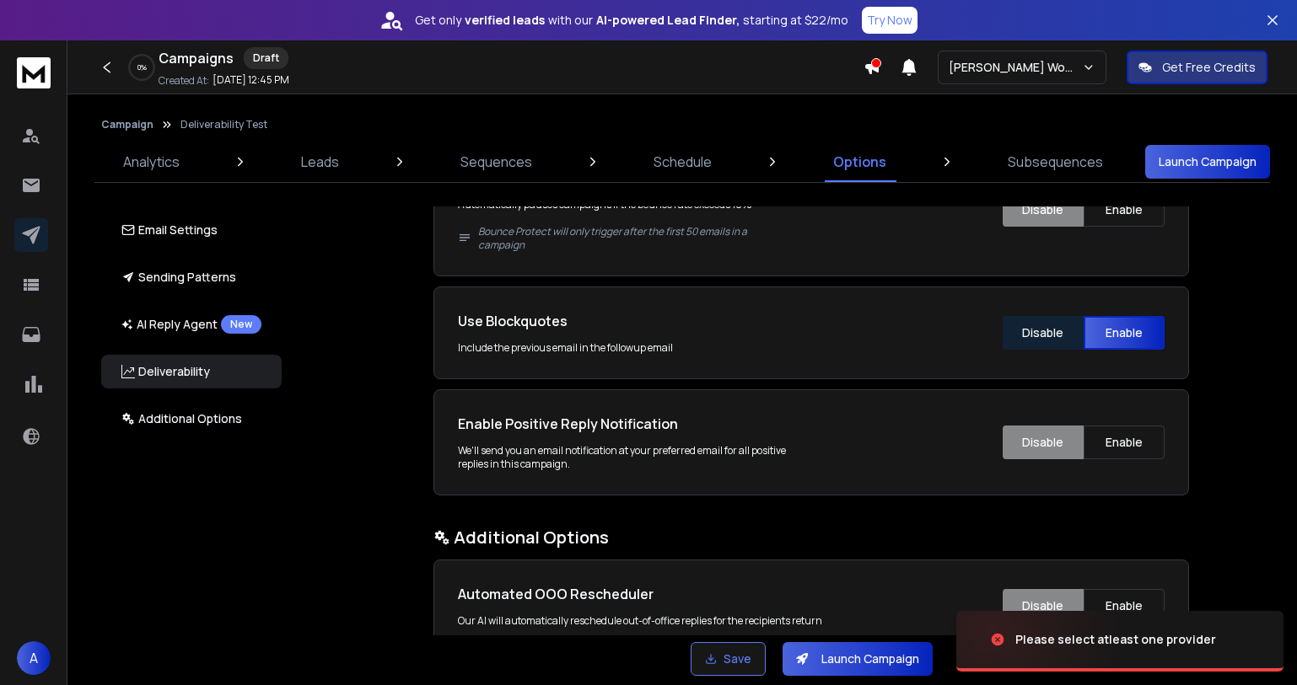
click at [1034, 336] on button "Disable" at bounding box center [1042, 333] width 81 height 34
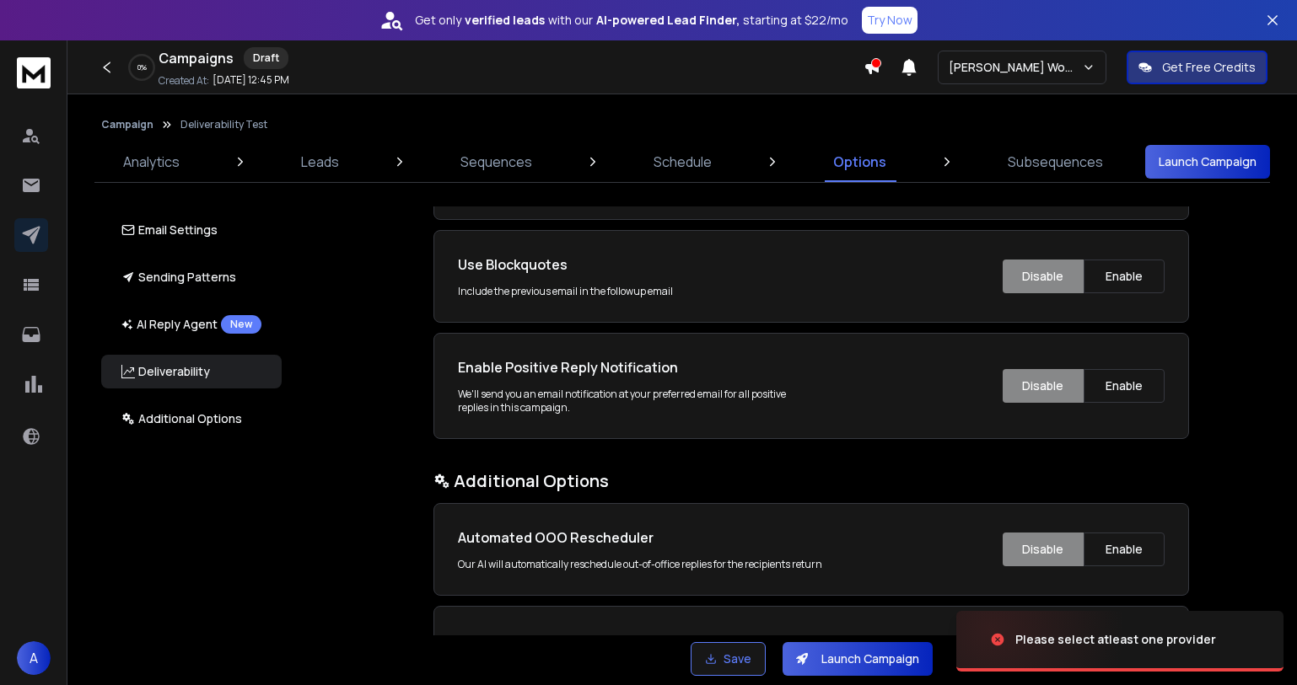
scroll to position [2529, 0]
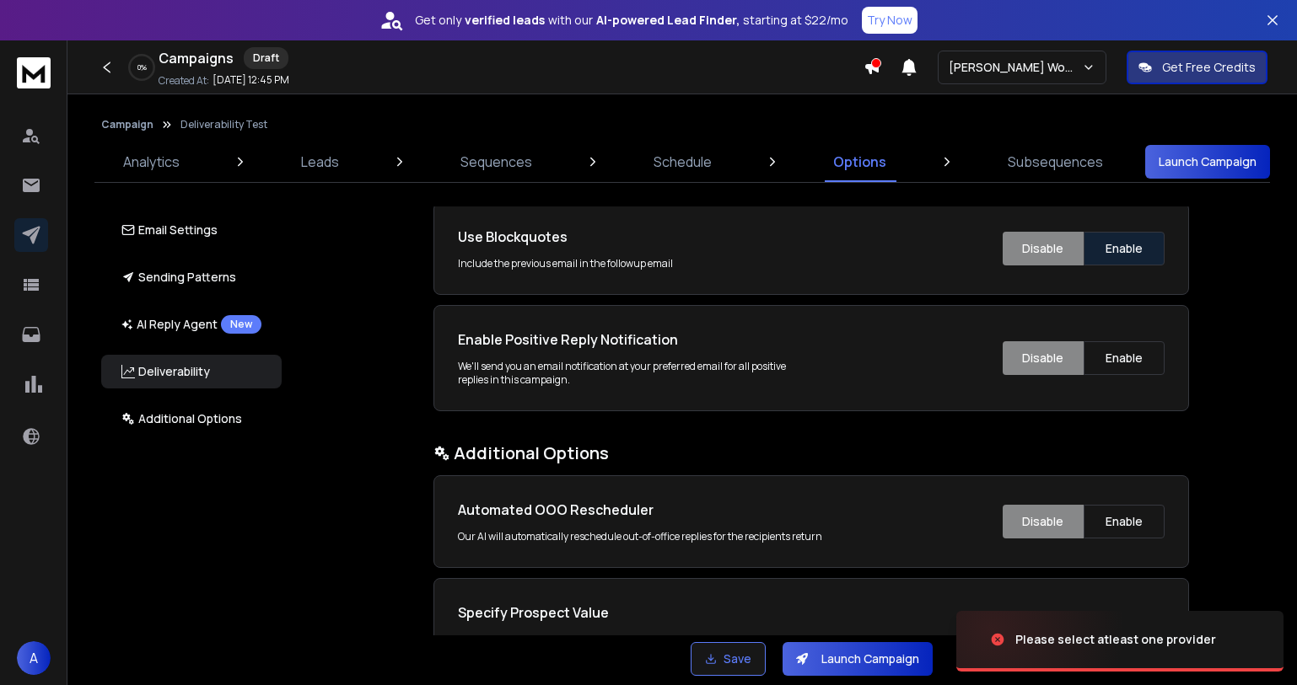
click at [1088, 261] on button "Enable" at bounding box center [1123, 249] width 81 height 34
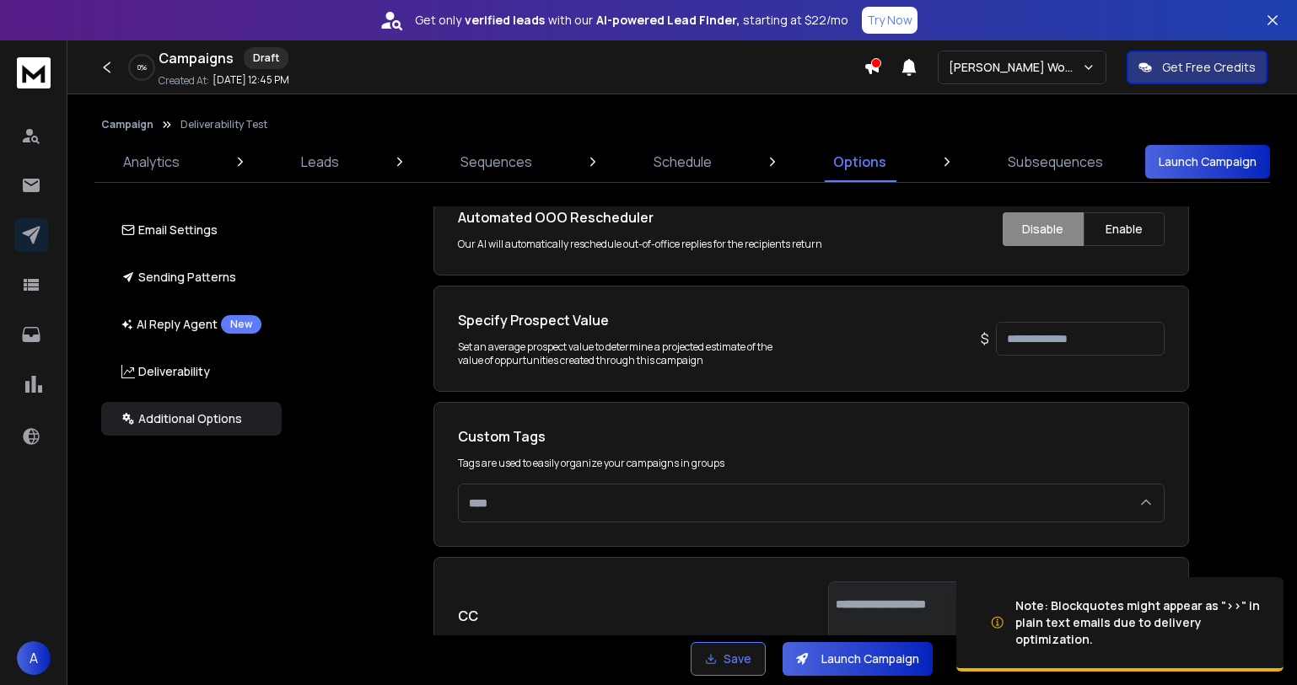
scroll to position [2782, 0]
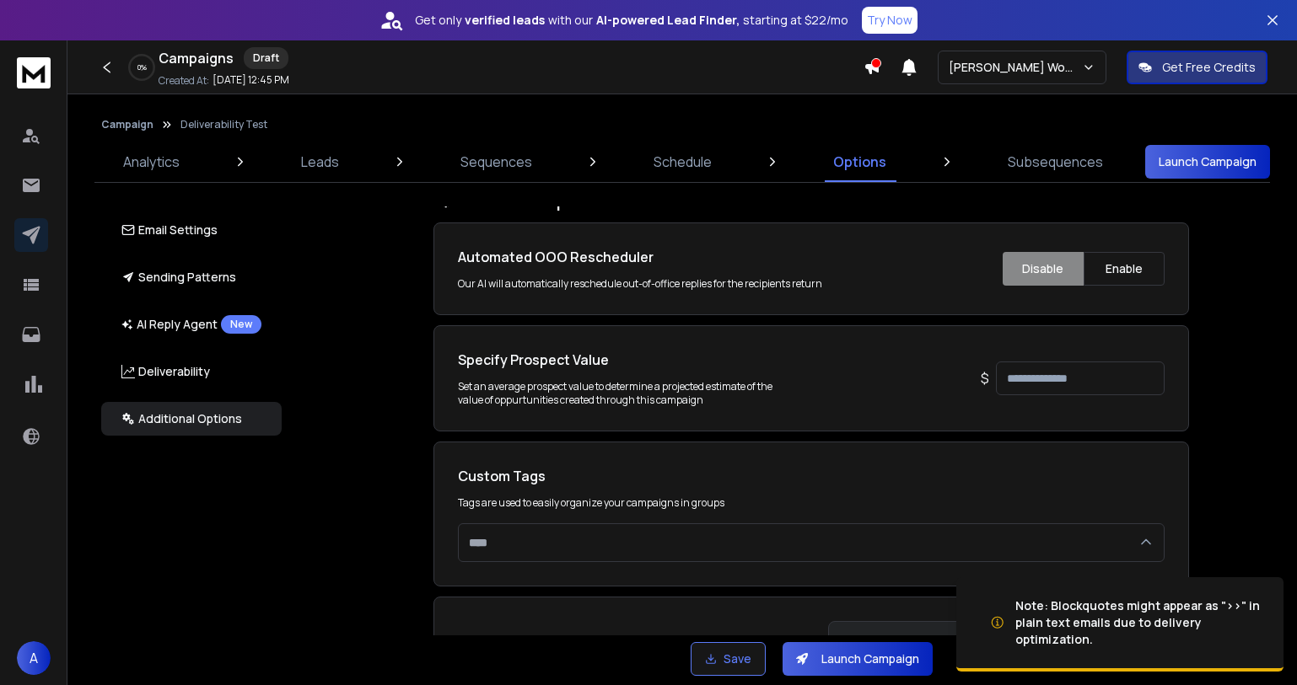
click at [997, 377] on input "***" at bounding box center [1080, 379] width 169 height 34
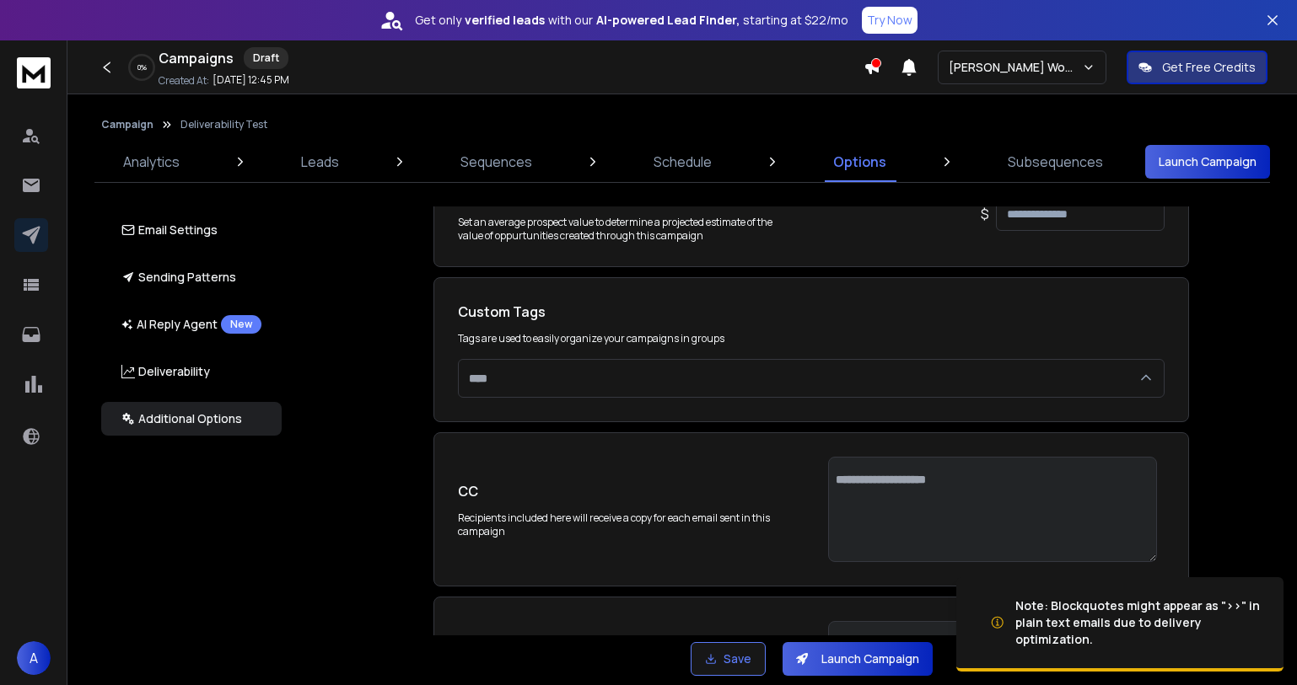
scroll to position [2951, 0]
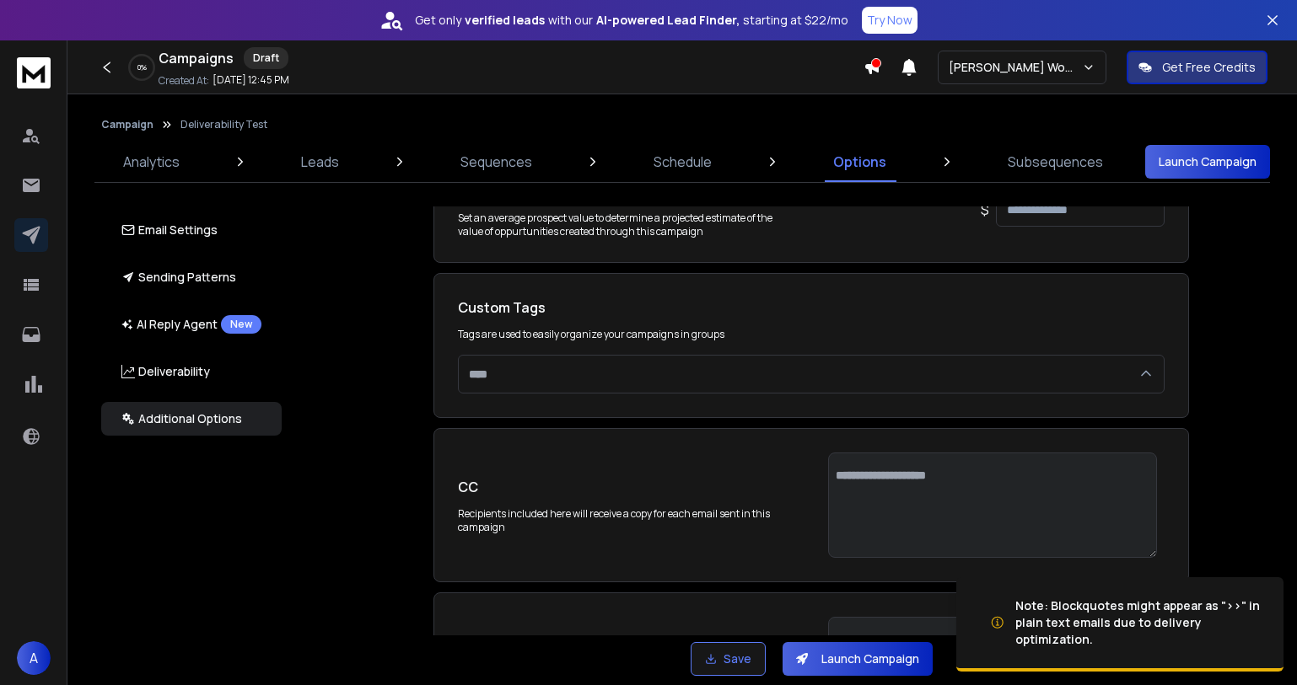
type input "*"
click at [894, 385] on div at bounding box center [811, 374] width 707 height 39
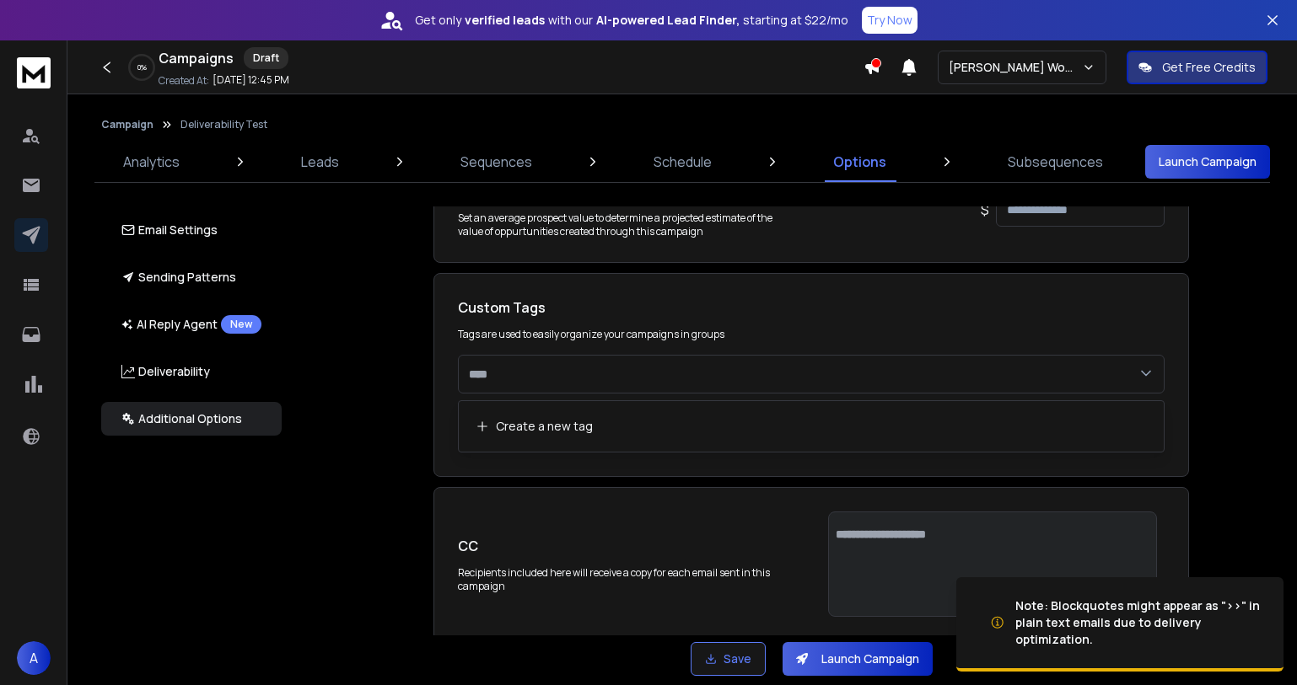
click at [788, 410] on div "Create a new tag" at bounding box center [811, 426] width 707 height 52
click at [562, 428] on p "Create a new tag" at bounding box center [544, 426] width 97 height 17
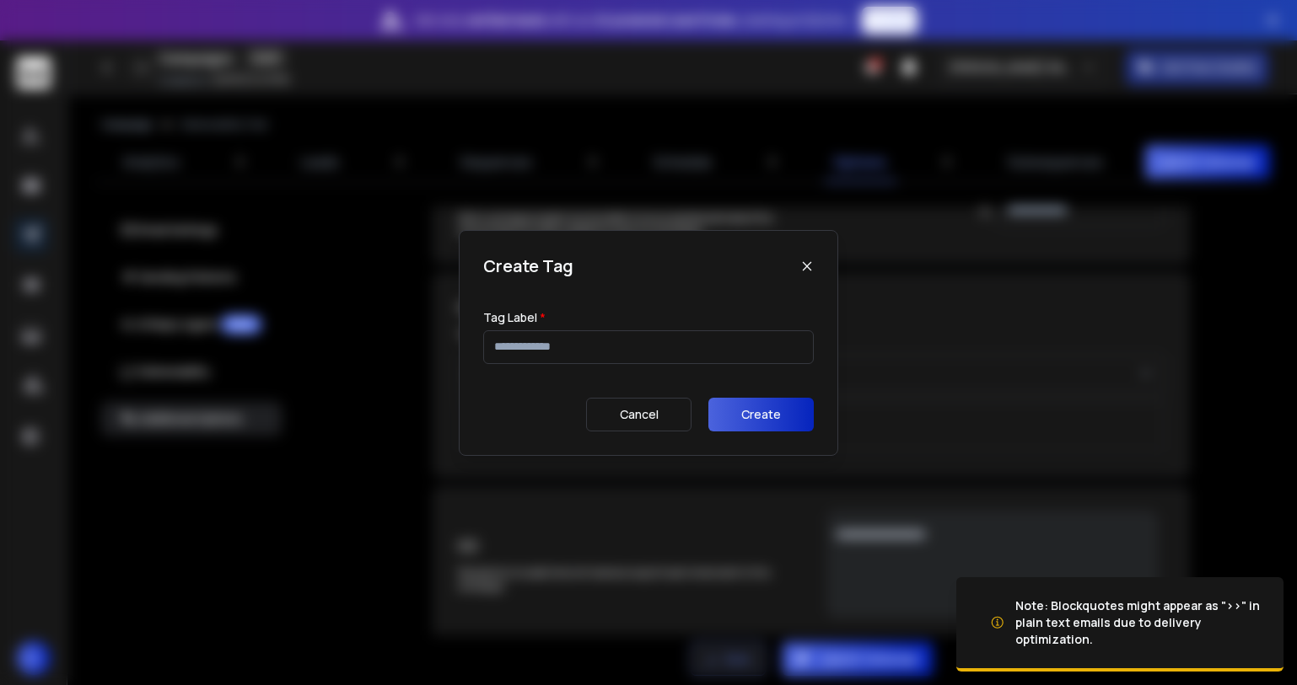
click at [618, 345] on input "text" at bounding box center [648, 347] width 330 height 34
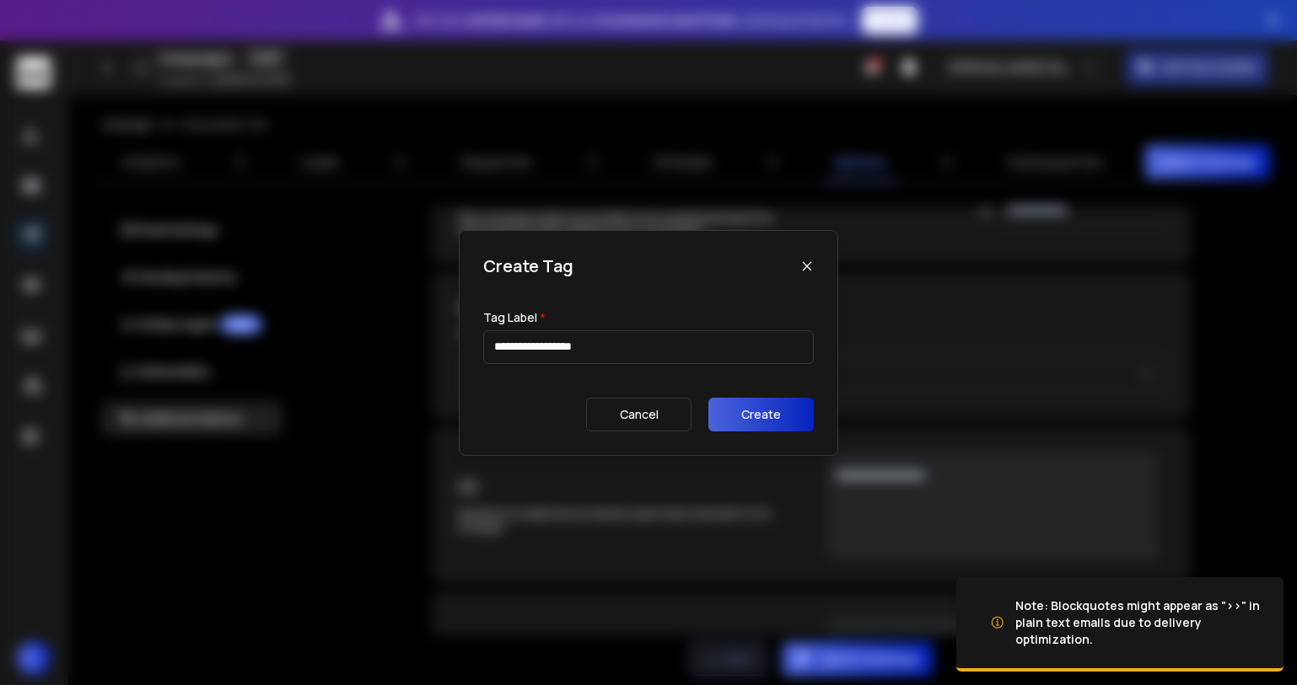
click at [784, 419] on button "Create" at bounding box center [760, 415] width 105 height 34
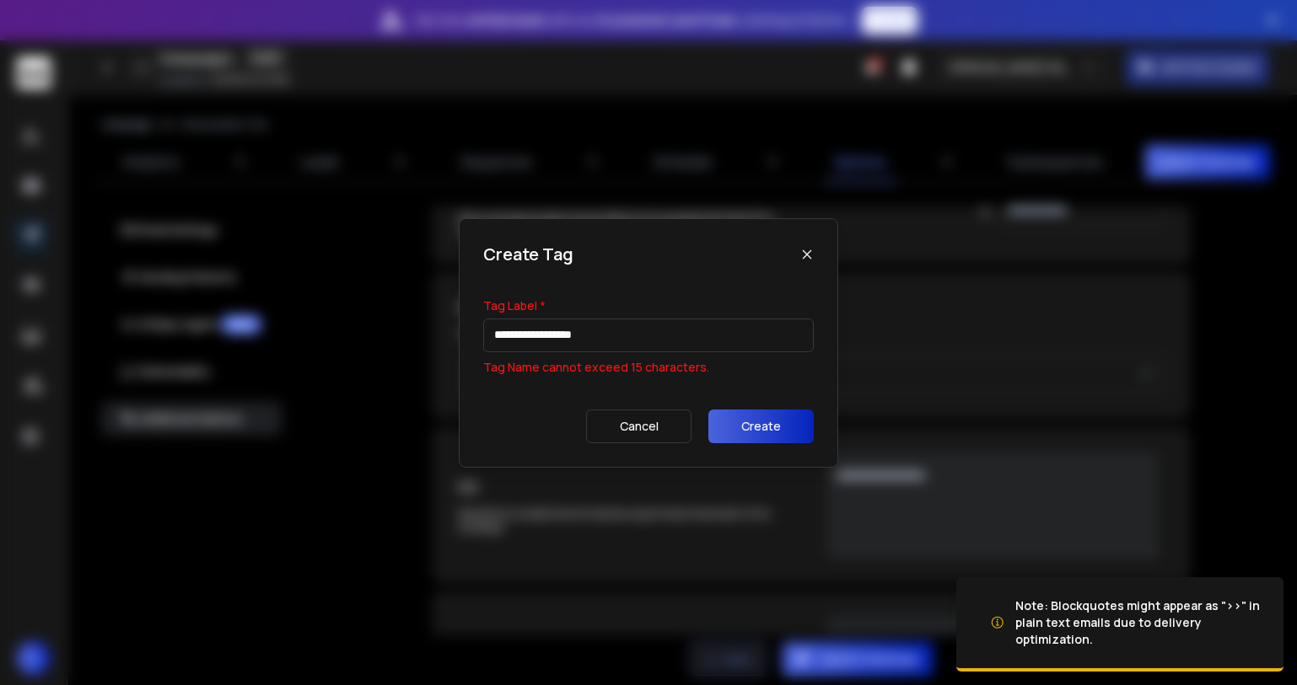
drag, startPoint x: 594, startPoint y: 337, endPoint x: 462, endPoint y: 336, distance: 131.5
click at [462, 336] on div "**********" at bounding box center [648, 343] width 379 height 250
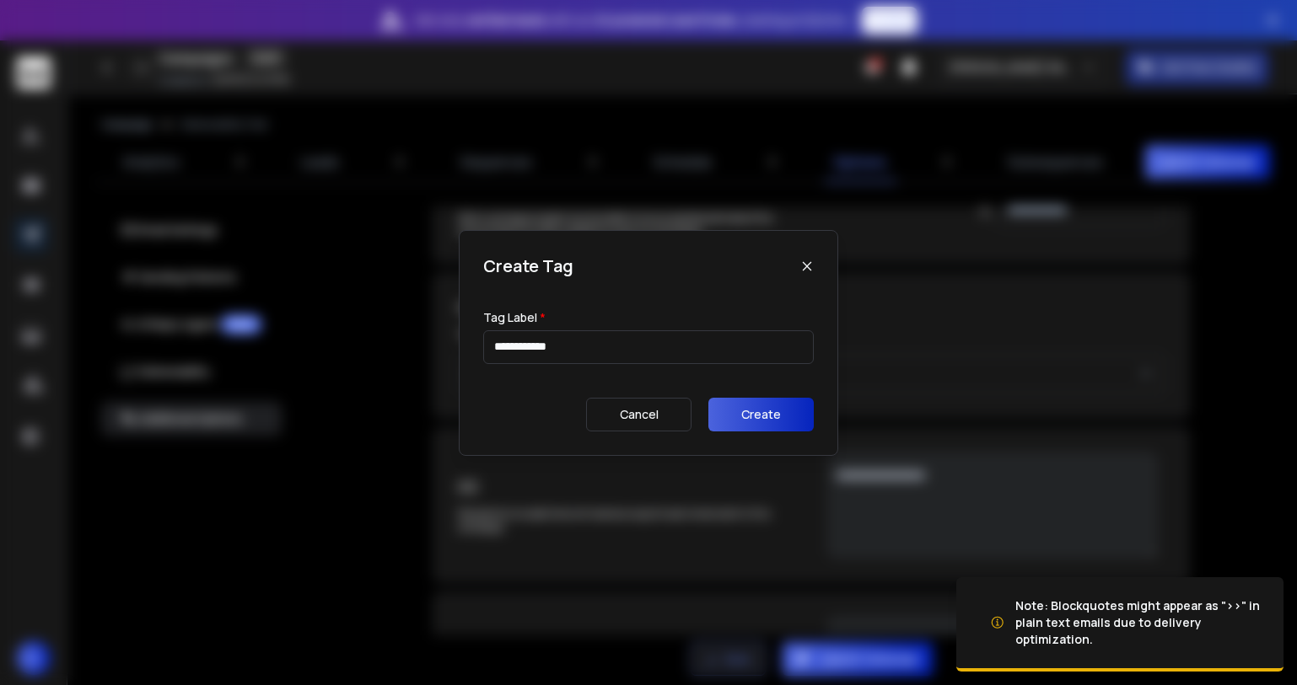
type input "**********"
click at [763, 411] on button "Create" at bounding box center [760, 415] width 105 height 34
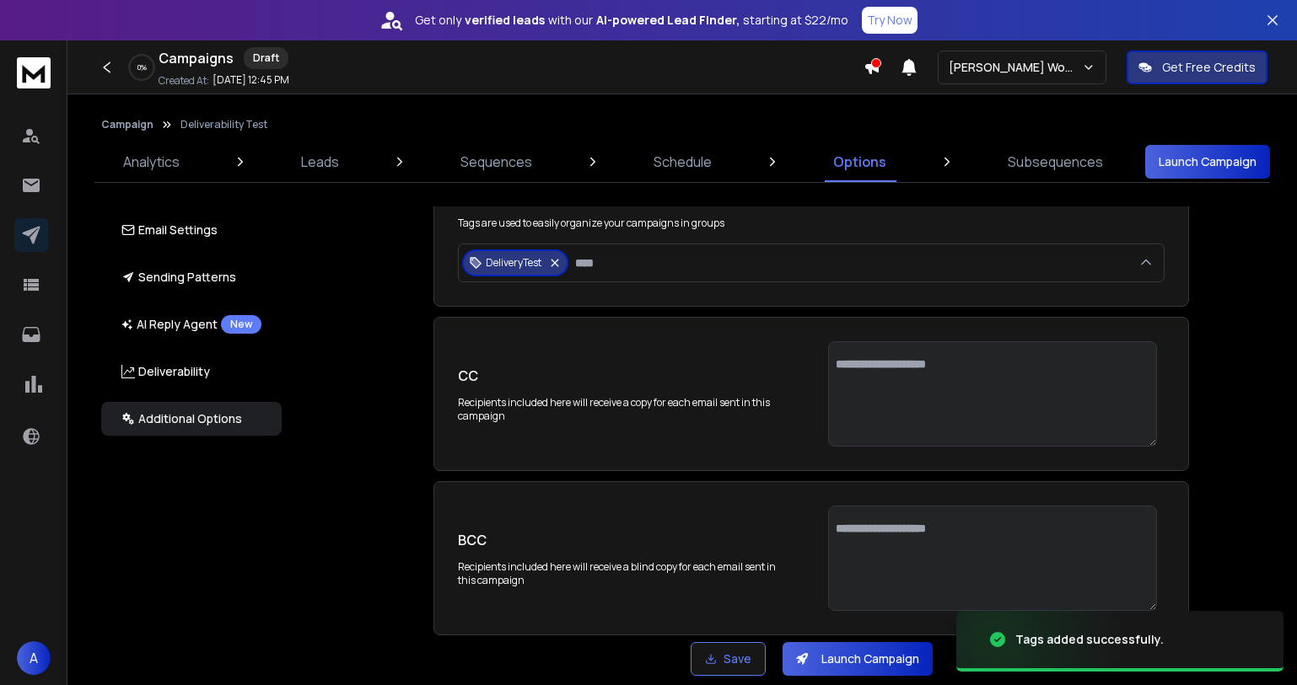
scroll to position [3072, 0]
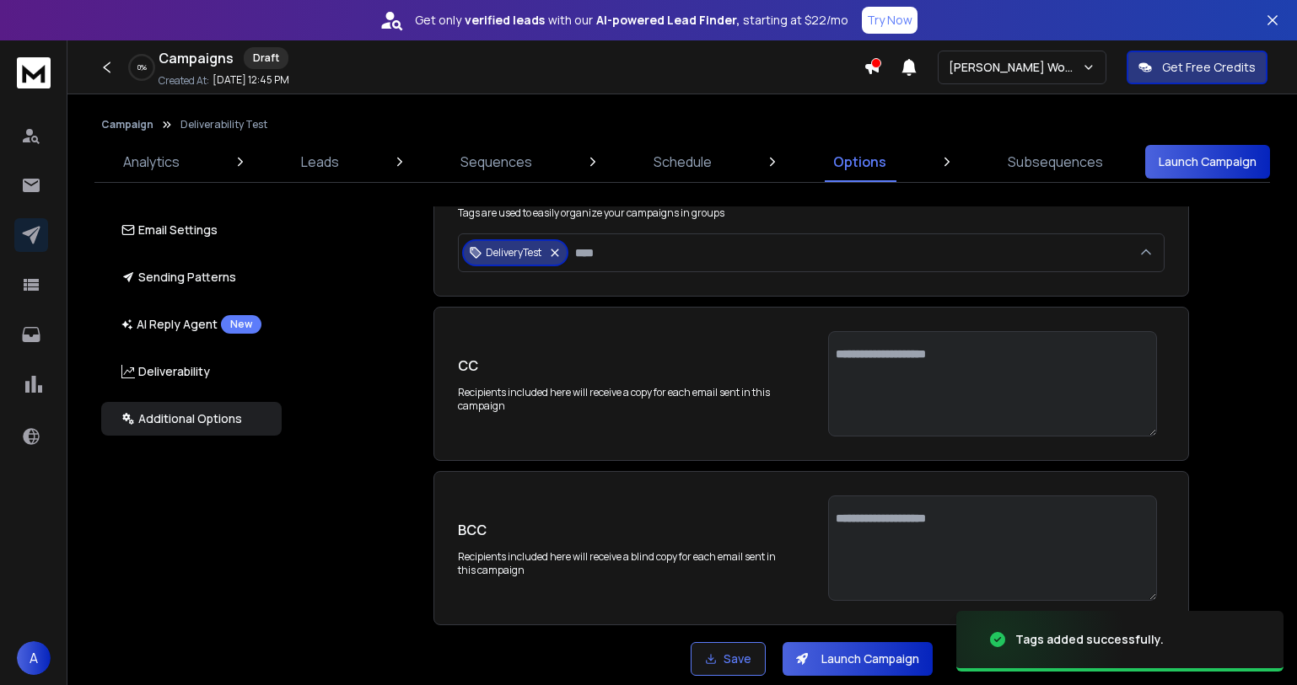
click at [830, 667] on button "Launch Campaign" at bounding box center [857, 659] width 150 height 34
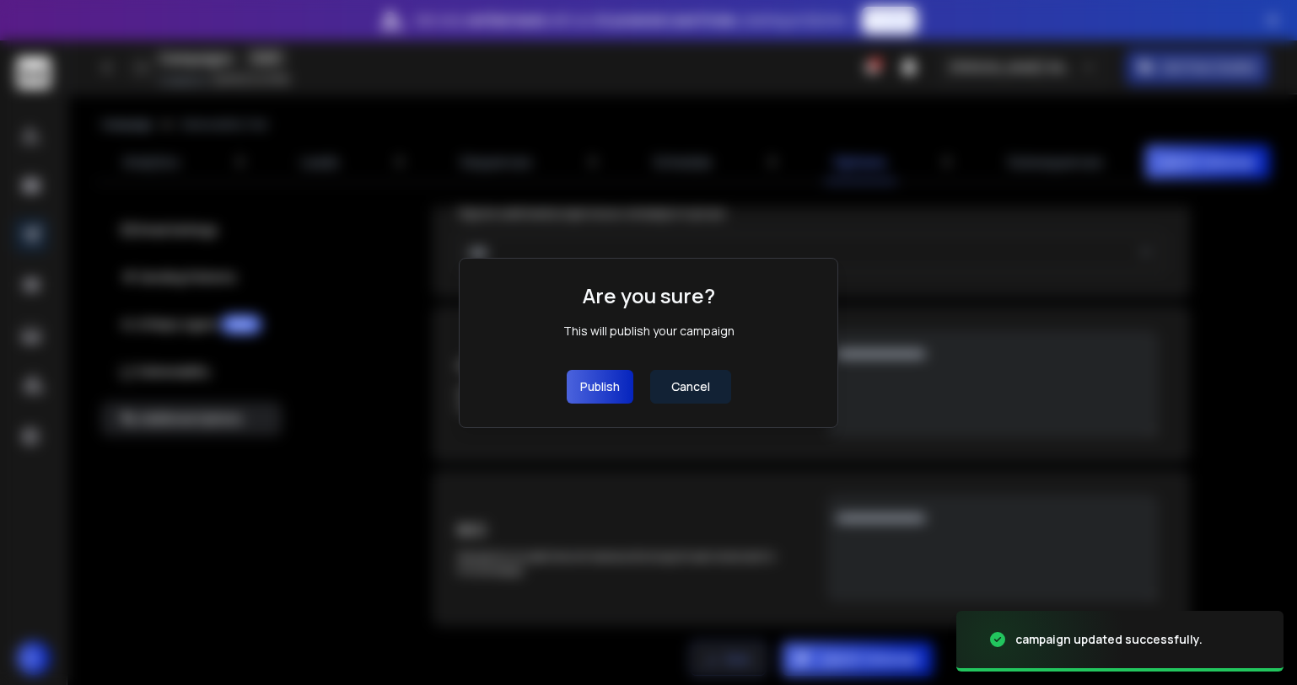
click at [685, 380] on button "Cancel" at bounding box center [690, 387] width 81 height 34
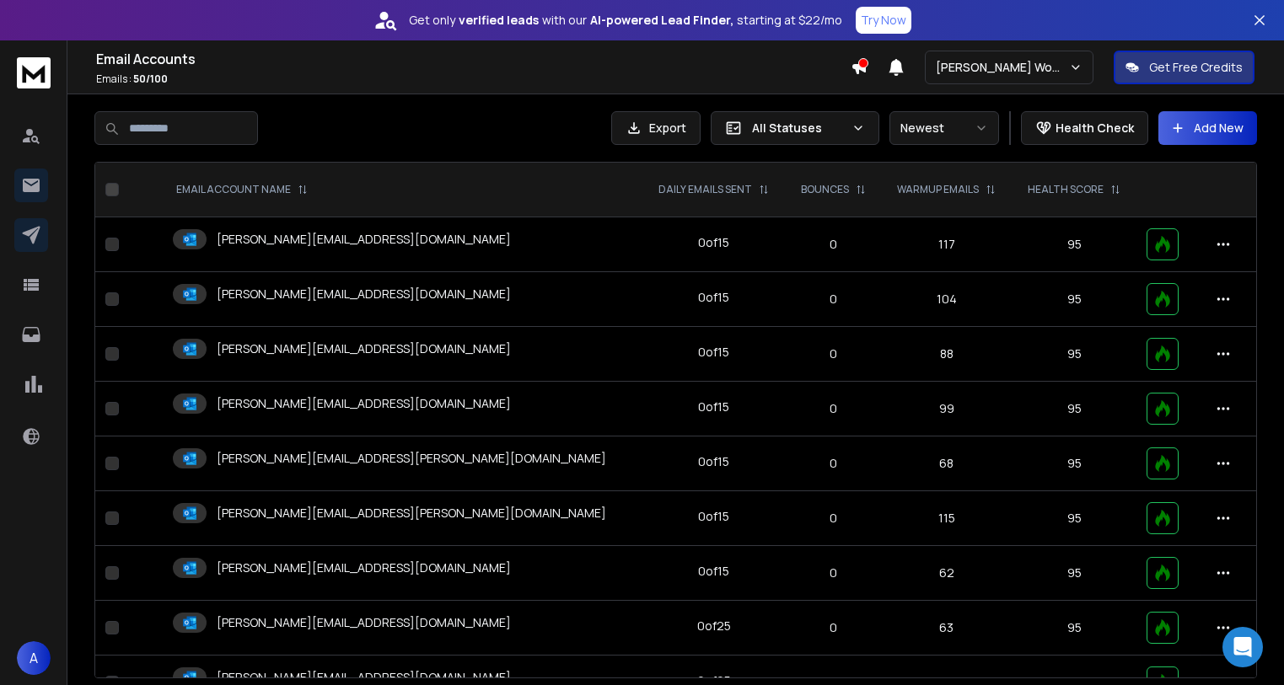
click at [17, 233] on link at bounding box center [31, 235] width 34 height 34
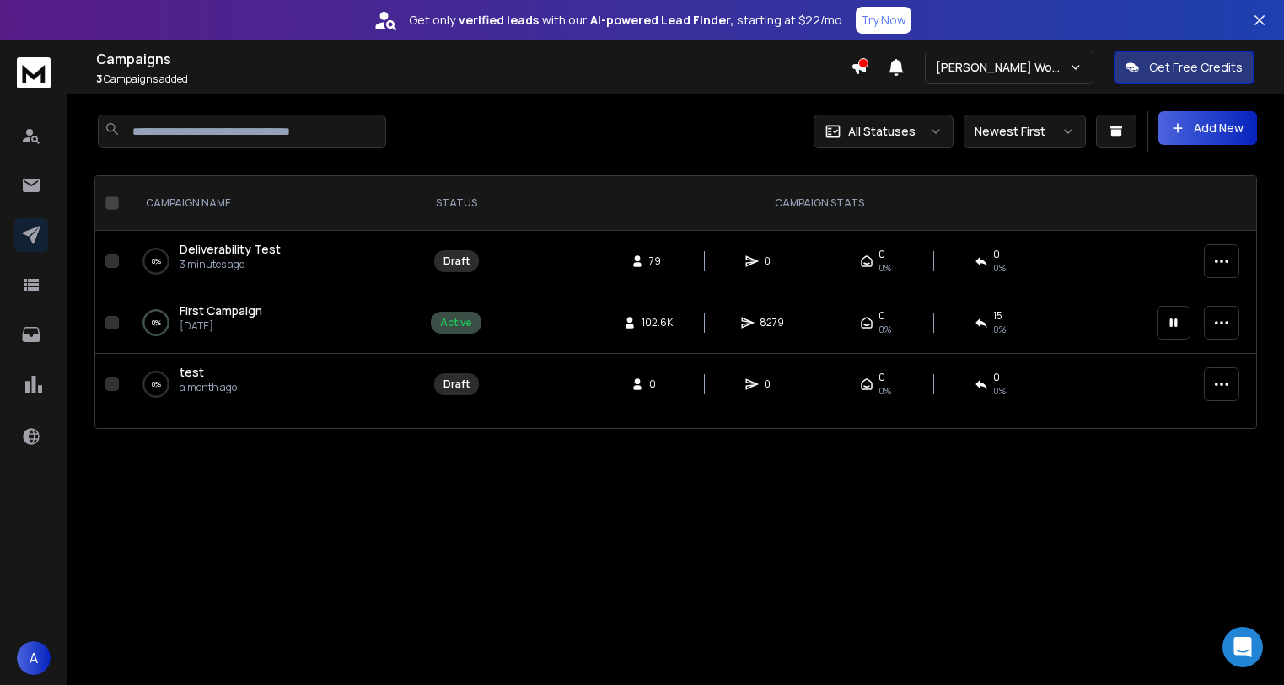
click at [233, 309] on span "First Campaign" at bounding box center [221, 311] width 83 height 16
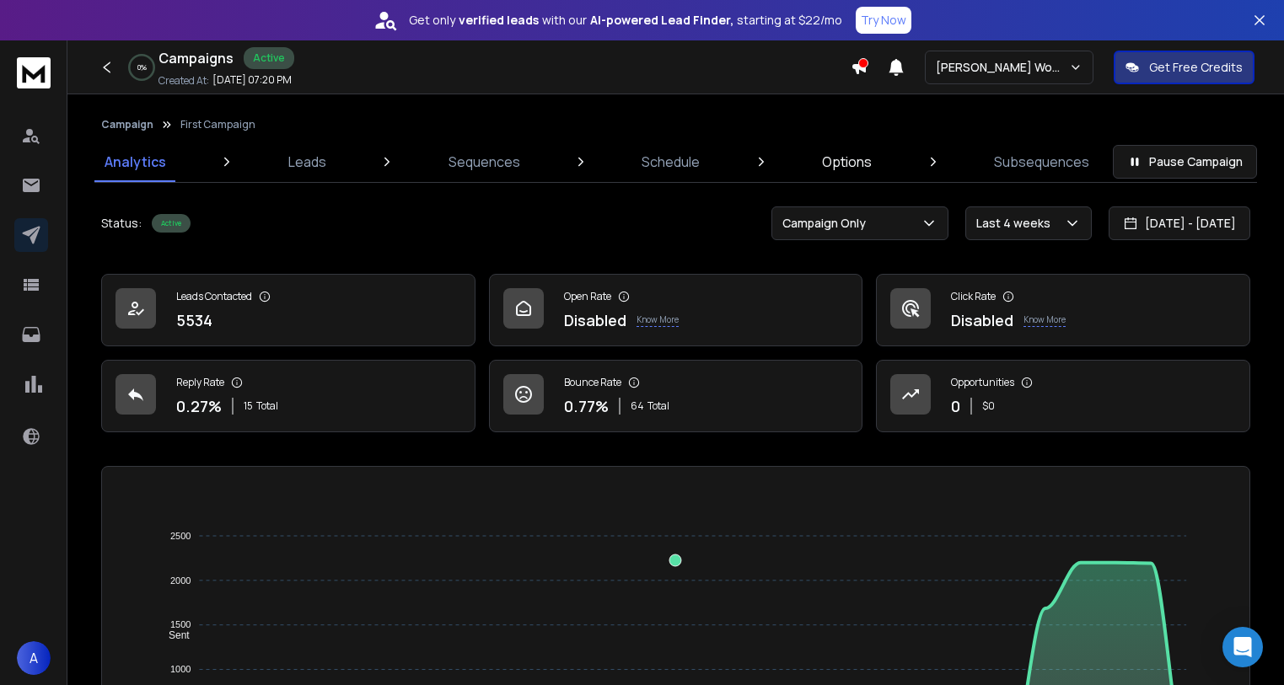
click at [870, 165] on p "Options" at bounding box center [847, 162] width 50 height 20
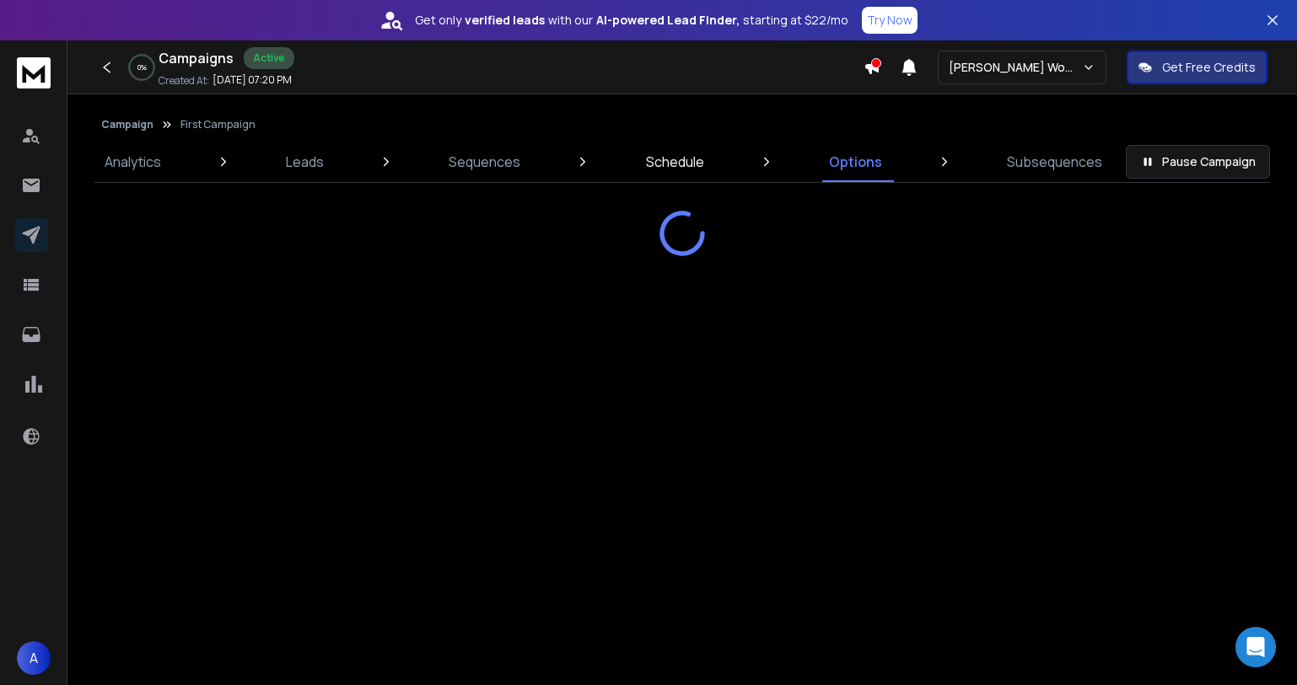
select select "**********"
select select "*"
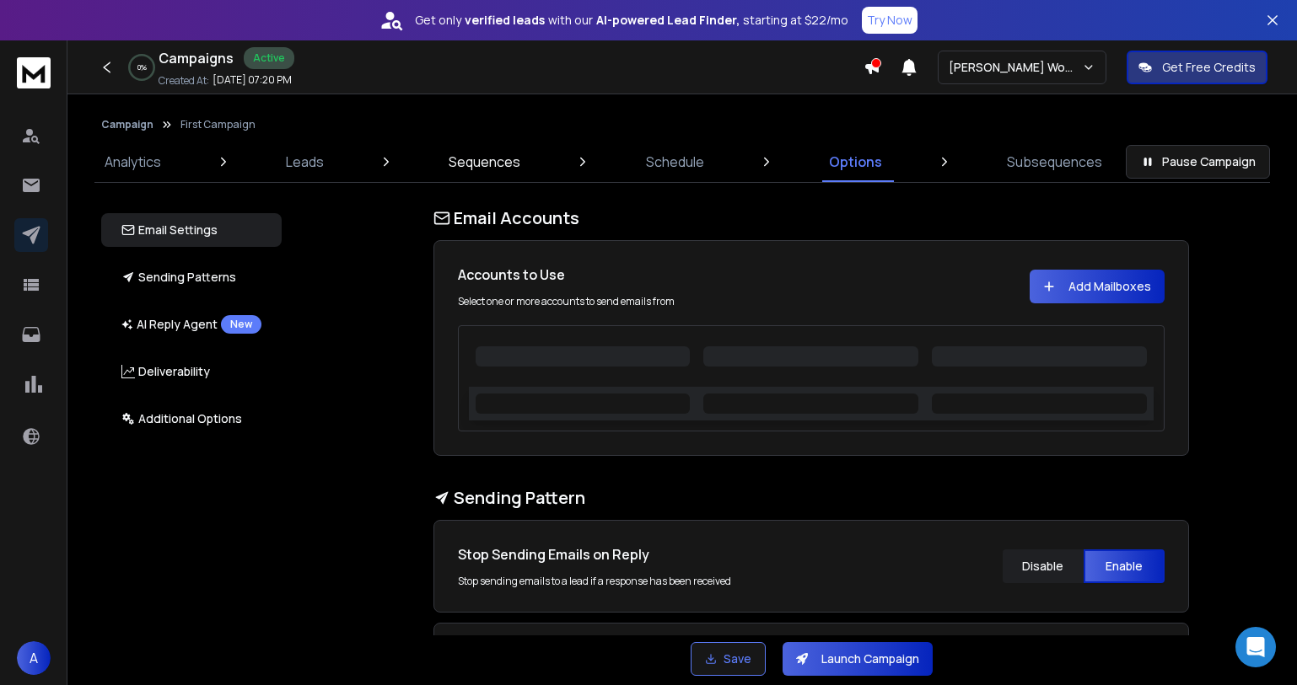
click at [494, 172] on link "Sequences" at bounding box center [484, 162] width 92 height 40
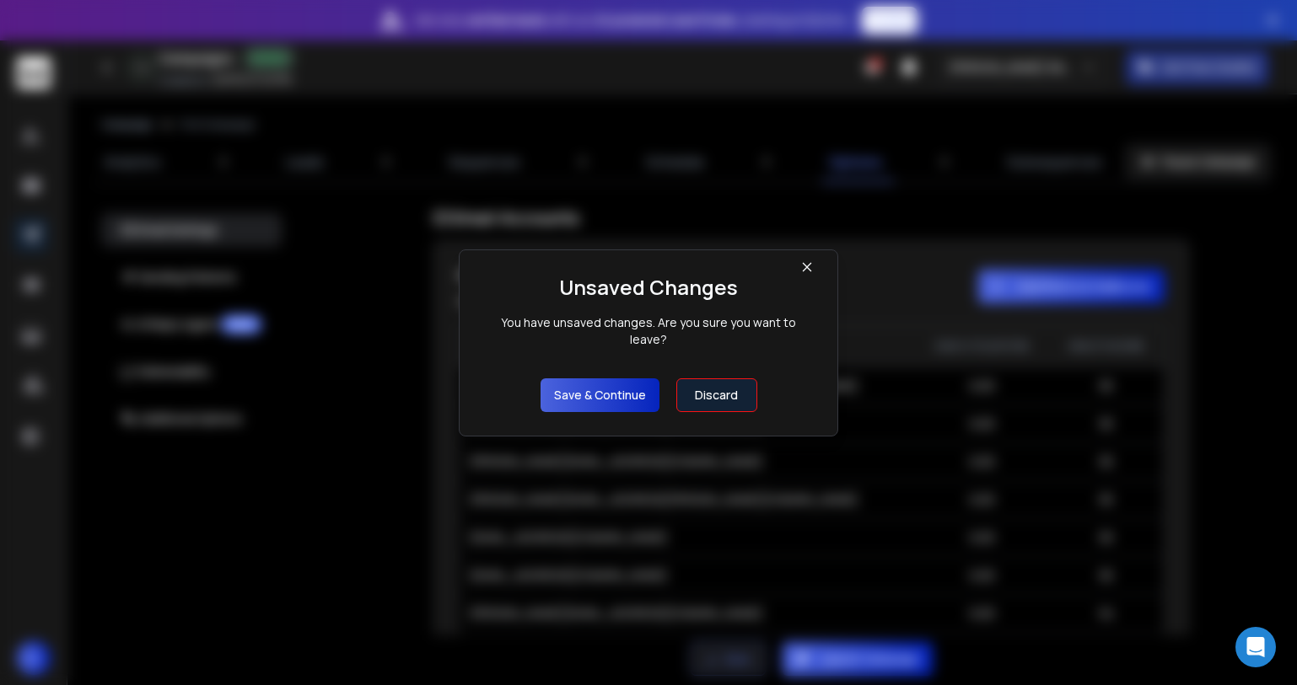
click at [728, 392] on button "Discard" at bounding box center [716, 396] width 81 height 34
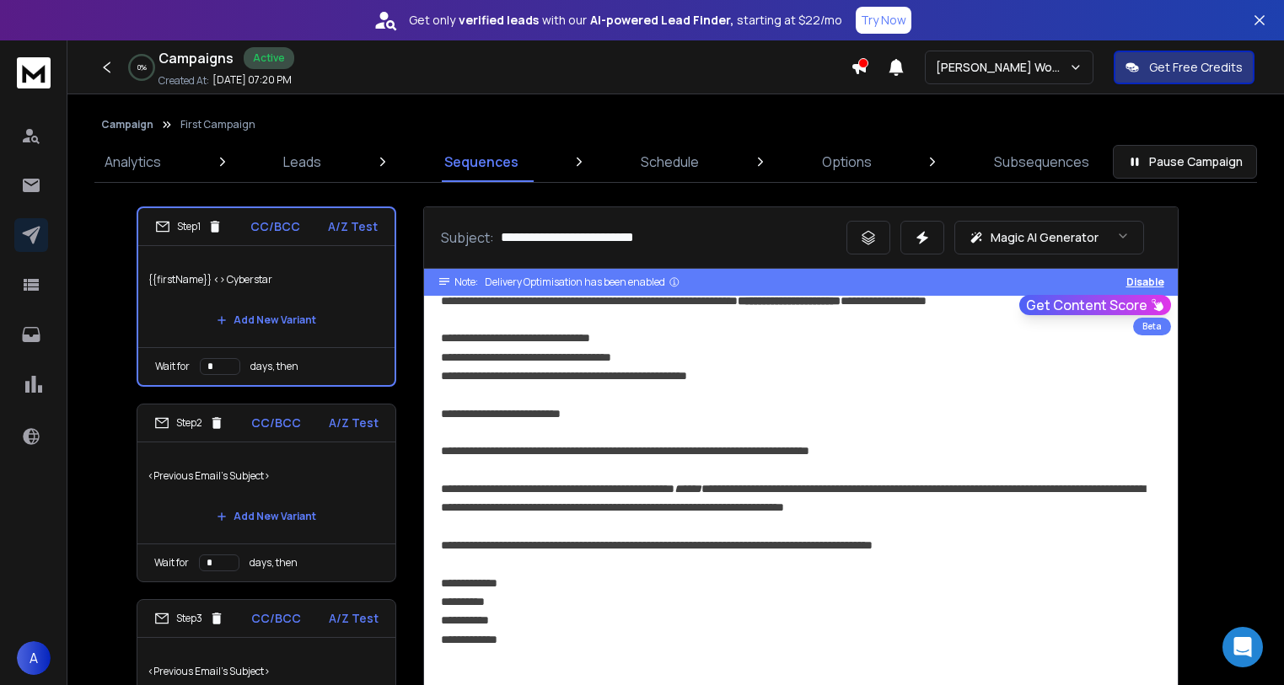
scroll to position [84, 0]
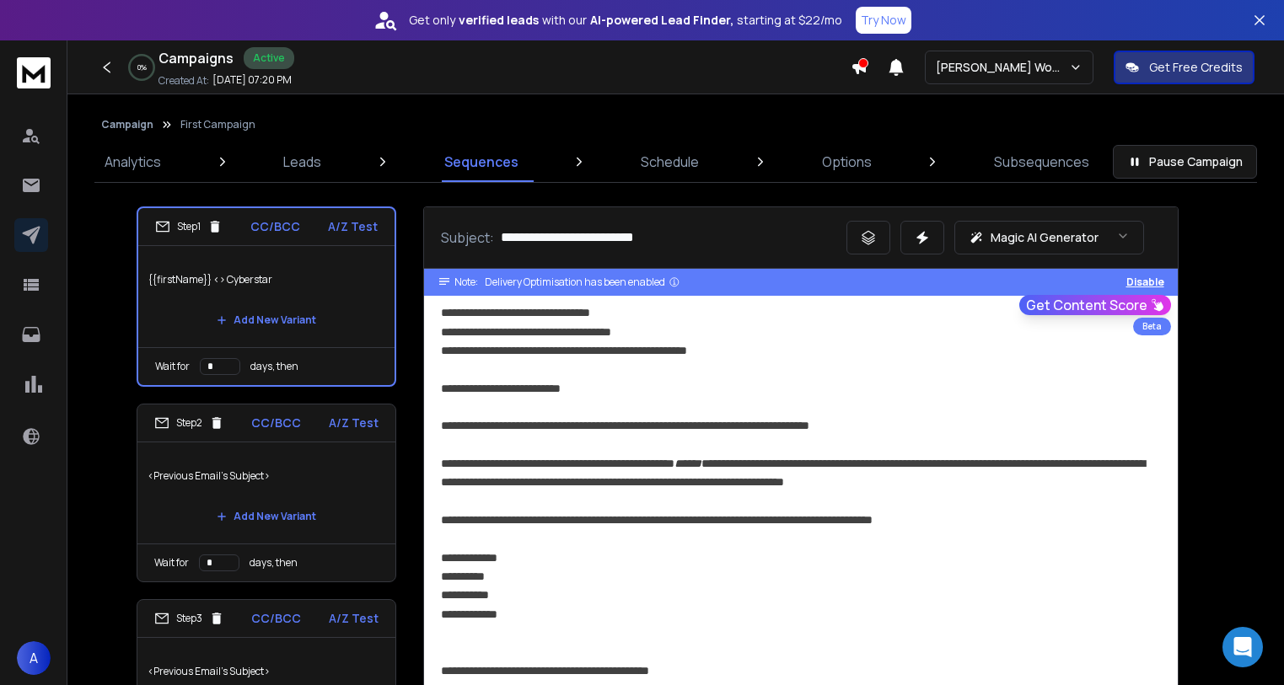
click at [825, 335] on div "**********" at bounding box center [794, 332] width 707 height 19
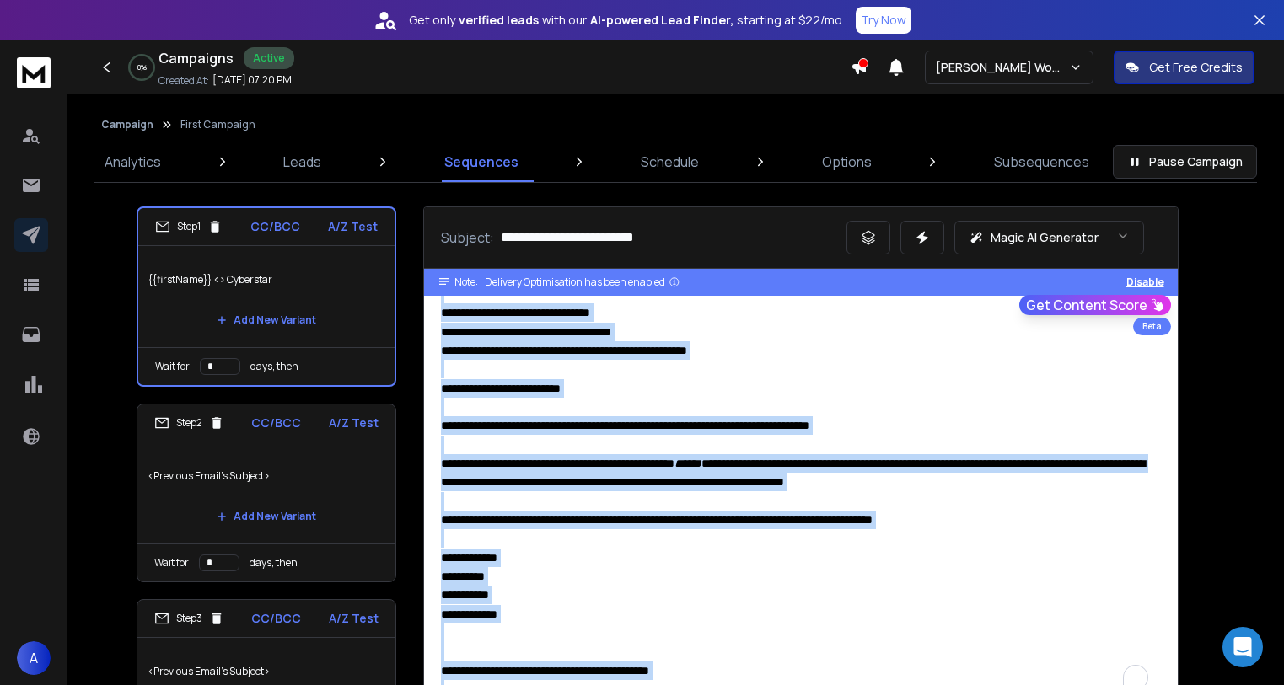
copy div "**********"
click at [643, 236] on input "**********" at bounding box center [665, 238] width 329 height 20
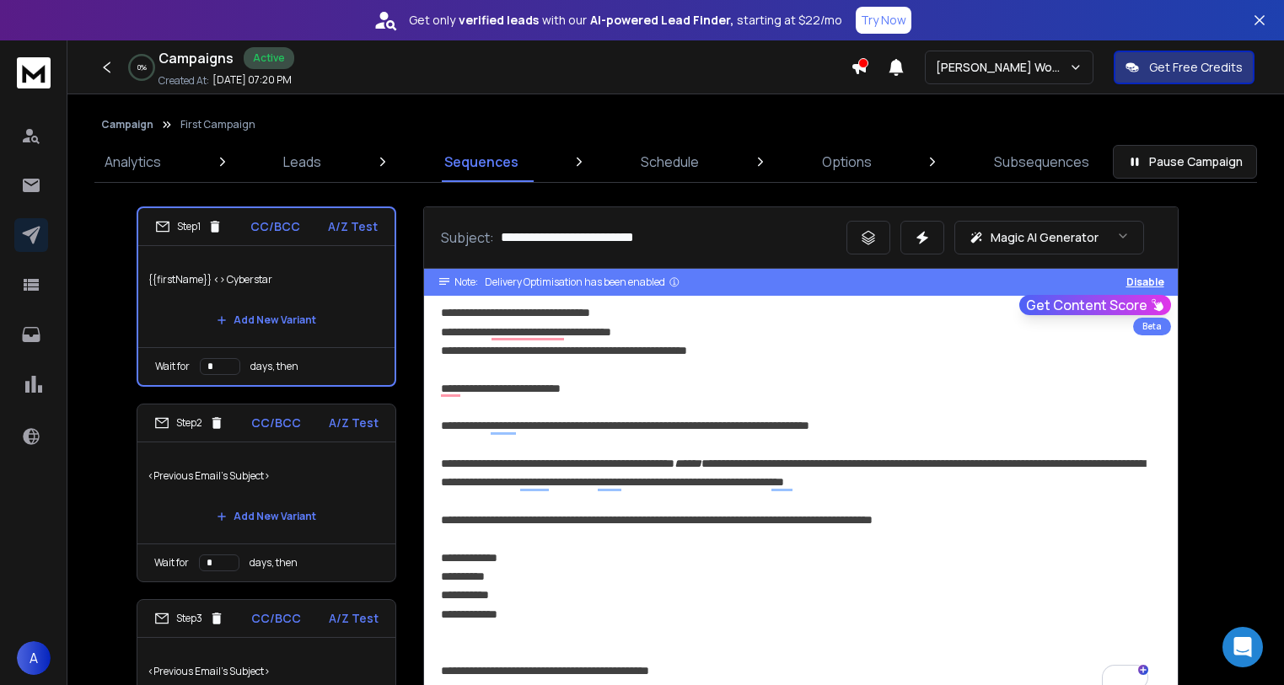
click at [643, 236] on input "**********" at bounding box center [665, 238] width 329 height 20
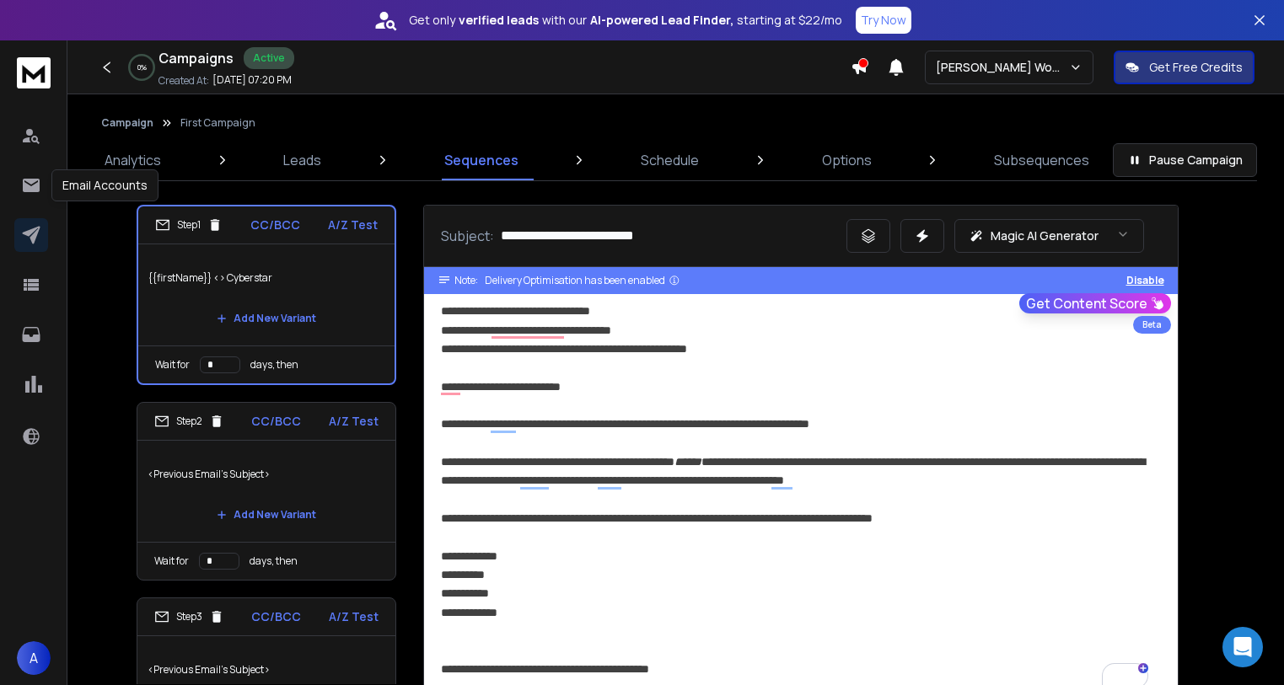
drag, startPoint x: 26, startPoint y: 189, endPoint x: 476, endPoint y: 75, distance: 464.4
click at [476, 75] on div "0 % Campaigns Active Created At: [DATE] 07:20 PM [PERSON_NAME] Workspace Get Fr…" at bounding box center [642, 67] width 1284 height 54
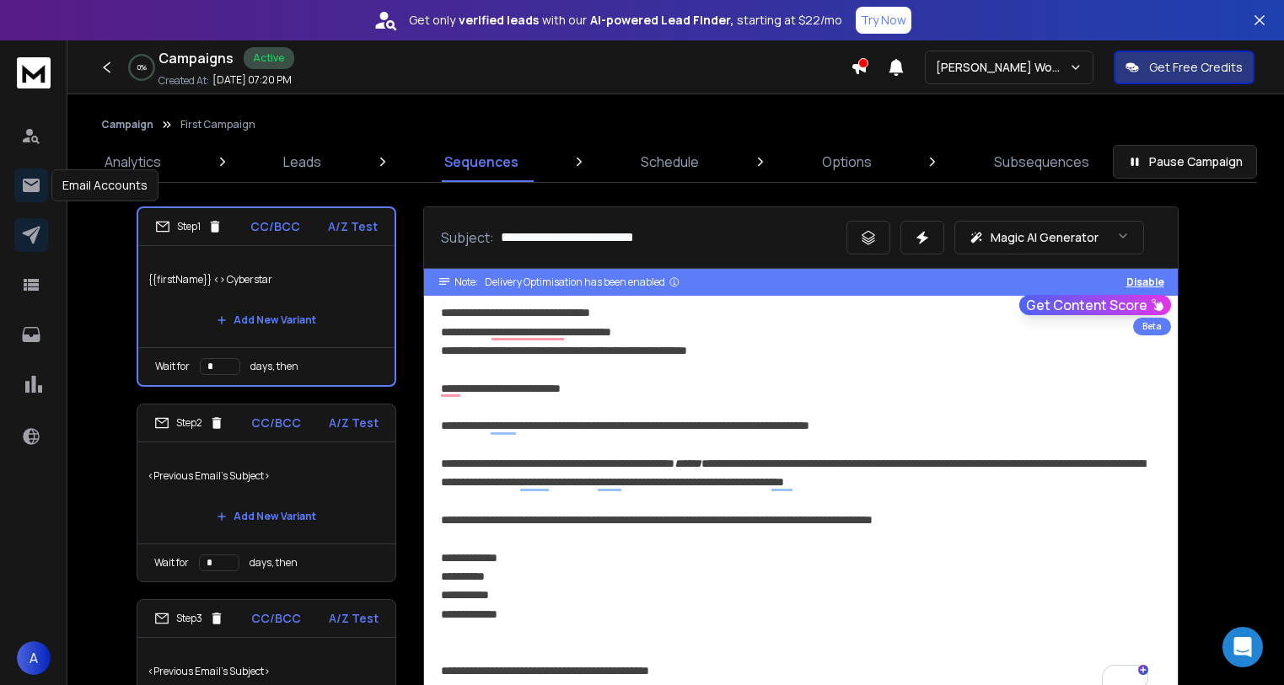
click at [33, 184] on icon at bounding box center [31, 185] width 20 height 20
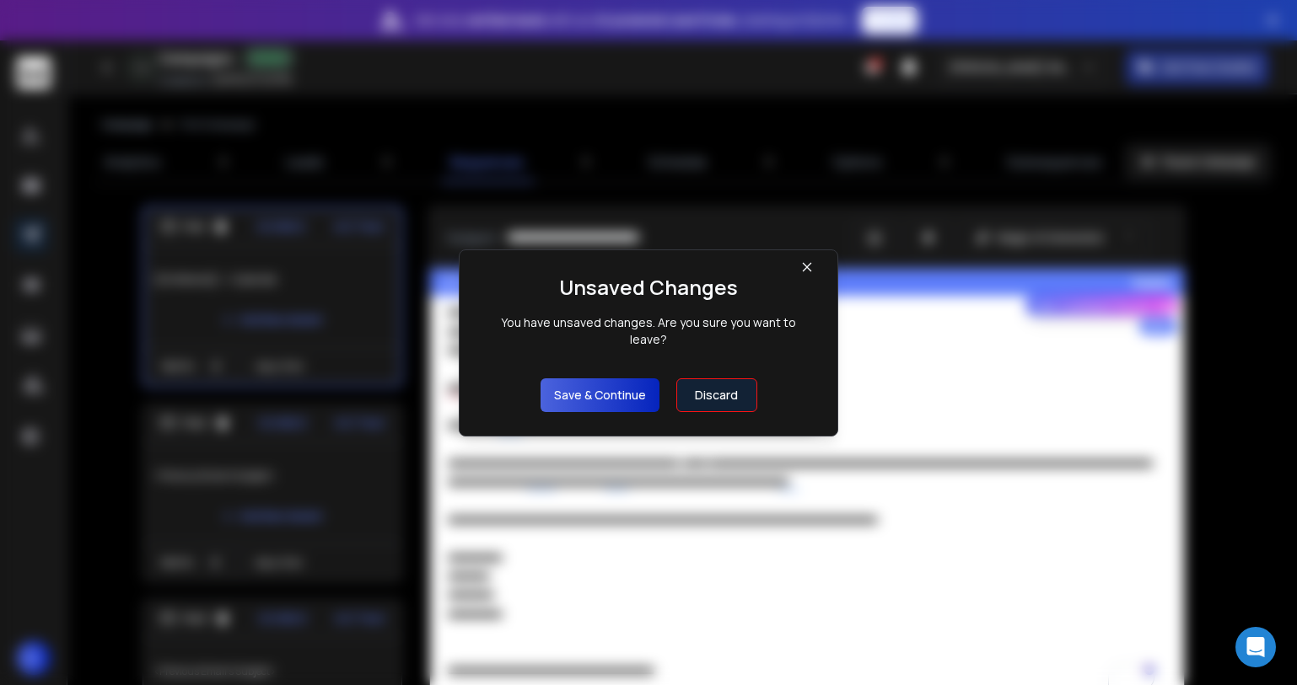
drag, startPoint x: 708, startPoint y: 388, endPoint x: 803, endPoint y: 276, distance: 147.1
click at [803, 276] on div "Unsaved Changes You have unsaved changes. Are you sure you want to leave? Save …" at bounding box center [648, 343] width 330 height 138
click at [803, 274] on icon at bounding box center [806, 267] width 13 height 13
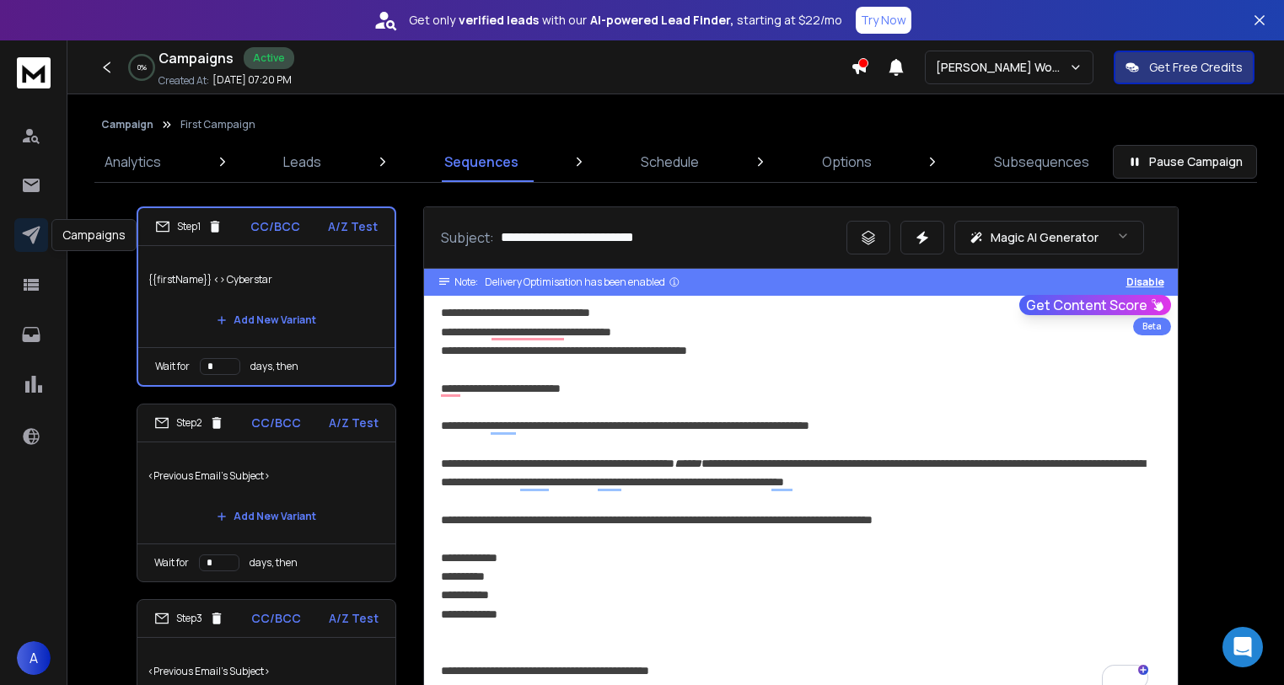
click at [35, 223] on link at bounding box center [31, 235] width 34 height 34
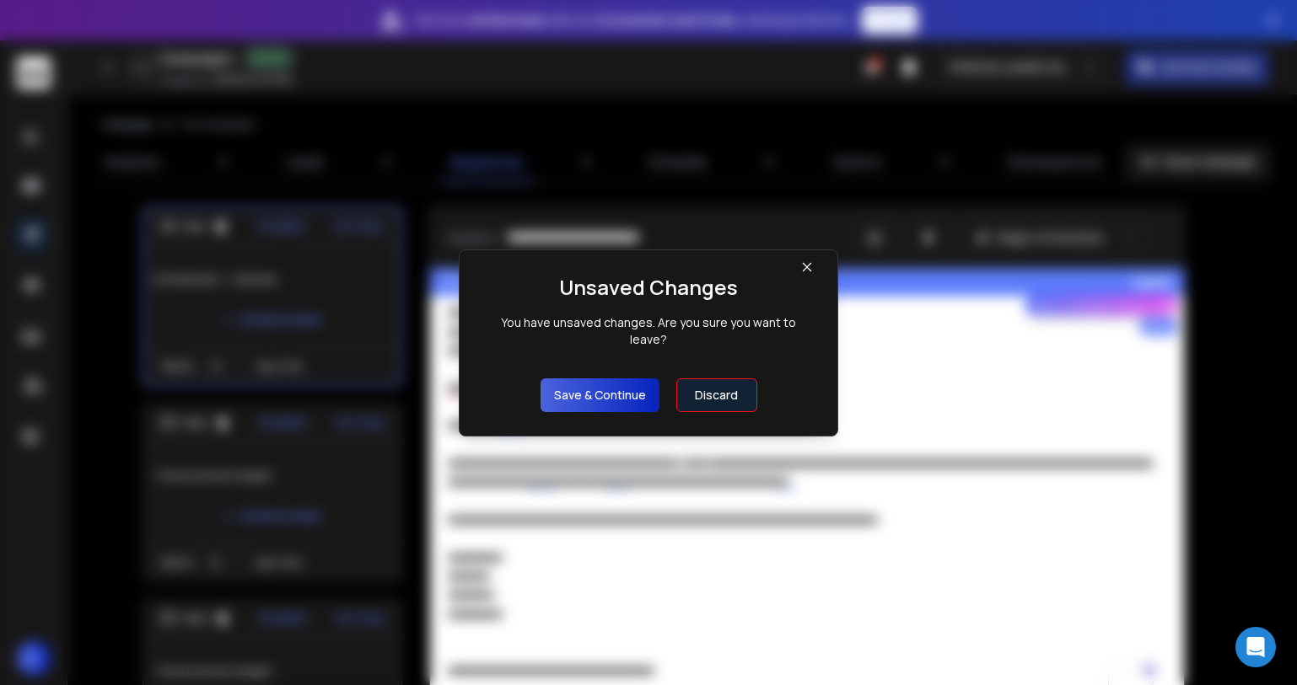
click at [730, 390] on button "Discard" at bounding box center [716, 396] width 81 height 34
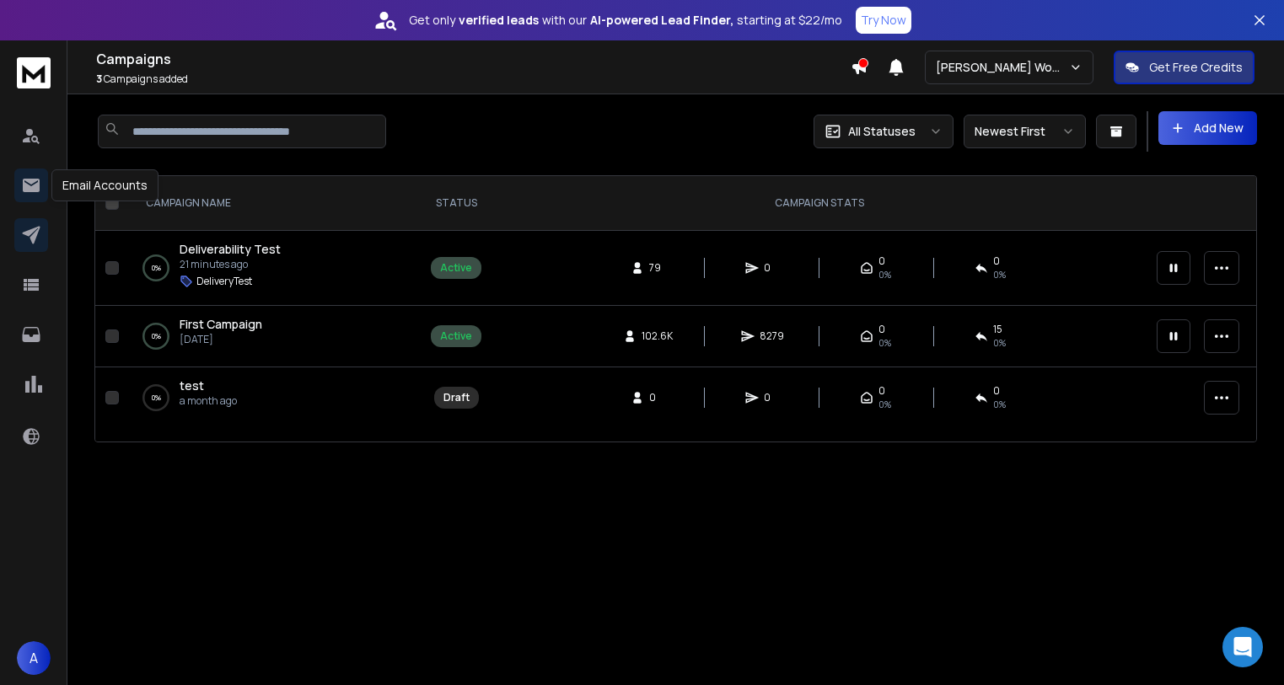
click at [35, 181] on icon at bounding box center [31, 185] width 17 height 13
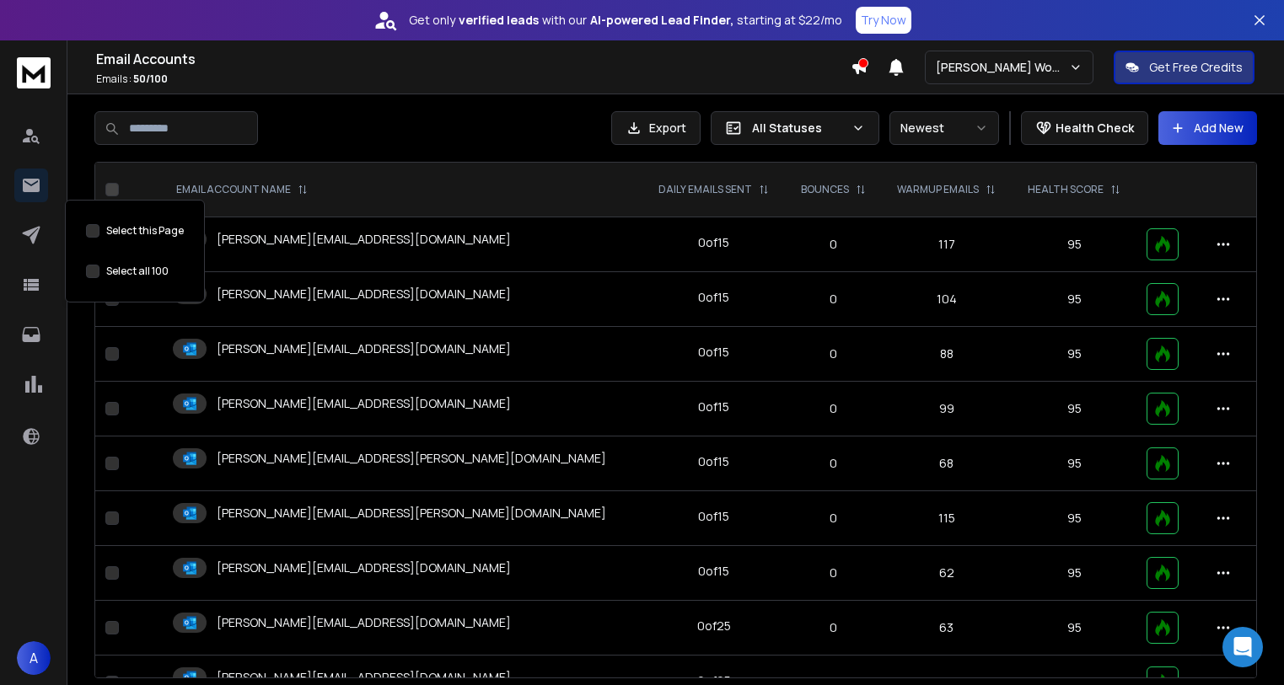
click at [115, 189] on button "Select this Page" at bounding box center [111, 189] width 13 height 13
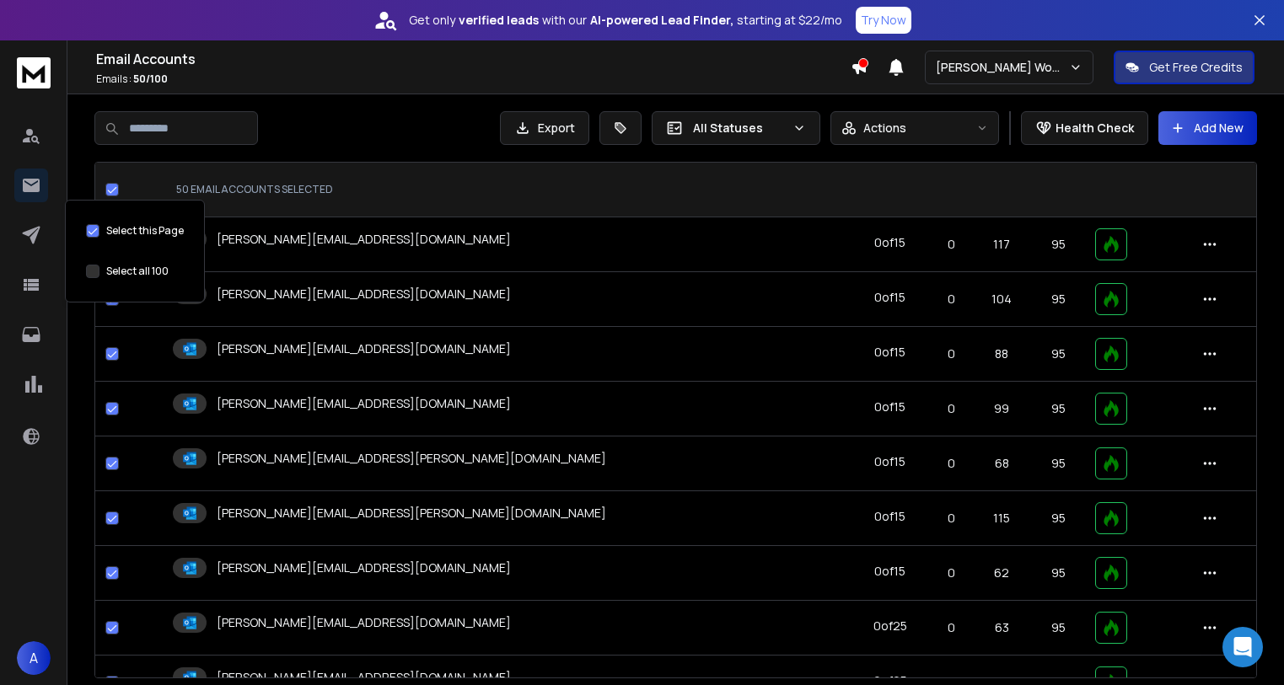
click at [115, 189] on button "Select this Page" at bounding box center [111, 189] width 13 height 13
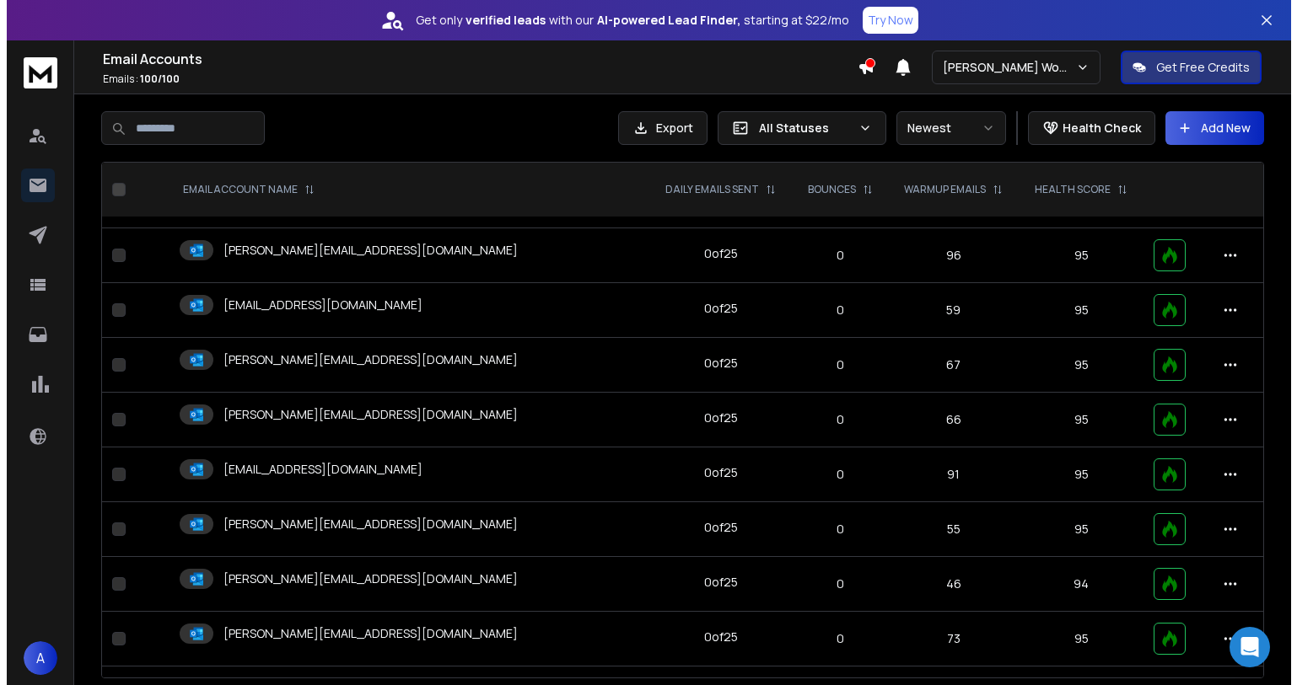
scroll to position [5032, 0]
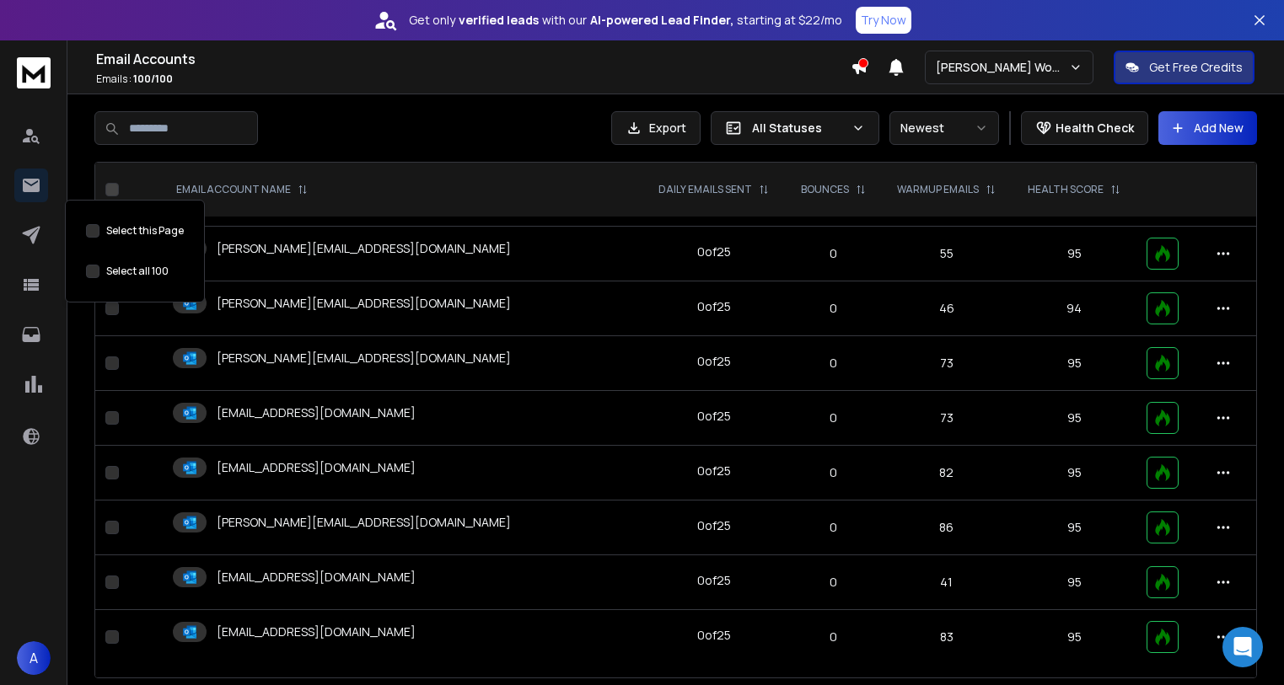
click at [113, 187] on button "Select this Page" at bounding box center [111, 189] width 13 height 13
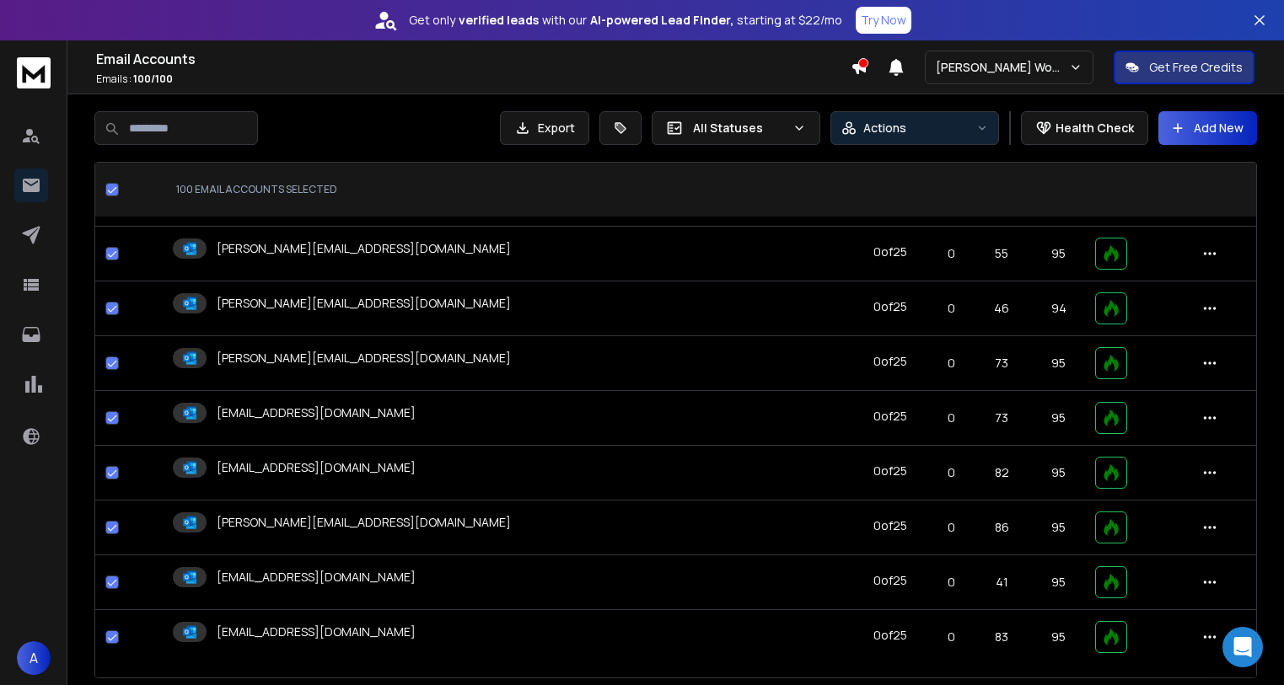
click at [922, 125] on div "Actions" at bounding box center [905, 128] width 128 height 17
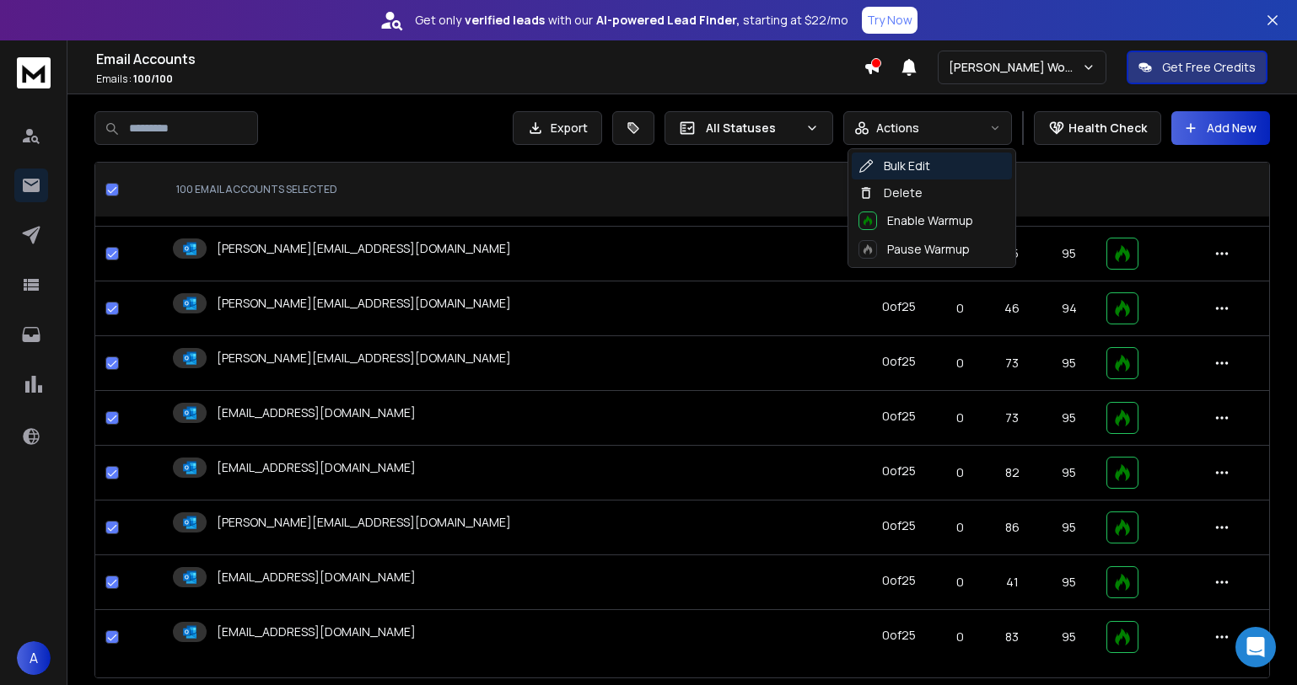
click at [937, 168] on div "Bulk Edit" at bounding box center [932, 166] width 160 height 27
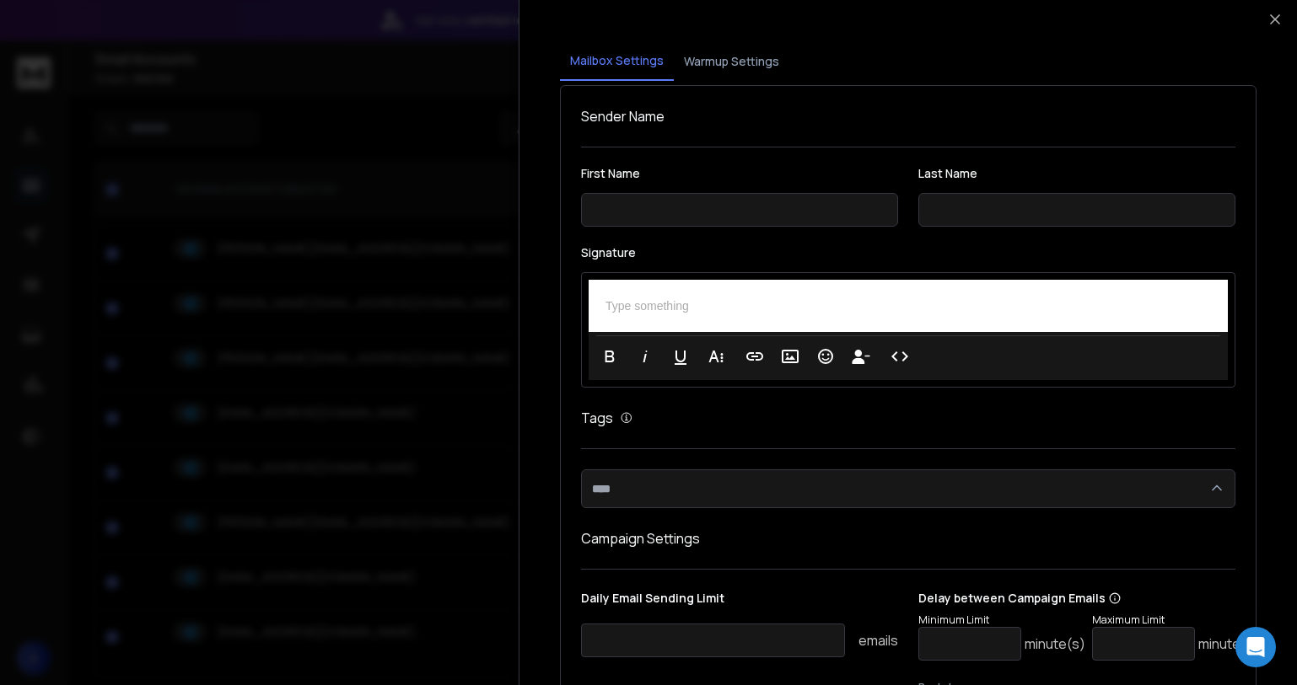
scroll to position [0, 0]
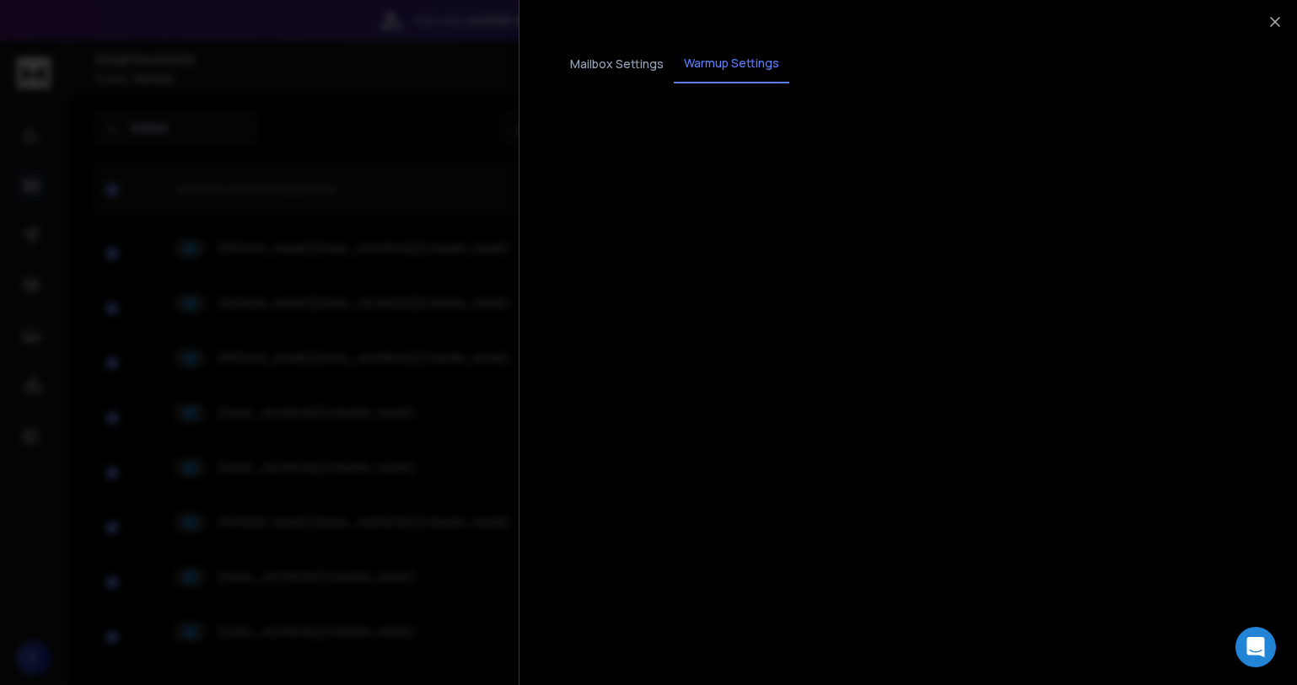
drag, startPoint x: 744, startPoint y: 62, endPoint x: 752, endPoint y: 62, distance: 8.5
click at [744, 62] on button "Warmup Settings" at bounding box center [732, 64] width 116 height 39
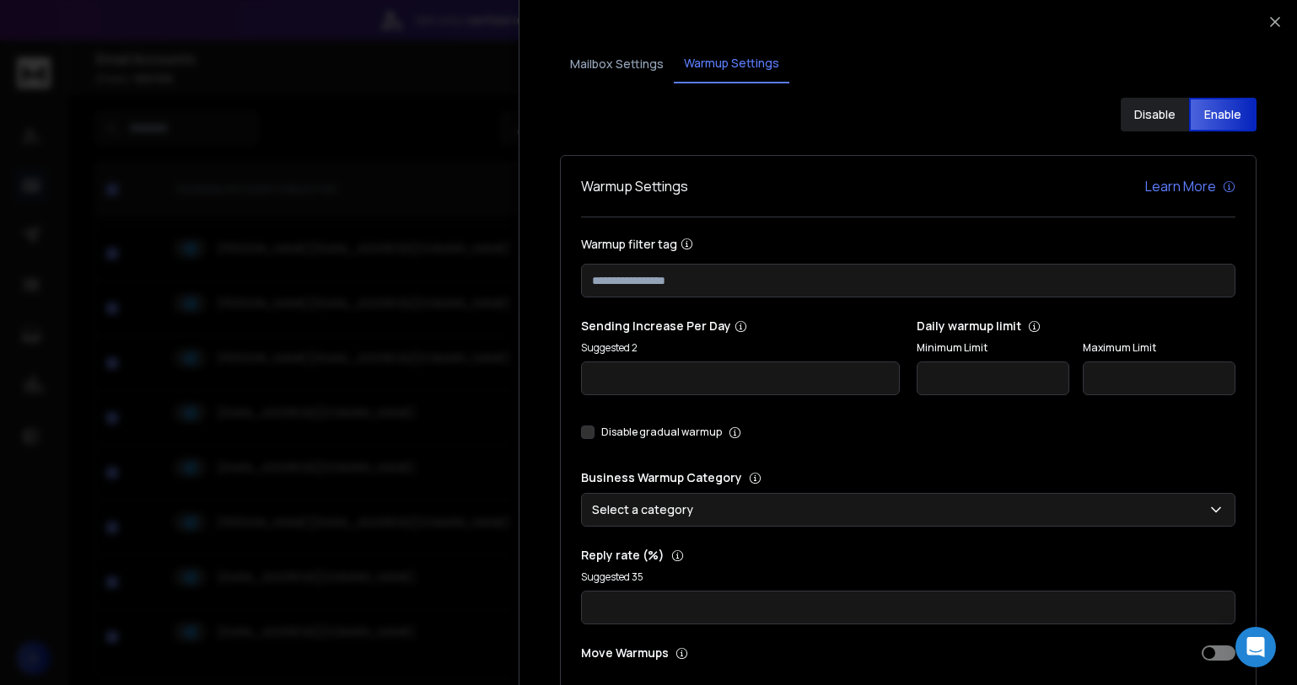
click at [610, 83] on div "Mailbox Settings Warmup Settings Disable Enable Warmup Settings Learn More Warm…" at bounding box center [908, 443] width 696 height 792
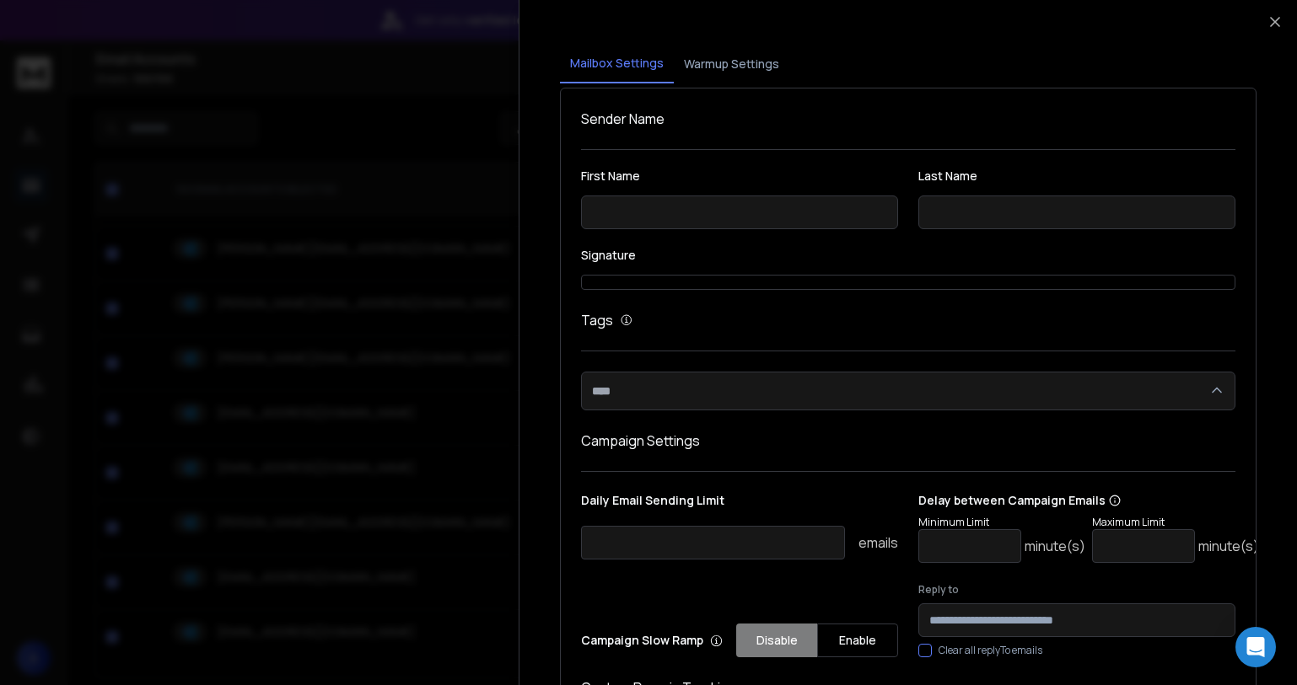
click at [621, 75] on button "Mailbox Settings" at bounding box center [617, 64] width 114 height 39
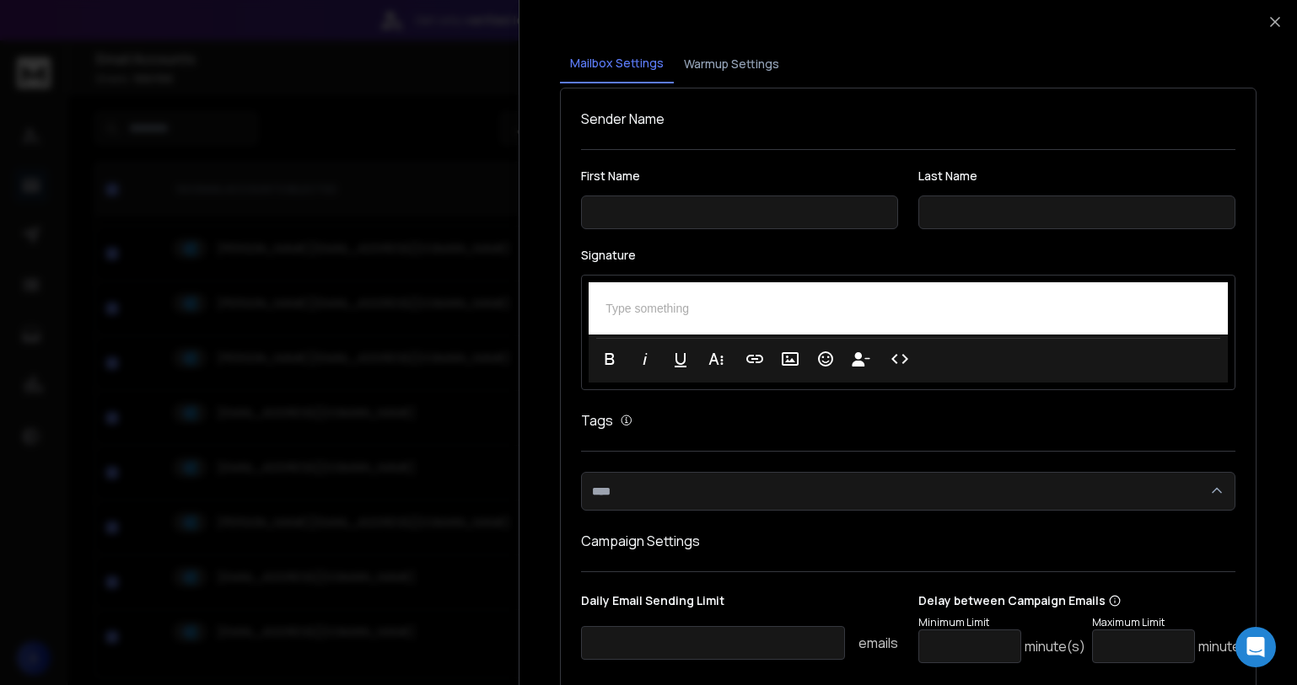
click at [759, 73] on button "Warmup Settings" at bounding box center [732, 64] width 116 height 37
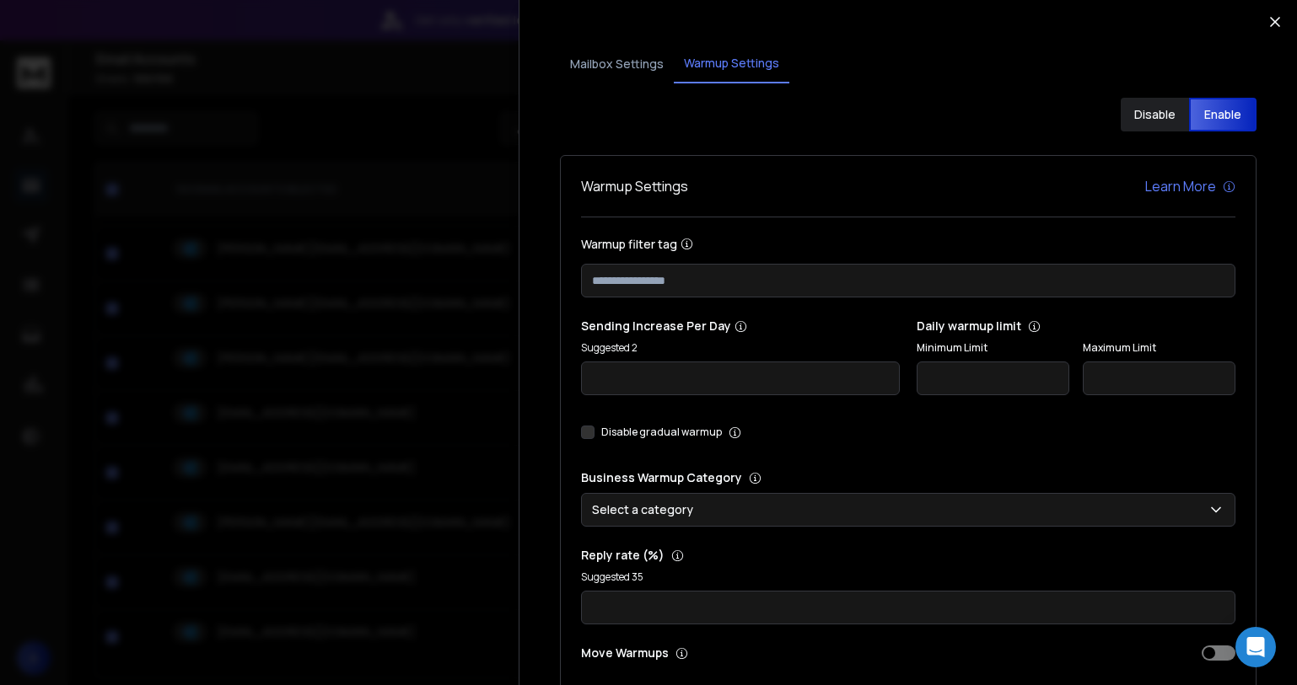
click at [1266, 17] on icon "button" at bounding box center [1274, 21] width 17 height 17
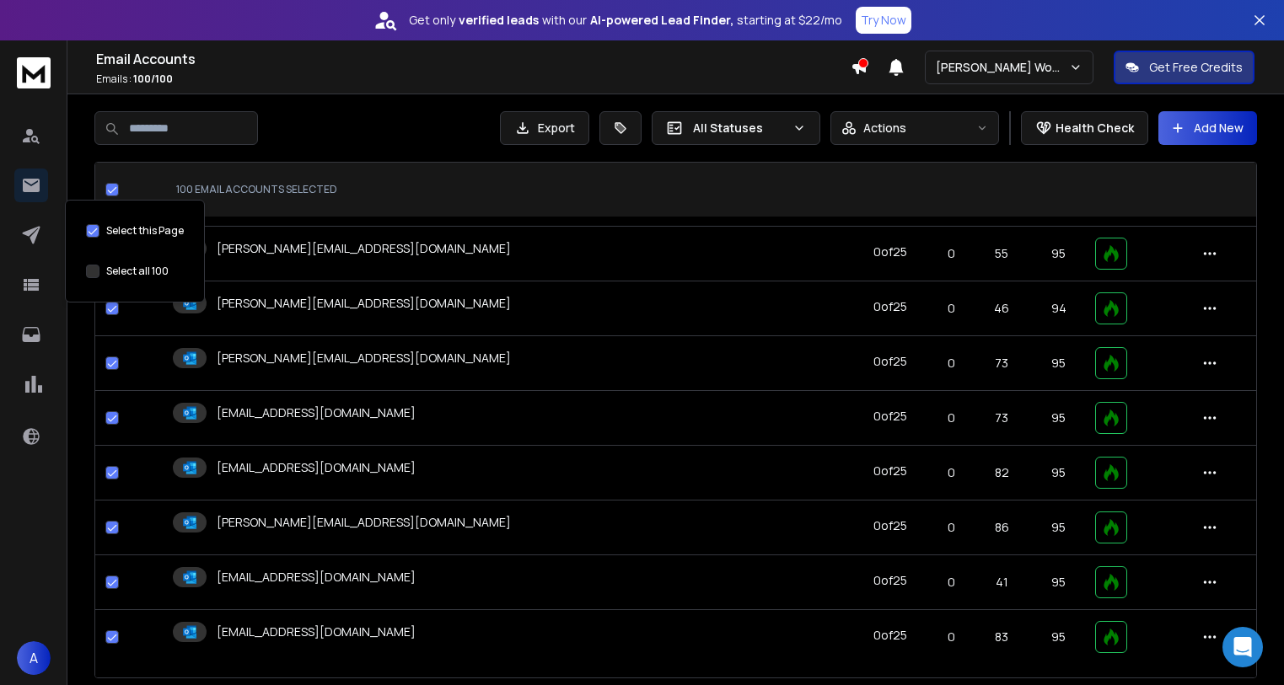
click at [105, 183] on div at bounding box center [133, 189] width 57 height 13
click at [105, 191] on th at bounding box center [128, 190] width 67 height 55
click at [105, 190] on th at bounding box center [128, 190] width 67 height 55
click at [105, 189] on th at bounding box center [128, 190] width 67 height 55
click at [114, 191] on button "Select this Page" at bounding box center [111, 189] width 13 height 13
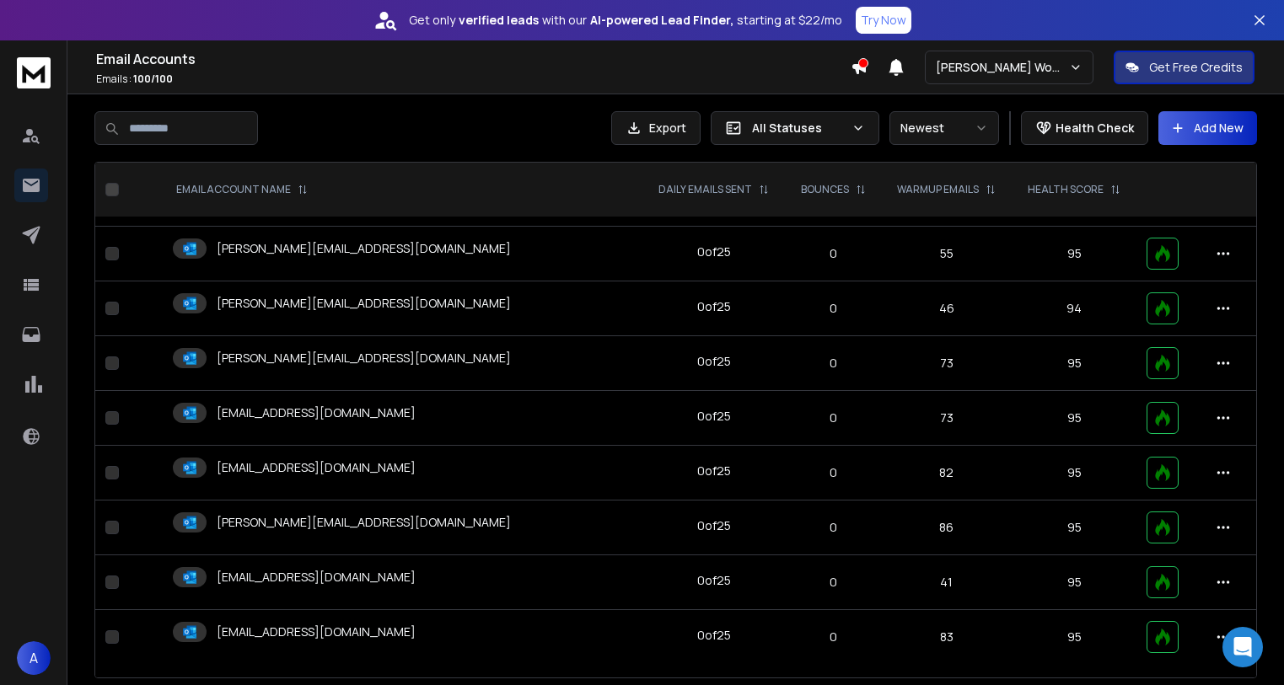
click at [405, 243] on div "henry@usecybstarit.com" at bounding box center [402, 249] width 459 height 20
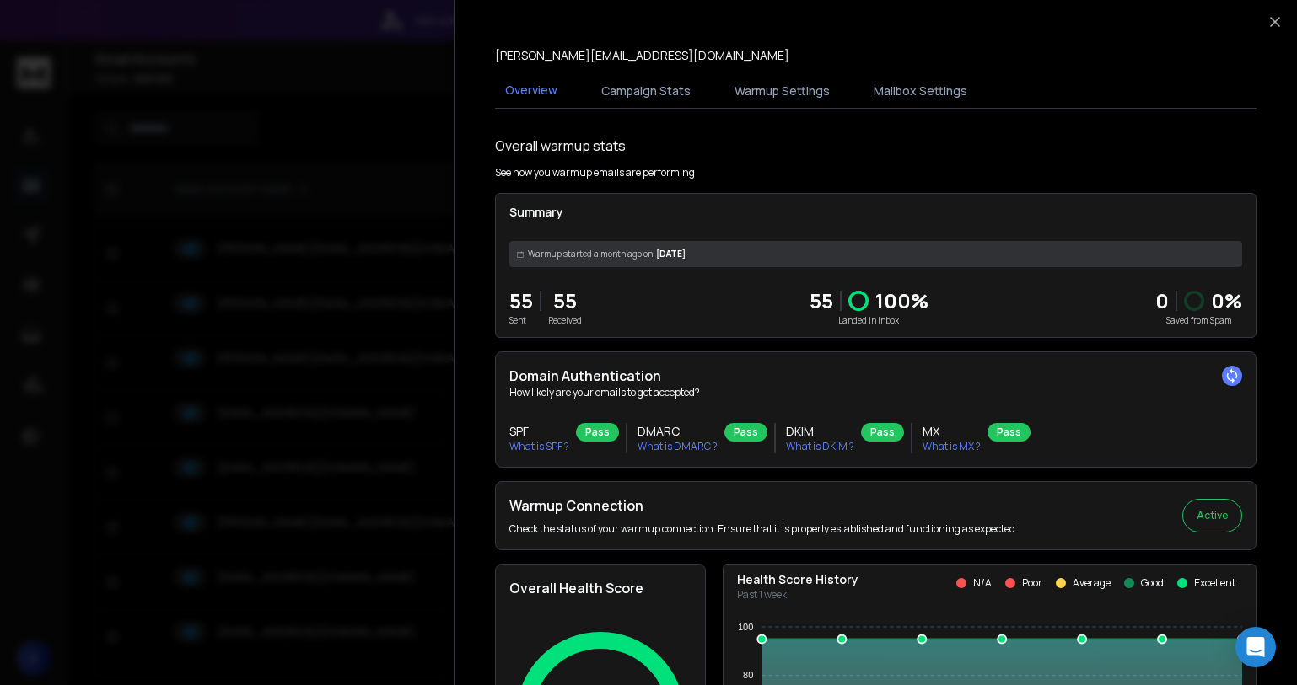
click at [671, 85] on button "Campaign Stats" at bounding box center [646, 91] width 110 height 37
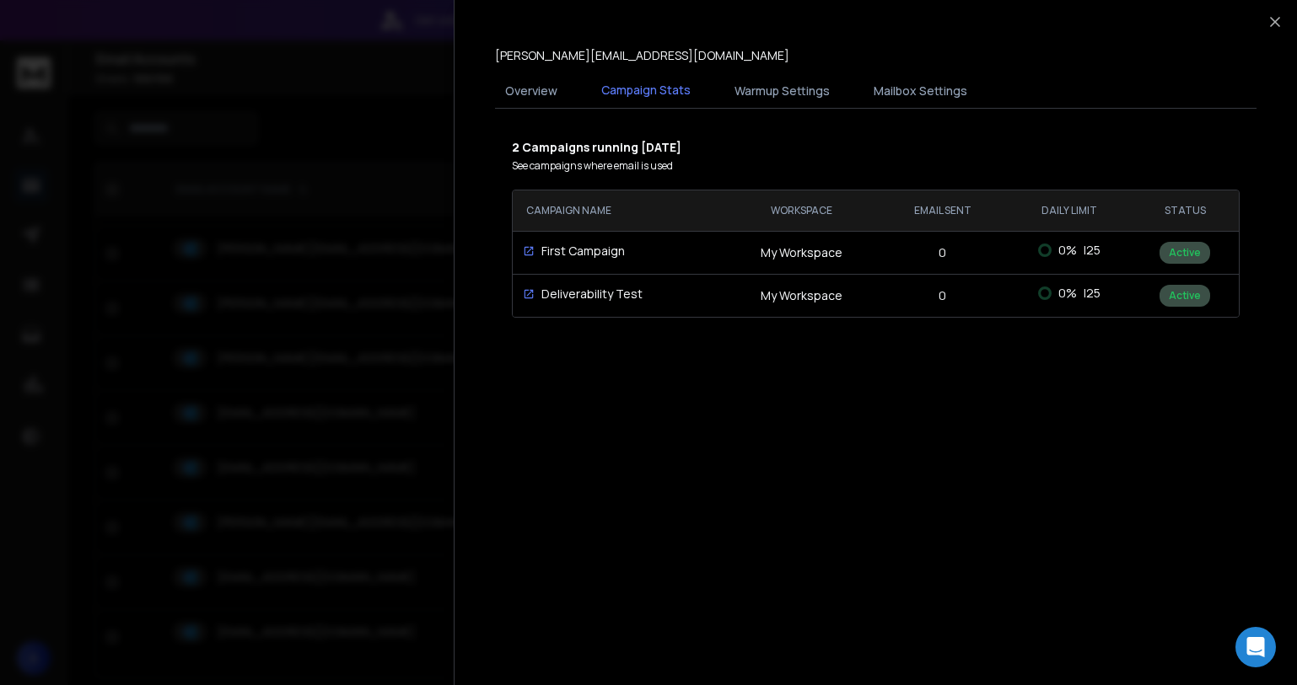
click at [767, 86] on button "Warmup Settings" at bounding box center [782, 91] width 116 height 37
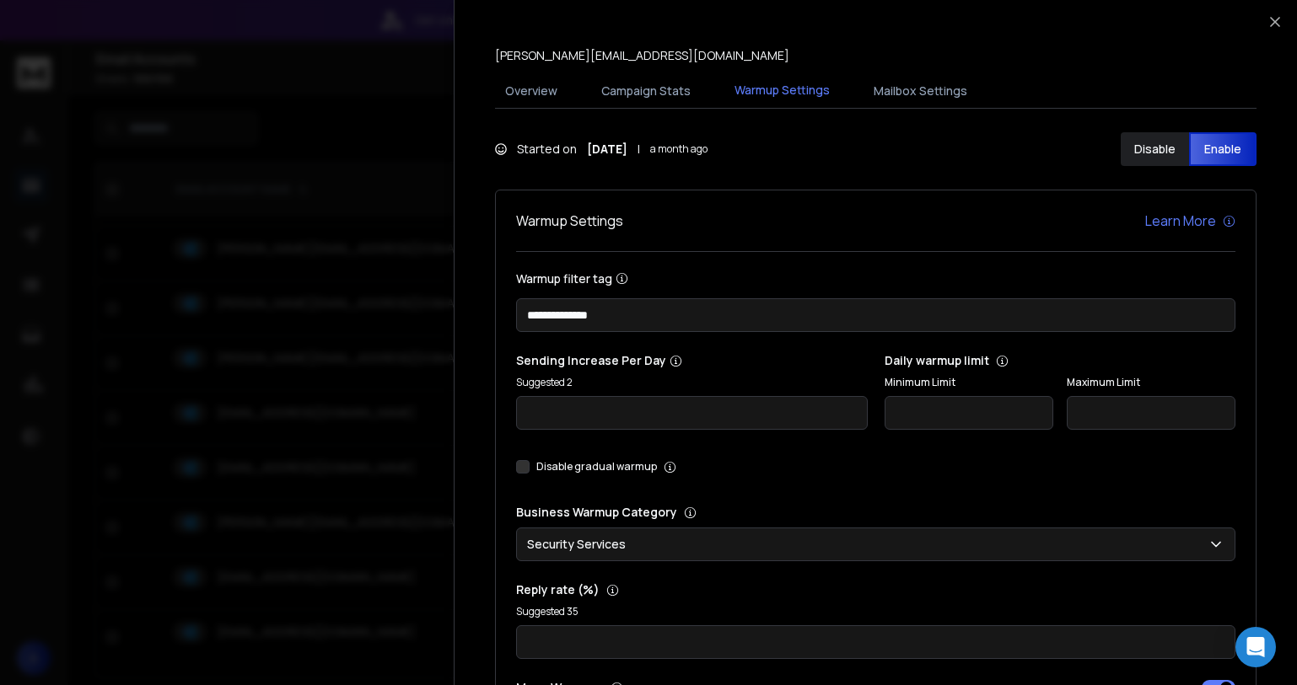
click at [410, 153] on div at bounding box center [648, 342] width 1297 height 685
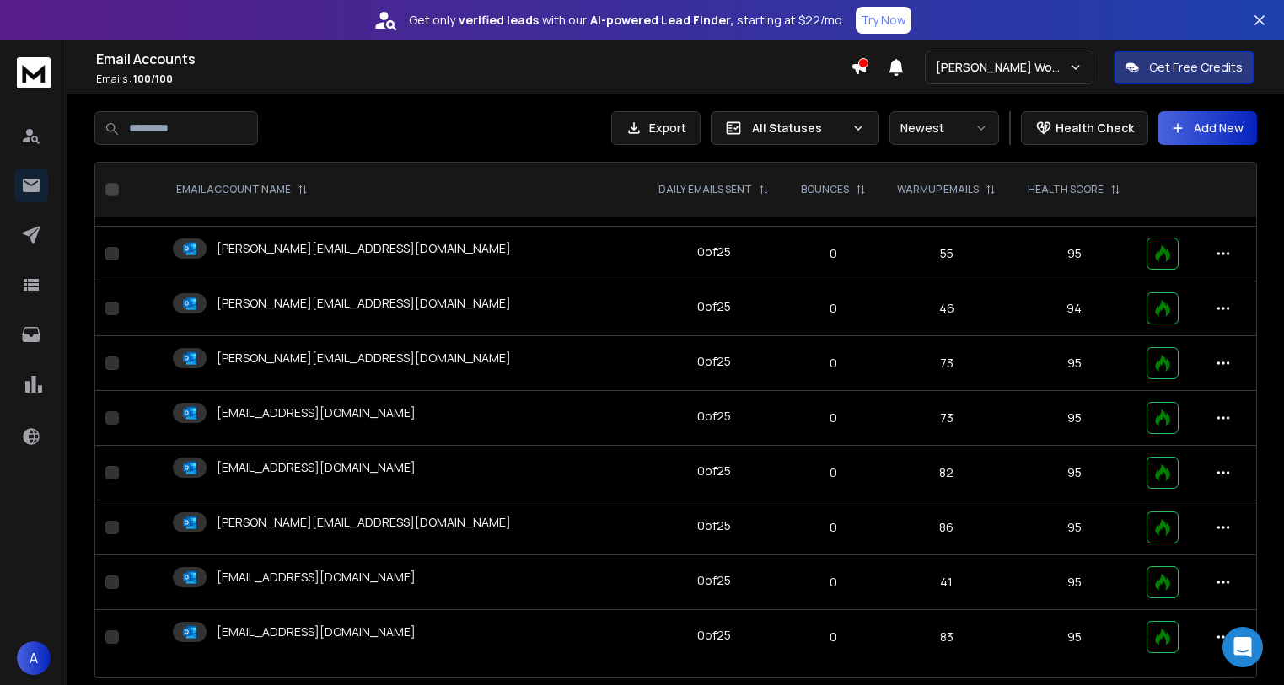
click at [354, 529] on p "henry@techcyberstarit.com" at bounding box center [364, 522] width 294 height 17
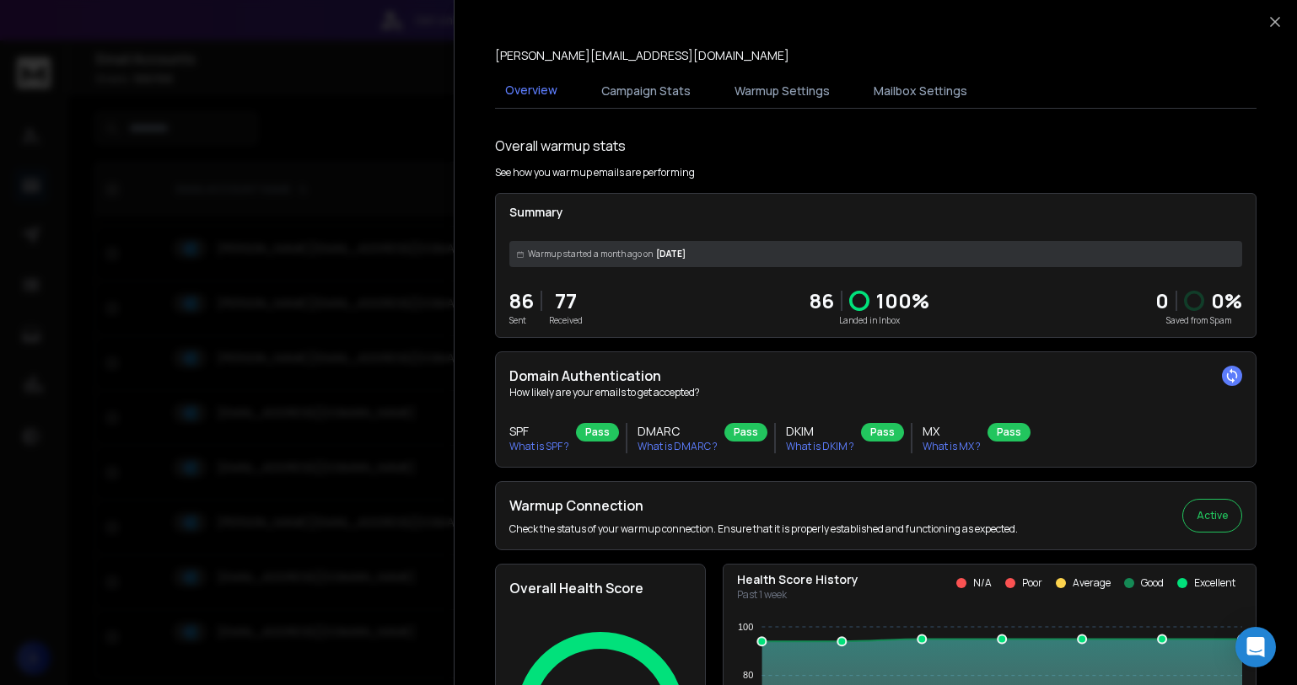
click at [656, 83] on button "Campaign Stats" at bounding box center [646, 91] width 110 height 37
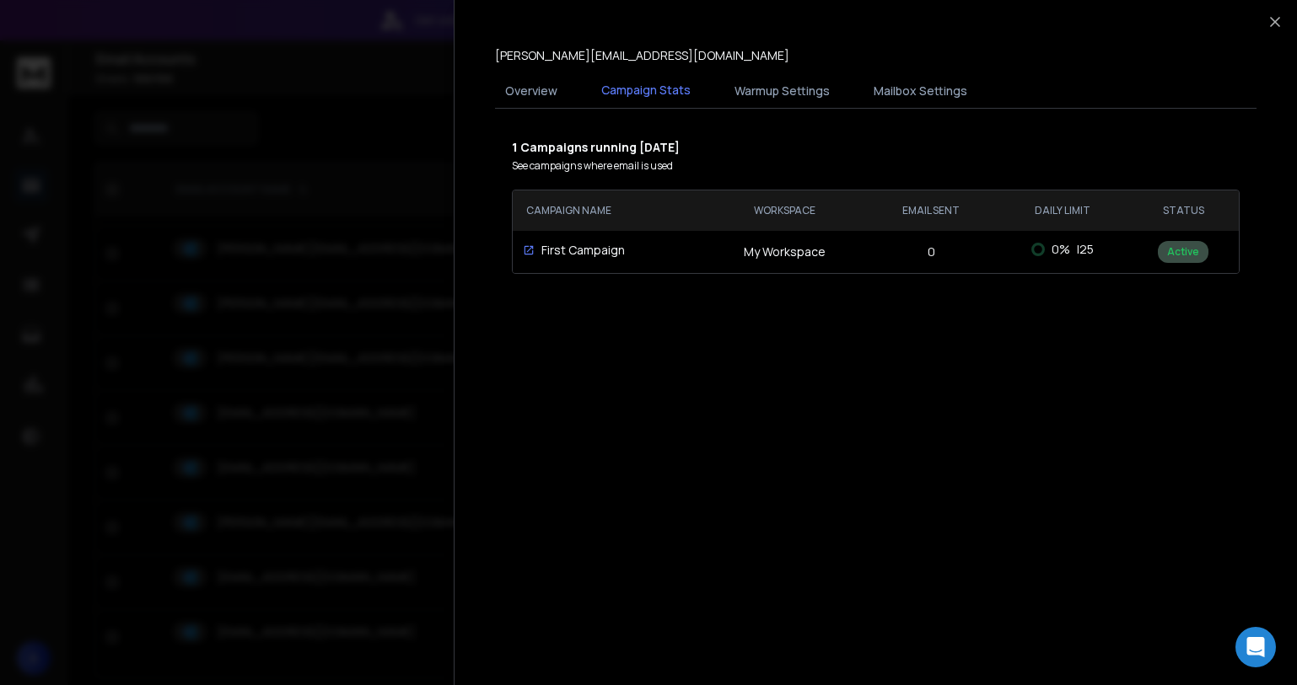
click at [806, 88] on button "Warmup Settings" at bounding box center [782, 91] width 116 height 37
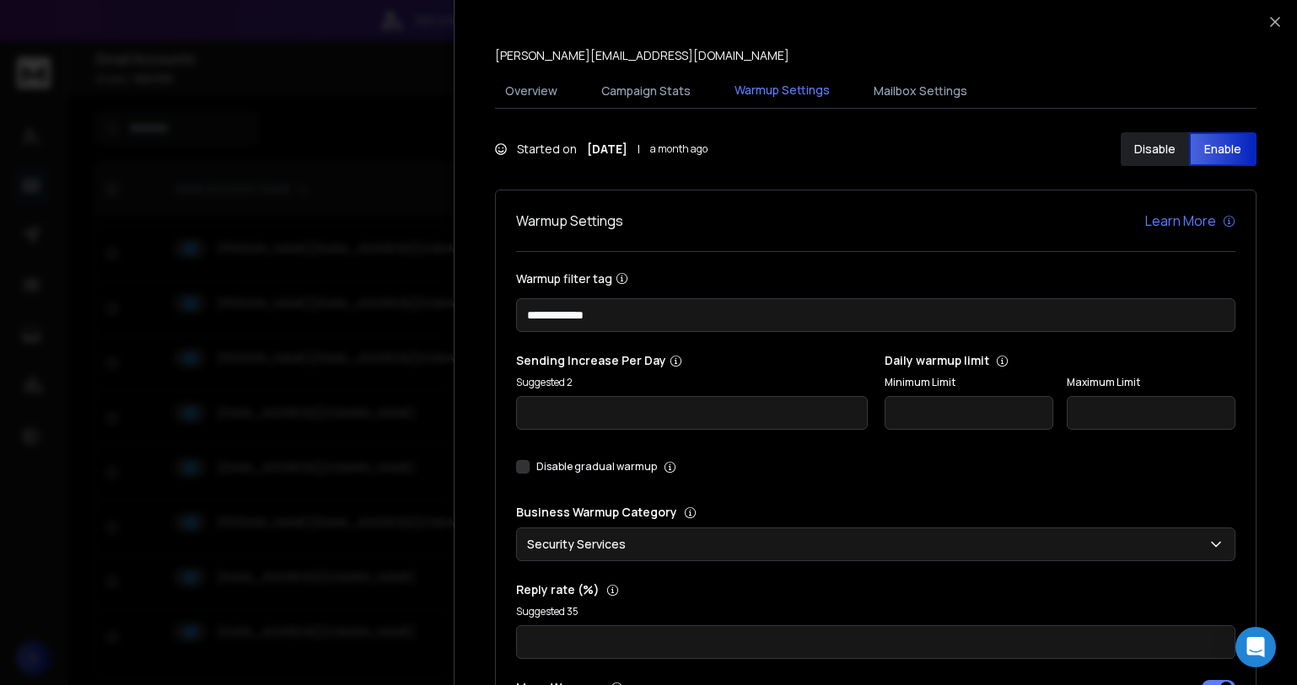
click at [910, 87] on button "Mailbox Settings" at bounding box center [920, 91] width 114 height 37
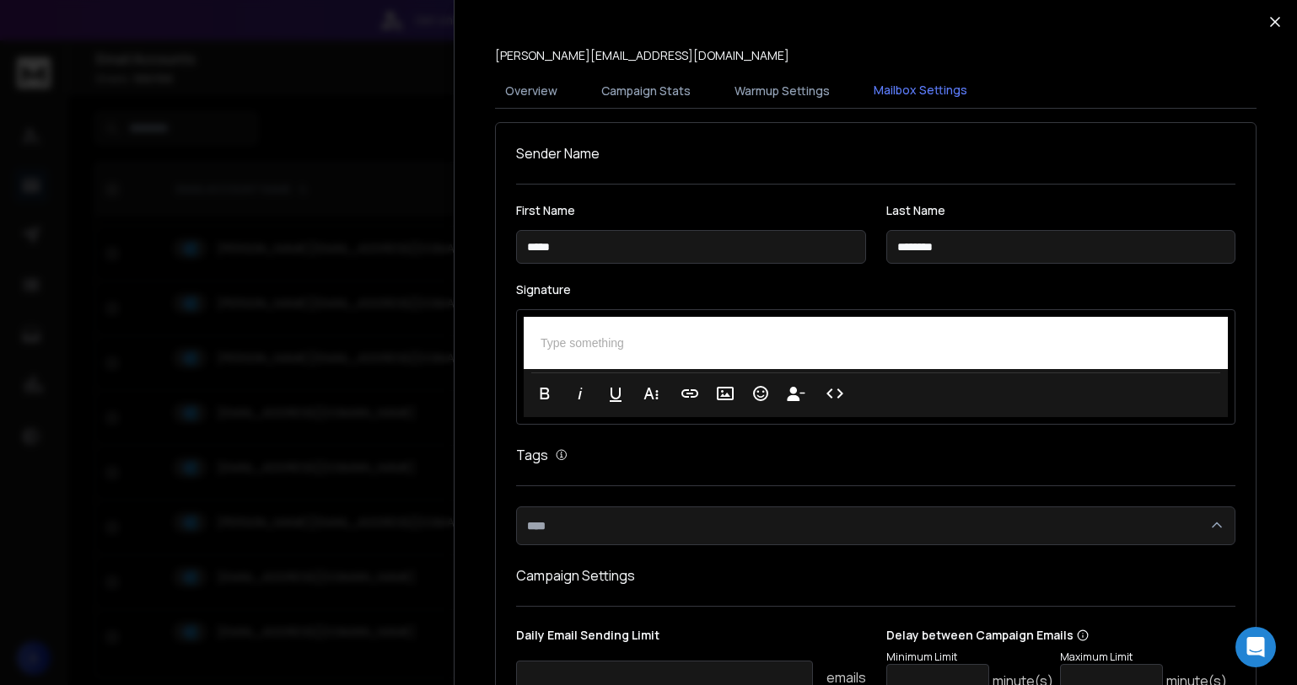
click at [1276, 20] on icon "button" at bounding box center [1274, 21] width 17 height 17
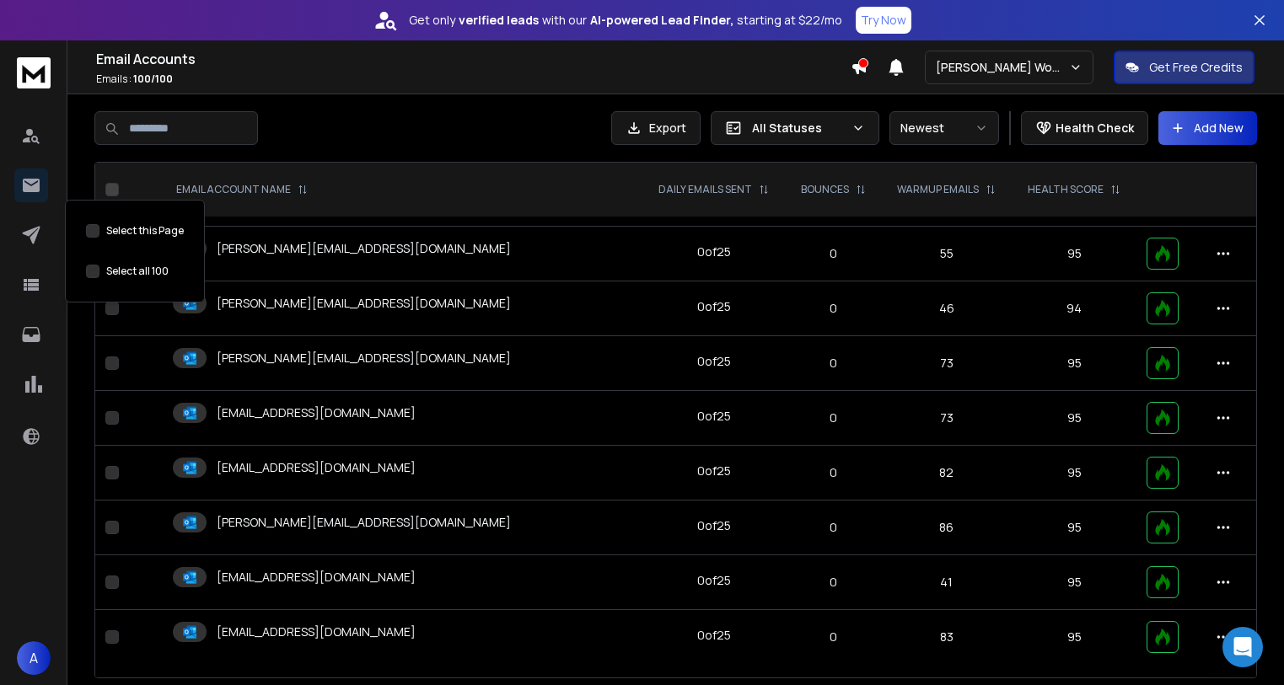
click at [110, 193] on button "Select this Page" at bounding box center [111, 189] width 13 height 13
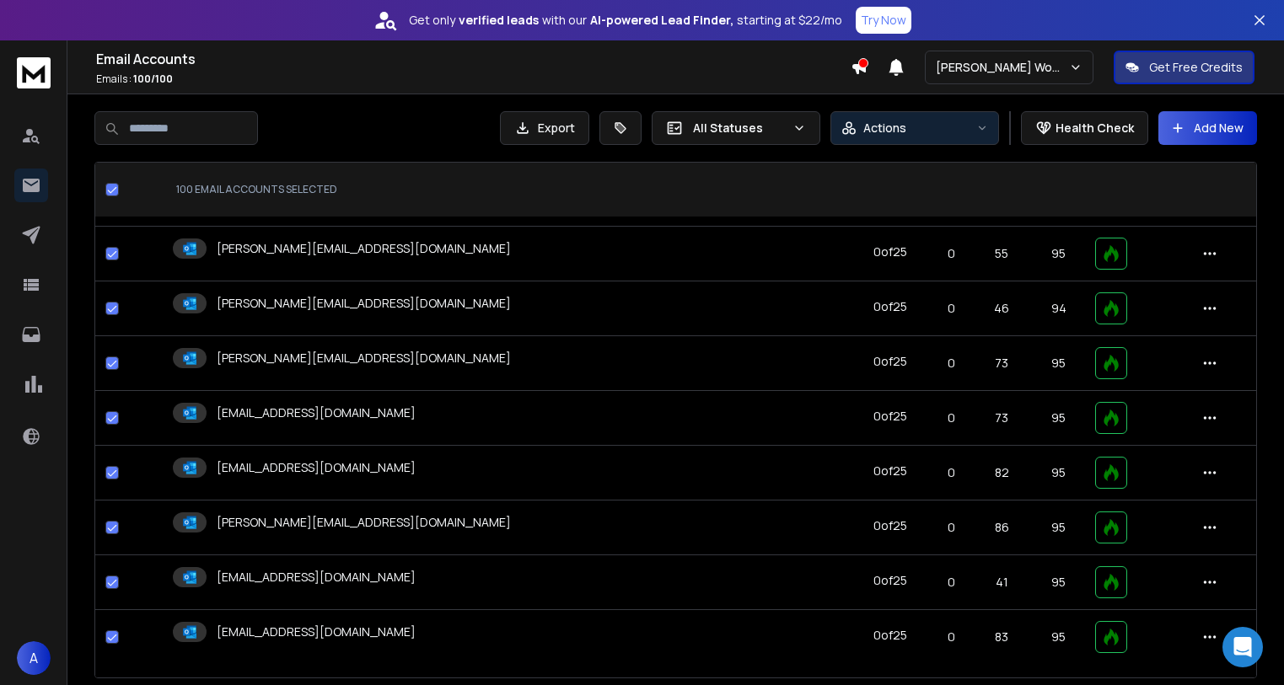
click at [924, 120] on div "Actions" at bounding box center [905, 128] width 128 height 17
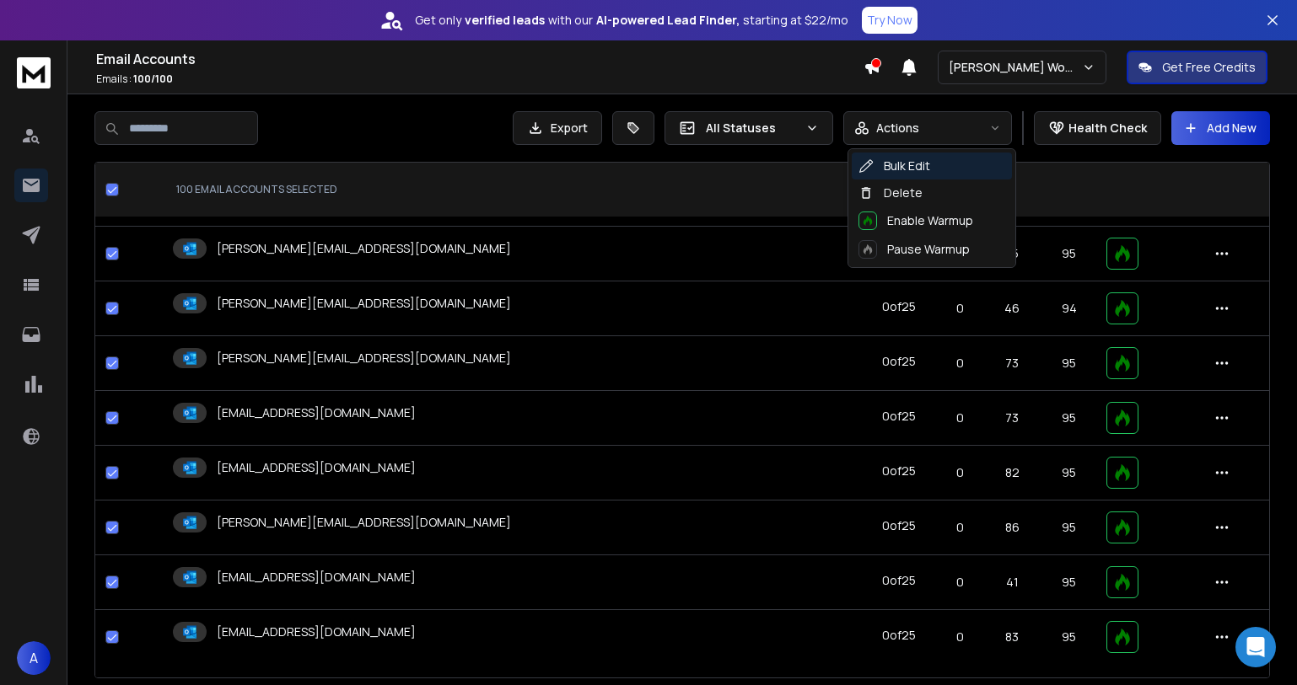
click at [938, 168] on div "Bulk Edit" at bounding box center [932, 166] width 160 height 27
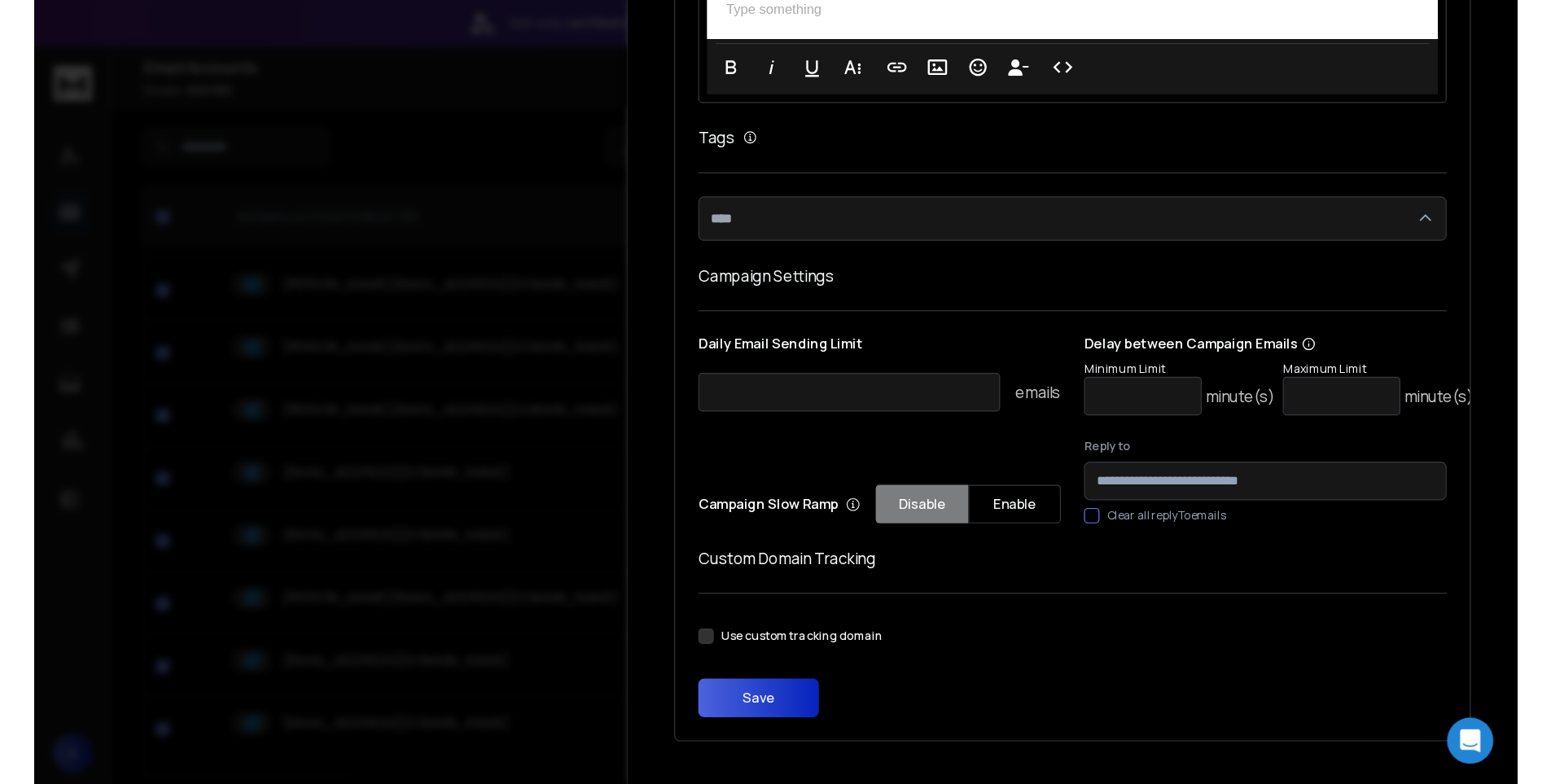
scroll to position [312, 0]
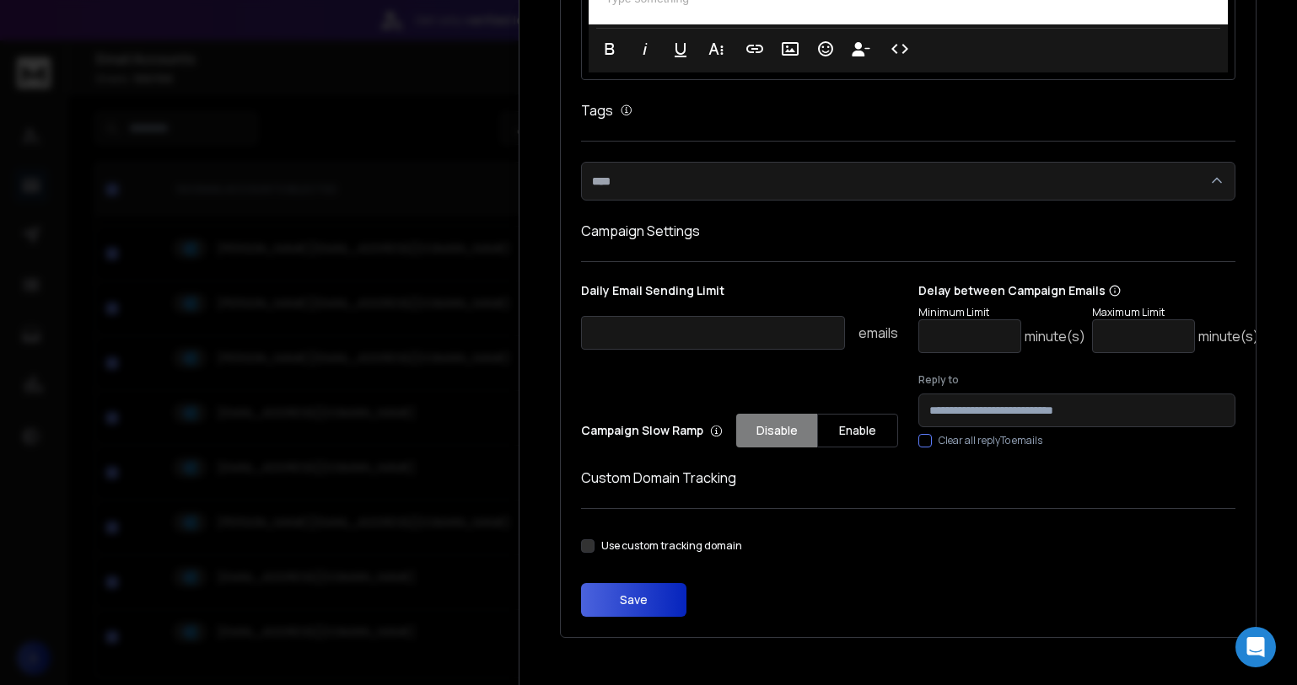
click at [465, 142] on div at bounding box center [648, 342] width 1297 height 685
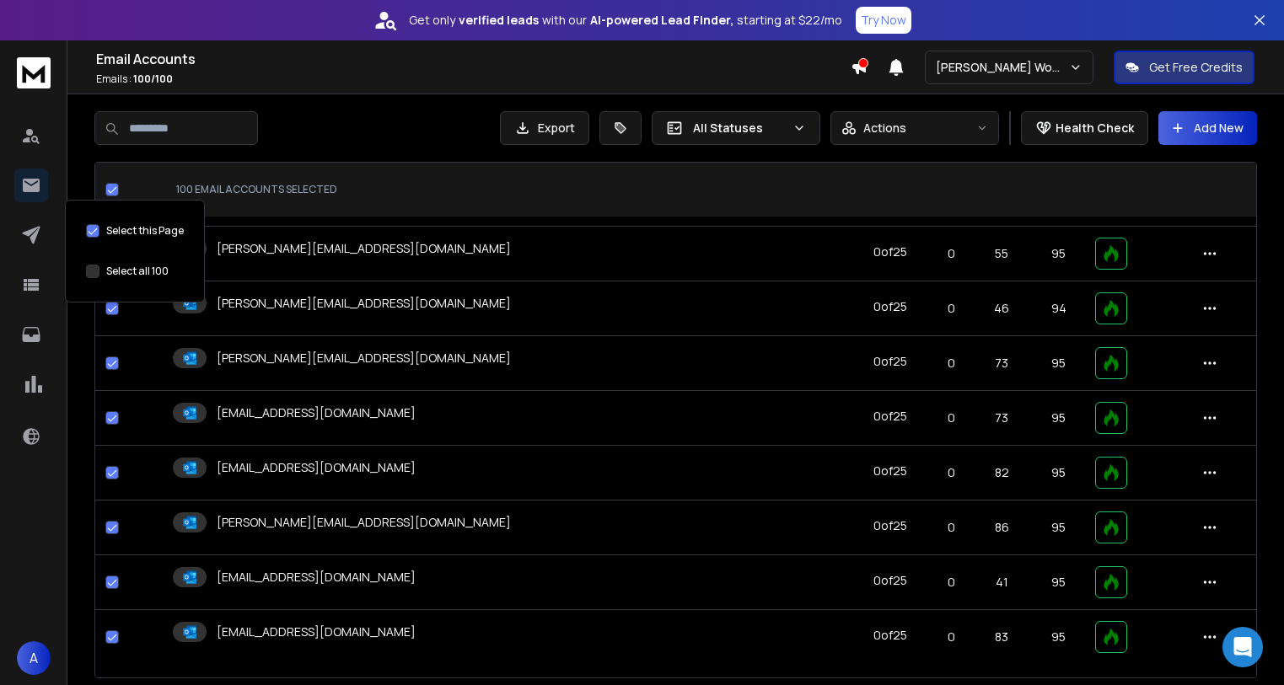
click at [115, 193] on button "Select this Page" at bounding box center [111, 189] width 13 height 13
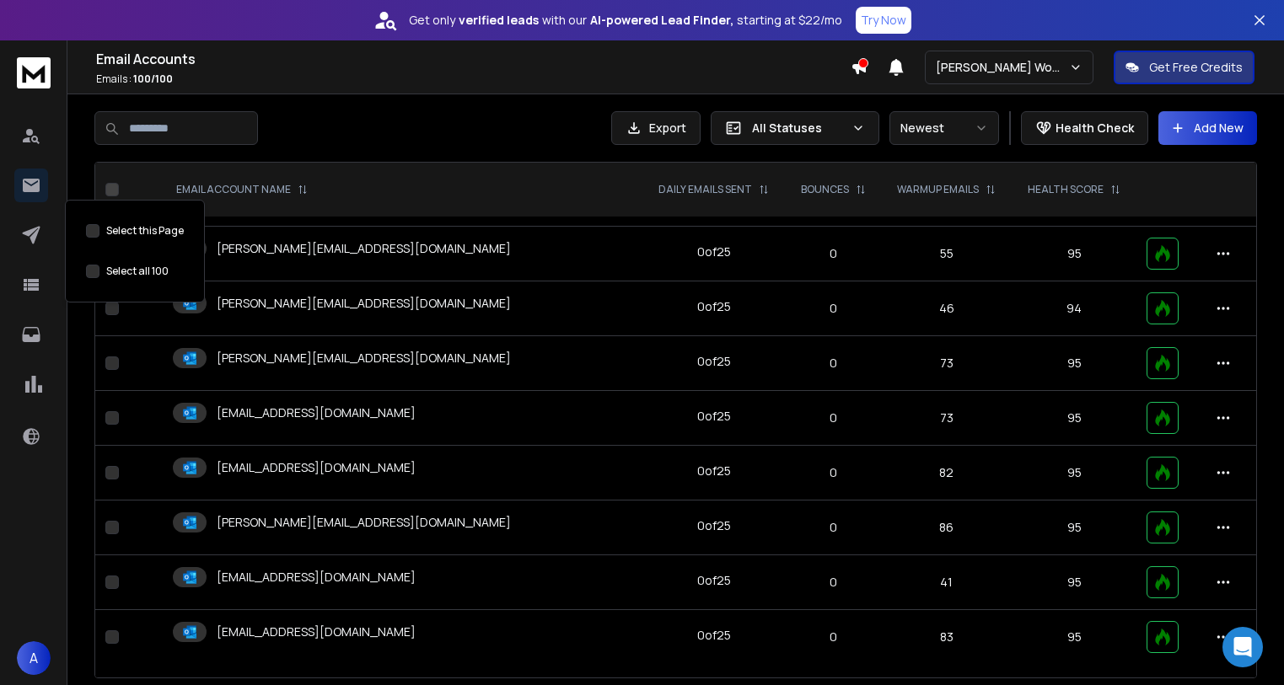
click at [116, 191] on button "Select this Page" at bounding box center [111, 189] width 13 height 13
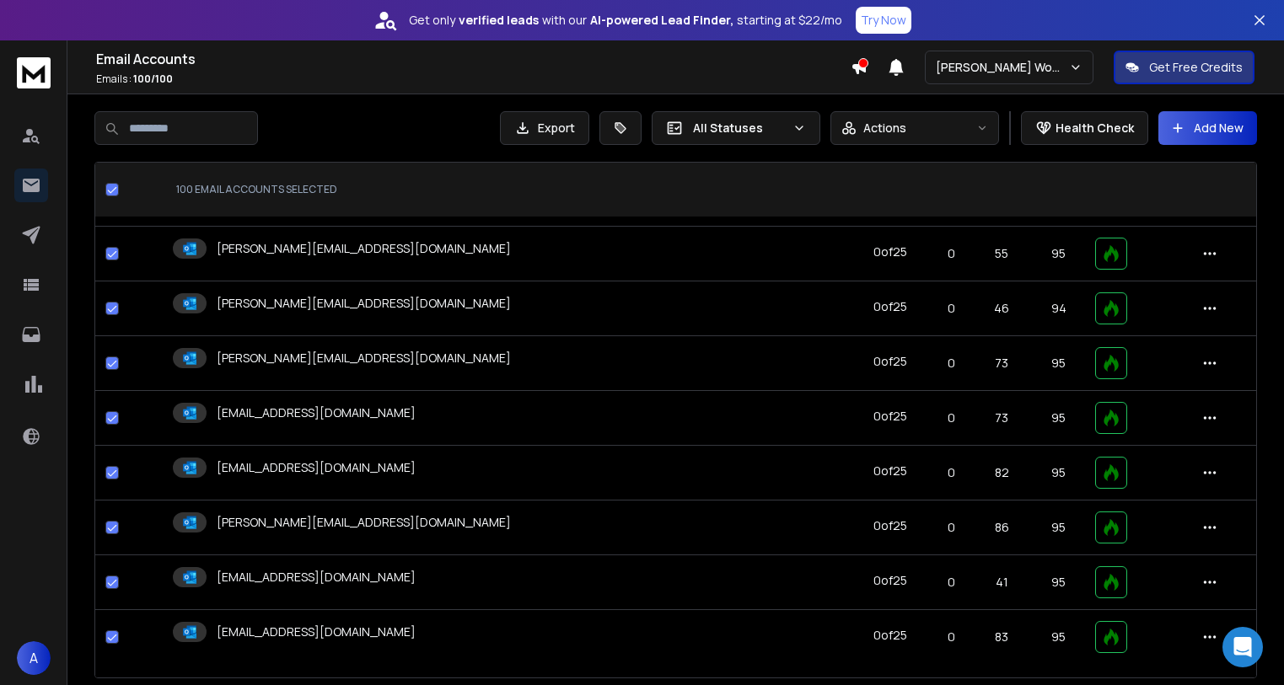
click at [116, 191] on button "button" at bounding box center [111, 189] width 13 height 13
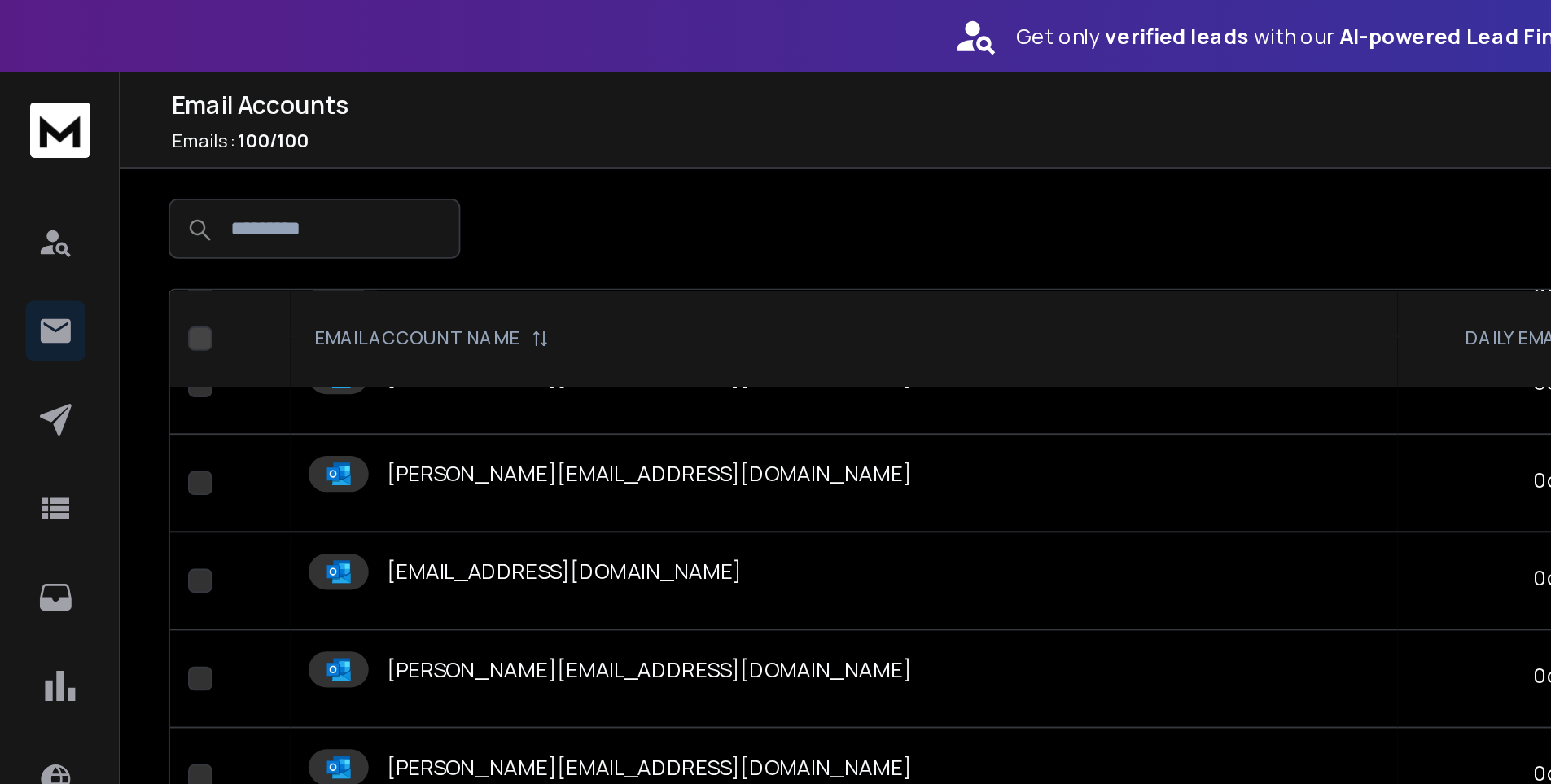
scroll to position [4737, 0]
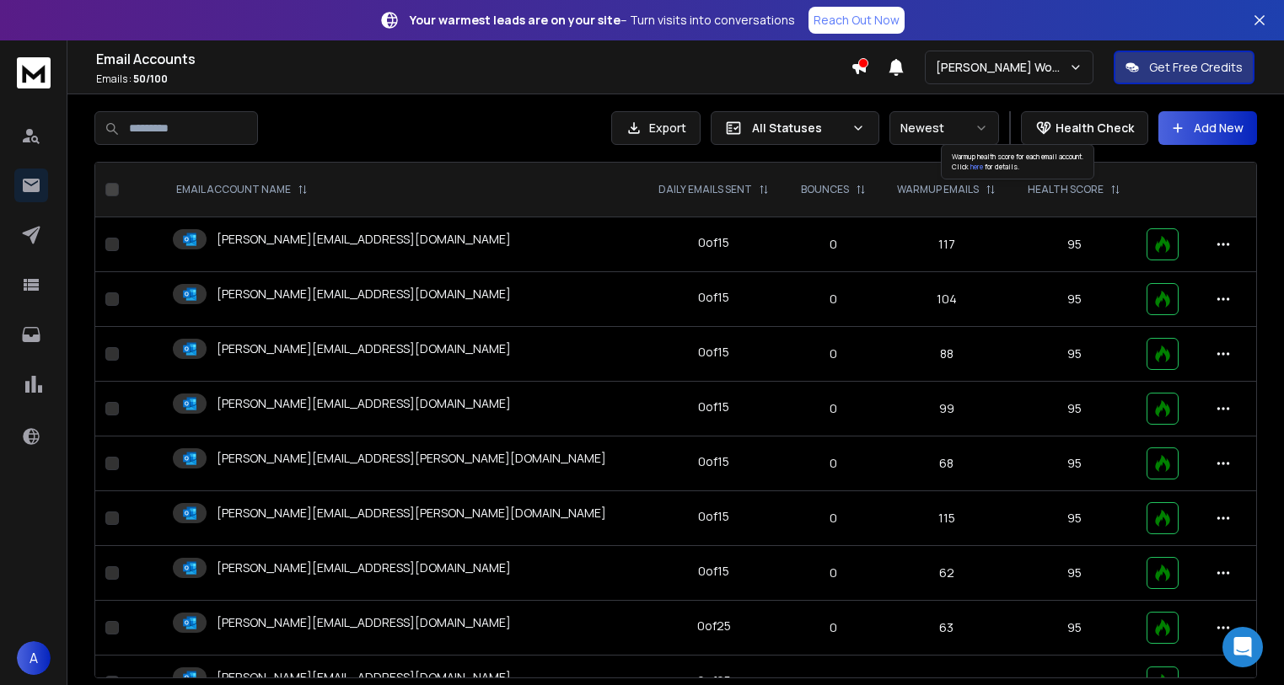
click at [1028, 189] on p "HEALTH SCORE" at bounding box center [1066, 189] width 76 height 13
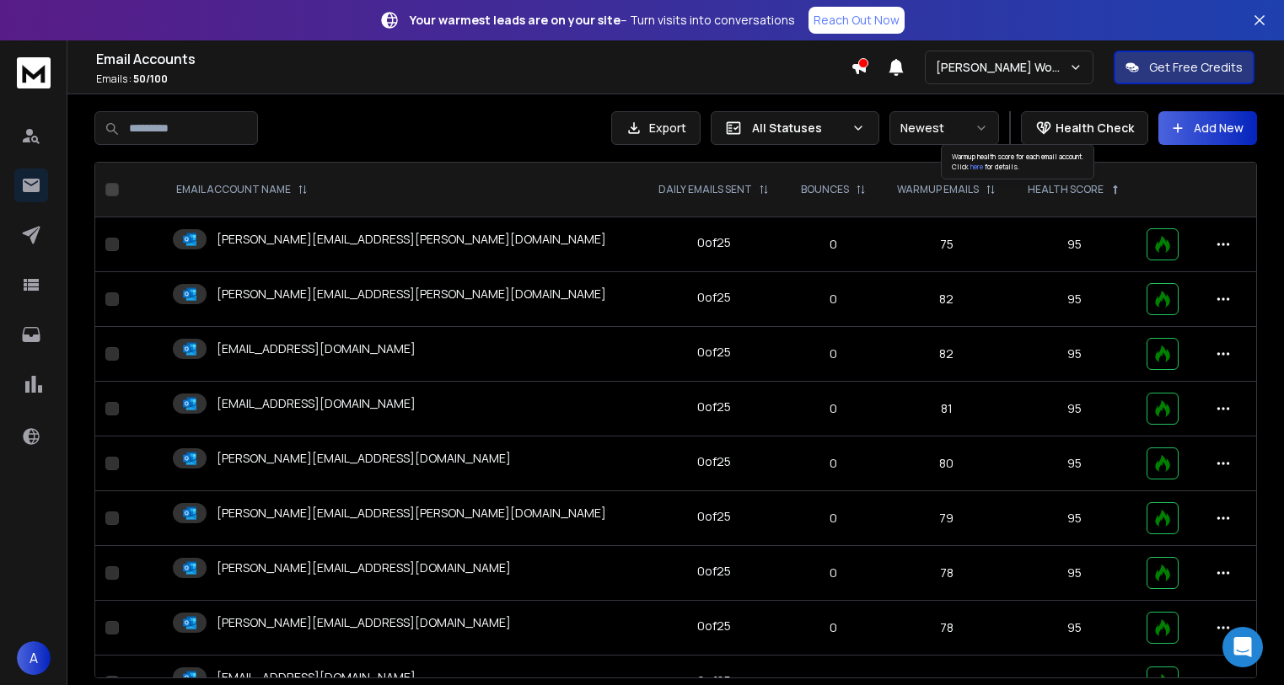
click at [1028, 189] on p "HEALTH SCORE" at bounding box center [1066, 189] width 76 height 13
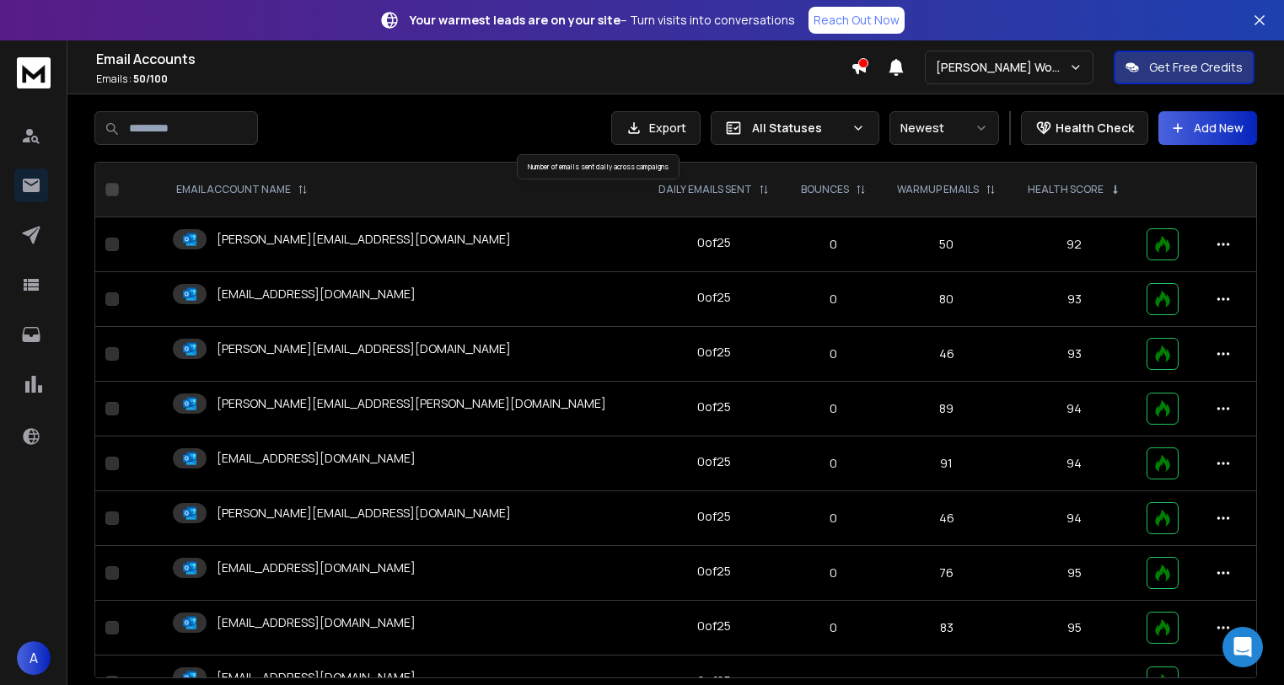
click at [658, 191] on p "DAILY EMAILS SENT" at bounding box center [705, 189] width 94 height 13
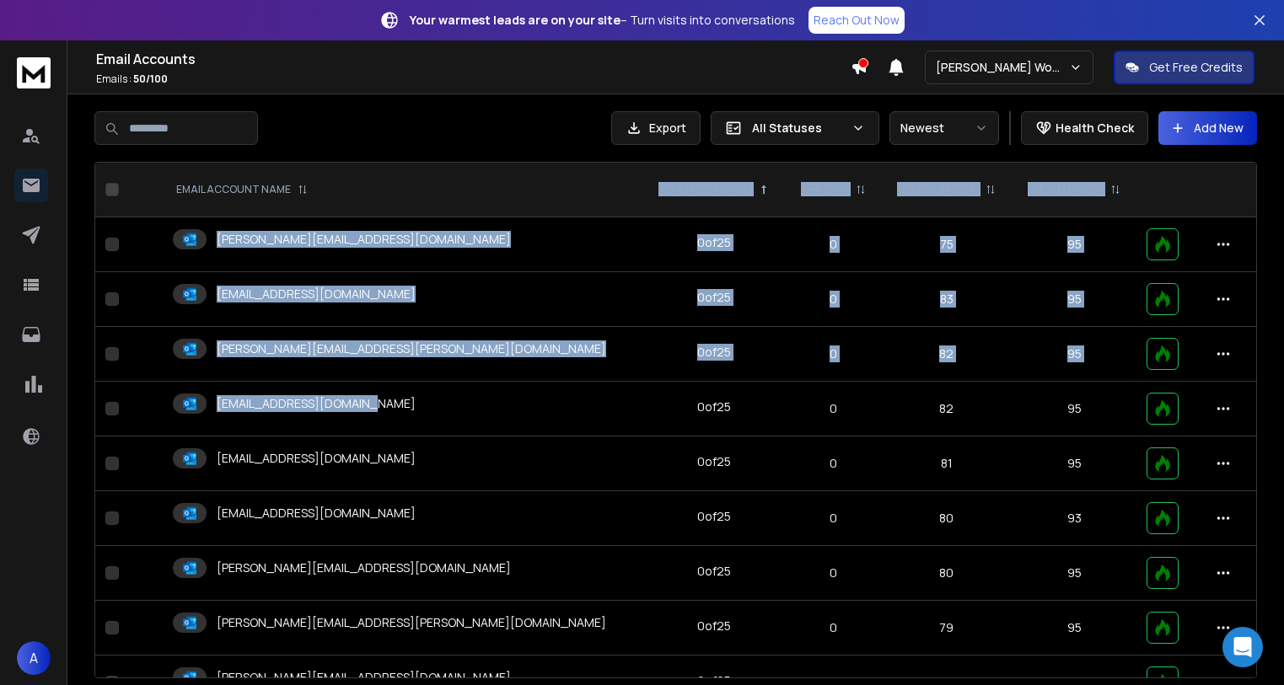
drag, startPoint x: 353, startPoint y: 407, endPoint x: 476, endPoint y: 164, distance: 273.0
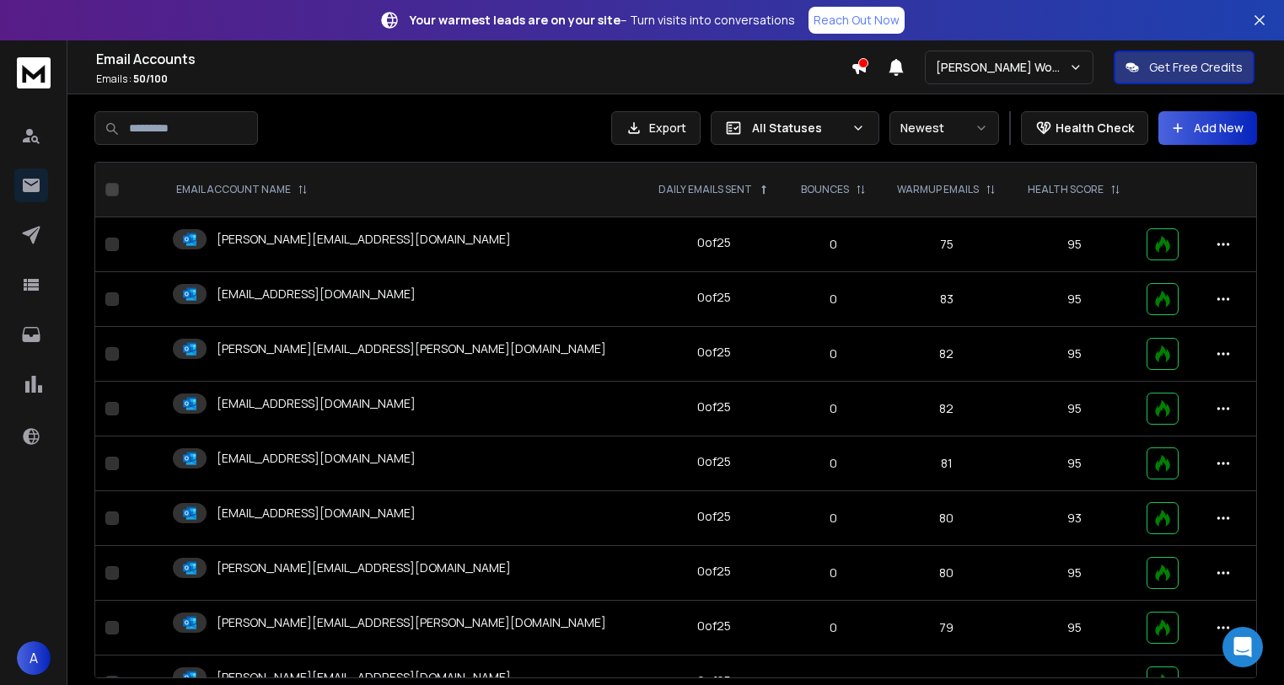
click at [355, 450] on p "[EMAIL_ADDRESS][DOMAIN_NAME]" at bounding box center [316, 458] width 199 height 17
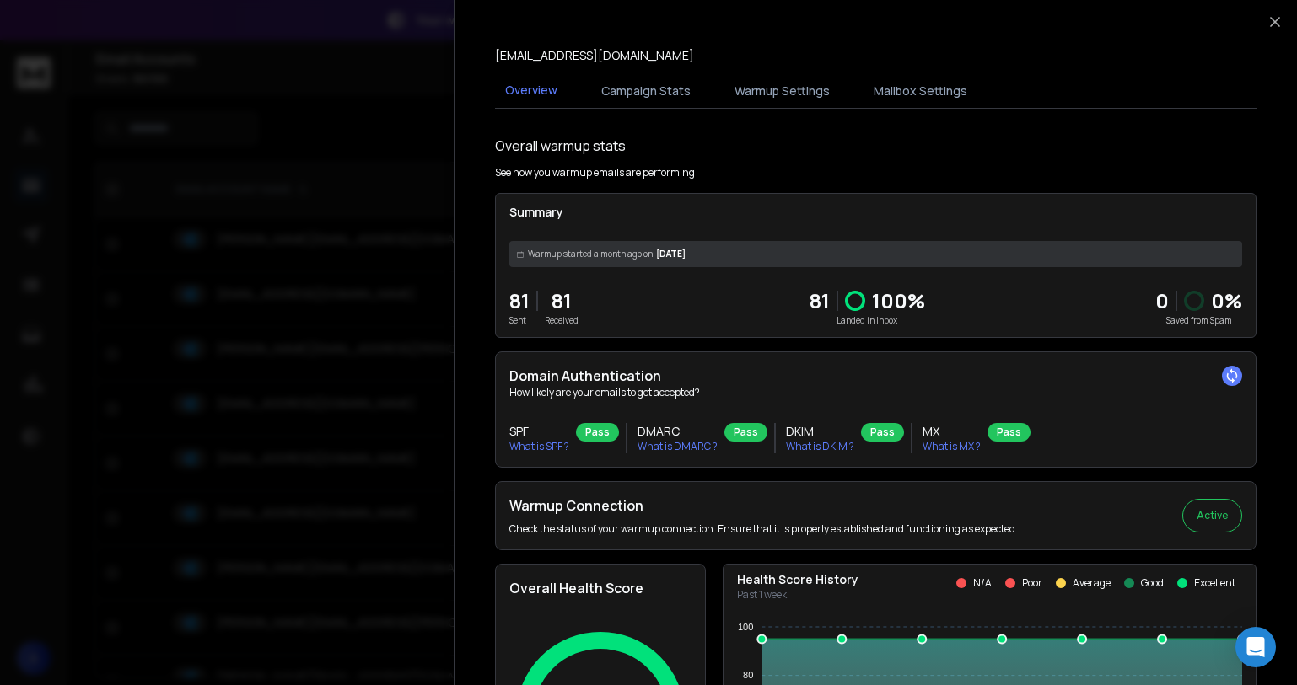
click at [664, 78] on button "Campaign Stats" at bounding box center [646, 91] width 110 height 37
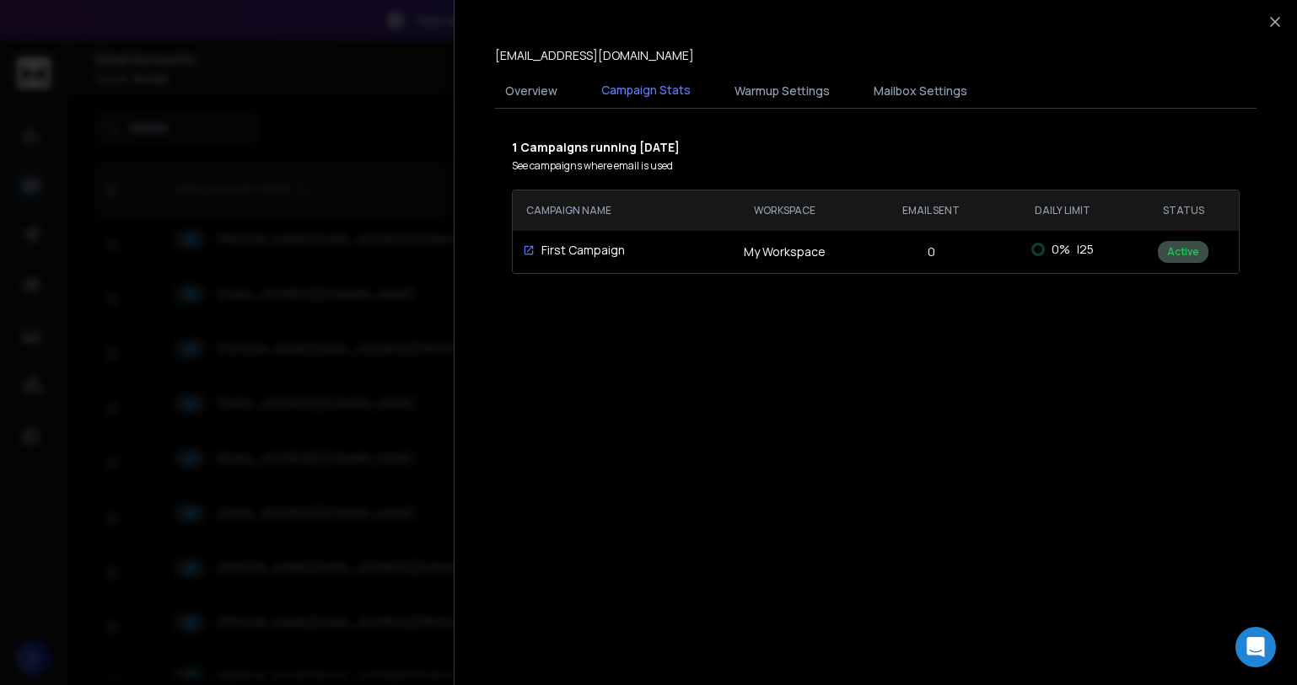
click at [551, 89] on button "Overview" at bounding box center [531, 91] width 73 height 37
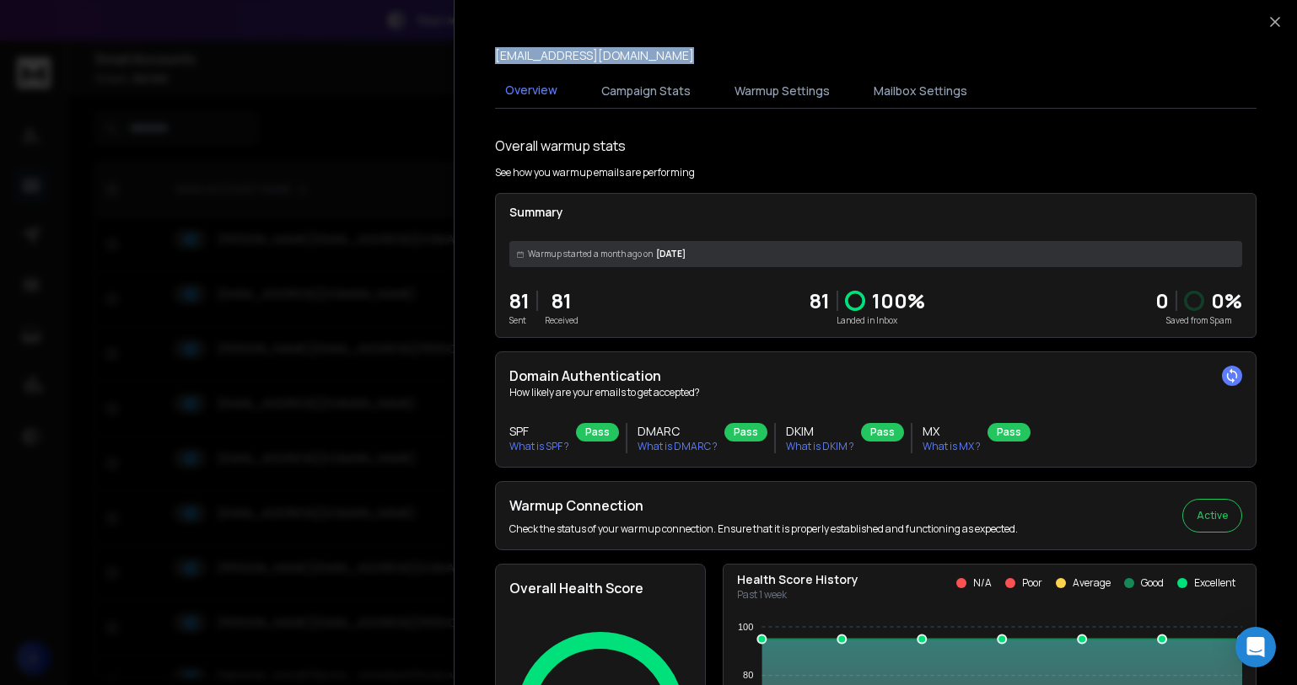
drag, startPoint x: 655, startPoint y: 54, endPoint x: 492, endPoint y: 55, distance: 162.7
click at [492, 55] on div "henryw@globalcyberstarit.com Overview Campaign Stats Warmup Settings Mailbox Se…" at bounding box center [876, 669] width 802 height 1298
copy p "[EMAIL_ADDRESS][DOMAIN_NAME]"
click at [1273, 307] on div "Multi Select Table Sheet henryw@globalcyberstarit.com Overview Campaign Stats W…" at bounding box center [875, 342] width 843 height 685
drag, startPoint x: 1261, startPoint y: 11, endPoint x: 1270, endPoint y: 19, distance: 11.3
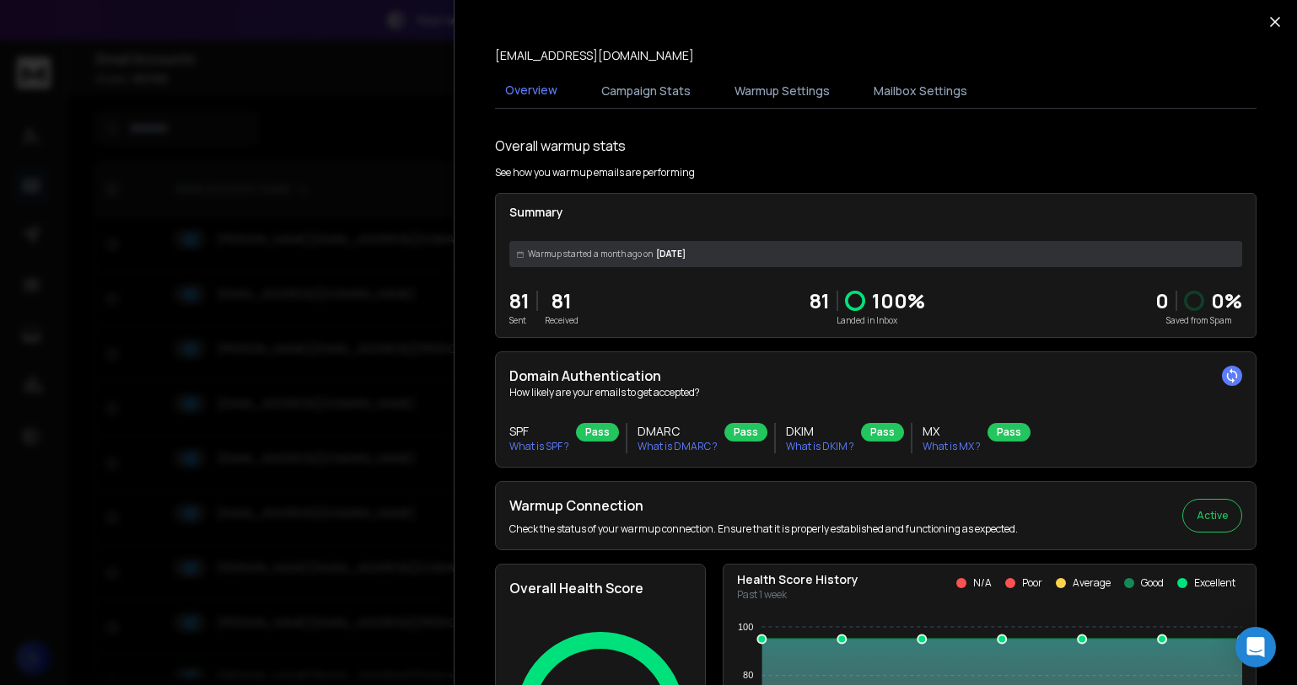
click at [1264, 13] on div "Multi Select Table Sheet henryw@globalcyberstarit.com Overview Campaign Stats W…" at bounding box center [875, 342] width 843 height 685
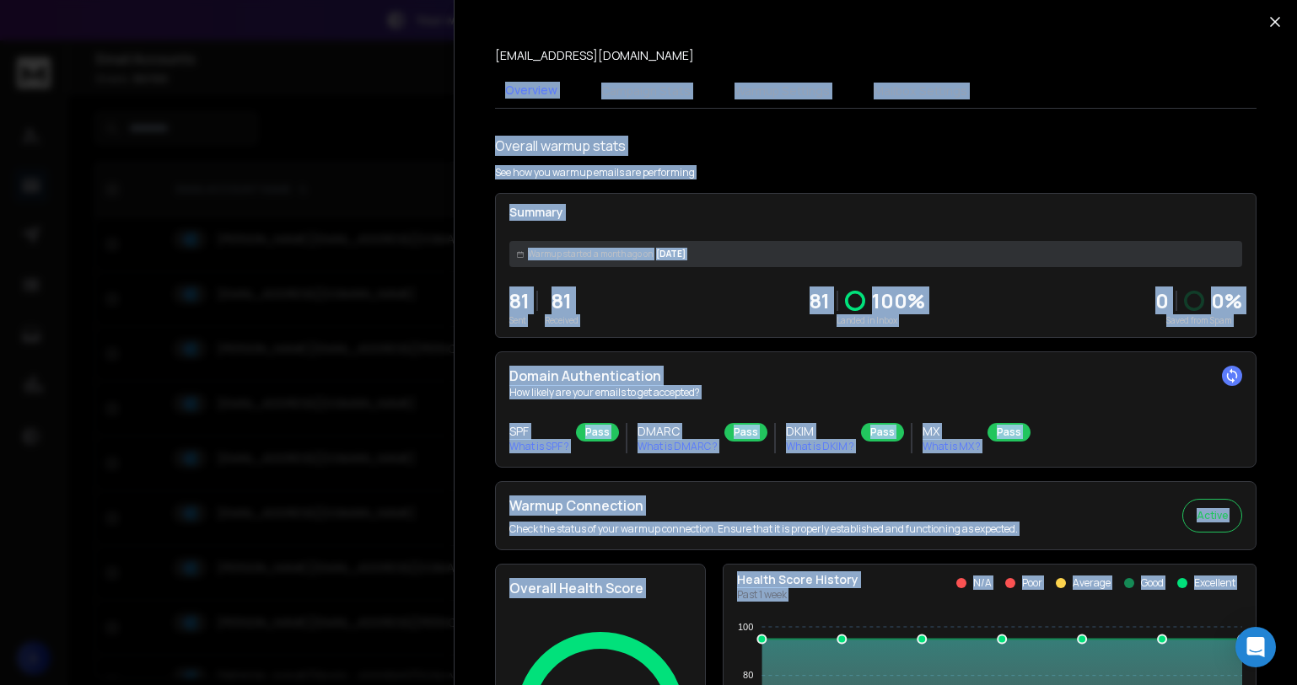
click at [1270, 19] on icon "button" at bounding box center [1274, 21] width 17 height 17
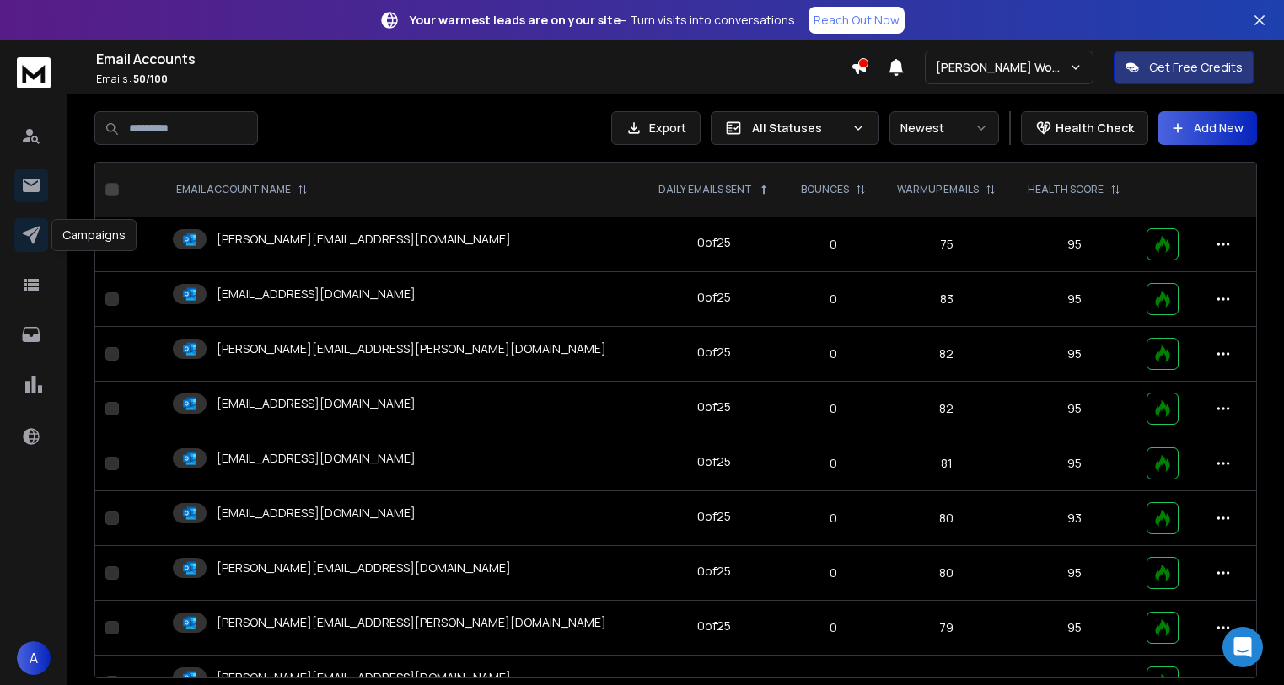
click at [35, 236] on icon at bounding box center [31, 235] width 18 height 18
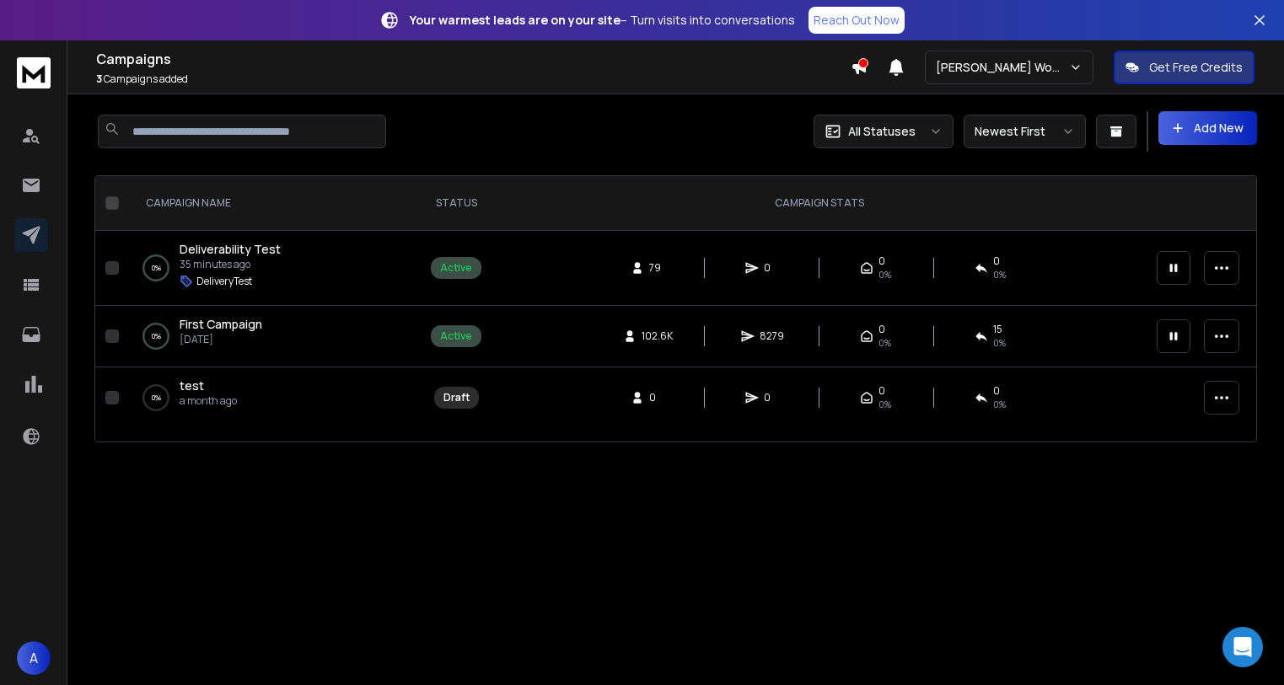
click at [257, 249] on span "Deliverability Test" at bounding box center [230, 249] width 101 height 16
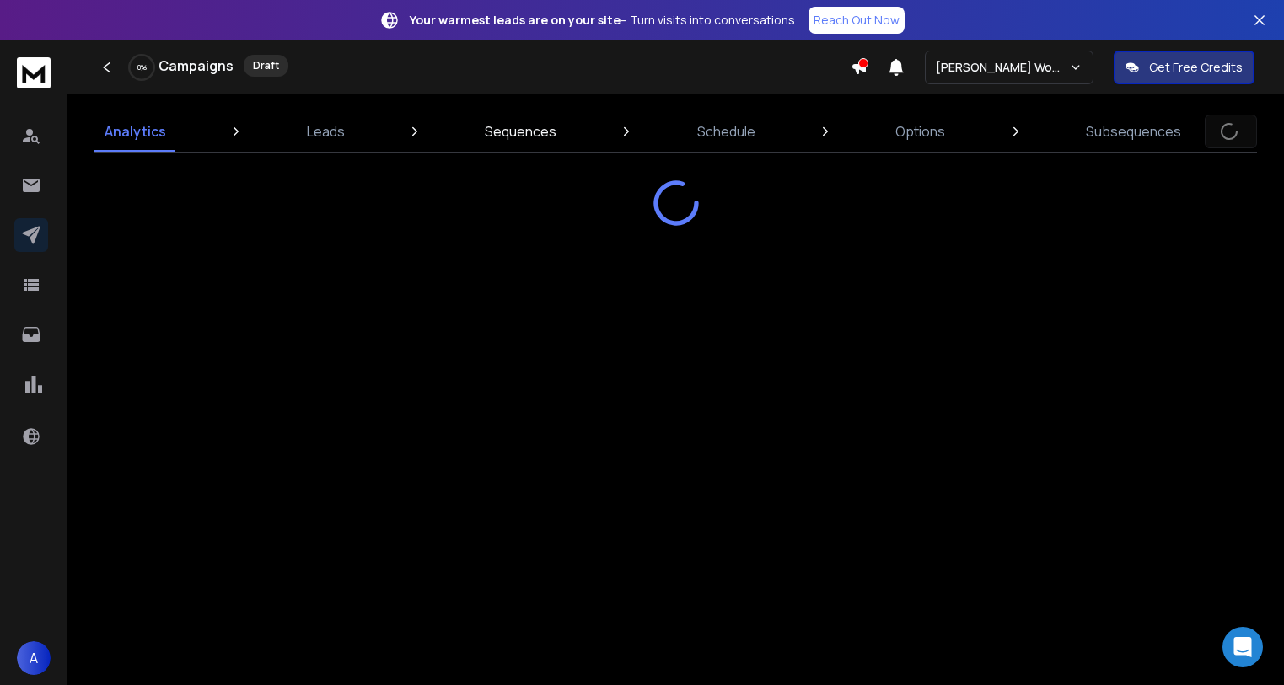
click at [529, 134] on p "Sequences" at bounding box center [521, 131] width 72 height 20
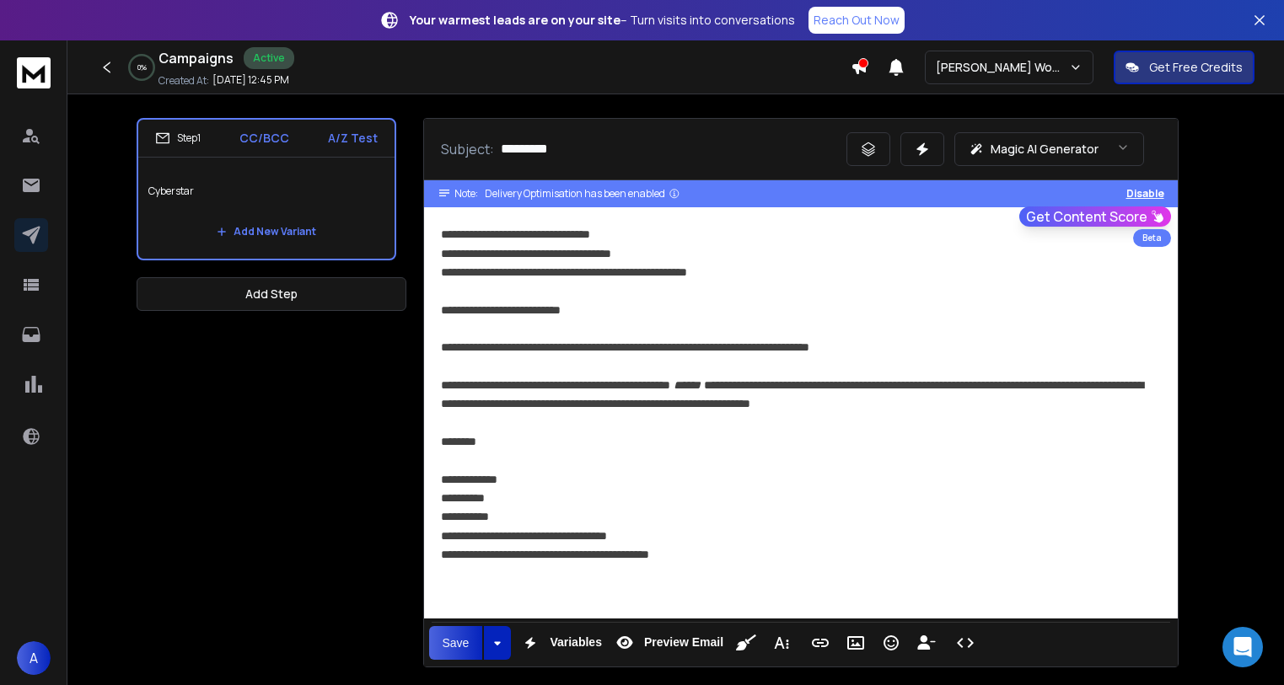
scroll to position [94, 0]
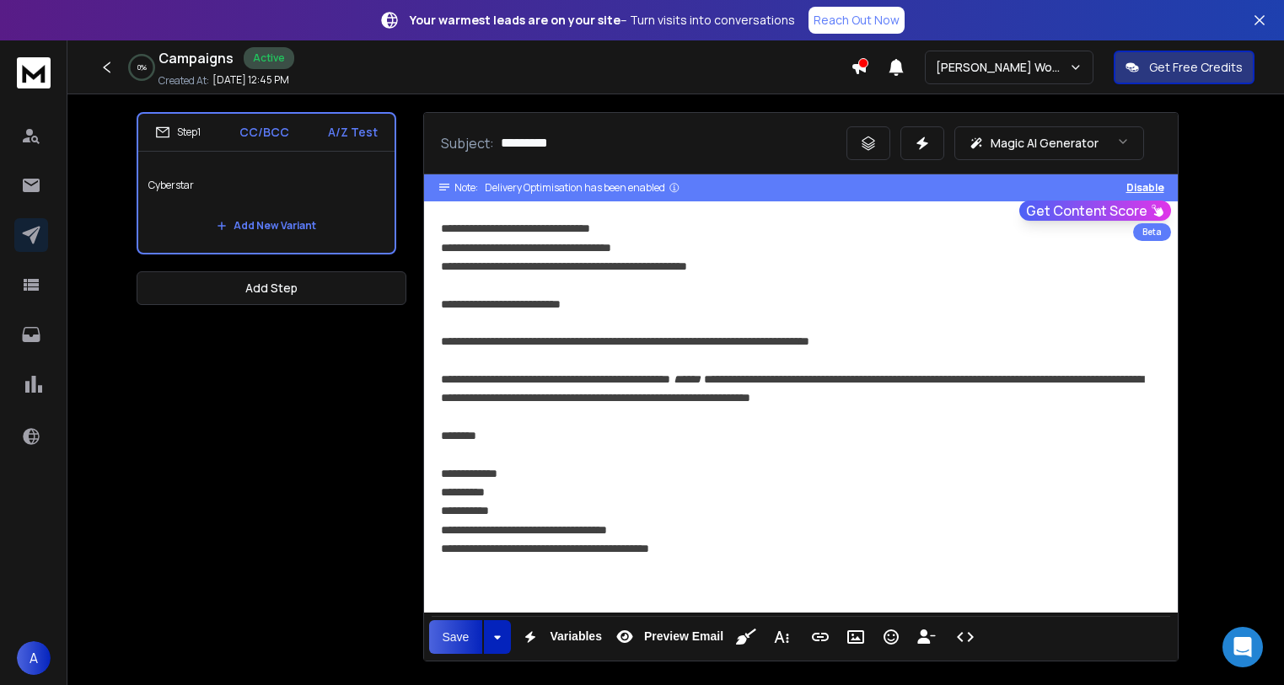
click at [659, 513] on div "**********" at bounding box center [794, 511] width 707 height 19
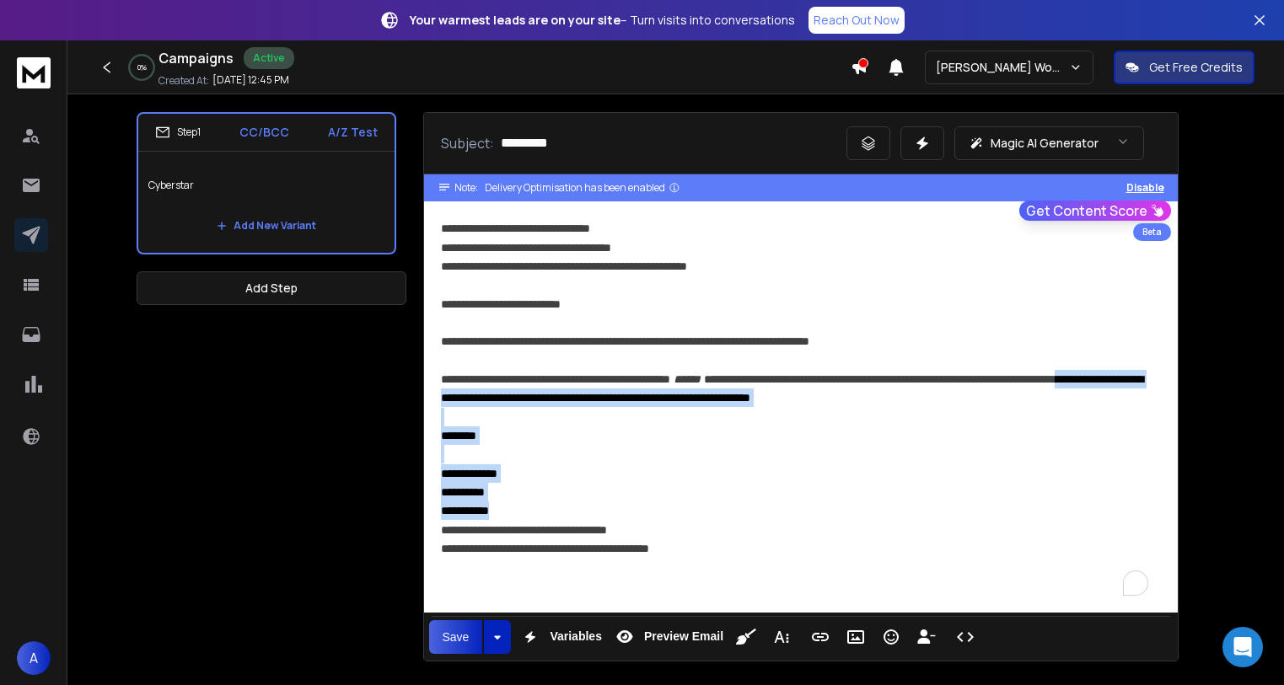
drag, startPoint x: 659, startPoint y: 518, endPoint x: 502, endPoint y: 394, distance: 200.4
click at [502, 394] on div "**********" at bounding box center [801, 406] width 754 height 411
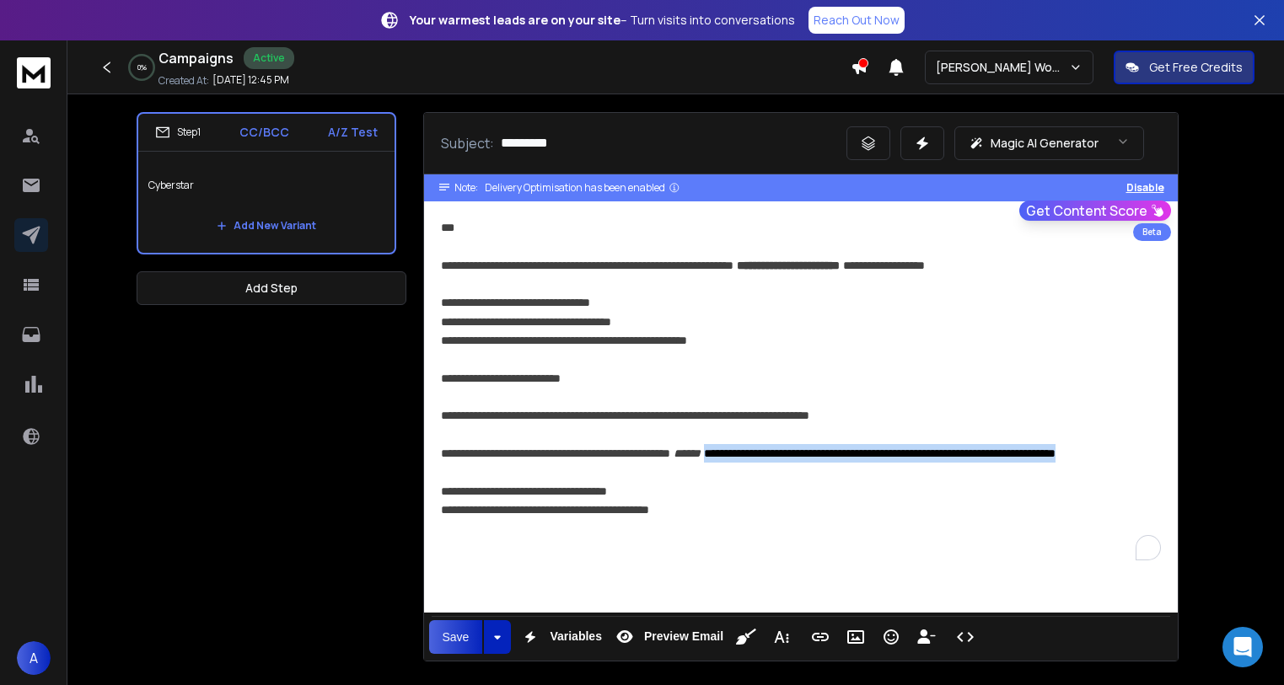
scroll to position [0, 0]
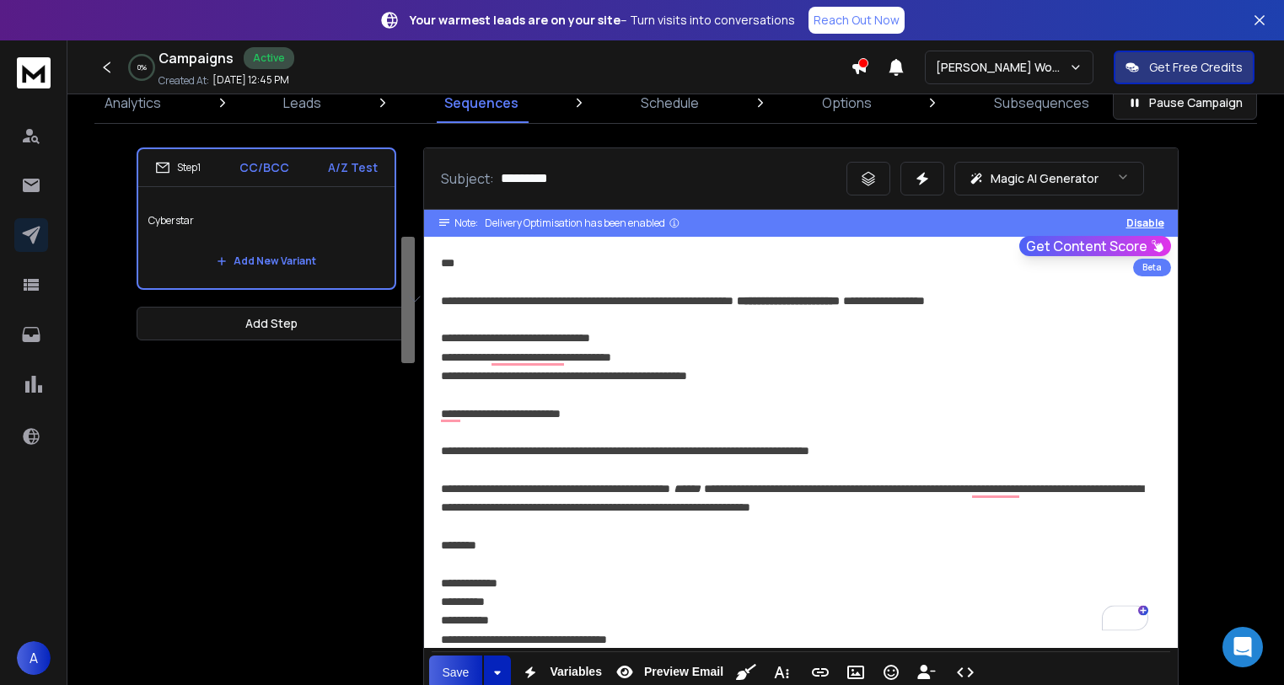
click at [518, 385] on div "**********" at bounding box center [794, 376] width 707 height 19
click at [565, 277] on div "To enrich screen reader interactions, please activate Accessibility in Grammarl…" at bounding box center [801, 281] width 720 height 19
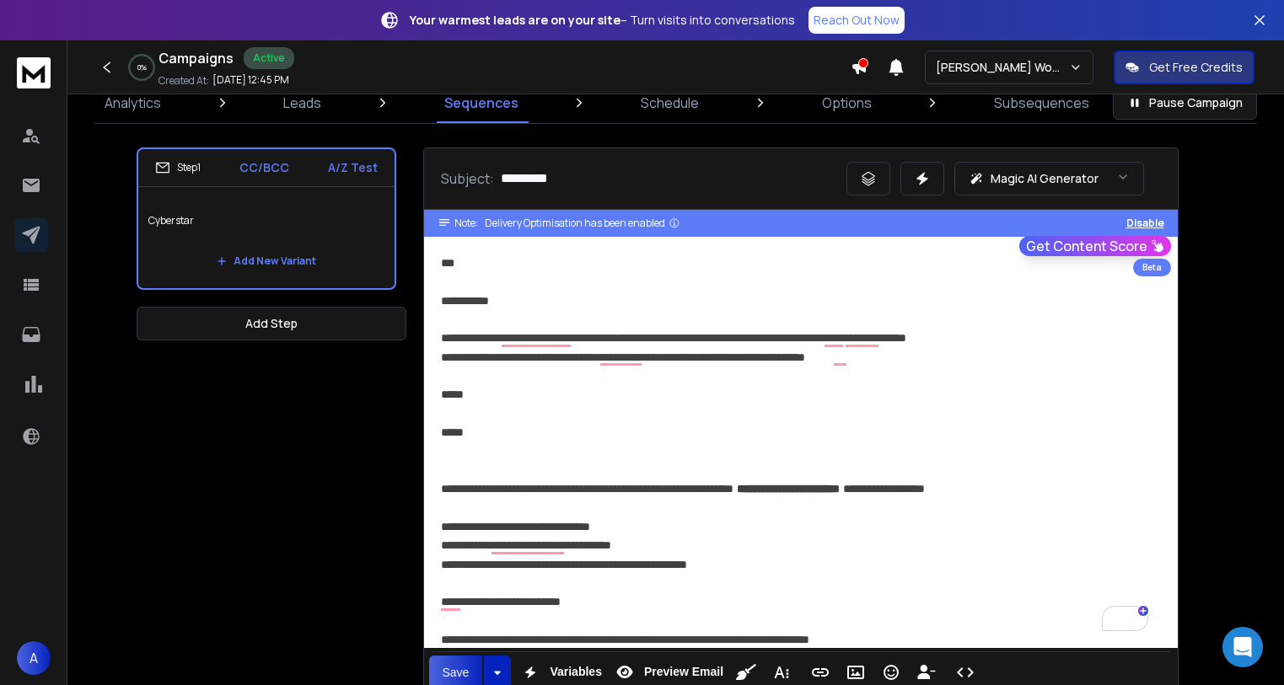
click at [646, 464] on div "To enrich screen reader interactions, please activate Accessibility in Grammarl…" at bounding box center [801, 470] width 720 height 19
click at [637, 449] on div "**********" at bounding box center [794, 404] width 707 height 113
drag, startPoint x: 593, startPoint y: 453, endPoint x: 657, endPoint y: 481, distance: 70.2
click at [657, 481] on div "**********" at bounding box center [801, 442] width 754 height 411
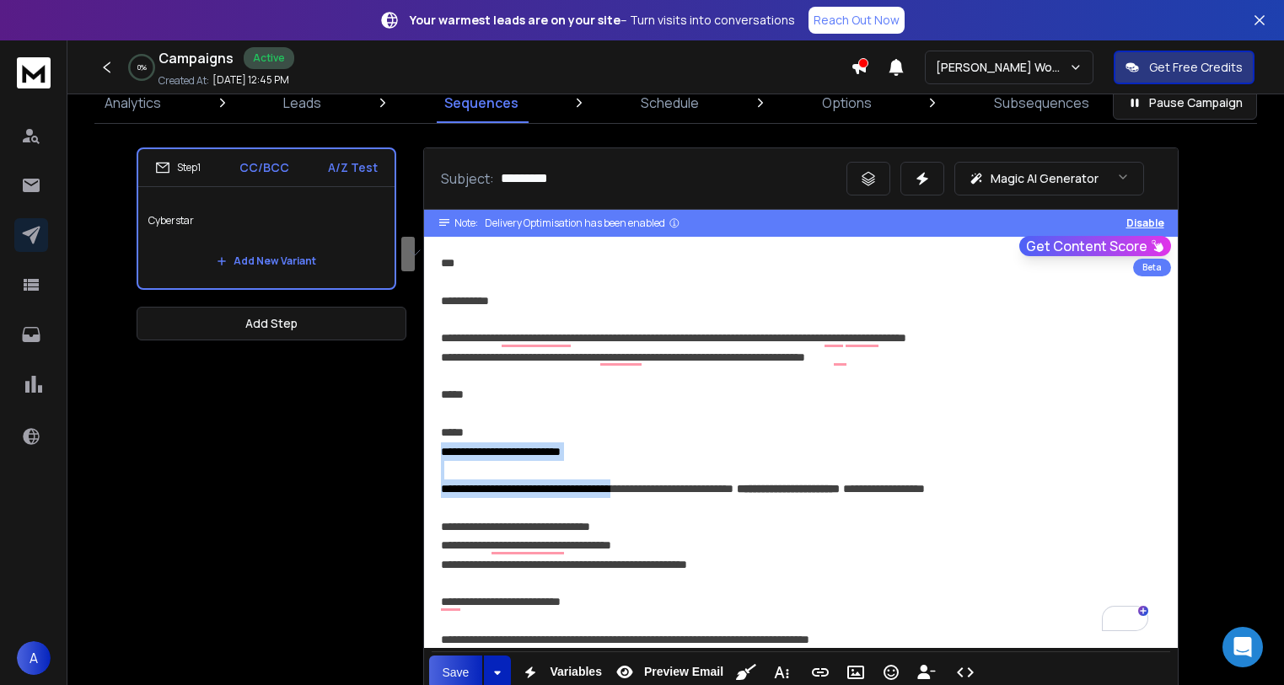
click at [662, 475] on div "To enrich screen reader interactions, please activate Accessibility in Grammarl…" at bounding box center [801, 470] width 720 height 19
click at [650, 463] on div "To enrich screen reader interactions, please activate Accessibility in Grammarl…" at bounding box center [801, 470] width 720 height 19
click at [575, 465] on div "To enrich screen reader interactions, please activate Accessibility in Grammarl…" at bounding box center [801, 470] width 720 height 19
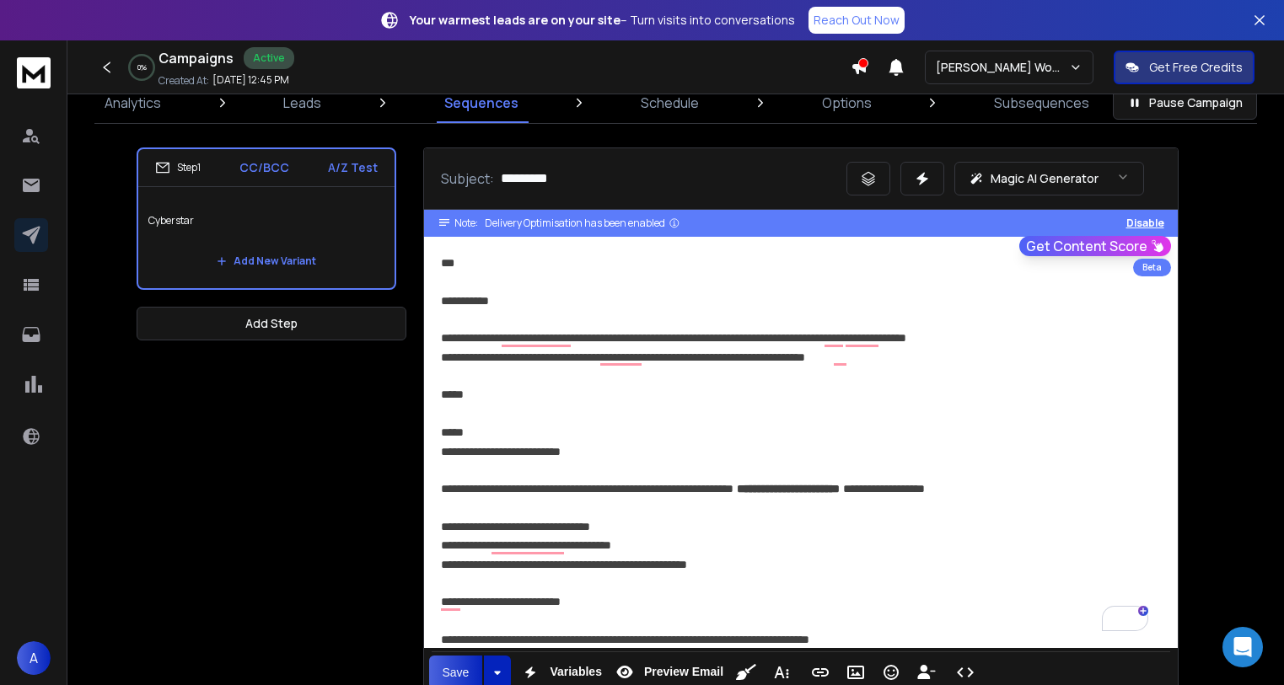
click at [542, 498] on div "**********" at bounding box center [794, 489] width 707 height 19
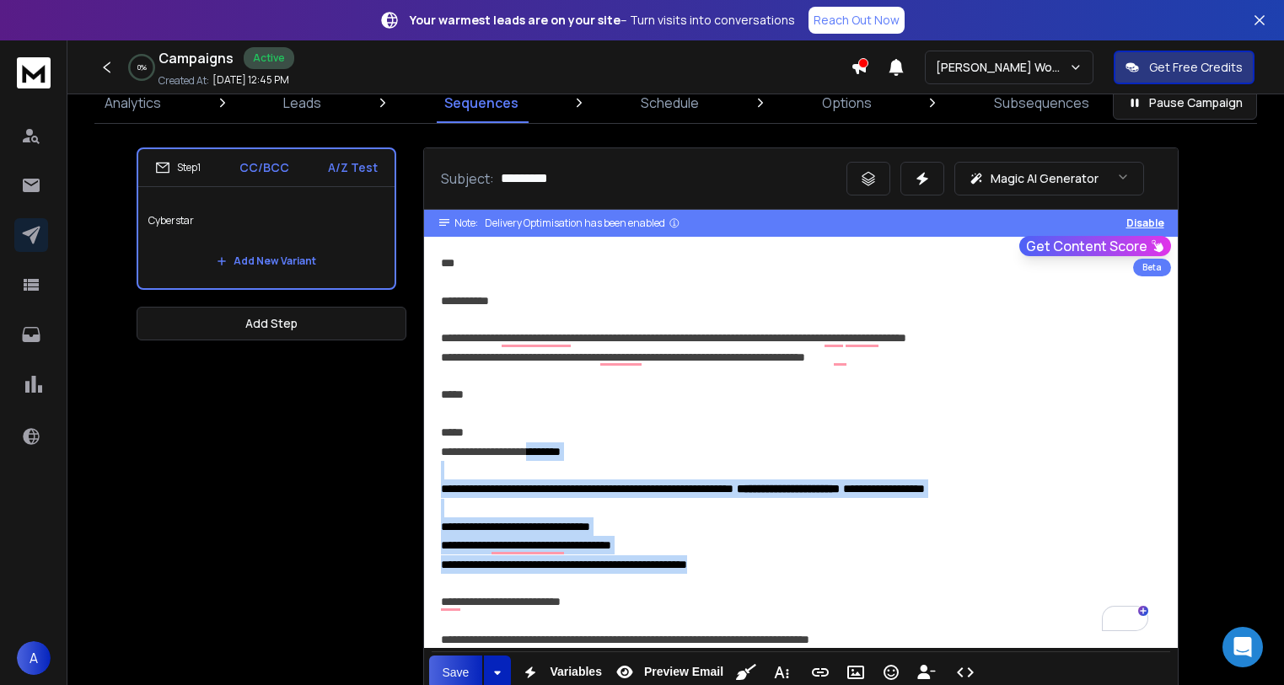
scroll to position [264, 0]
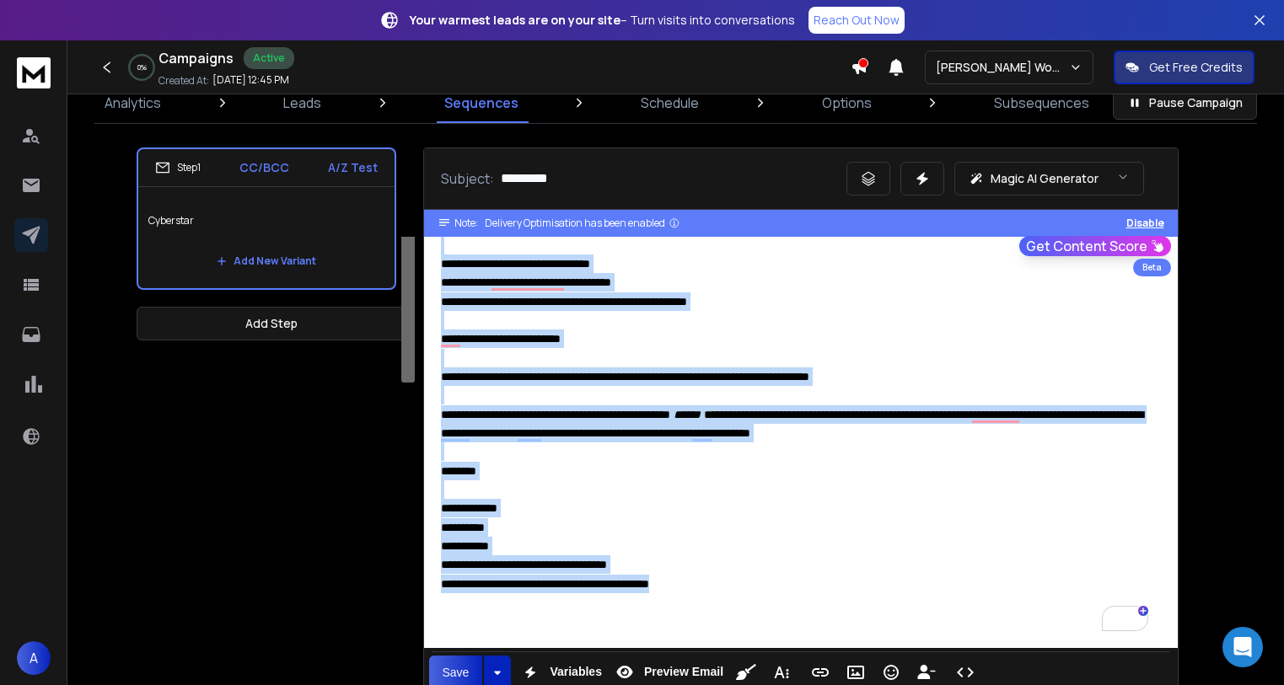
drag, startPoint x: 561, startPoint y: 468, endPoint x: 721, endPoint y: 586, distance: 199.0
click at [721, 586] on div "**********" at bounding box center [801, 442] width 754 height 411
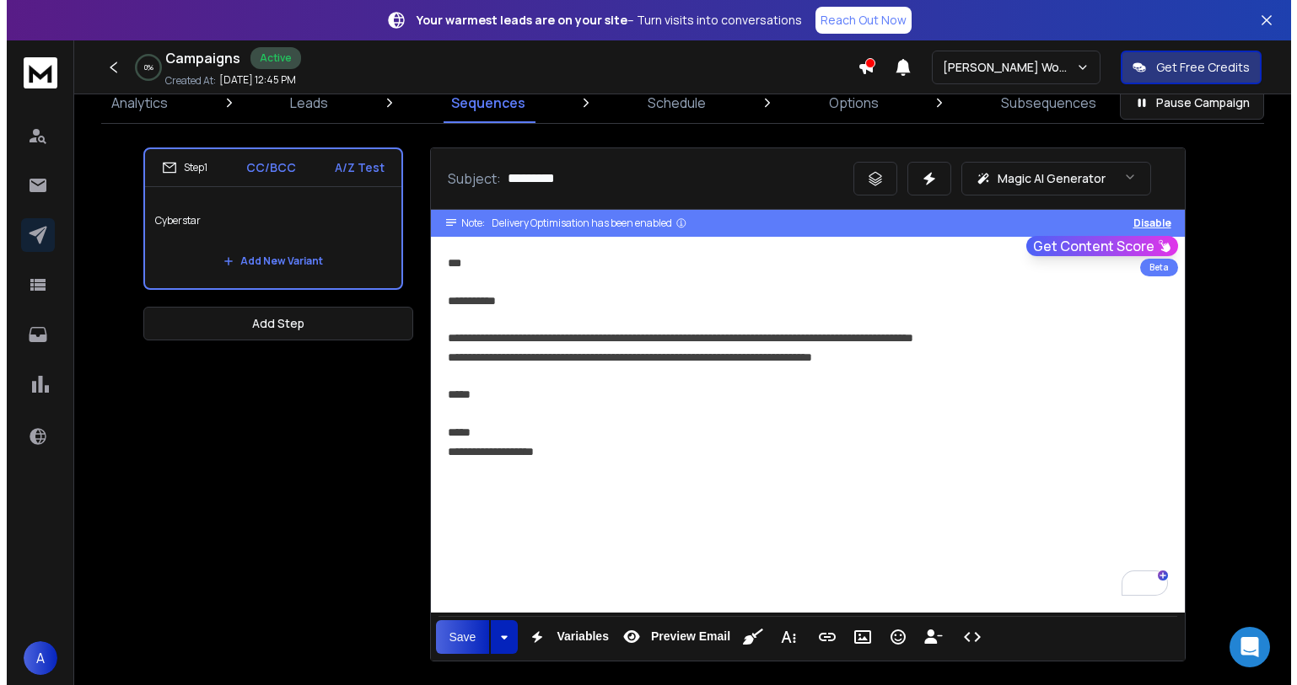
scroll to position [0, 0]
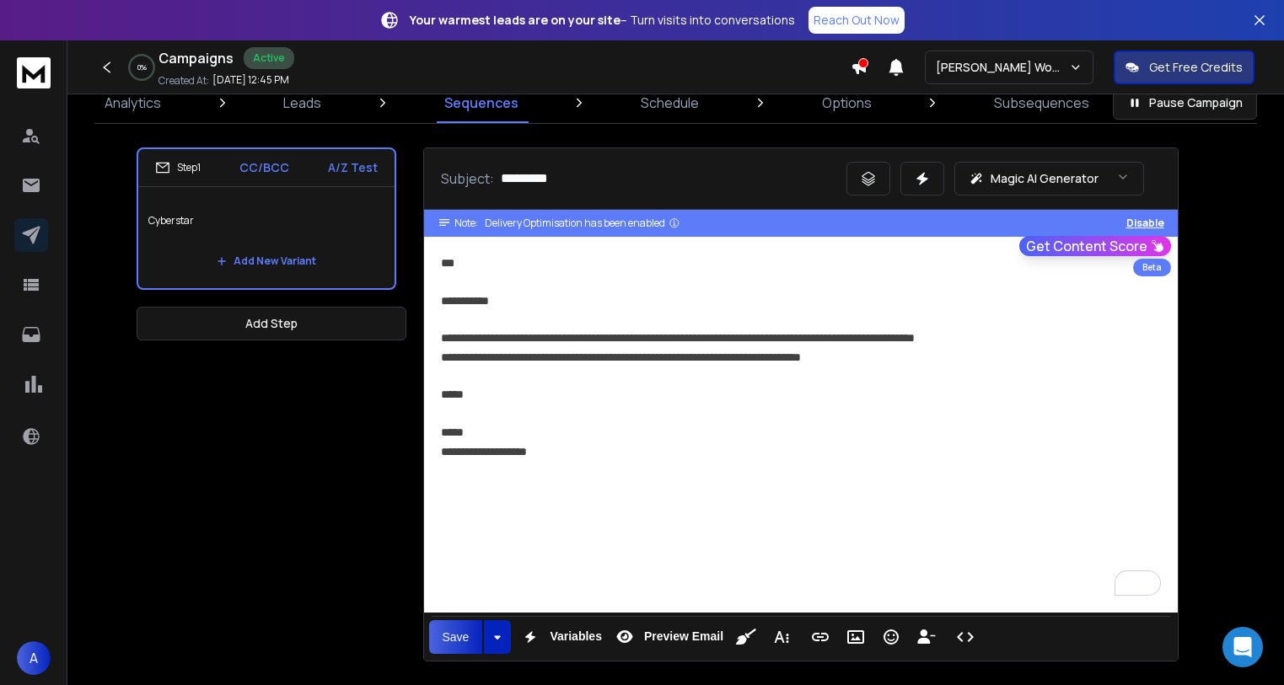
click at [943, 352] on div "**********" at bounding box center [801, 404] width 720 height 113
click at [712, 447] on div "**********" at bounding box center [801, 404] width 720 height 113
click at [420, 454] on html "**********" at bounding box center [642, 283] width 1284 height 685
click at [524, 416] on div "**********" at bounding box center [801, 395] width 720 height 94
click at [682, 186] on input "*********" at bounding box center [665, 179] width 329 height 20
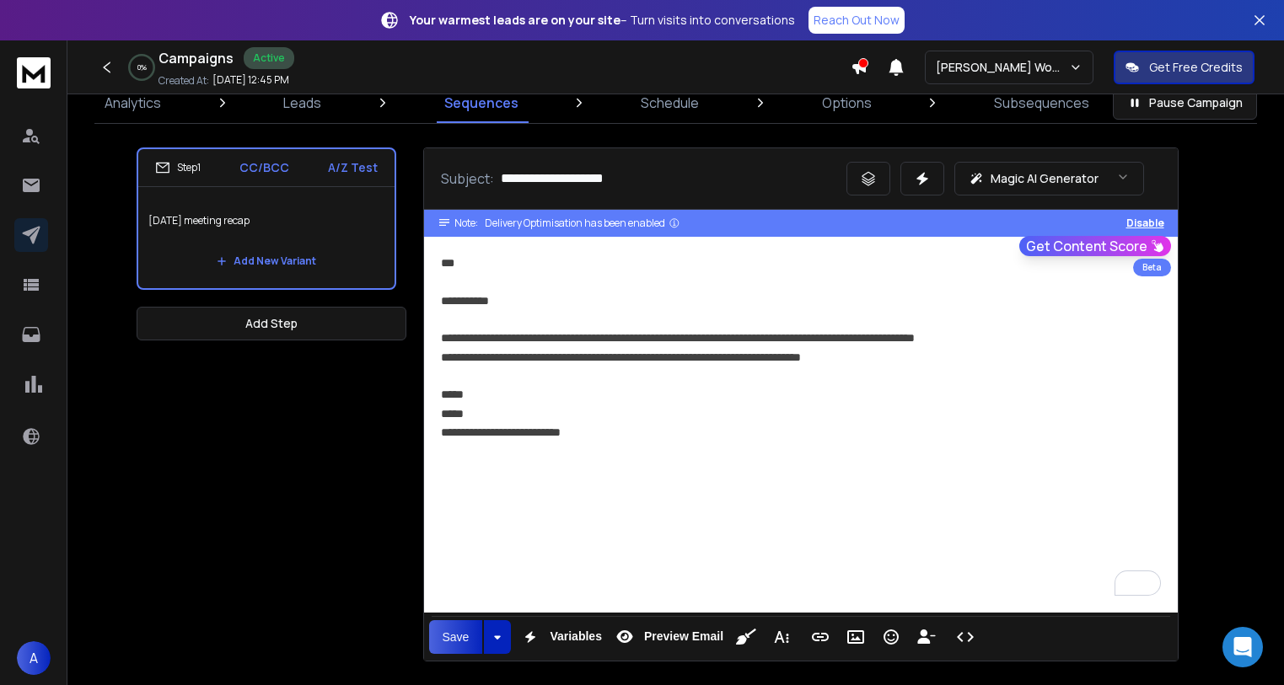
type input "**********"
click at [678, 637] on span "Preview Email" at bounding box center [684, 637] width 86 height 14
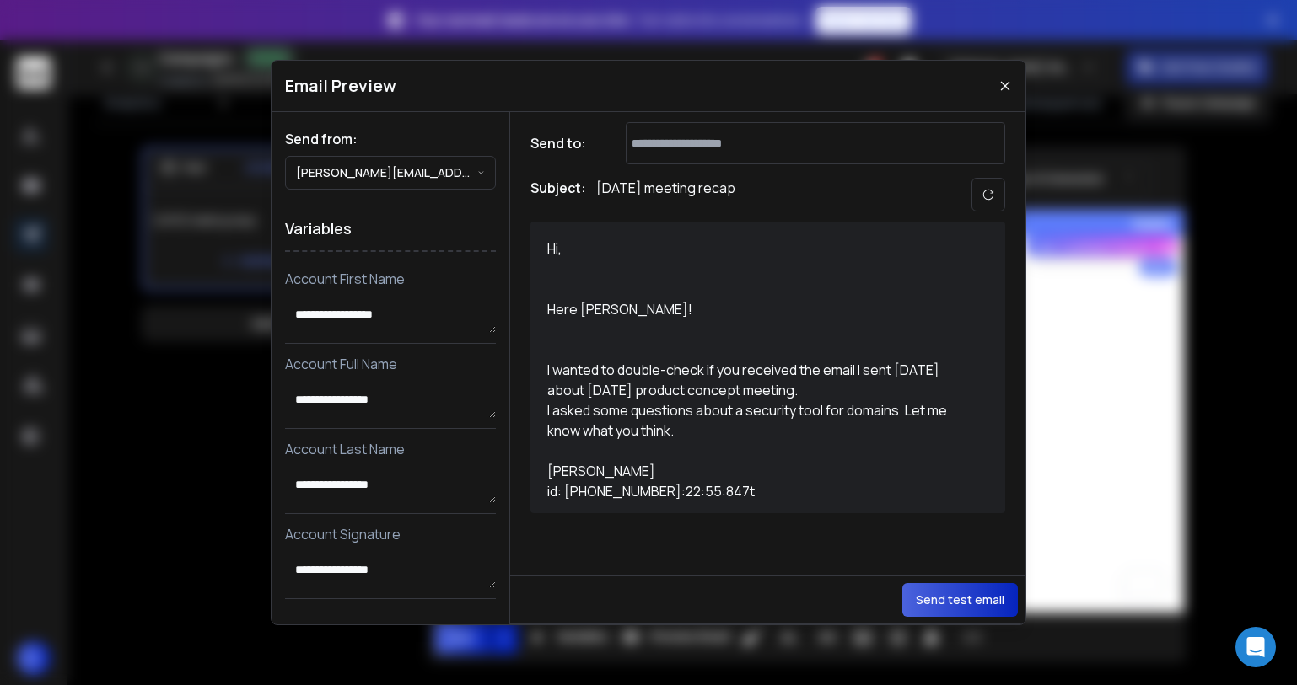
click at [775, 148] on input at bounding box center [815, 143] width 368 height 30
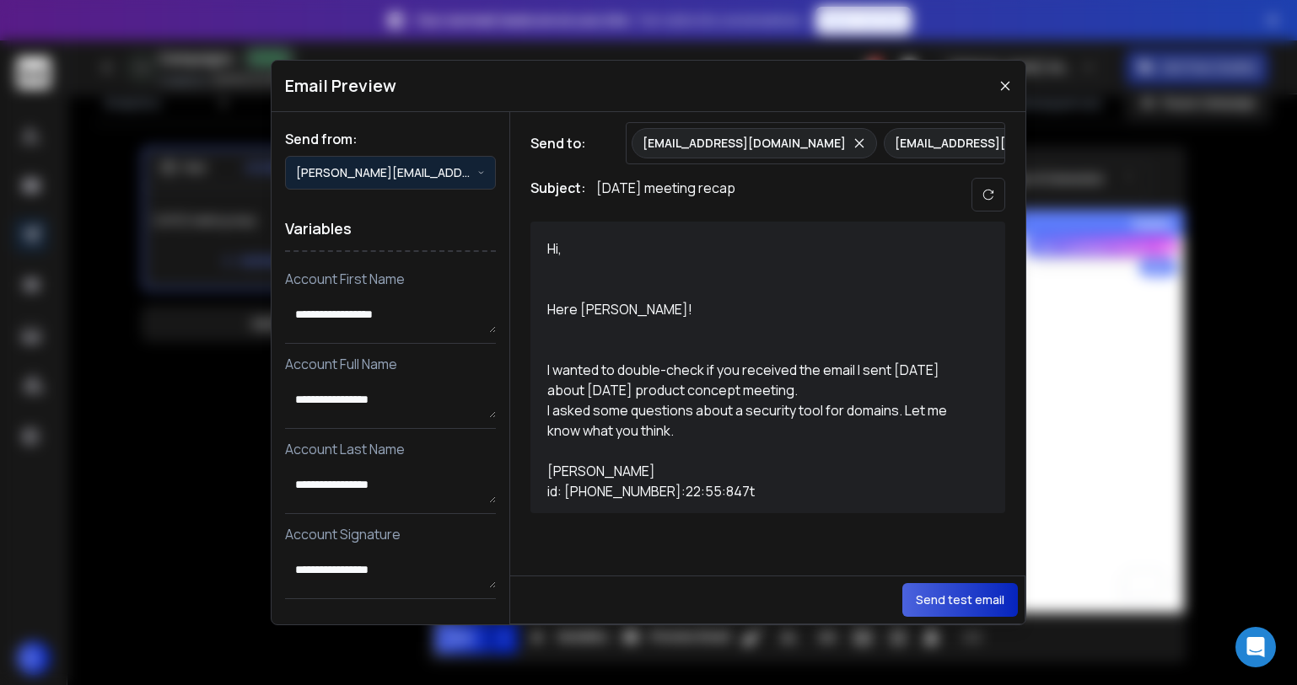
click at [472, 185] on button "henry.williams@reachcyberstarit.com" at bounding box center [390, 173] width 211 height 34
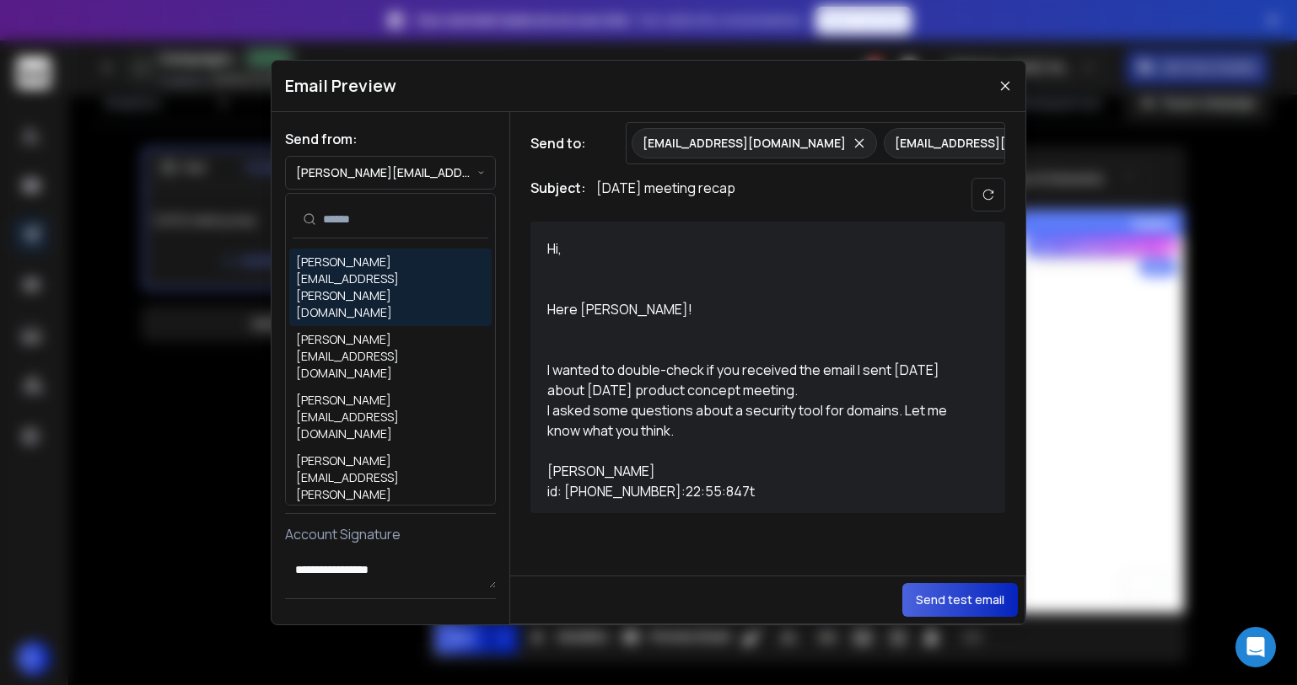
click at [431, 216] on input "text" at bounding box center [400, 219] width 155 height 37
paste input "**********"
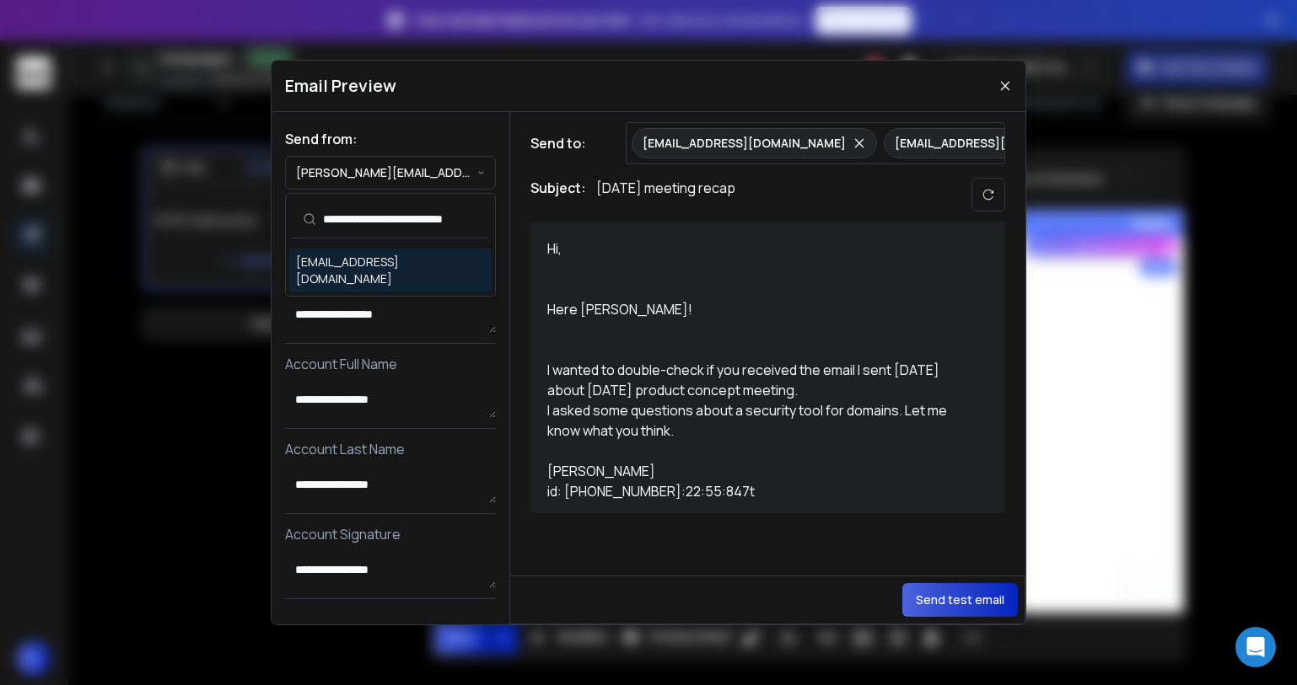
type input "**********"
click at [454, 267] on div "henryw@globalcyberstarit.com" at bounding box center [390, 271] width 189 height 34
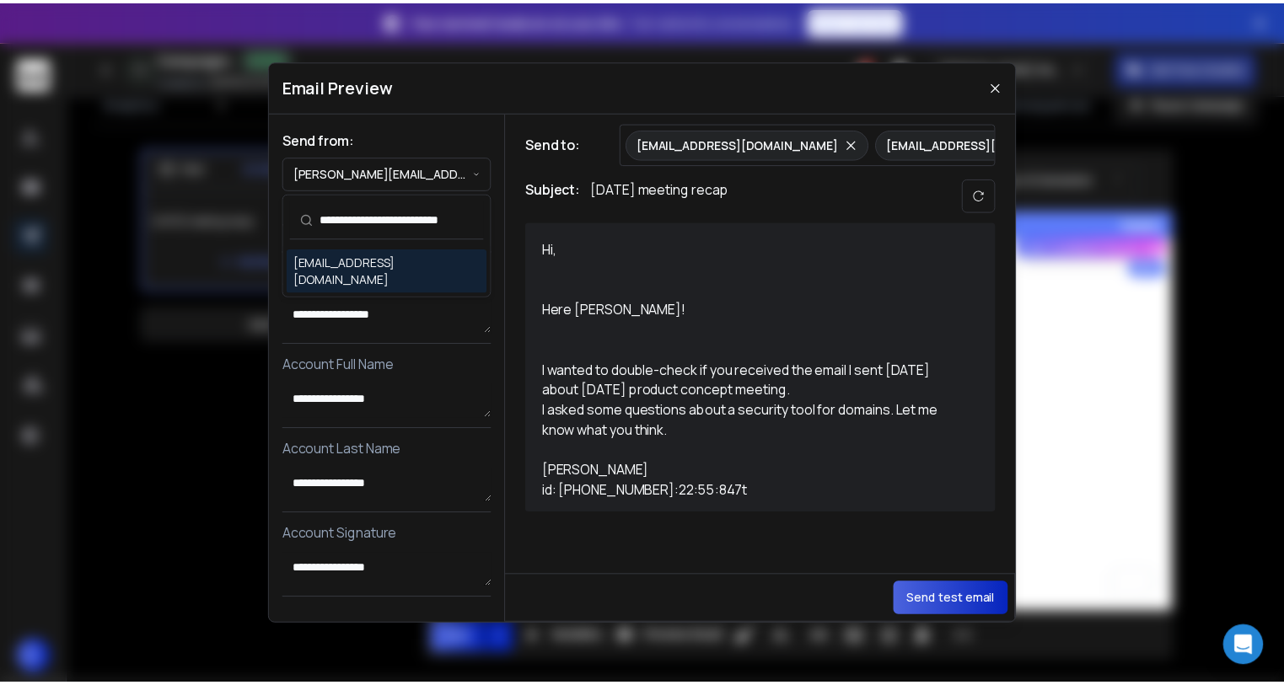
scroll to position [0, 0]
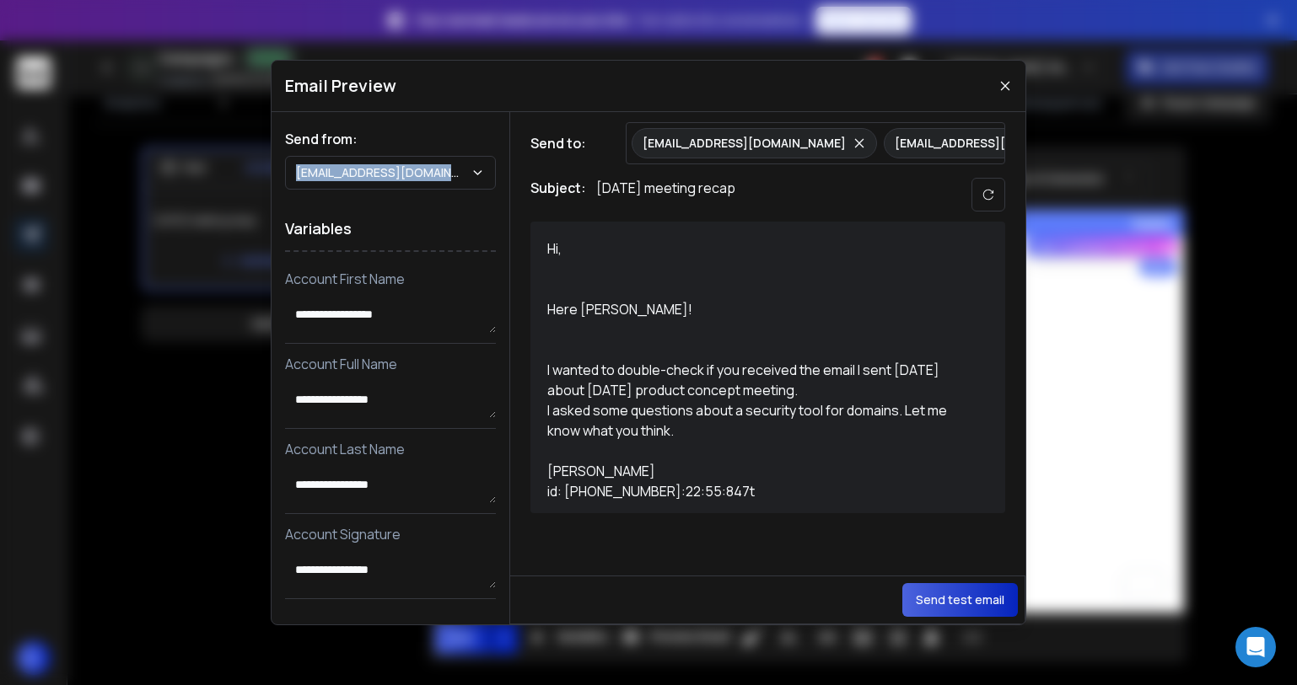
click at [961, 599] on button "Send test email" at bounding box center [960, 600] width 116 height 34
click at [1003, 89] on icon at bounding box center [1004, 85] width 13 height 13
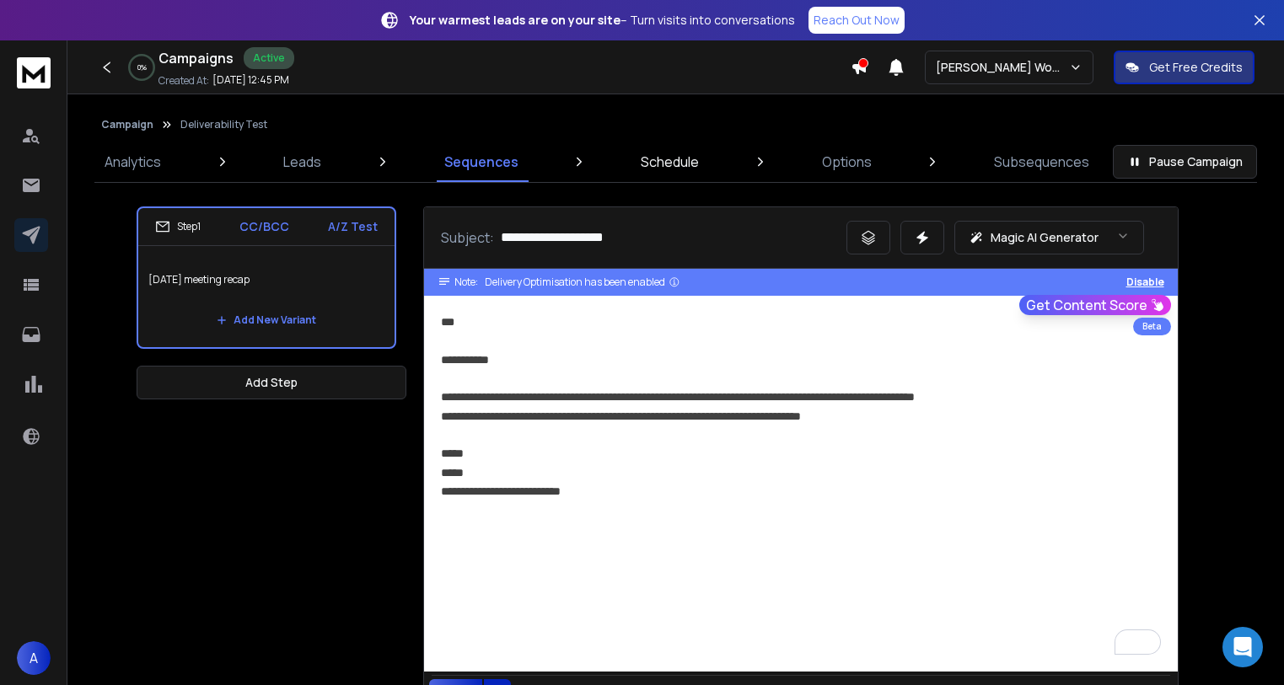
click at [666, 173] on link "Schedule" at bounding box center [670, 162] width 78 height 40
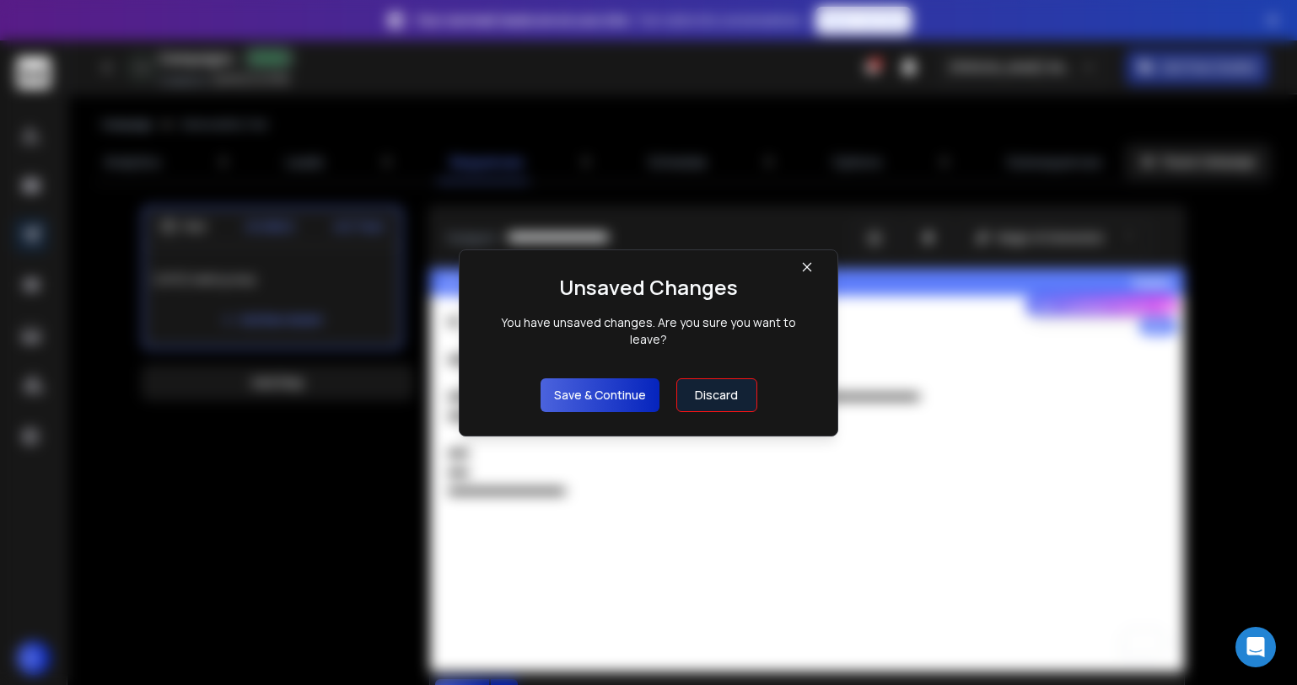
click at [701, 379] on button "Discard" at bounding box center [716, 396] width 81 height 34
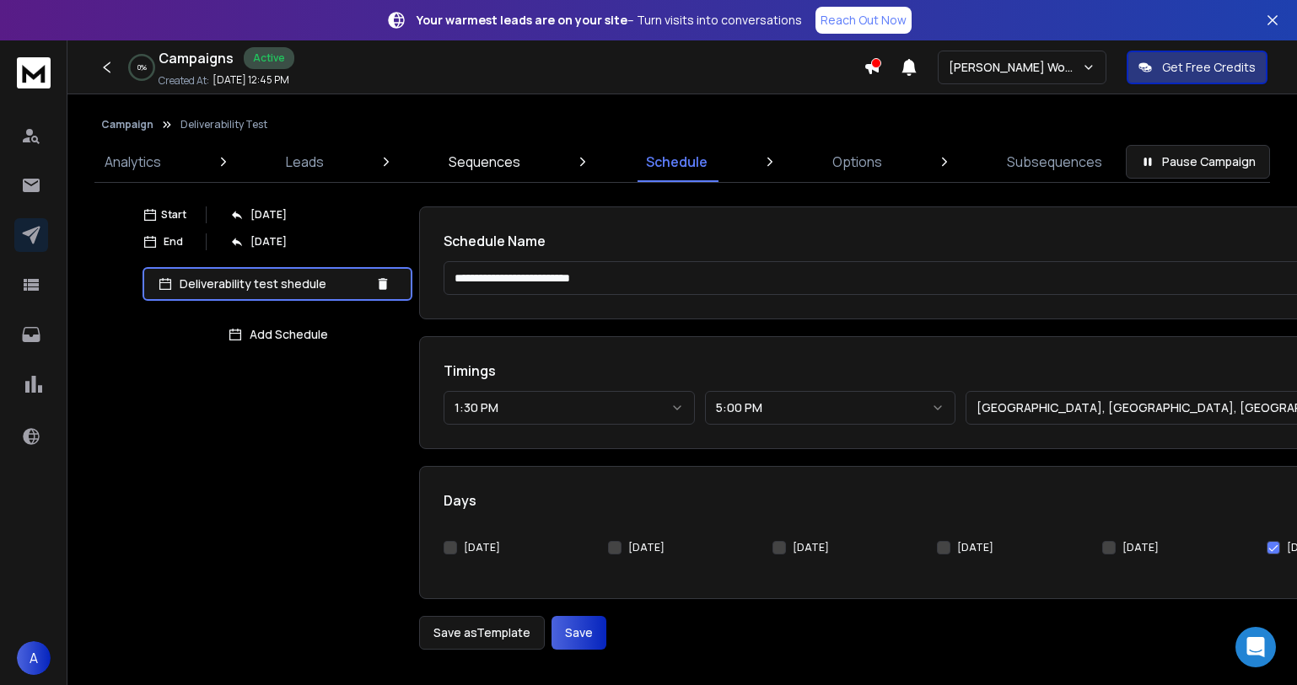
click at [515, 178] on link "Sequences" at bounding box center [484, 162] width 92 height 40
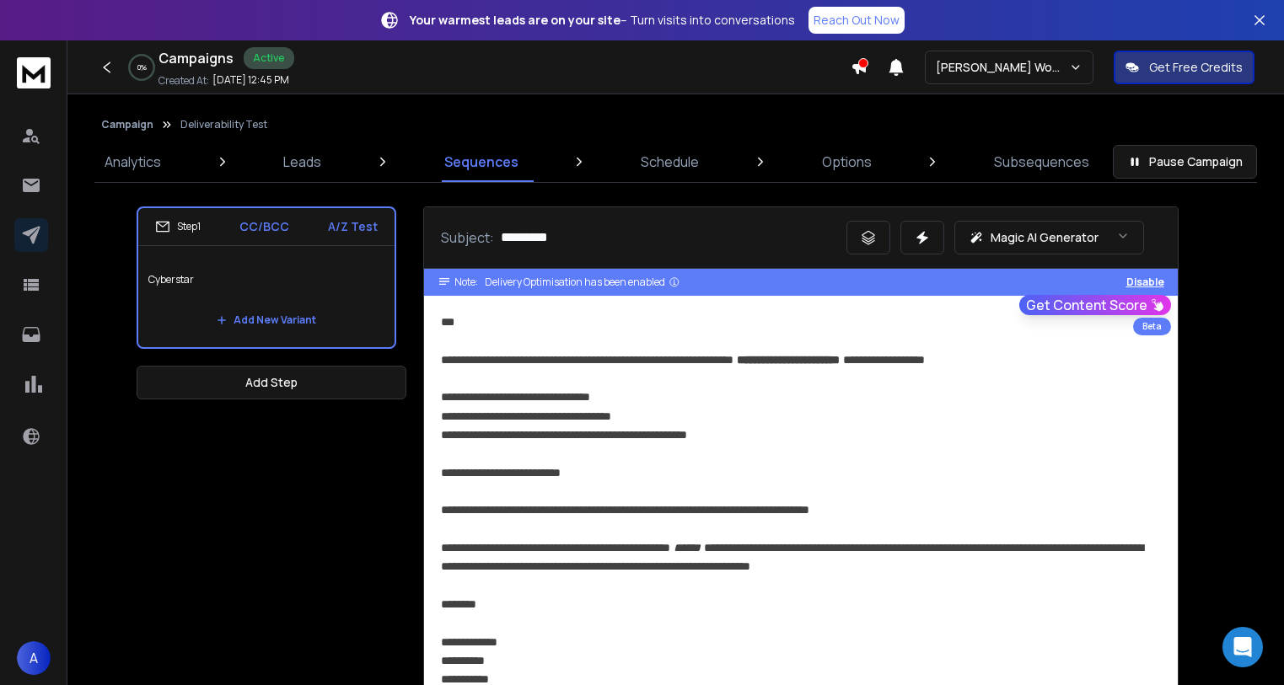
click at [629, 161] on div "Analytics Leads Sequences Schedule Options Subsequences" at bounding box center [596, 162] width 1005 height 40
click at [651, 160] on p "Schedule" at bounding box center [670, 162] width 58 height 20
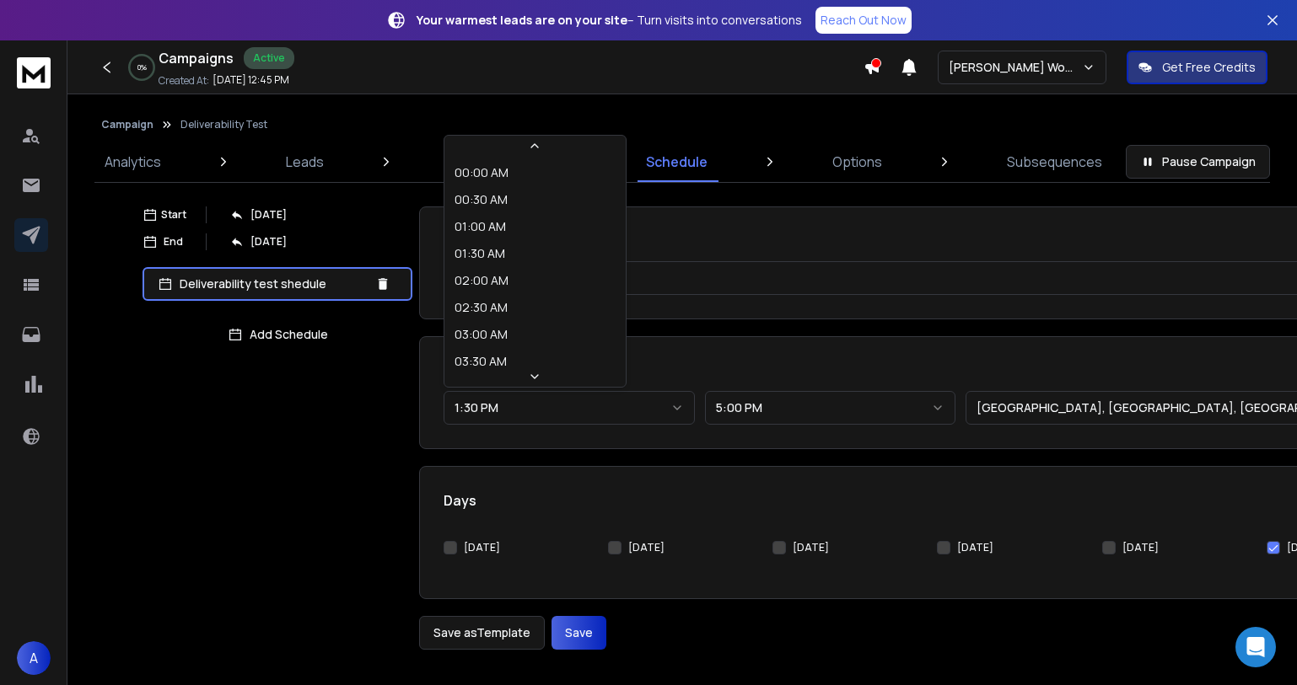
click at [572, 405] on button "1:30 PM" at bounding box center [568, 408] width 251 height 34
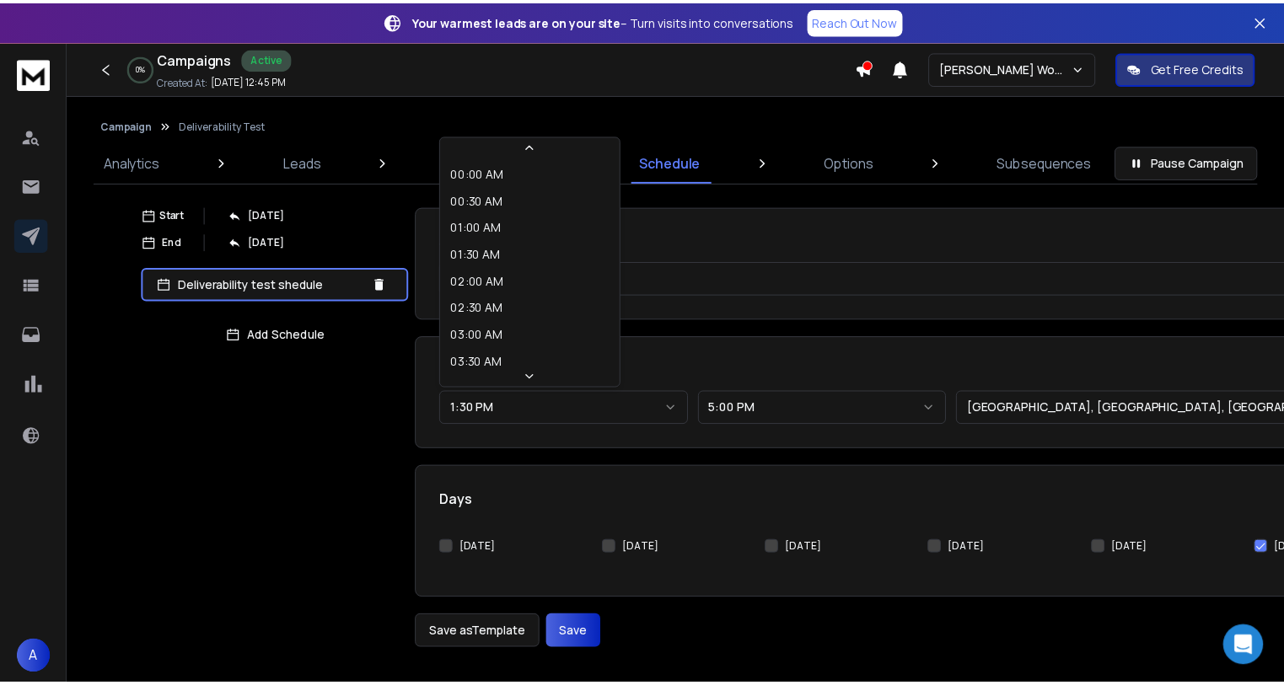
scroll to position [548, 0]
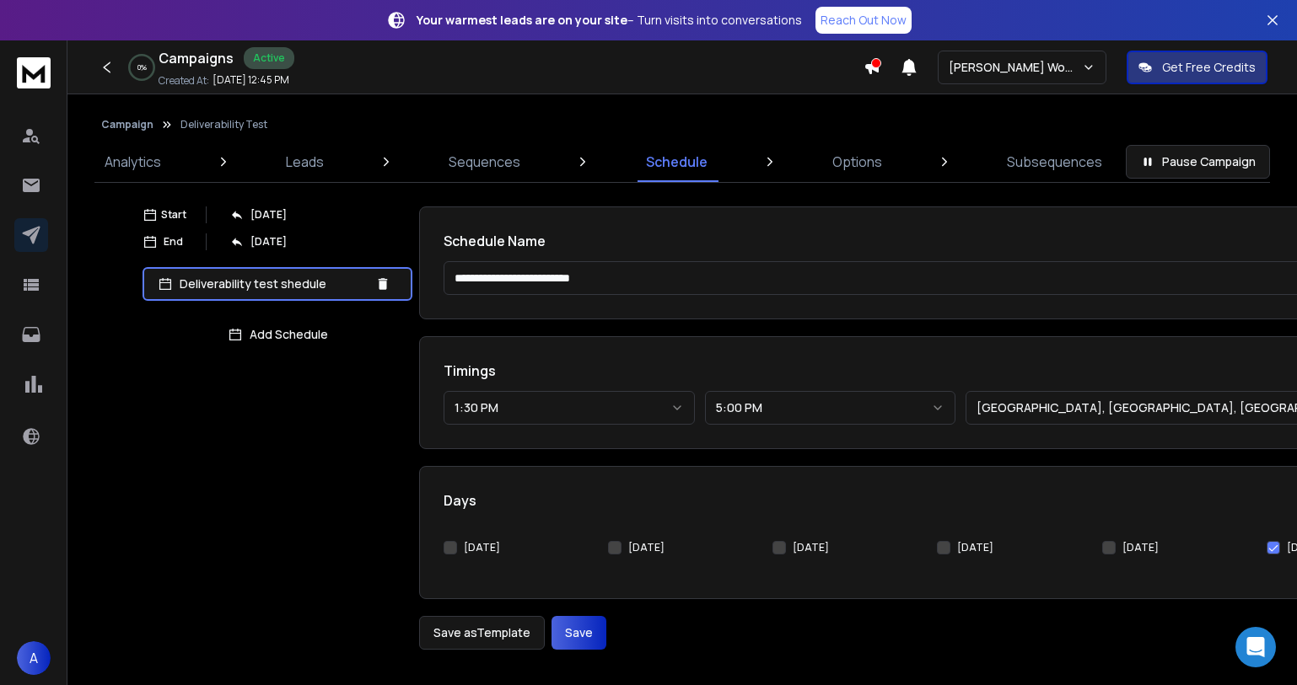
click at [347, 411] on div "**********" at bounding box center [826, 428] width 1369 height 443
click at [44, 255] on div at bounding box center [33, 238] width 39 height 40
click at [36, 235] on icon at bounding box center [31, 235] width 18 height 18
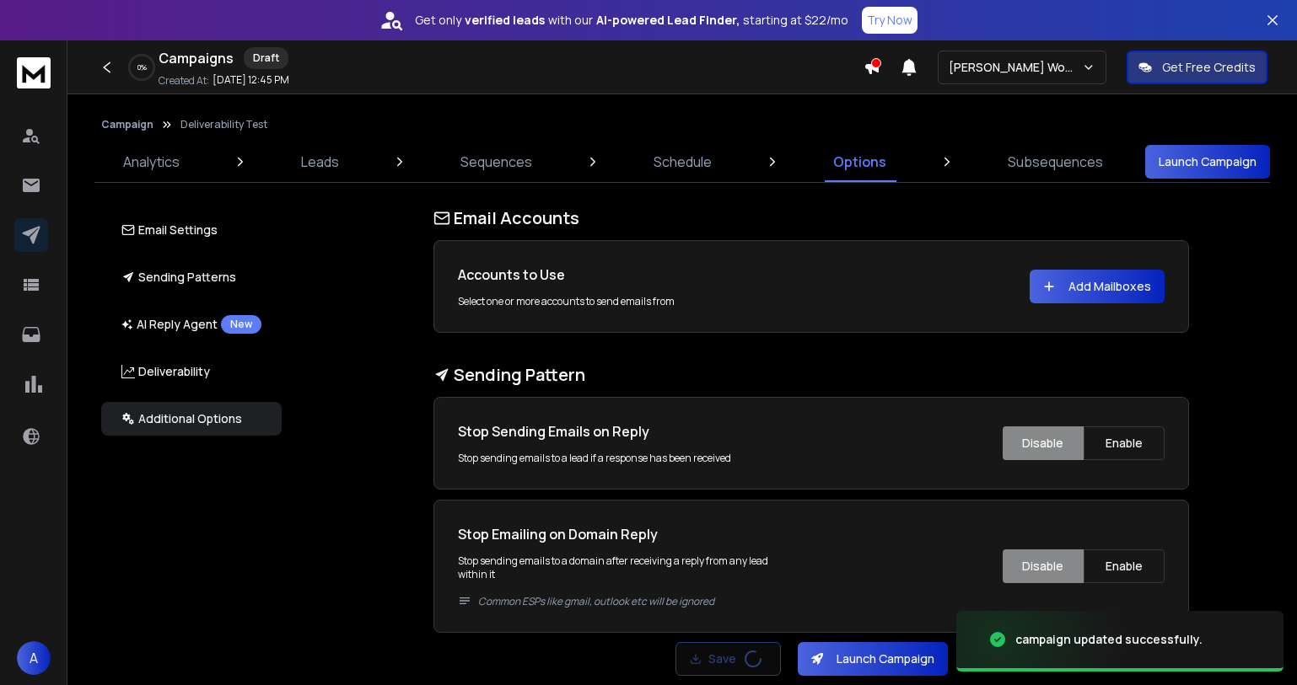
select select "*"
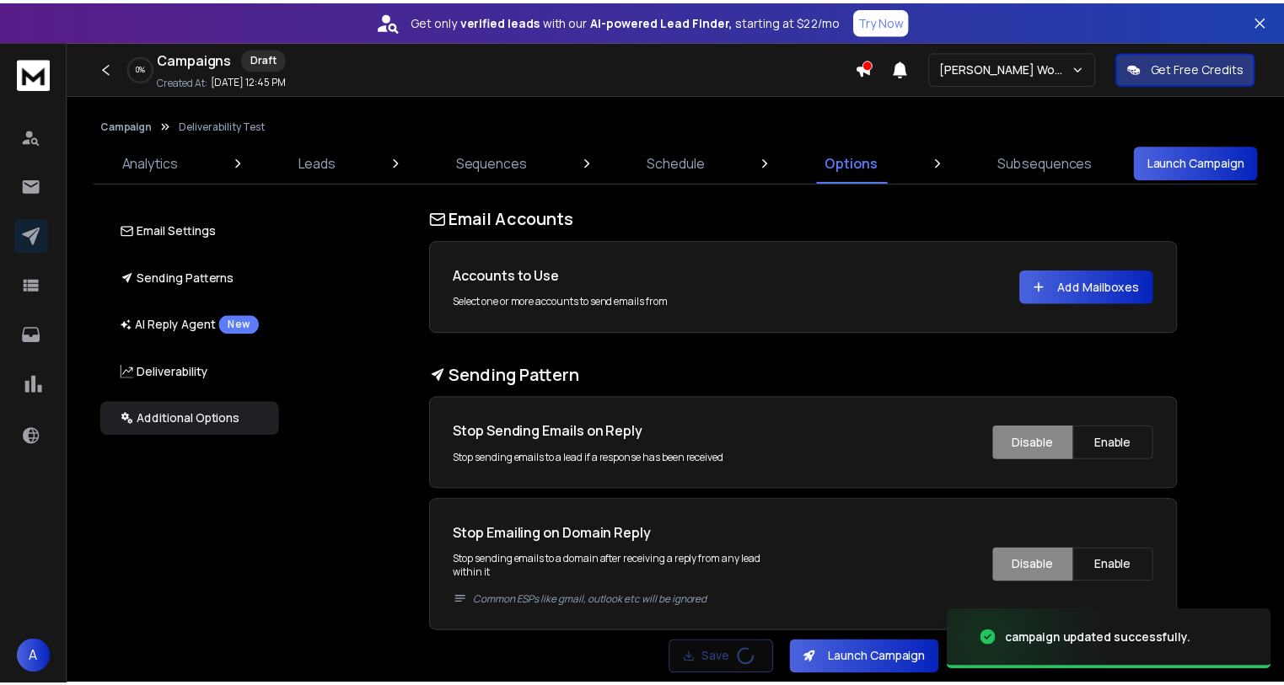
scroll to position [3072, 0]
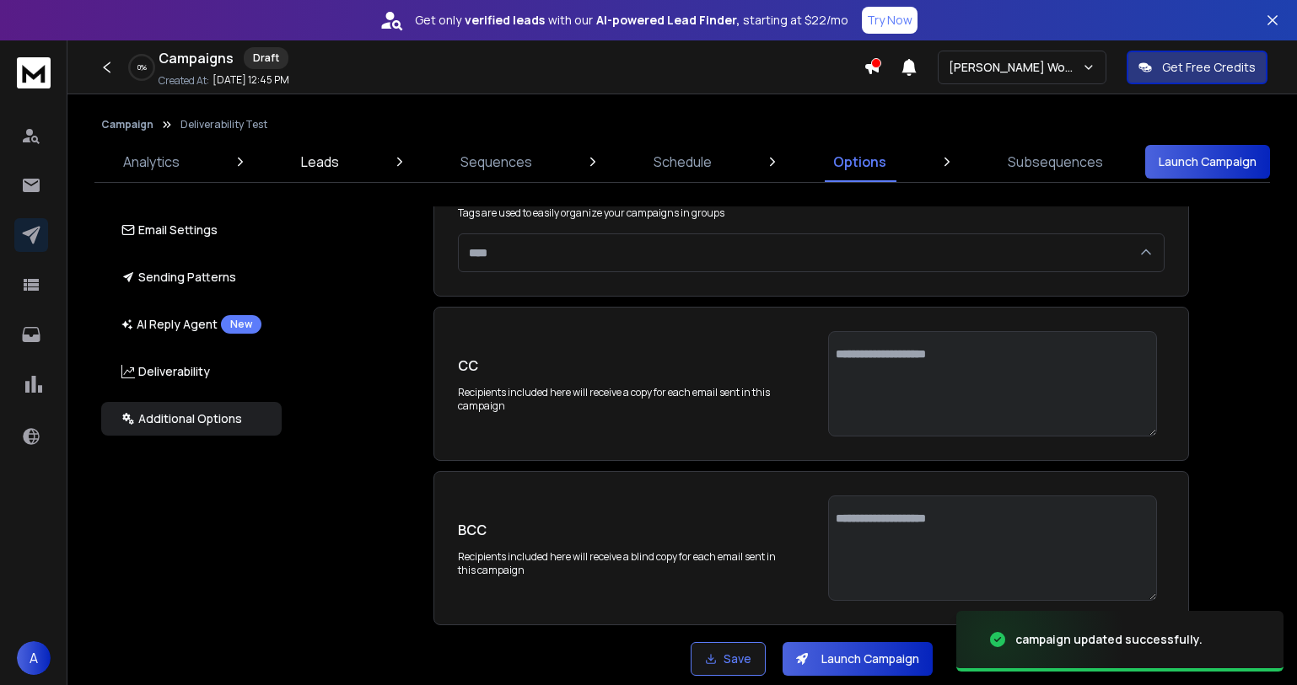
click at [320, 158] on p "Leads" at bounding box center [320, 162] width 38 height 20
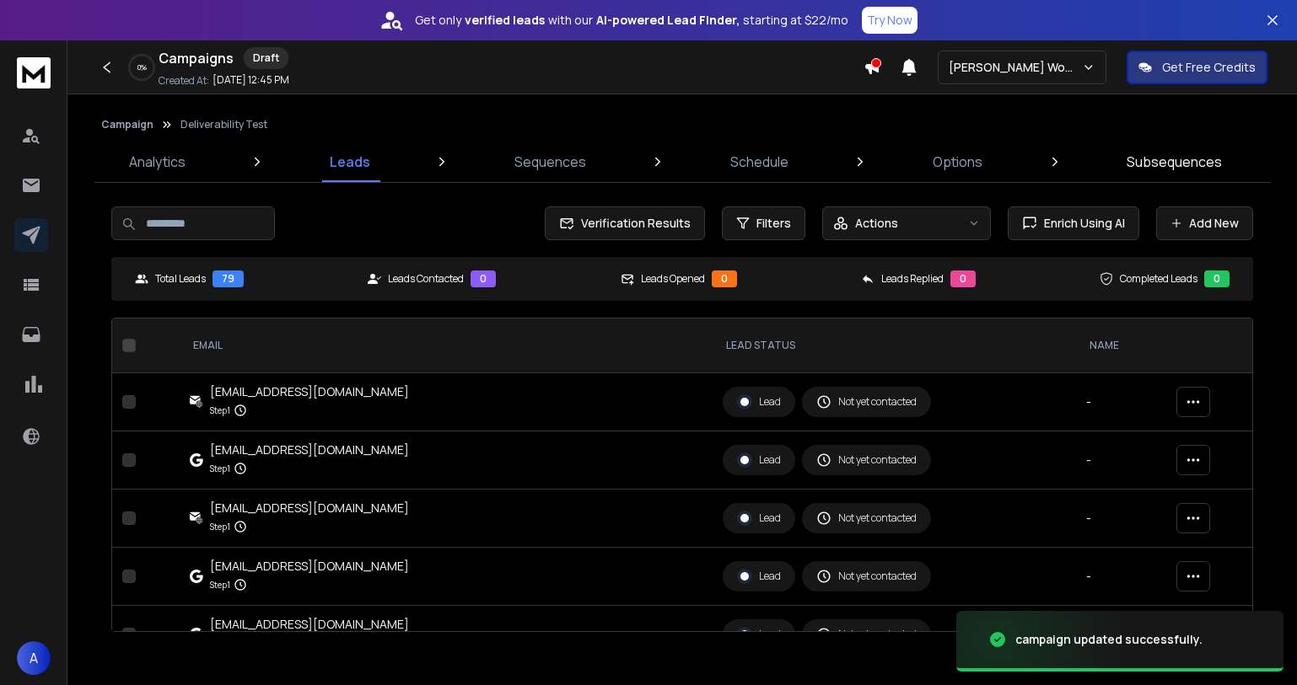
click at [1136, 168] on p "Subsequences" at bounding box center [1173, 162] width 95 height 20
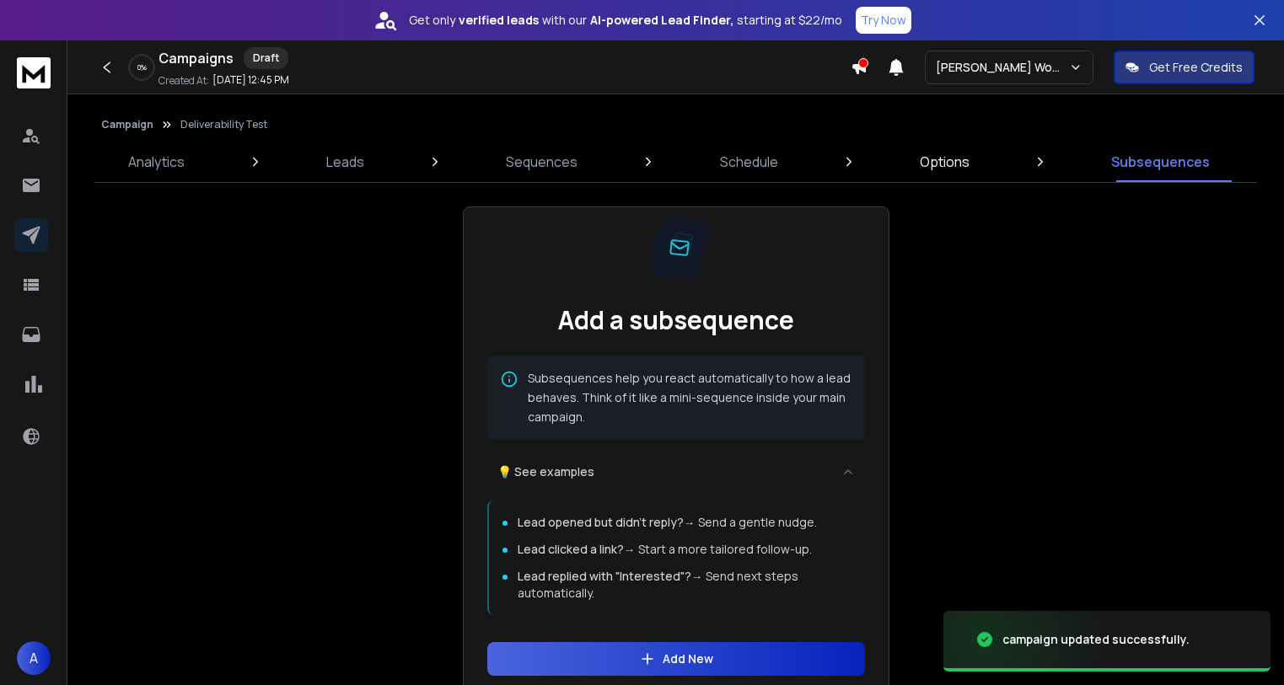
click at [955, 167] on p "Options" at bounding box center [945, 162] width 50 height 20
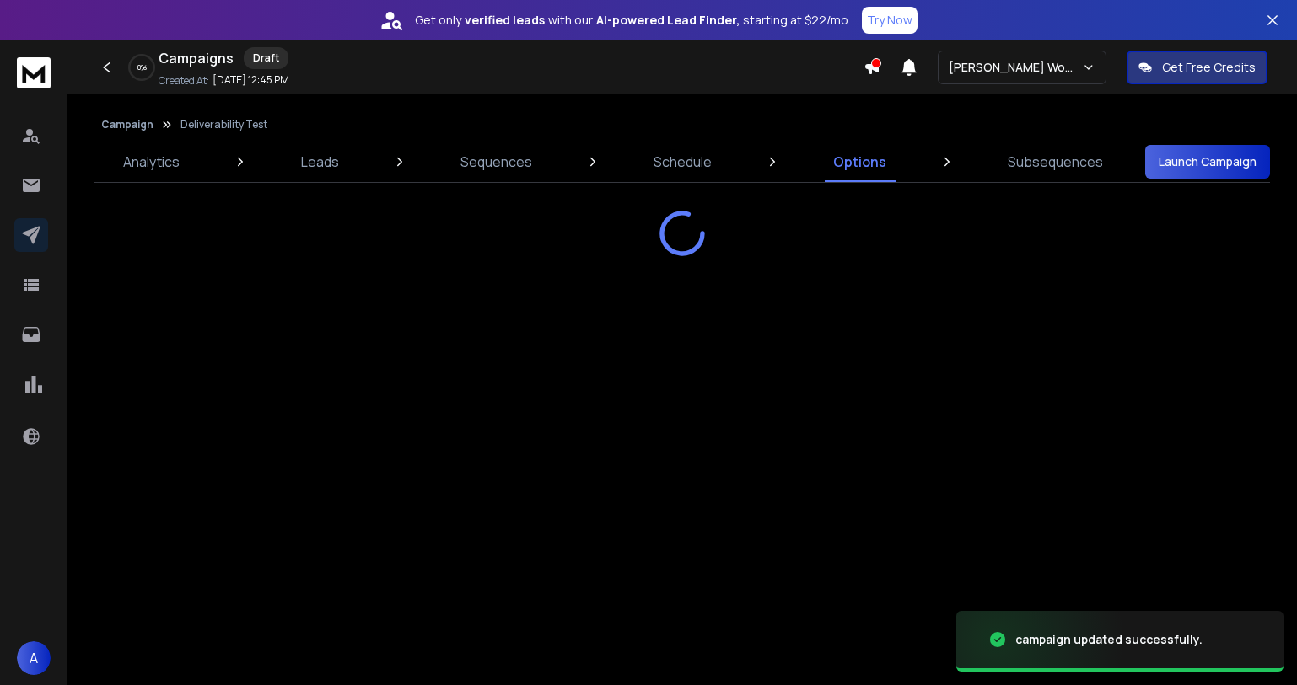
select select "*"
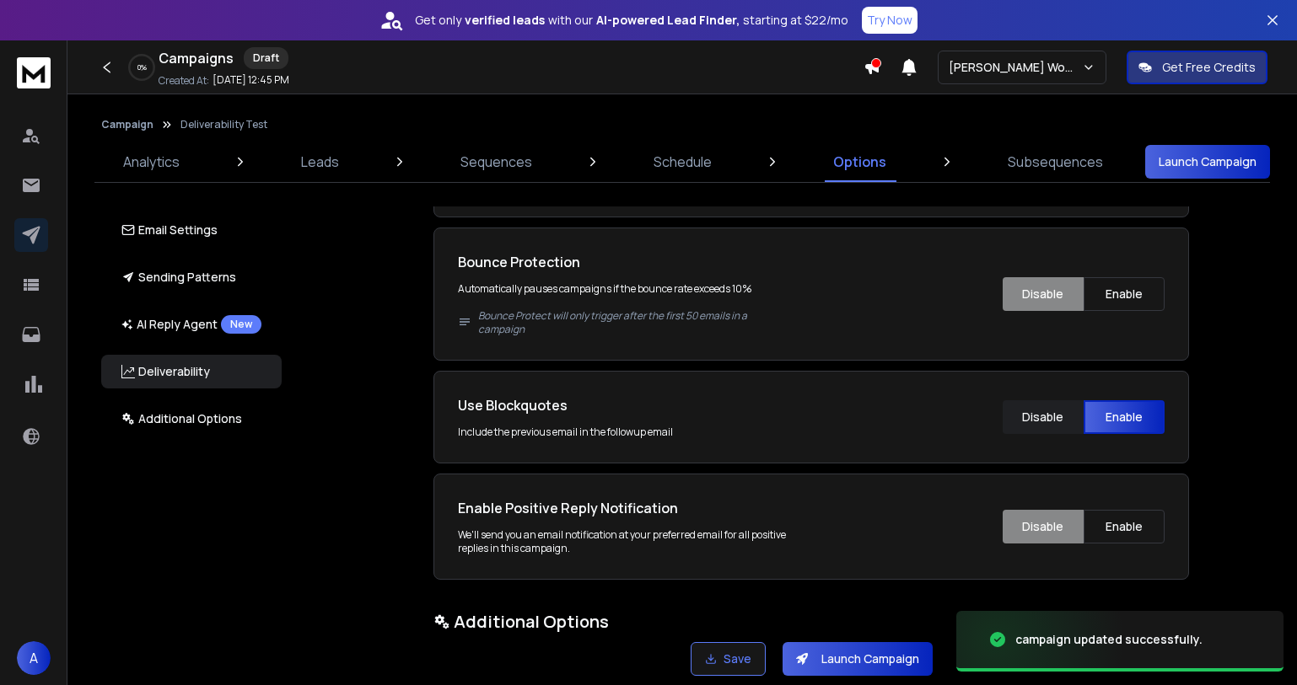
scroll to position [2782, 0]
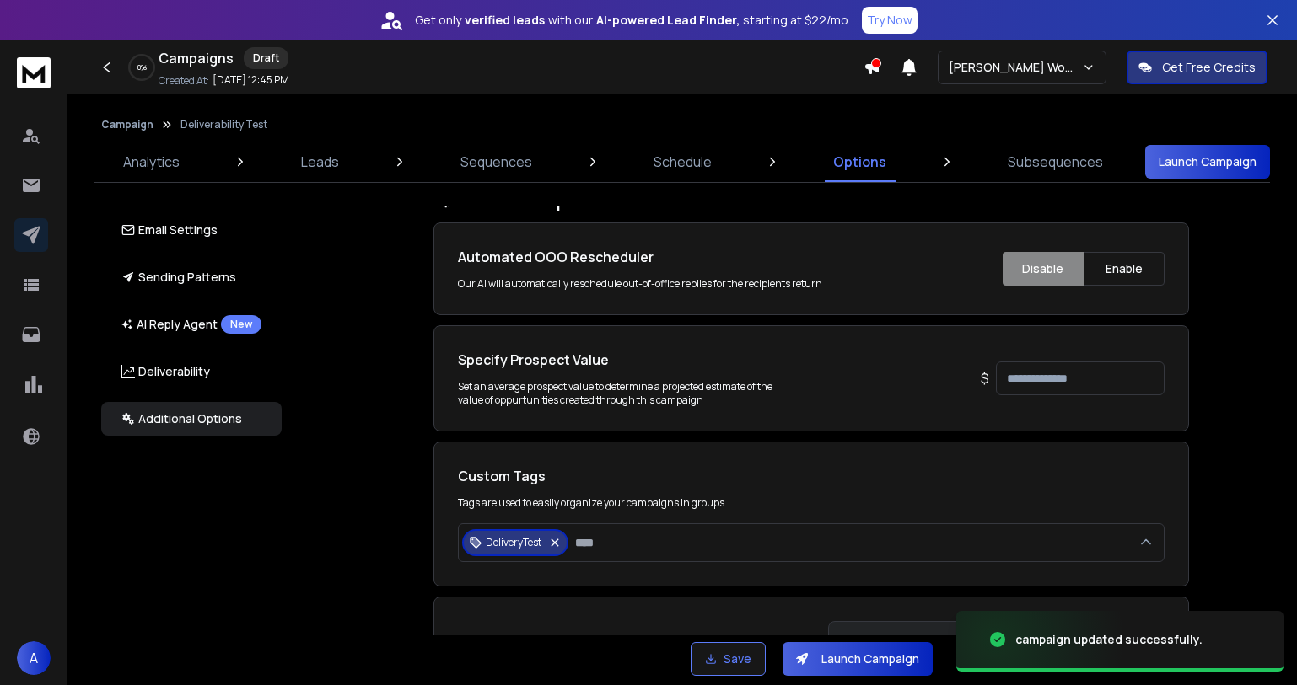
click at [880, 658] on button "Launch Campaign" at bounding box center [857, 659] width 150 height 34
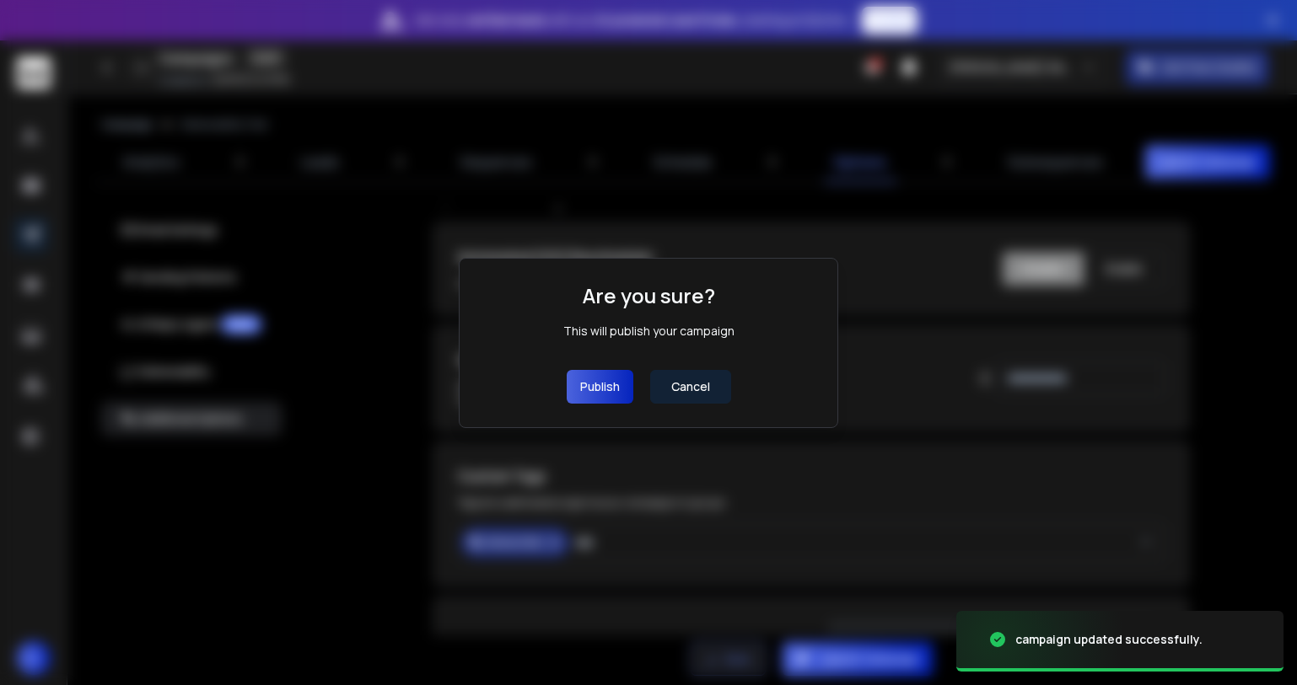
click at [578, 394] on button "Publish" at bounding box center [600, 387] width 67 height 34
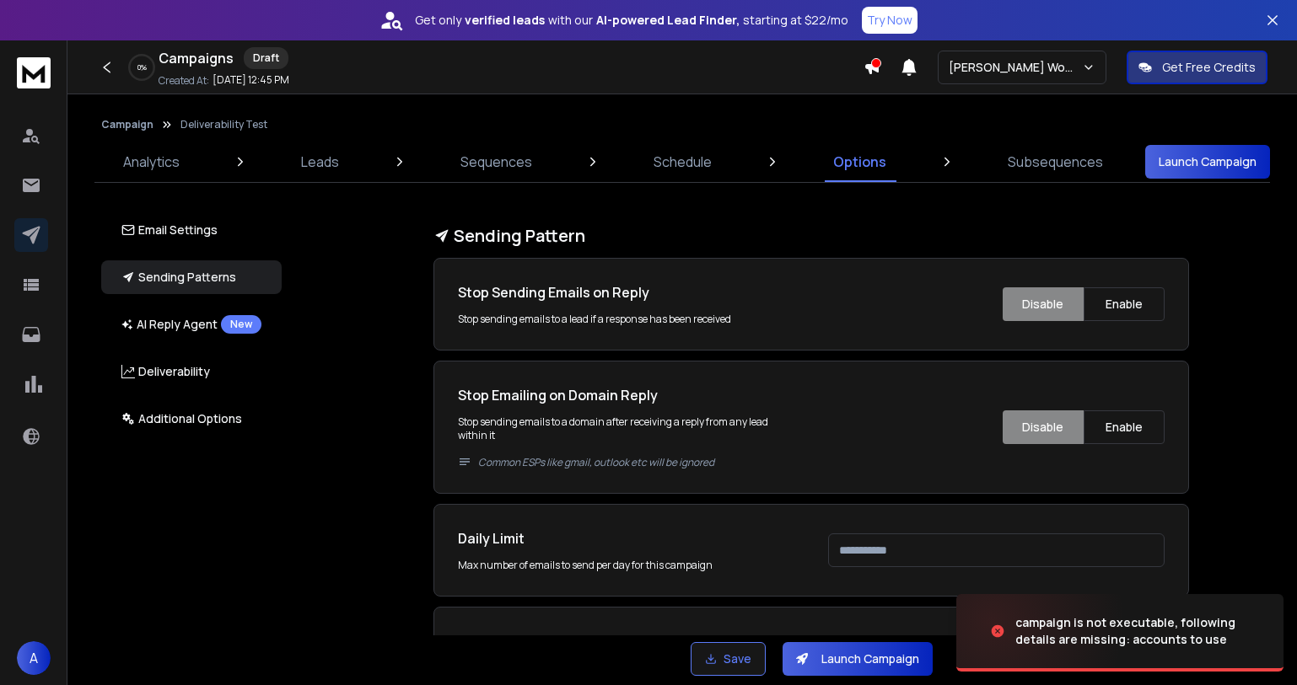
scroll to position [0, 0]
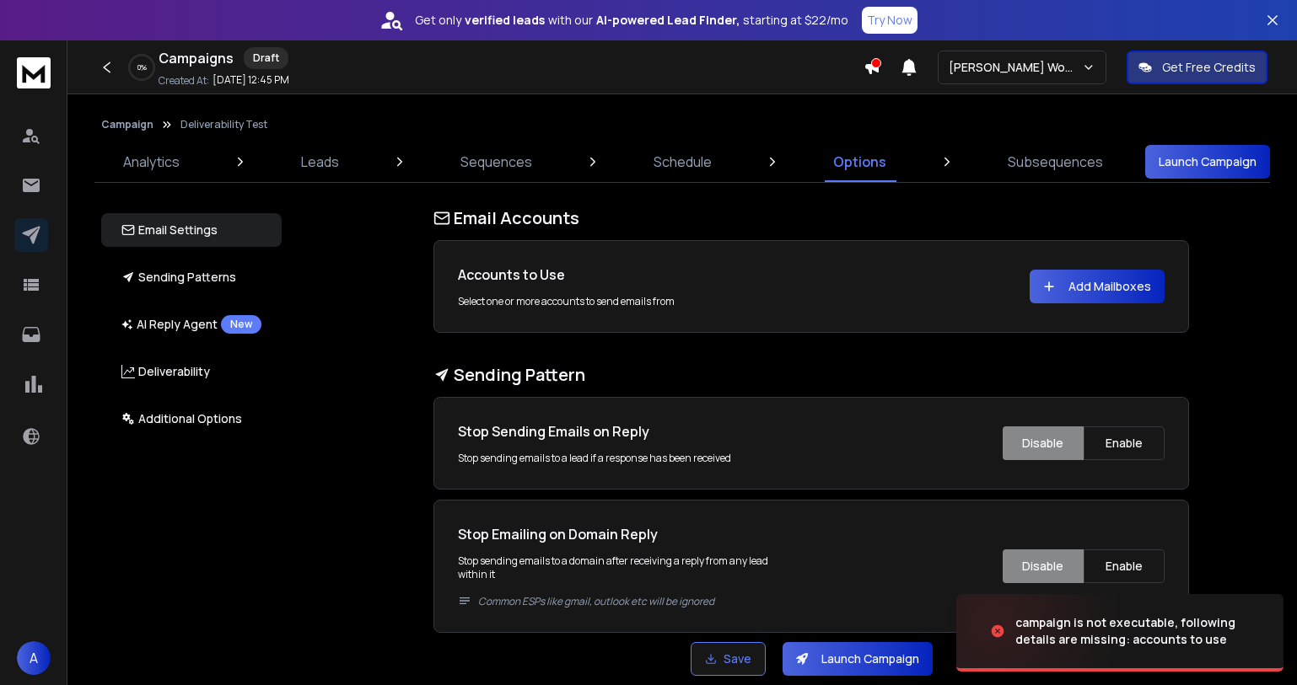
click at [1231, 287] on div "Email Accounts Accounts to Use Select one or more accounts to send emails from …" at bounding box center [821, 421] width 1024 height 429
click at [1108, 274] on button "Add Mailboxes" at bounding box center [1096, 287] width 135 height 34
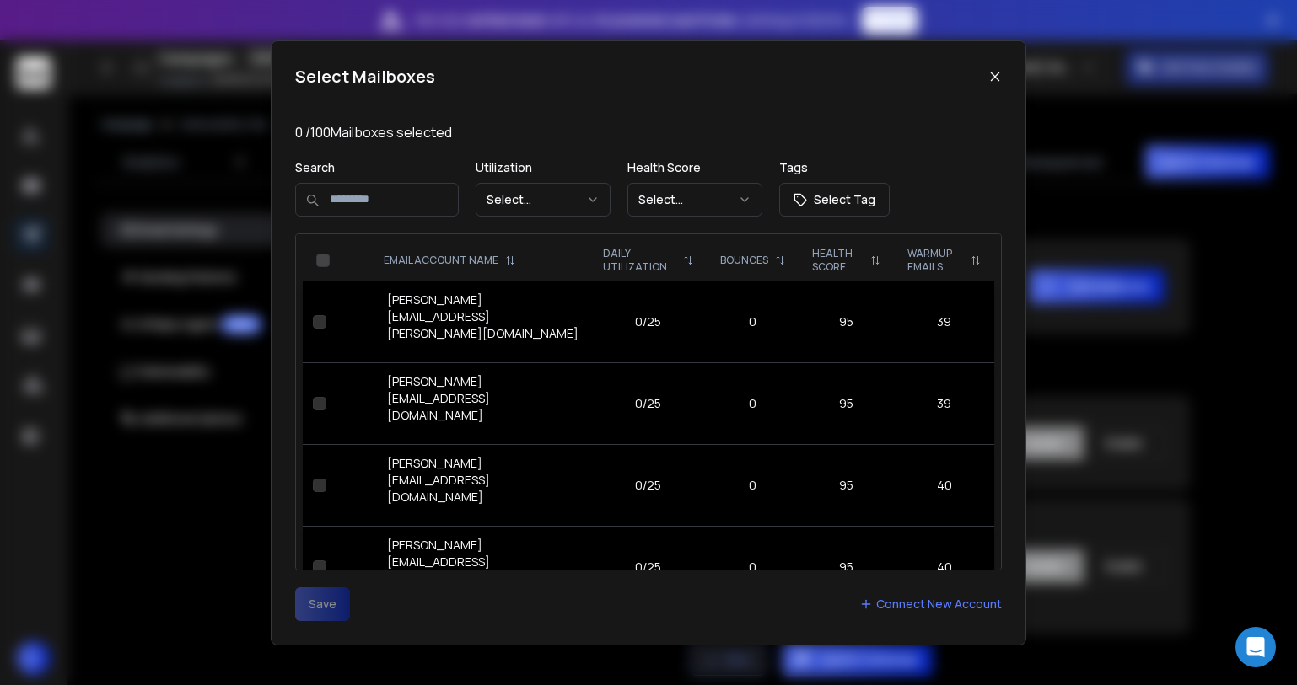
click at [591, 200] on button "Select..." at bounding box center [542, 200] width 135 height 34
click at [718, 197] on button "Select..." at bounding box center [694, 200] width 135 height 34
click at [876, 206] on button "Select Tag" at bounding box center [834, 200] width 110 height 34
click at [907, 130] on p "0 / 100 Mailboxes selected" at bounding box center [648, 132] width 707 height 20
click at [833, 192] on button "Select Tag" at bounding box center [834, 200] width 110 height 34
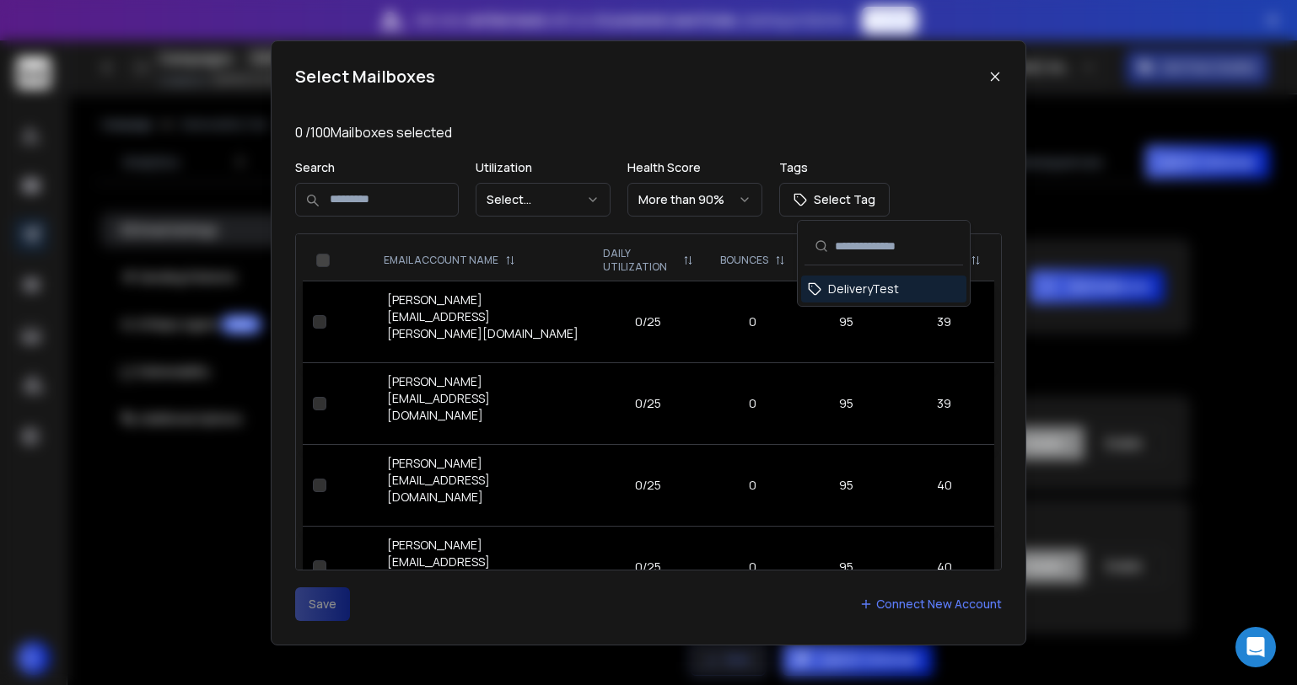
click at [869, 287] on span "DeliveryTest" at bounding box center [863, 289] width 71 height 17
click at [878, 290] on span "DeliveryTest" at bounding box center [863, 289] width 71 height 17
click at [888, 288] on span "DeliveryTest" at bounding box center [863, 289] width 71 height 17
click at [968, 159] on div "Search Utilization Select... Health Score More than 90% Tags Select Tag" at bounding box center [648, 187] width 707 height 57
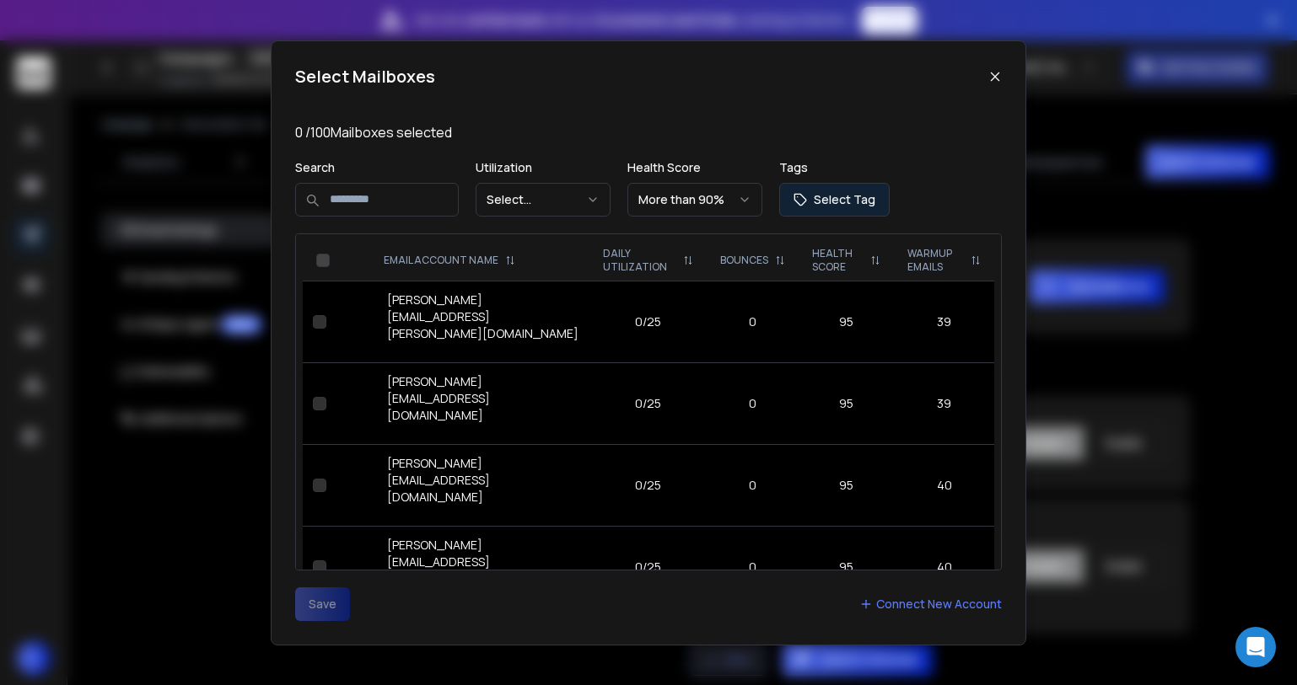
click at [841, 197] on button "Select Tag" at bounding box center [834, 200] width 110 height 34
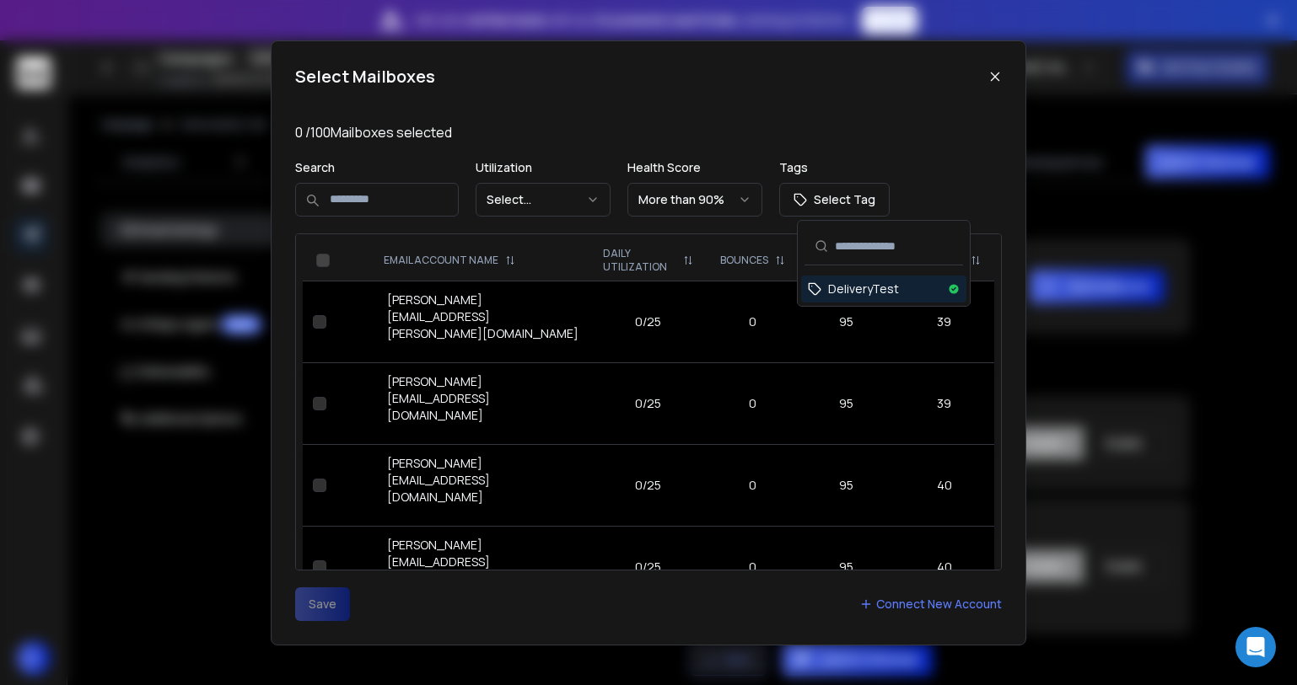
click at [900, 122] on p "0 / 100 Mailboxes selected" at bounding box center [648, 132] width 707 height 20
click at [373, 201] on input at bounding box center [377, 200] width 164 height 34
click at [465, 149] on div "0 / 100 Mailboxes selected Search Utilization Select... Health Score More than …" at bounding box center [648, 371] width 707 height 499
click at [550, 203] on button "Select..." at bounding box center [542, 200] width 135 height 34
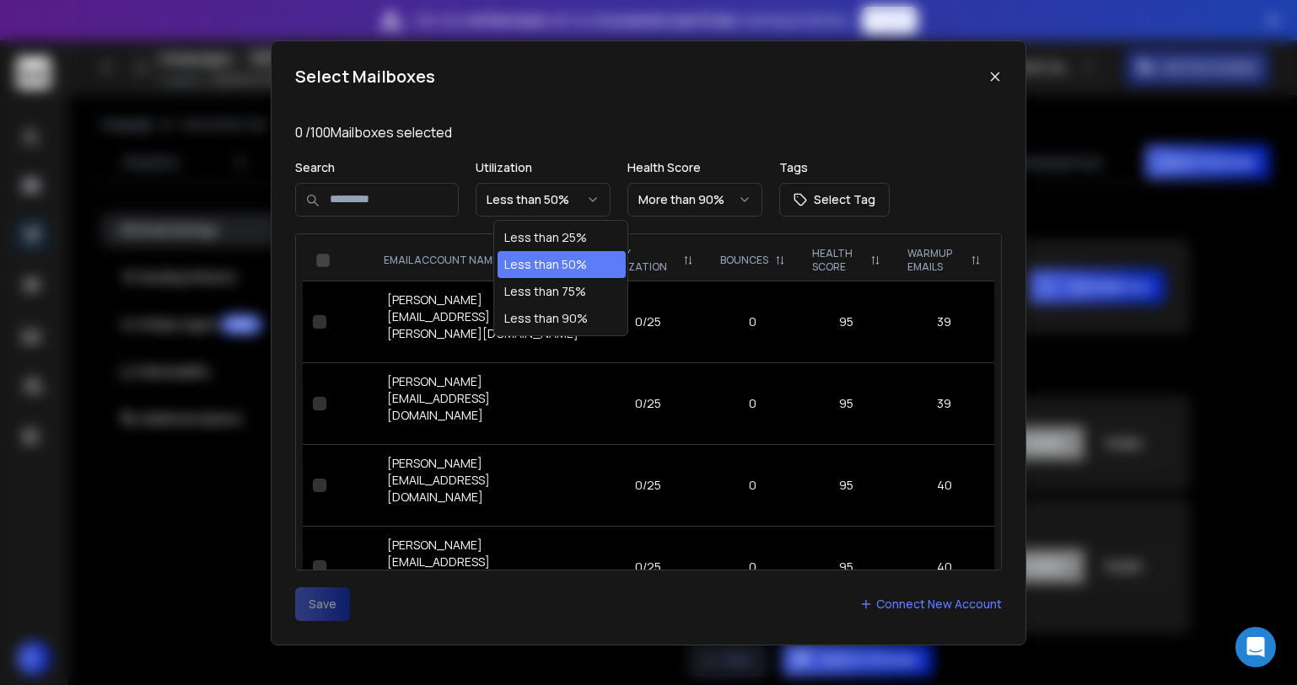
click at [573, 206] on button "Less than 50%" at bounding box center [542, 200] width 135 height 34
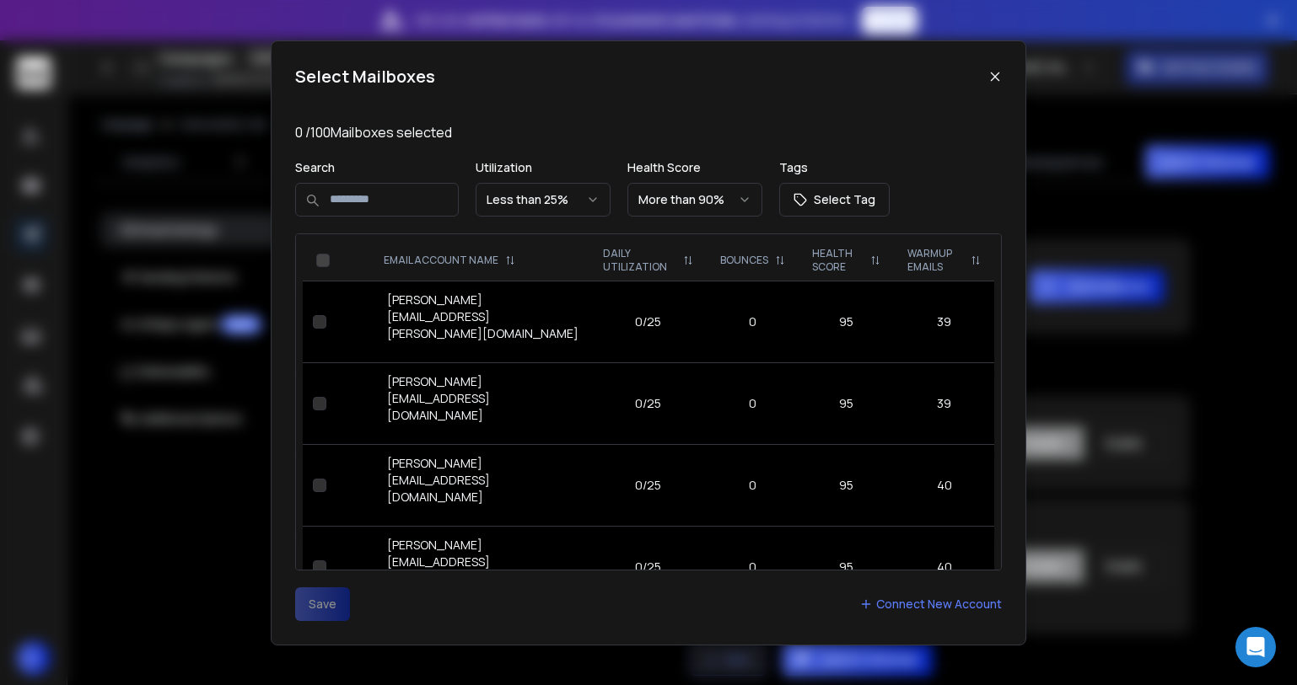
click at [570, 207] on button "Less than 25%" at bounding box center [542, 200] width 135 height 34
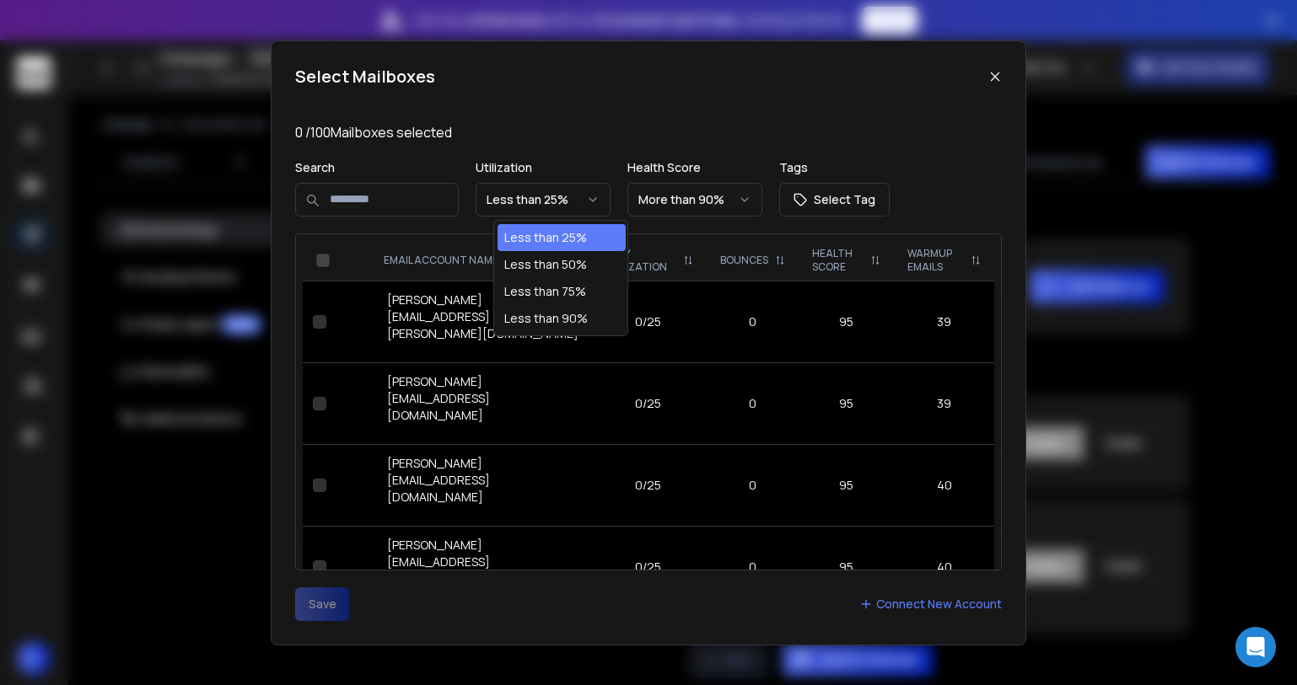
click at [570, 203] on button "Less than 25%" at bounding box center [542, 200] width 135 height 34
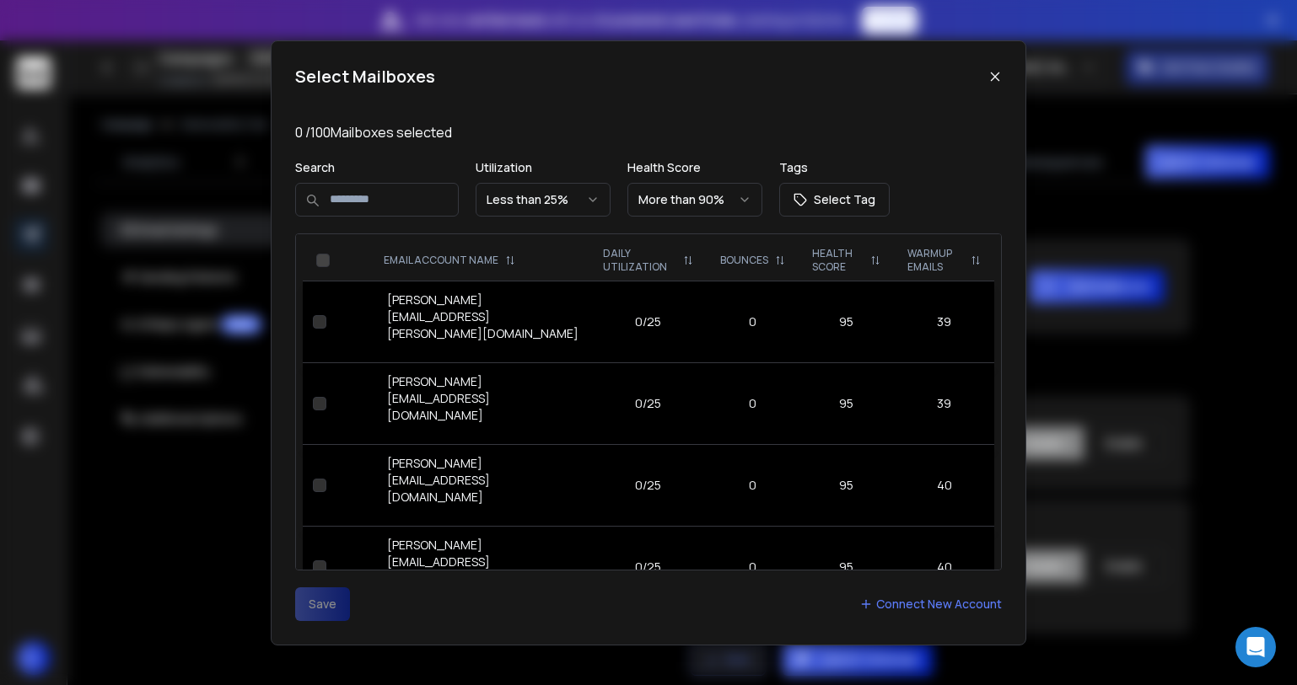
click at [570, 203] on button "Less than 25%" at bounding box center [542, 200] width 135 height 34
click at [562, 201] on button "Less than 90%" at bounding box center [542, 200] width 135 height 34
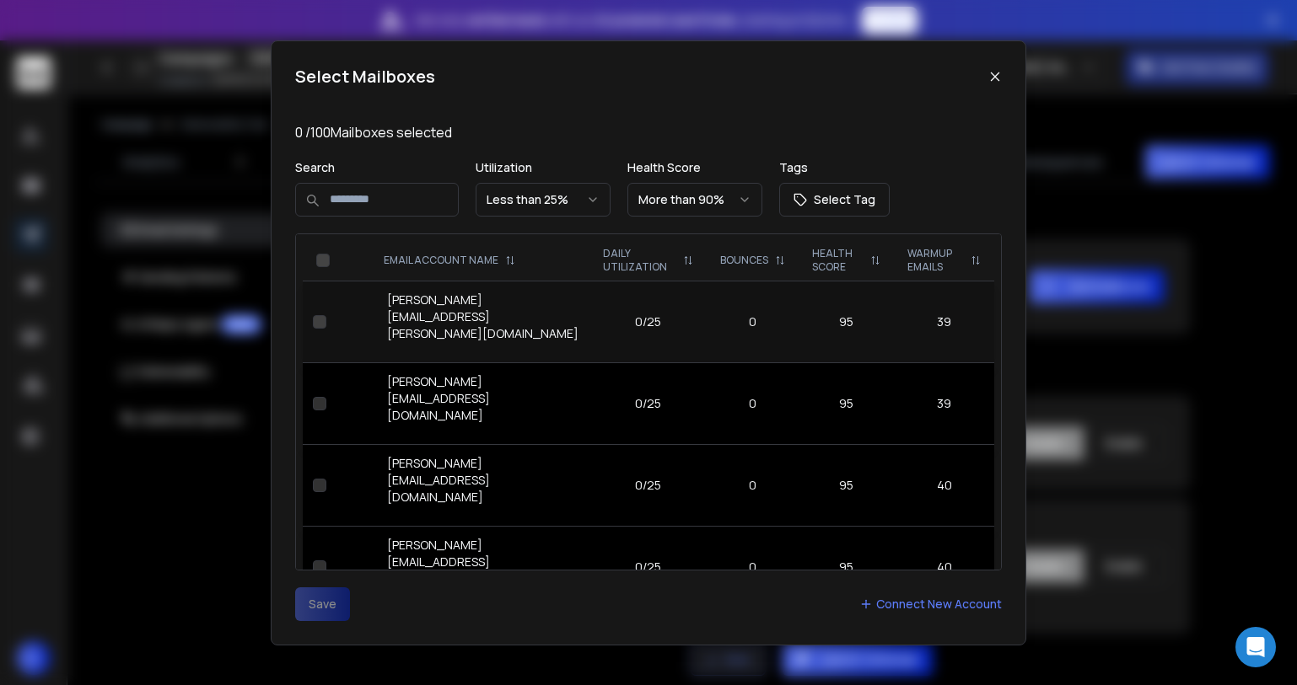
click at [487, 318] on td "[PERSON_NAME][EMAIL_ADDRESS][PERSON_NAME][DOMAIN_NAME]" at bounding box center [479, 323] width 219 height 82
click at [317, 315] on button "button" at bounding box center [319, 321] width 13 height 13
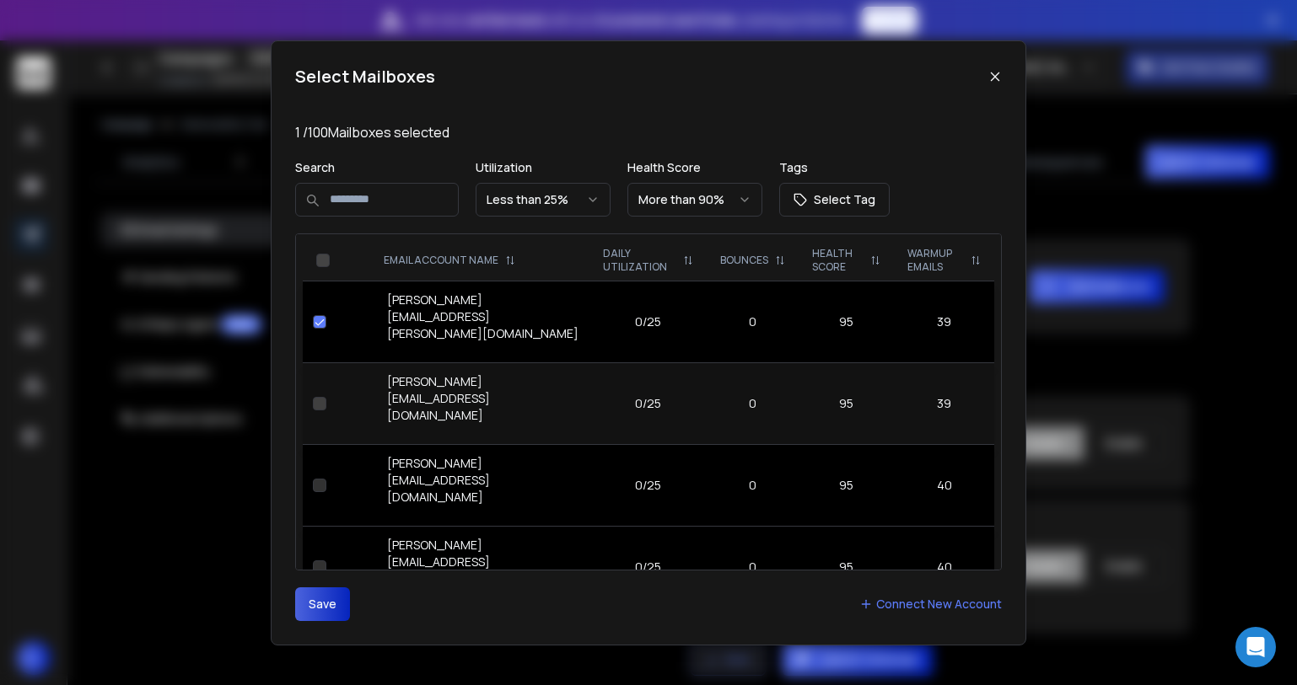
click at [325, 397] on button "button" at bounding box center [319, 403] width 13 height 13
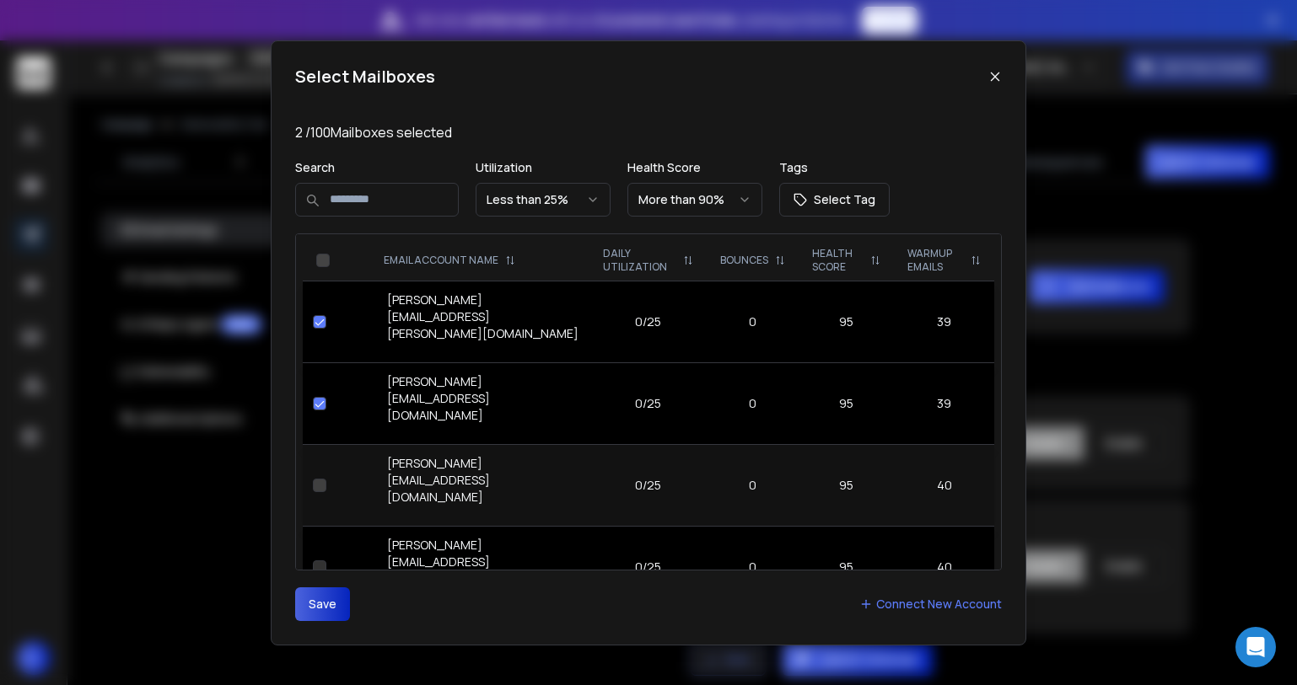
click at [315, 479] on button "button" at bounding box center [319, 485] width 13 height 13
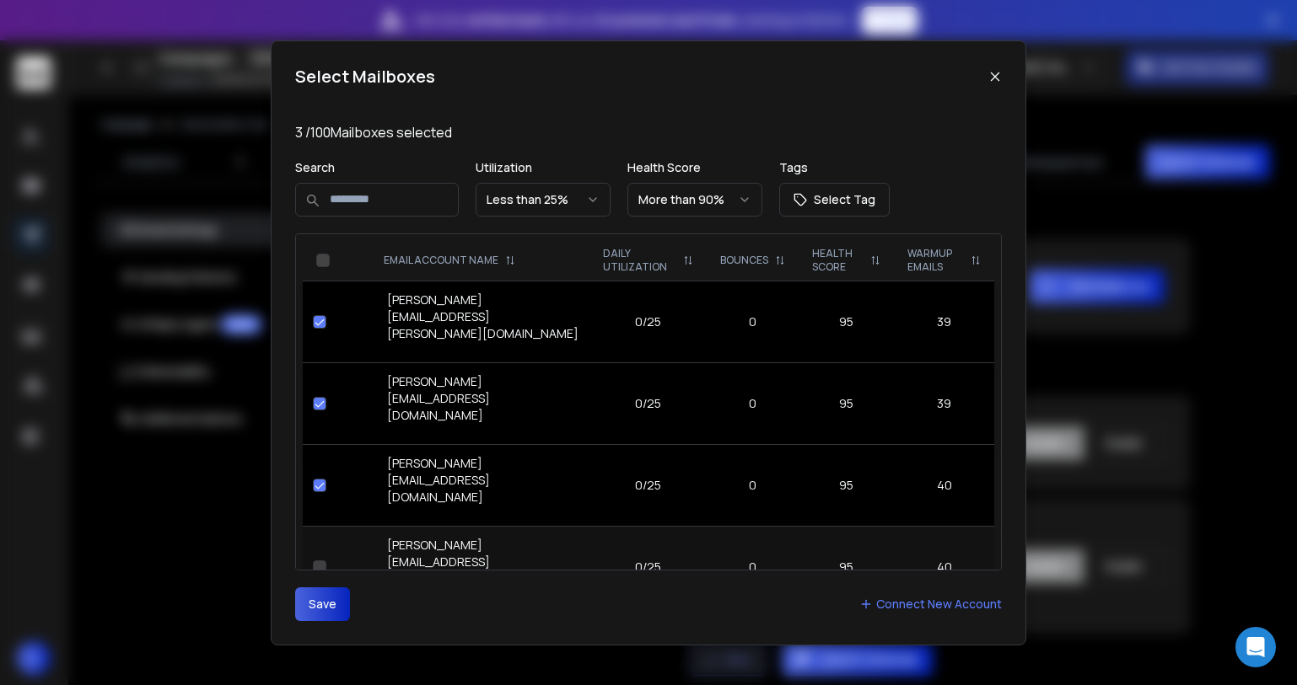
click at [319, 561] on button "button" at bounding box center [319, 567] width 13 height 13
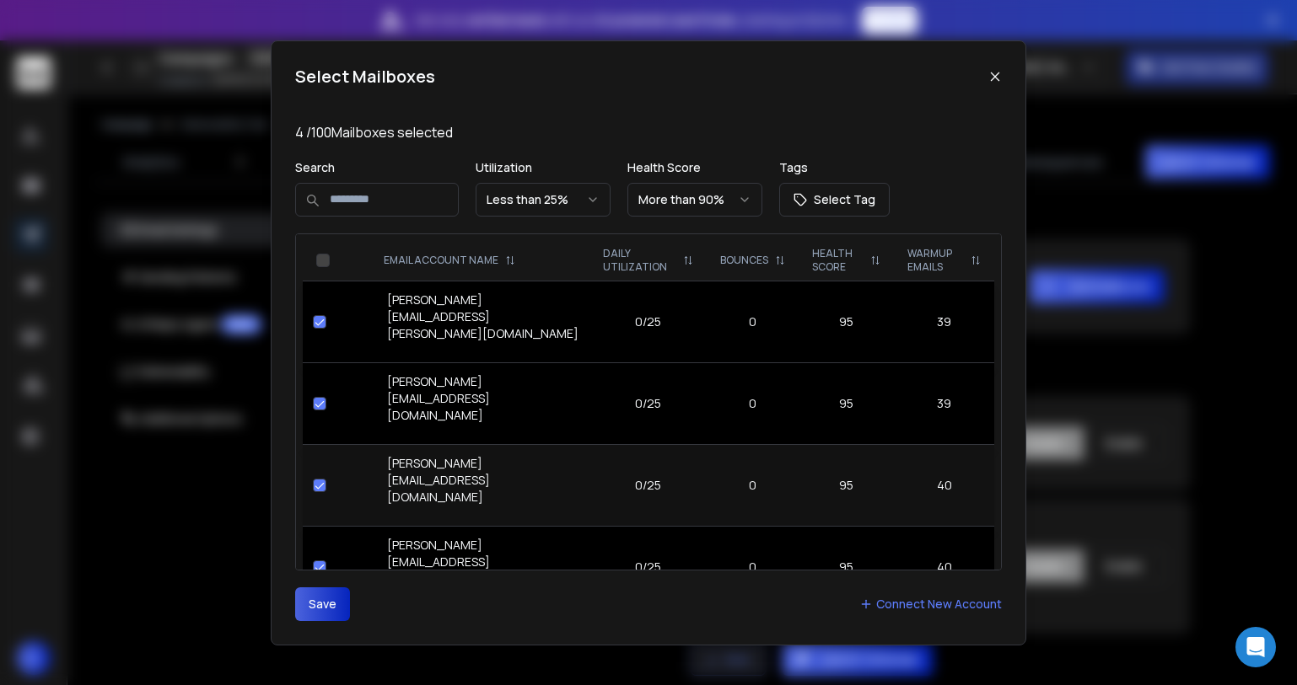
scroll to position [84, 0]
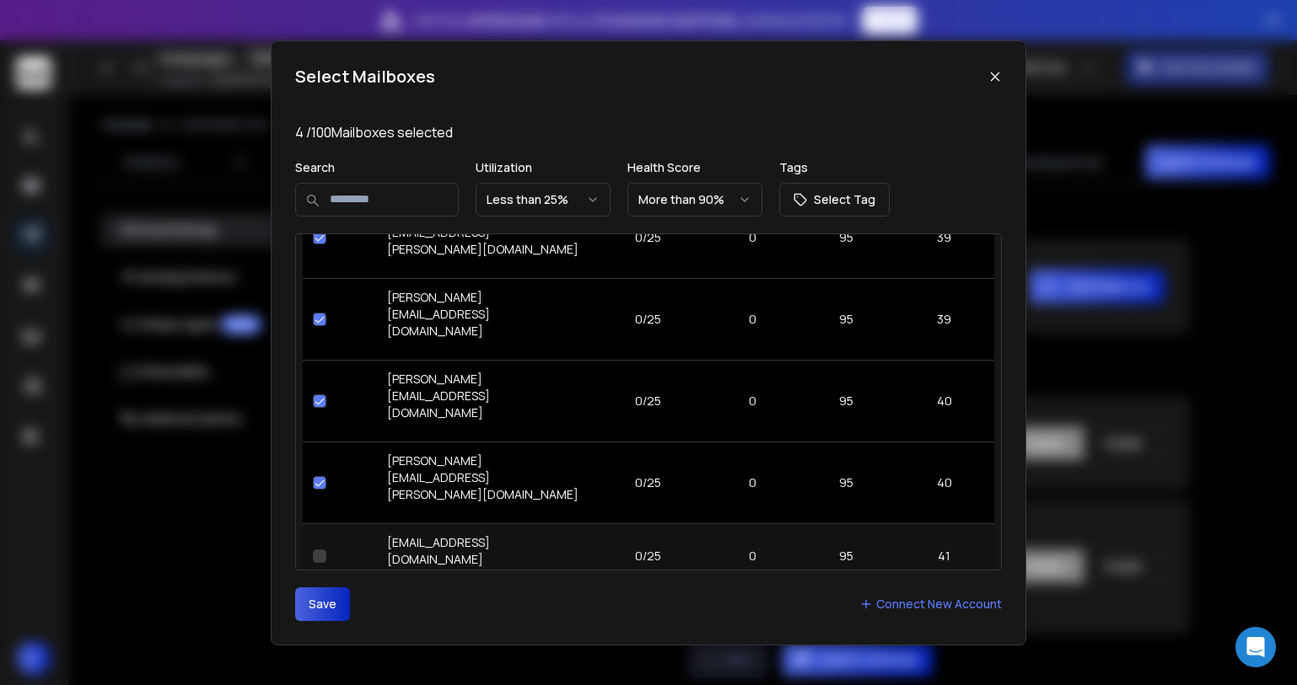
click at [322, 550] on button "button" at bounding box center [319, 556] width 13 height 13
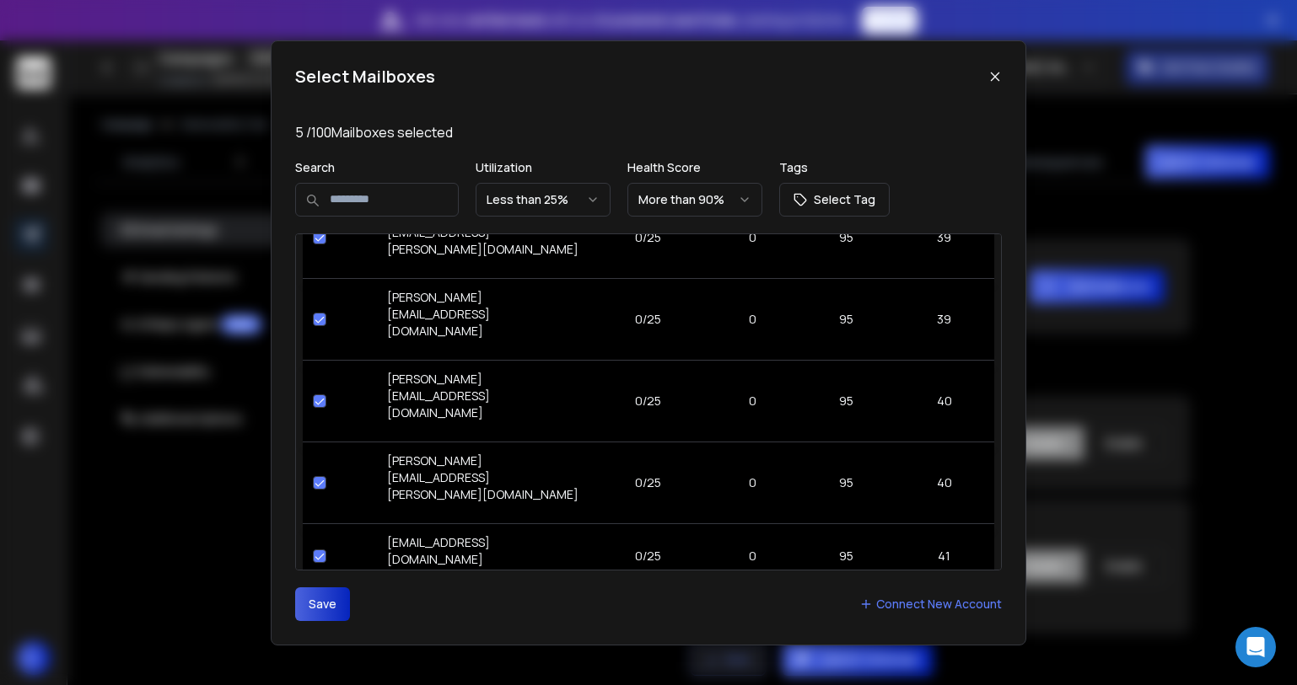
click at [320, 615] on button "button" at bounding box center [319, 621] width 13 height 13
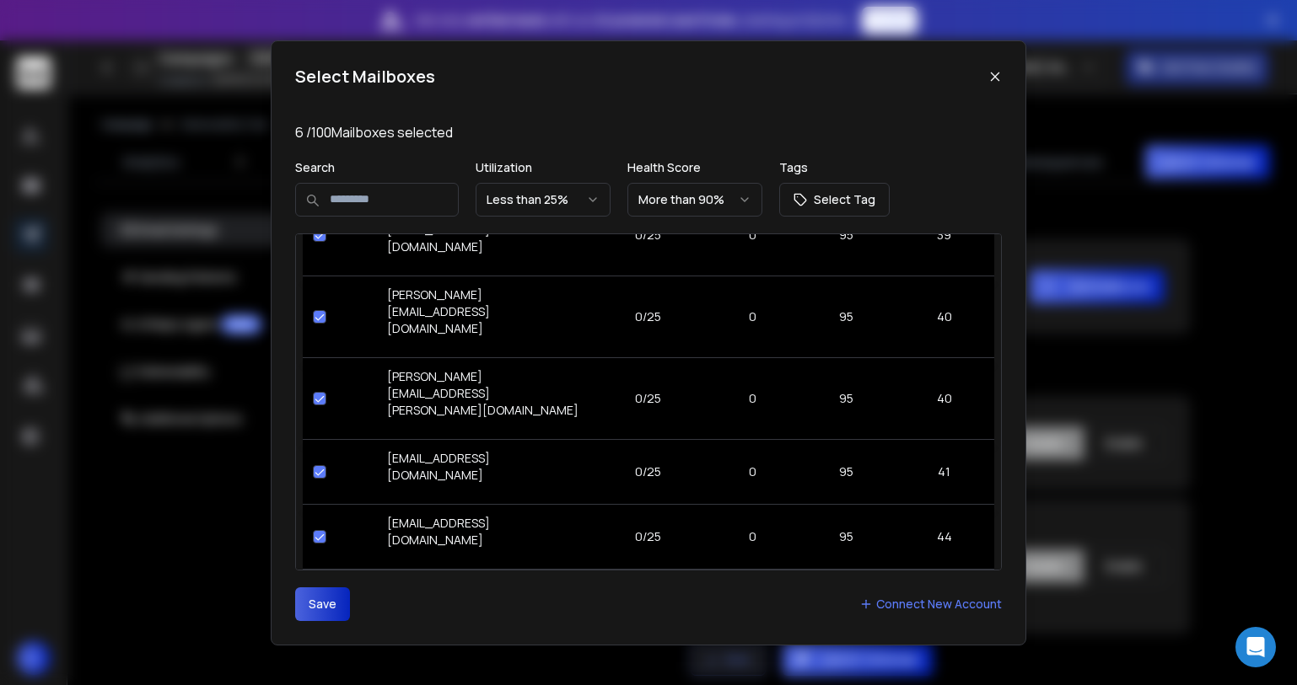
click at [323, 604] on button "button" at bounding box center [319, 610] width 13 height 13
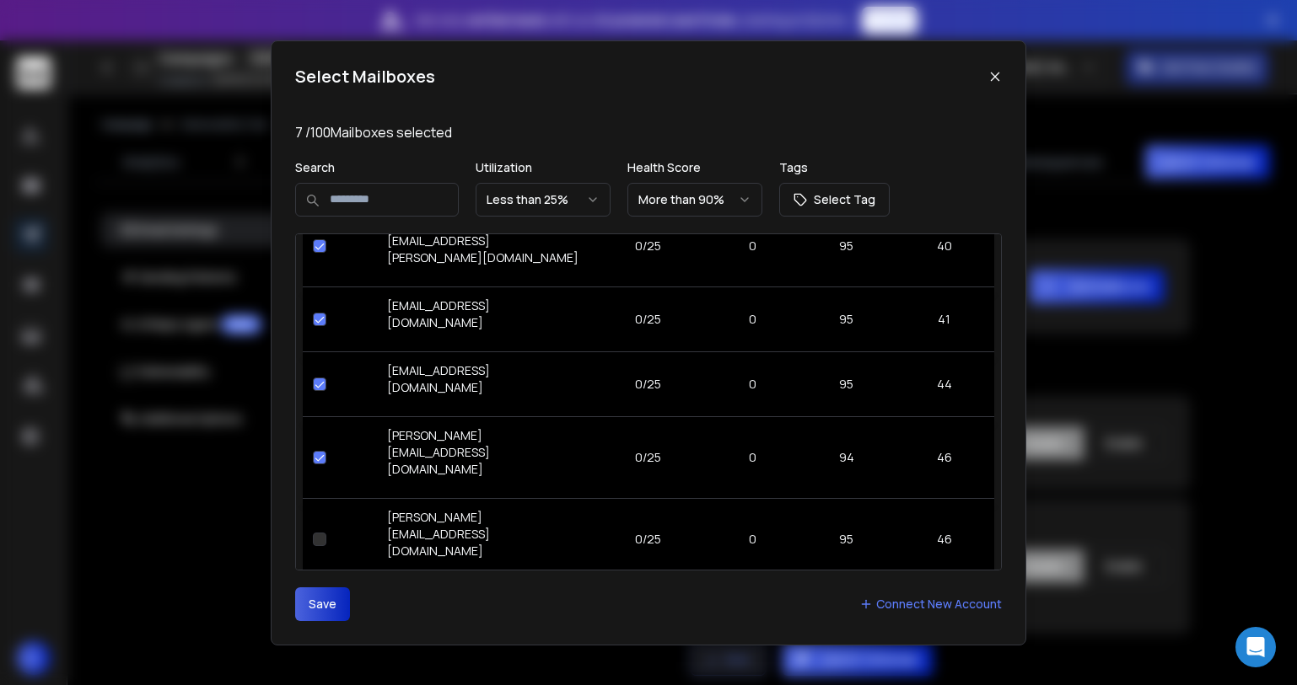
scroll to position [337, 0]
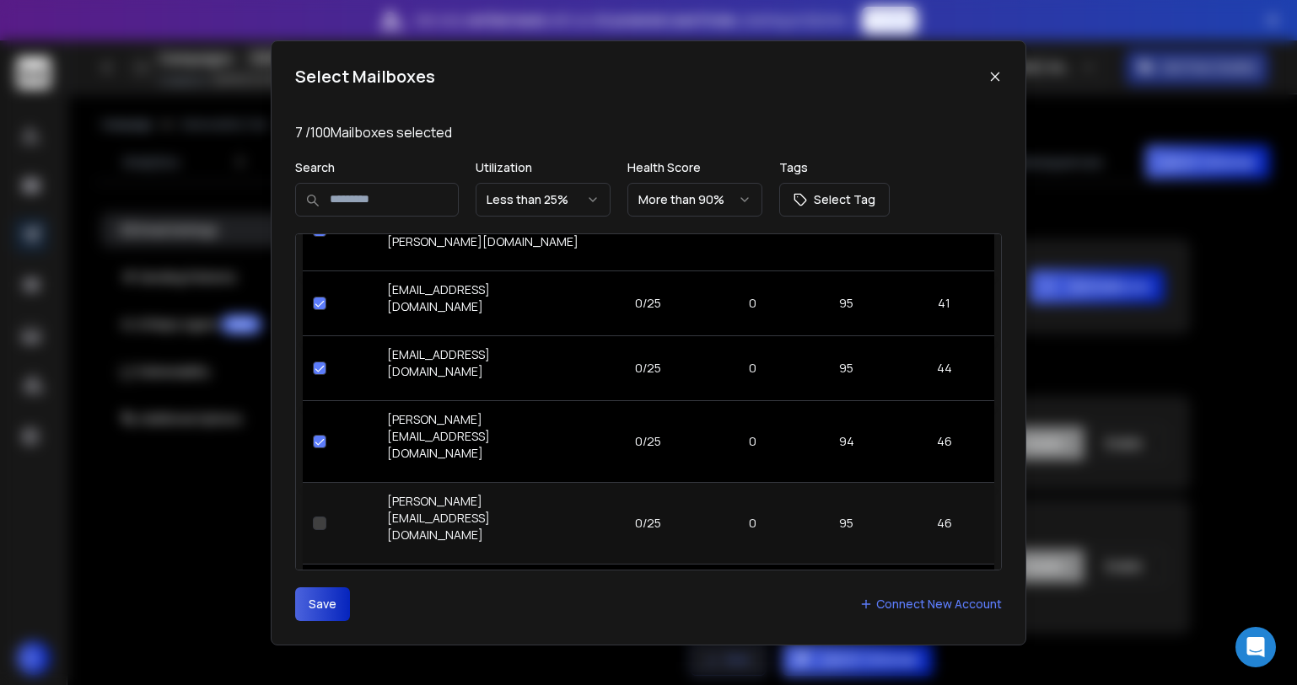
click at [320, 517] on button "button" at bounding box center [319, 523] width 13 height 13
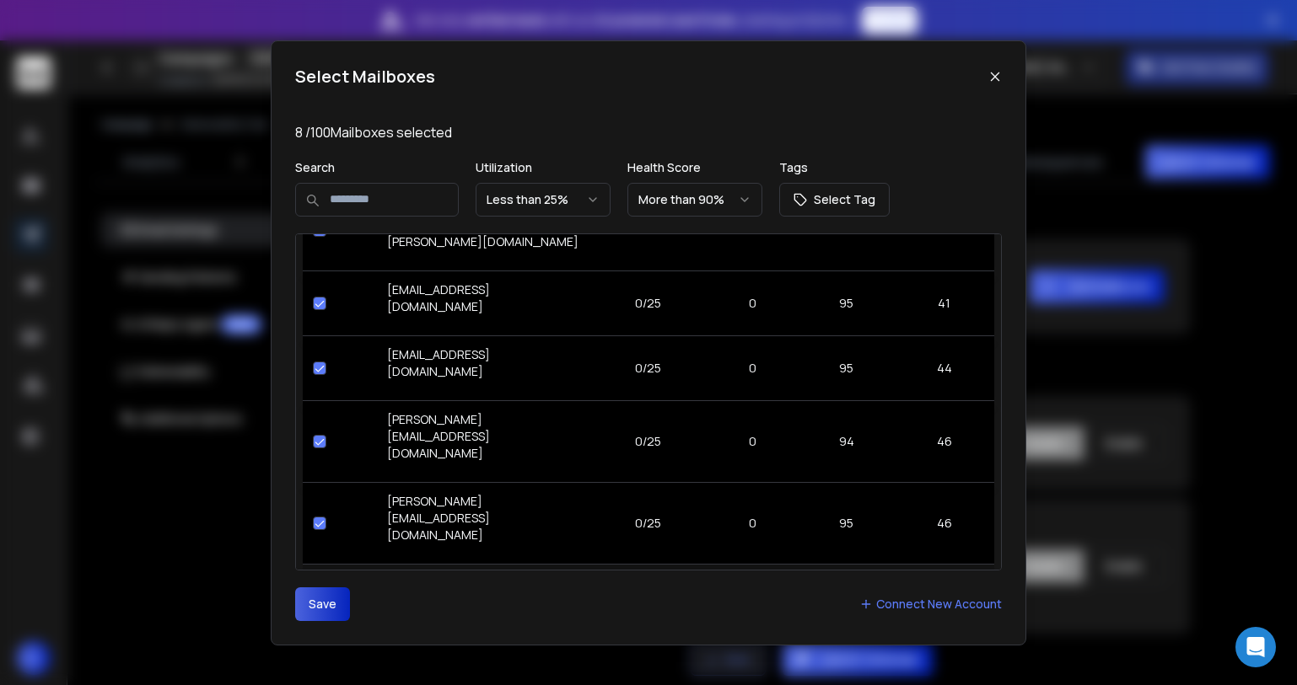
click at [319, 565] on td at bounding box center [336, 606] width 67 height 82
click at [322, 599] on button "button" at bounding box center [319, 605] width 13 height 13
click at [319, 680] on button "button" at bounding box center [319, 686] width 13 height 13
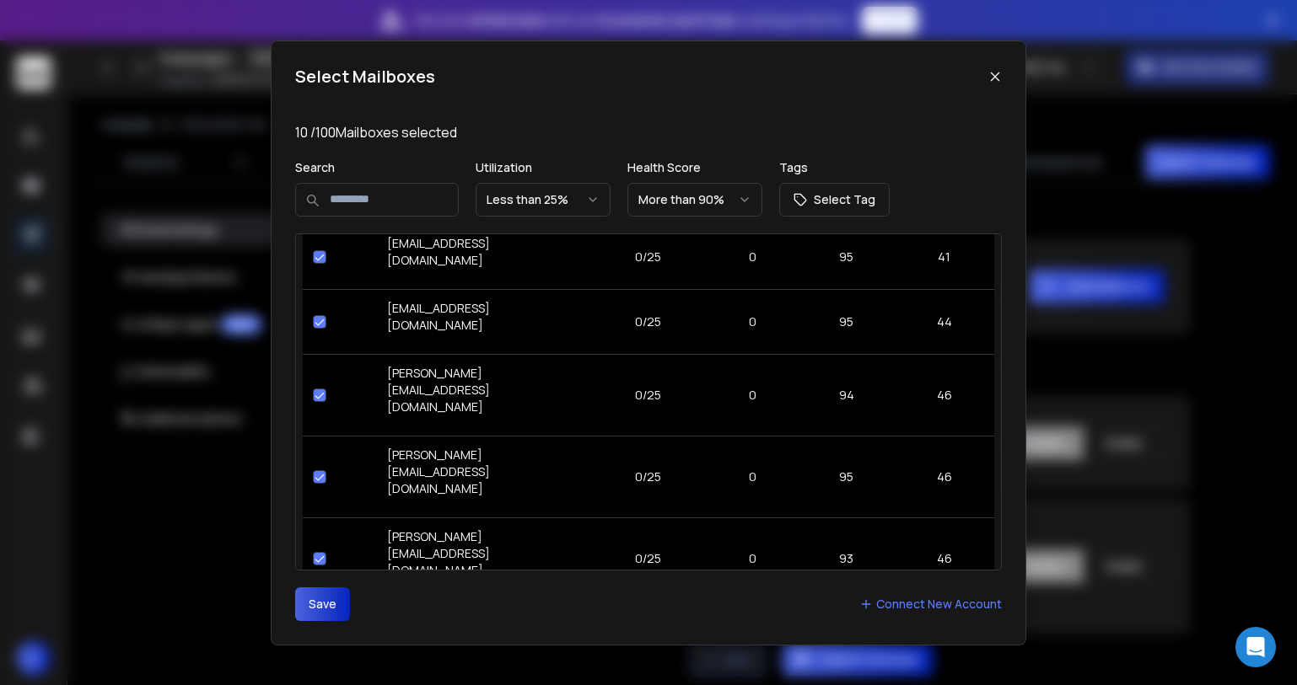
scroll to position [422, 0]
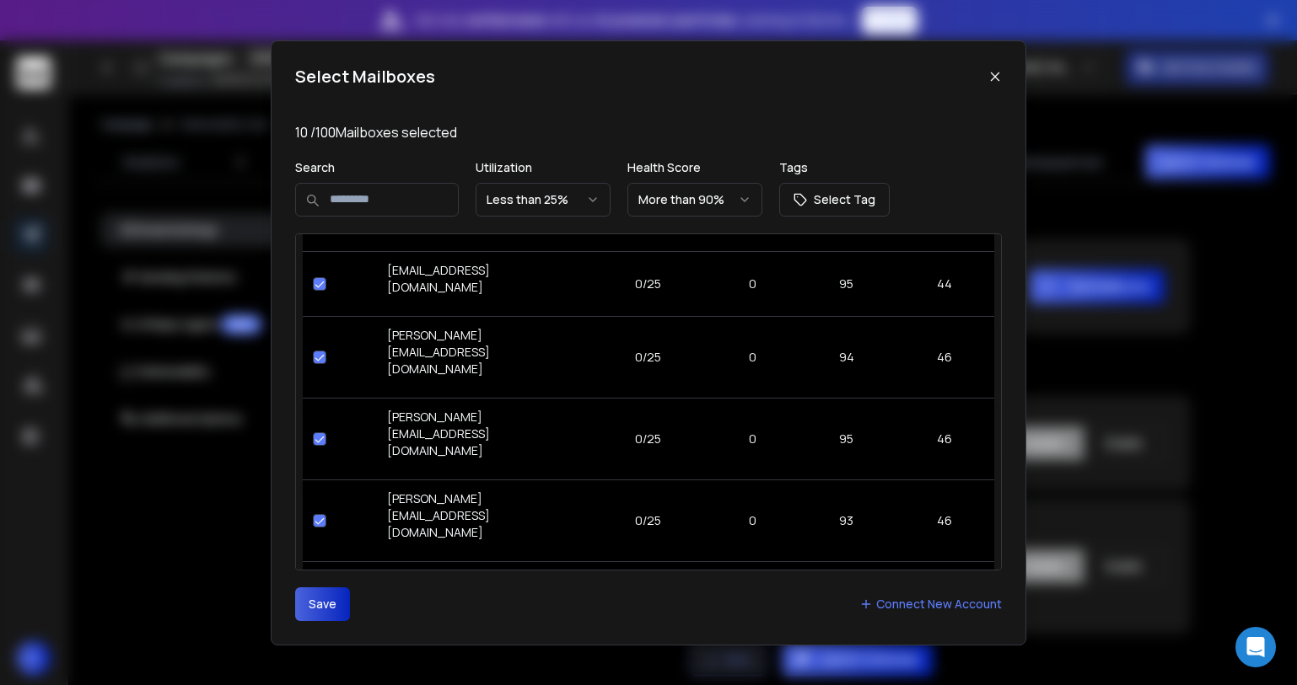
click at [323, 669] on button "button" at bounding box center [319, 675] width 13 height 13
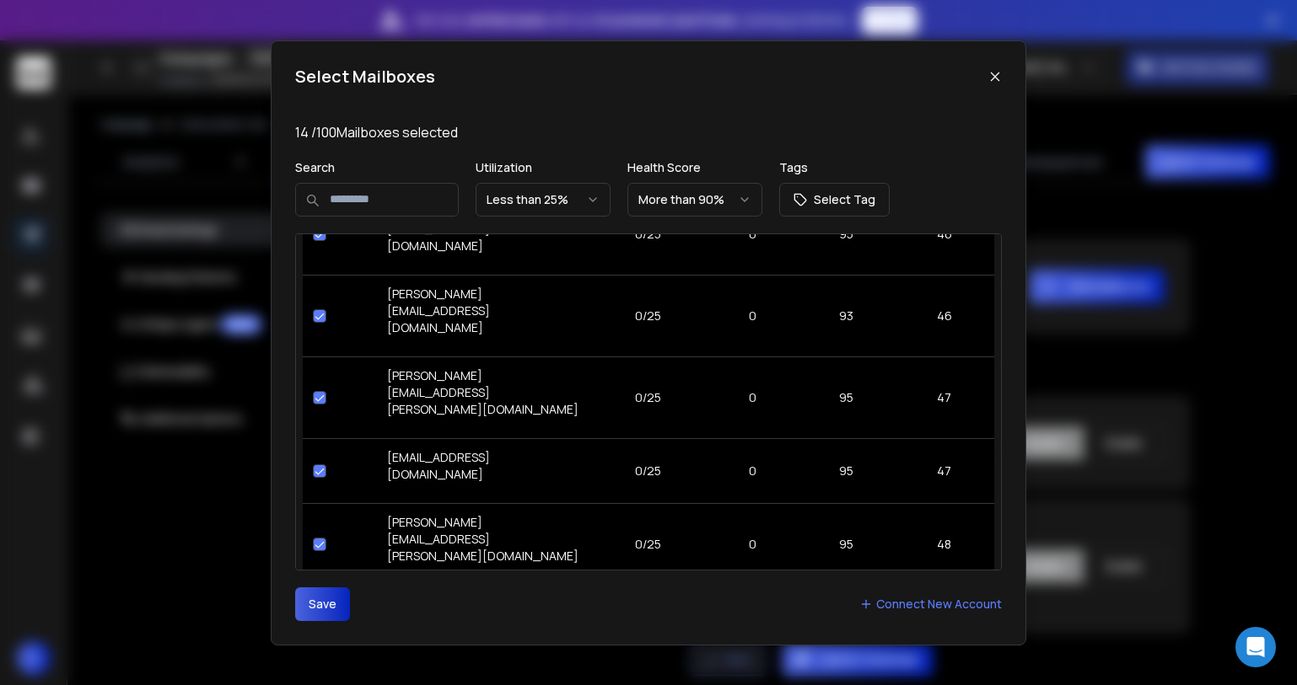
scroll to position [674, 0]
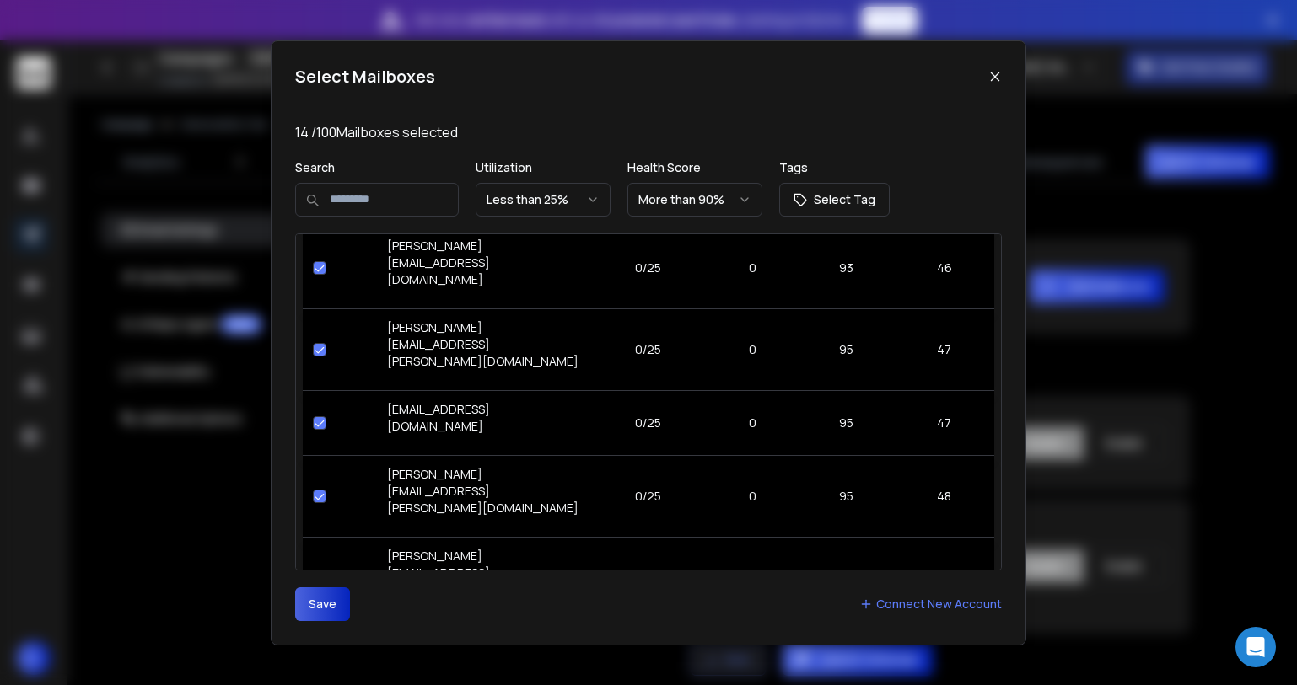
drag, startPoint x: 324, startPoint y: 506, endPoint x: 334, endPoint y: 498, distance: 12.6
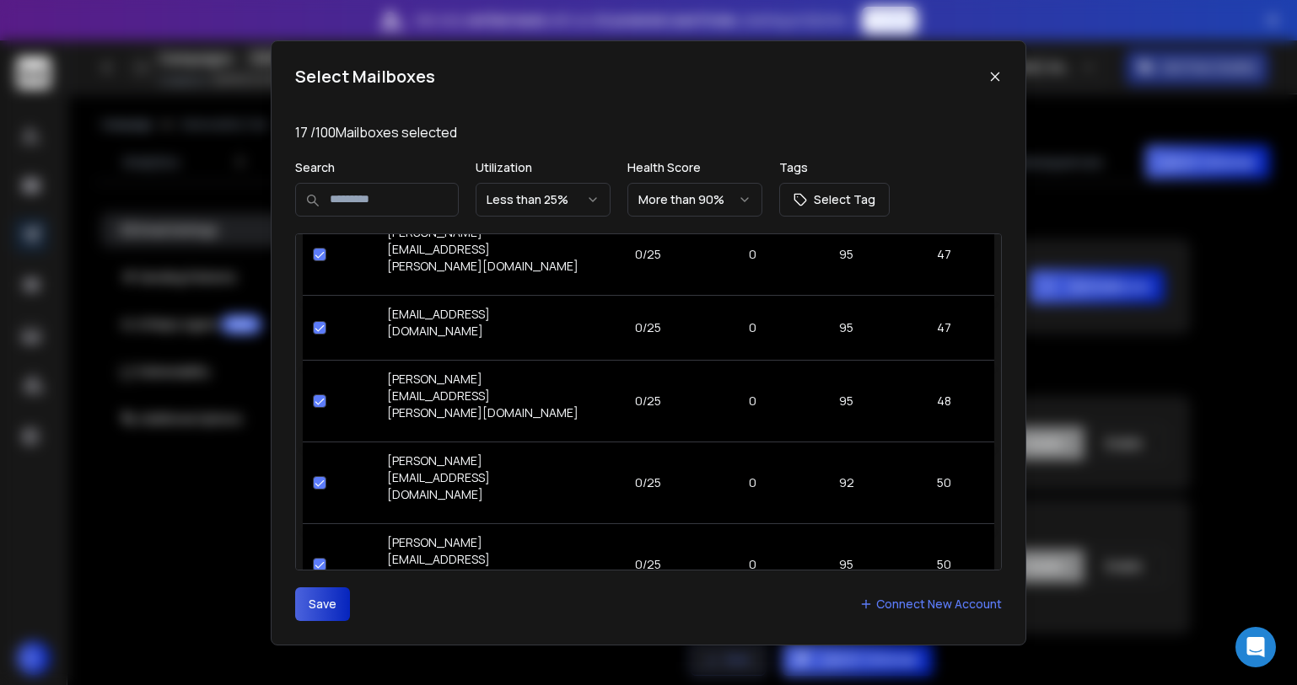
scroll to position [843, 0]
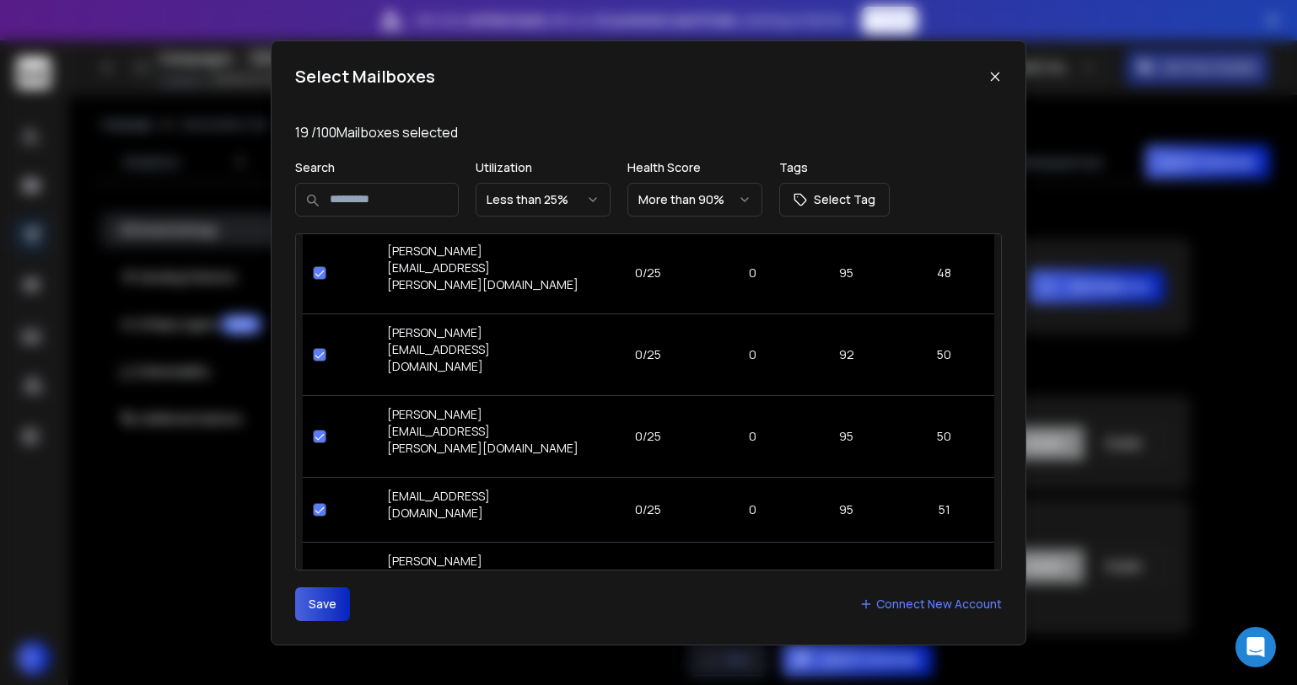
scroll to position [927, 0]
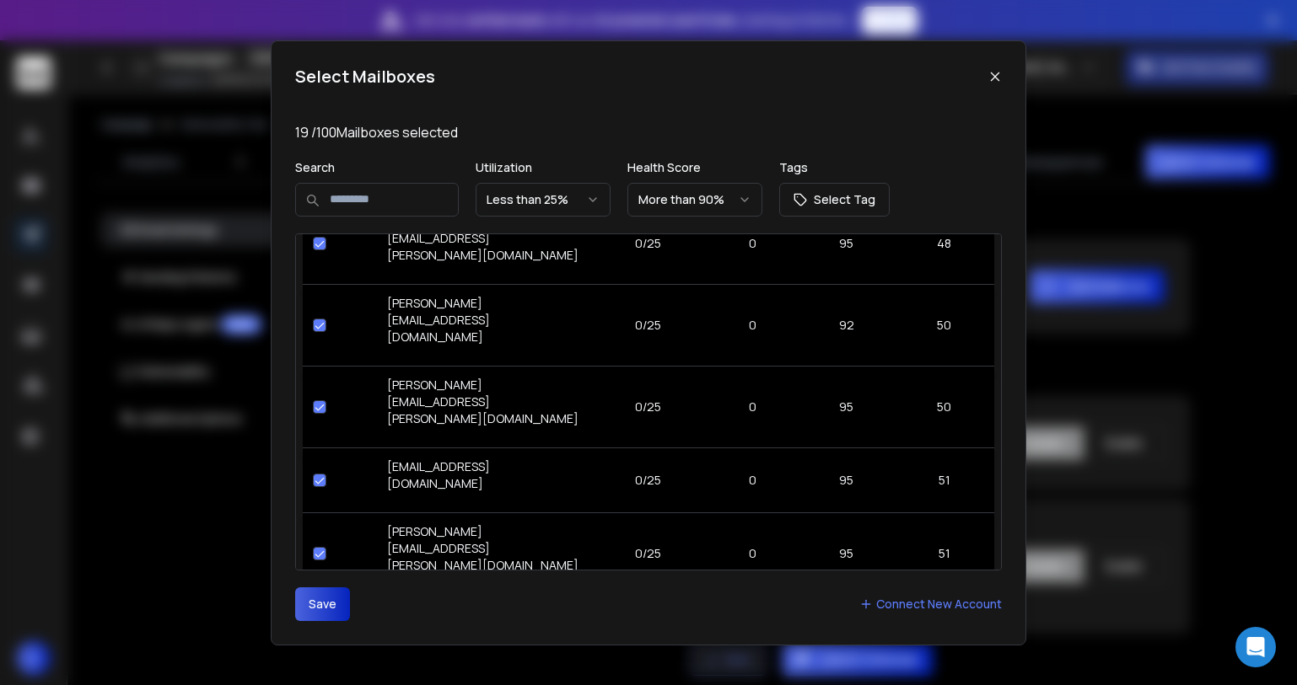
click at [331, 606] on button "Save" at bounding box center [322, 605] width 55 height 34
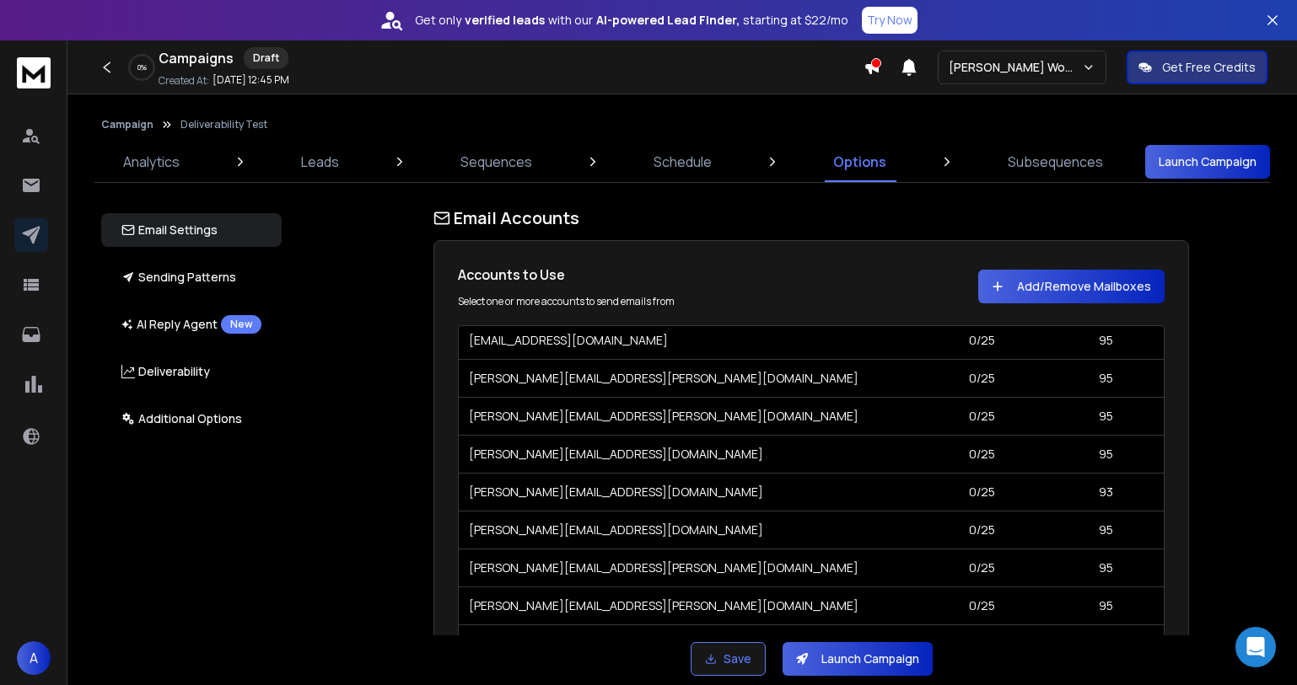
scroll to position [464, 0]
click at [885, 659] on button "Launch Campaign" at bounding box center [857, 659] width 150 height 34
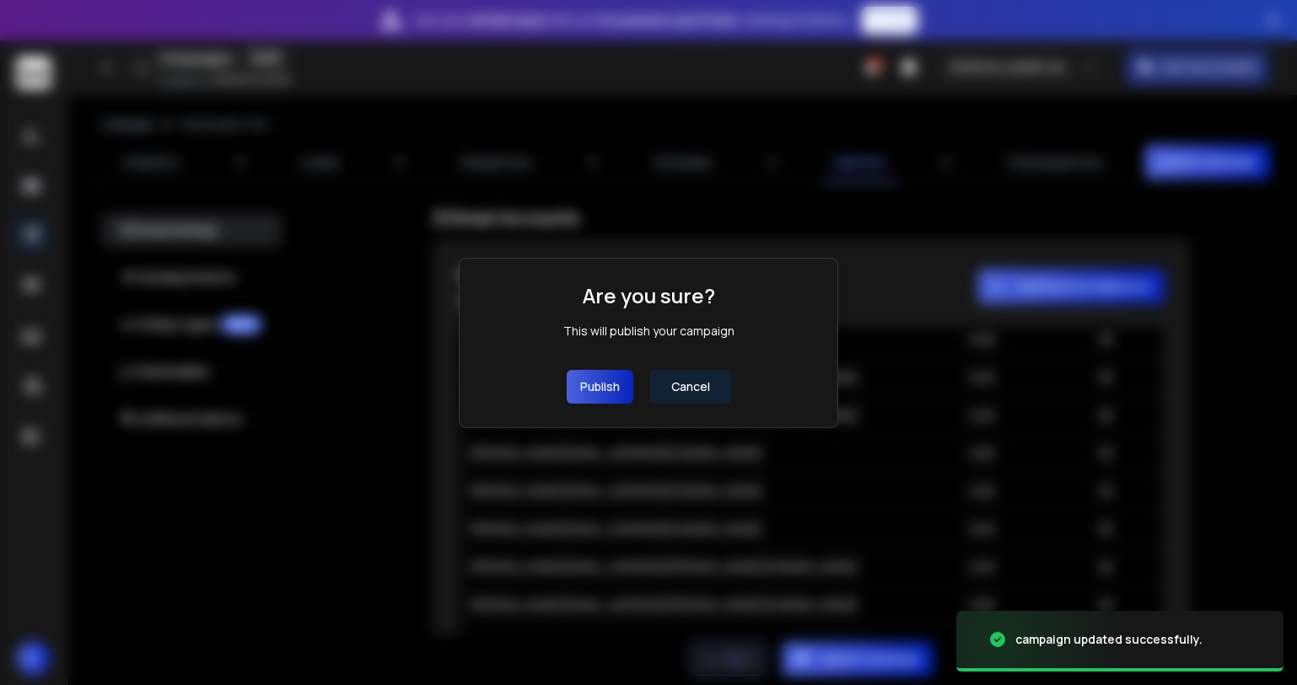
click at [622, 397] on button "Publish" at bounding box center [600, 387] width 67 height 34
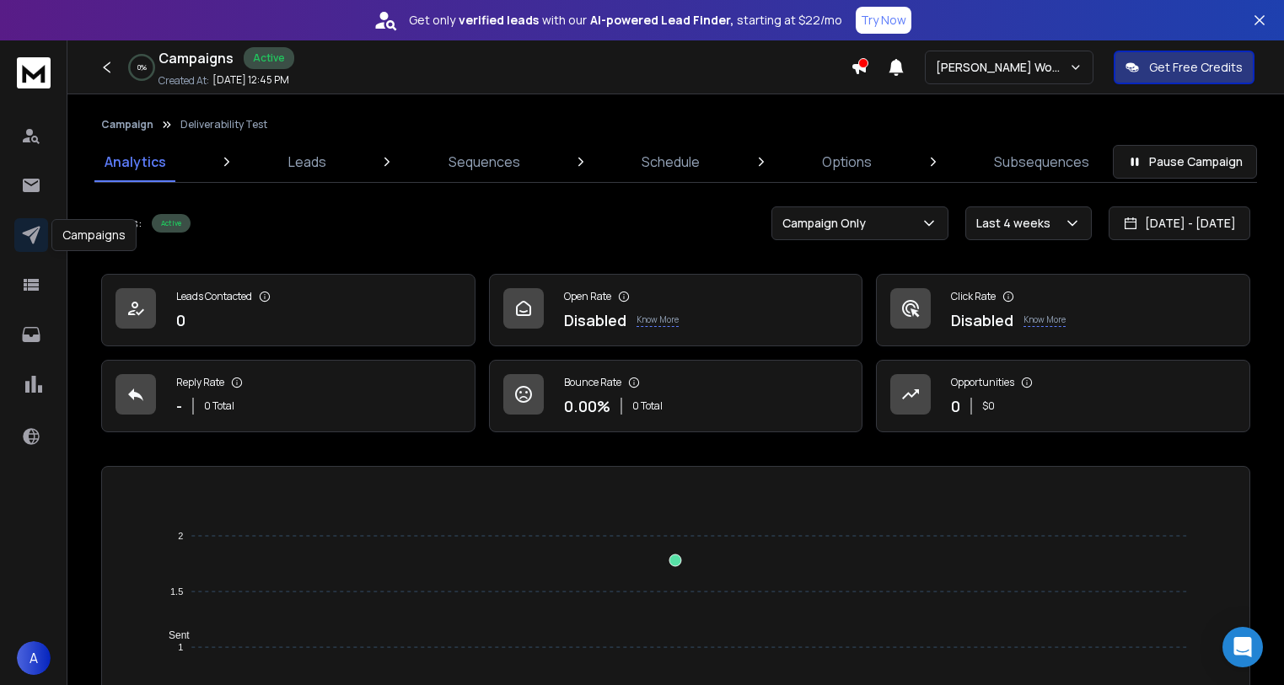
click at [45, 234] on link at bounding box center [31, 235] width 34 height 34
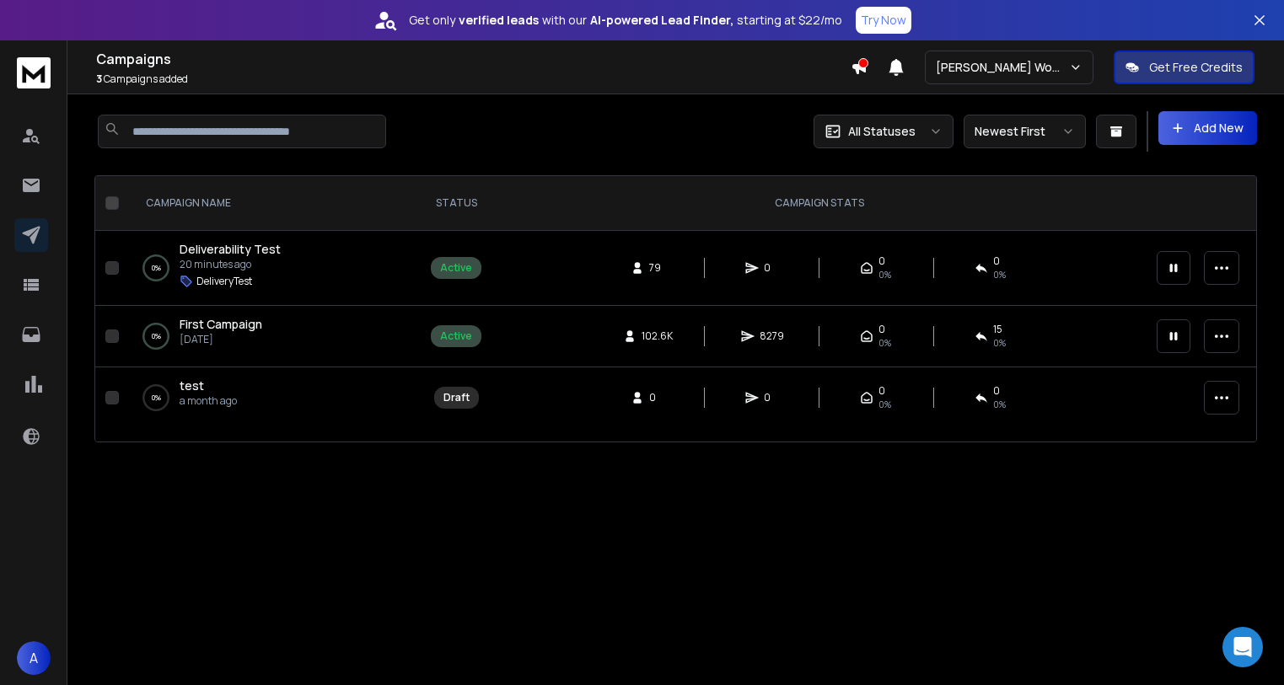
click at [1235, 274] on button "button" at bounding box center [1221, 268] width 35 height 34
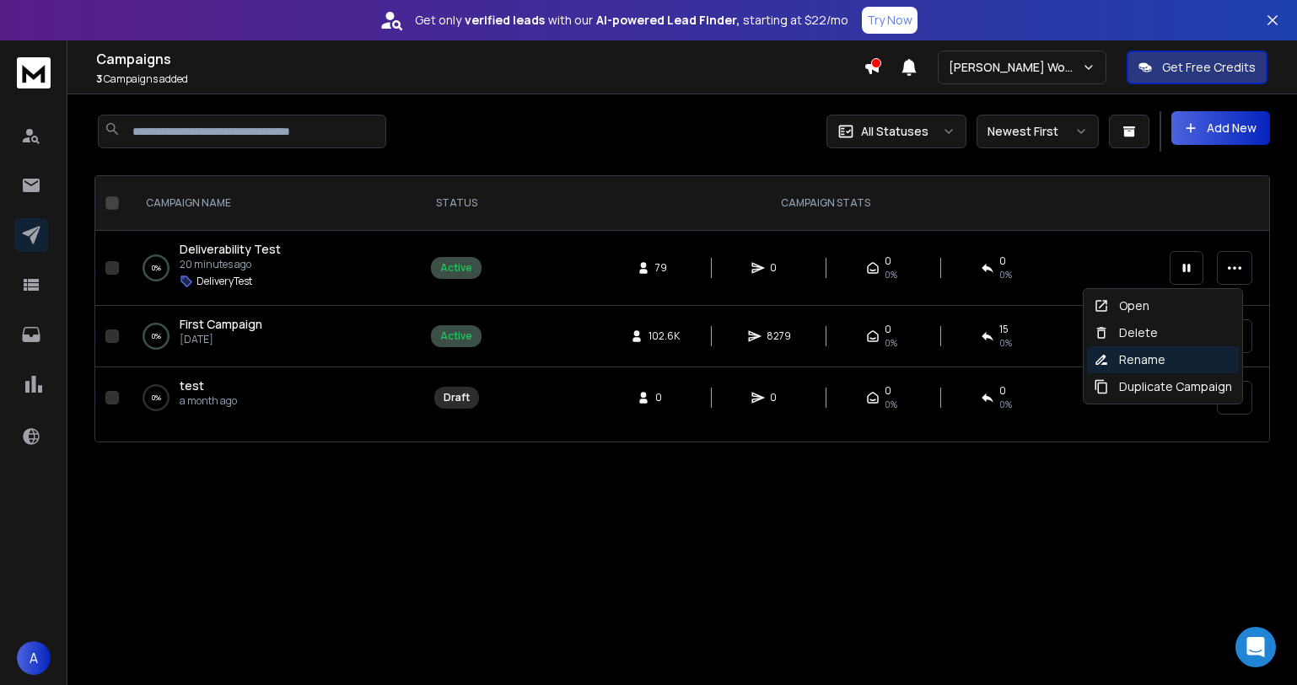
click at [976, 525] on div "Campaigns 3 Campaigns Added All Statuses Newest First Add New CAMPAIGN NAME STA…" at bounding box center [681, 453] width 1175 height 685
